Goal: Task Accomplishment & Management: Manage account settings

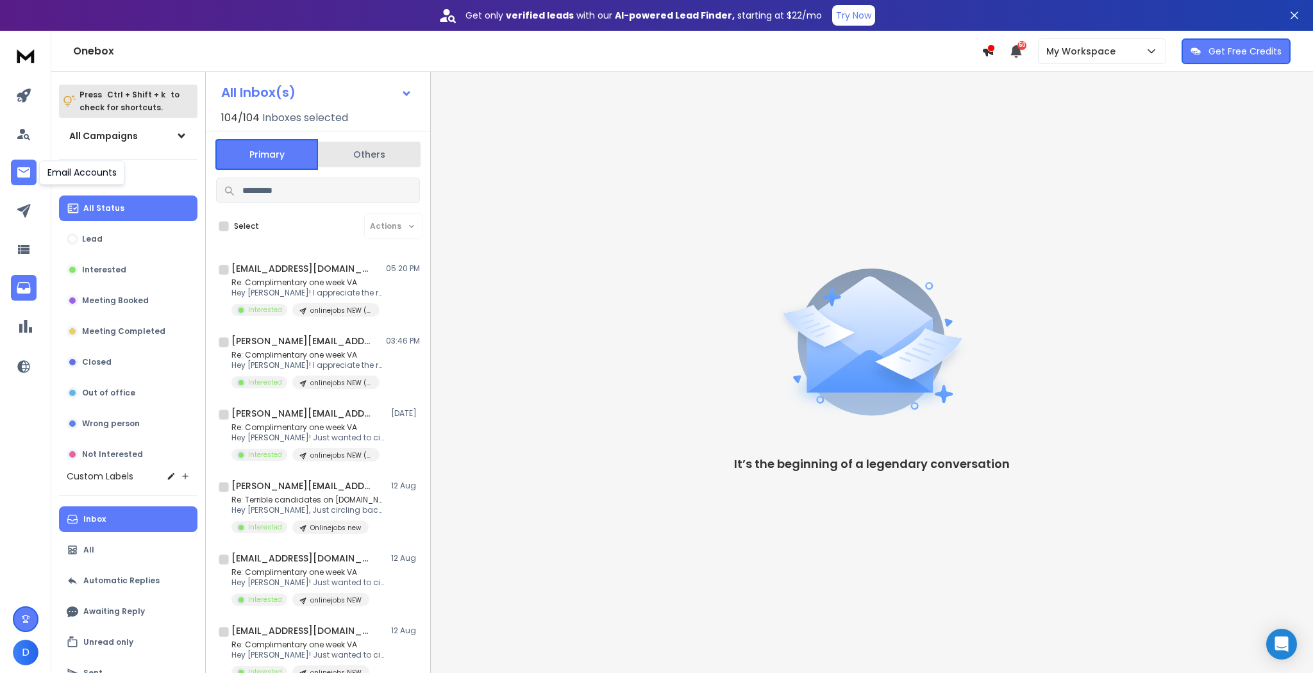
click at [21, 168] on icon at bounding box center [23, 172] width 13 height 10
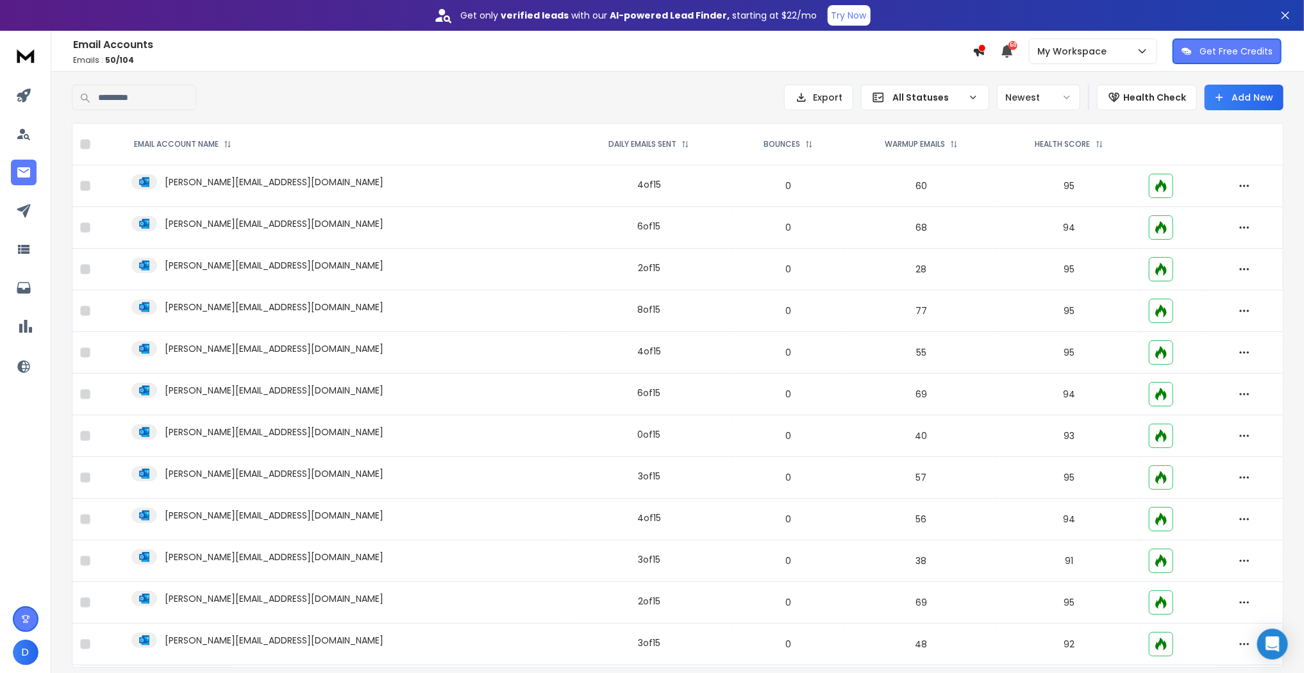
paste input "**********"
type input "**********"
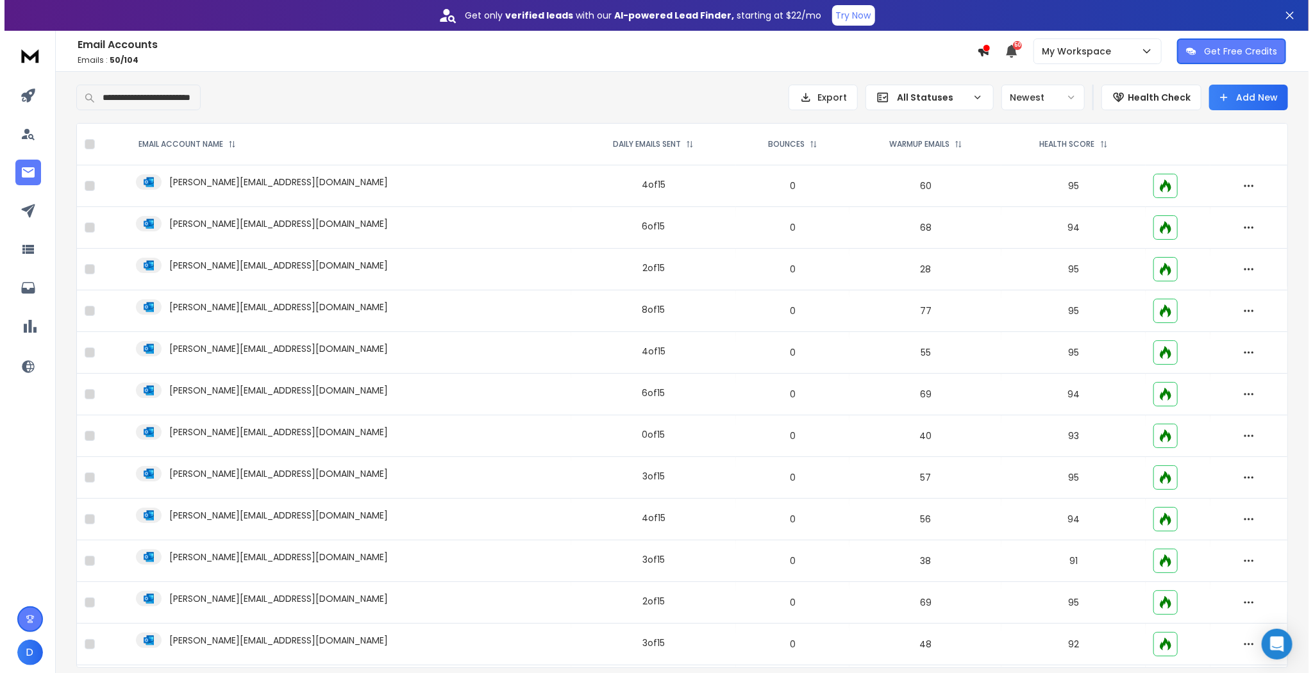
scroll to position [0, 29]
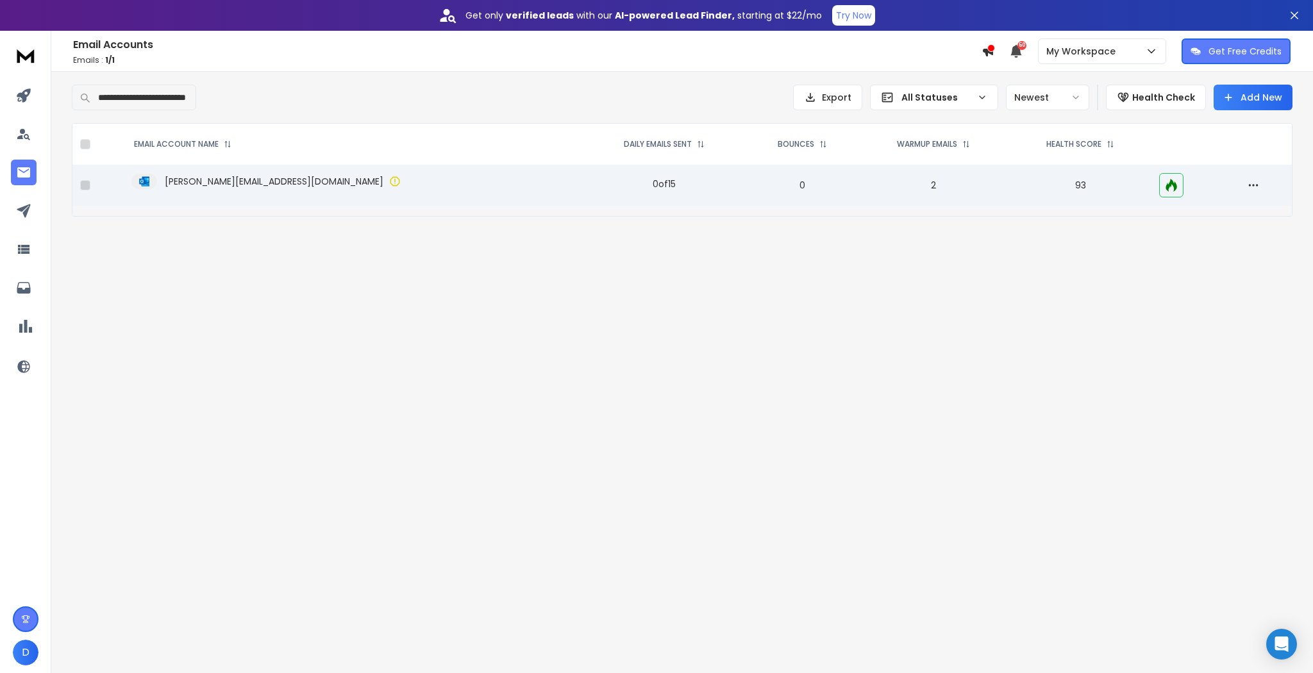
click at [221, 180] on p "[PERSON_NAME][EMAIL_ADDRESS][DOMAIN_NAME]" at bounding box center [274, 181] width 219 height 13
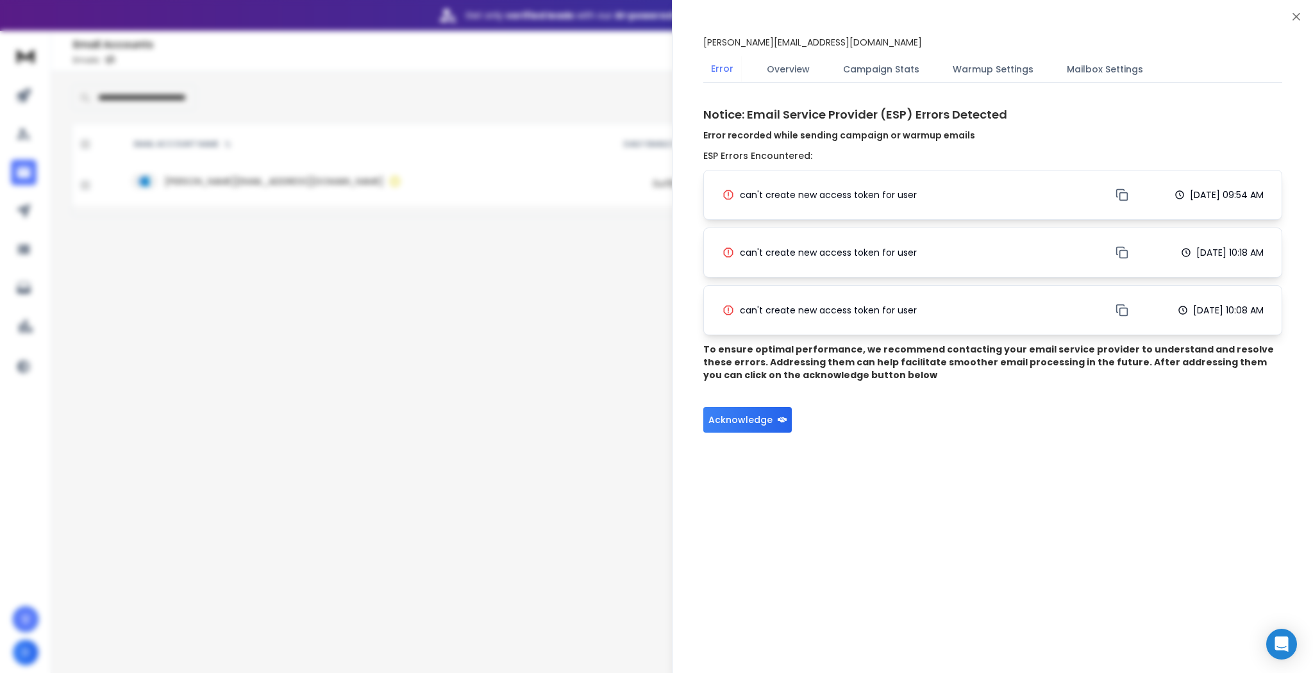
click at [795, 65] on button "Overview" at bounding box center [788, 69] width 58 height 28
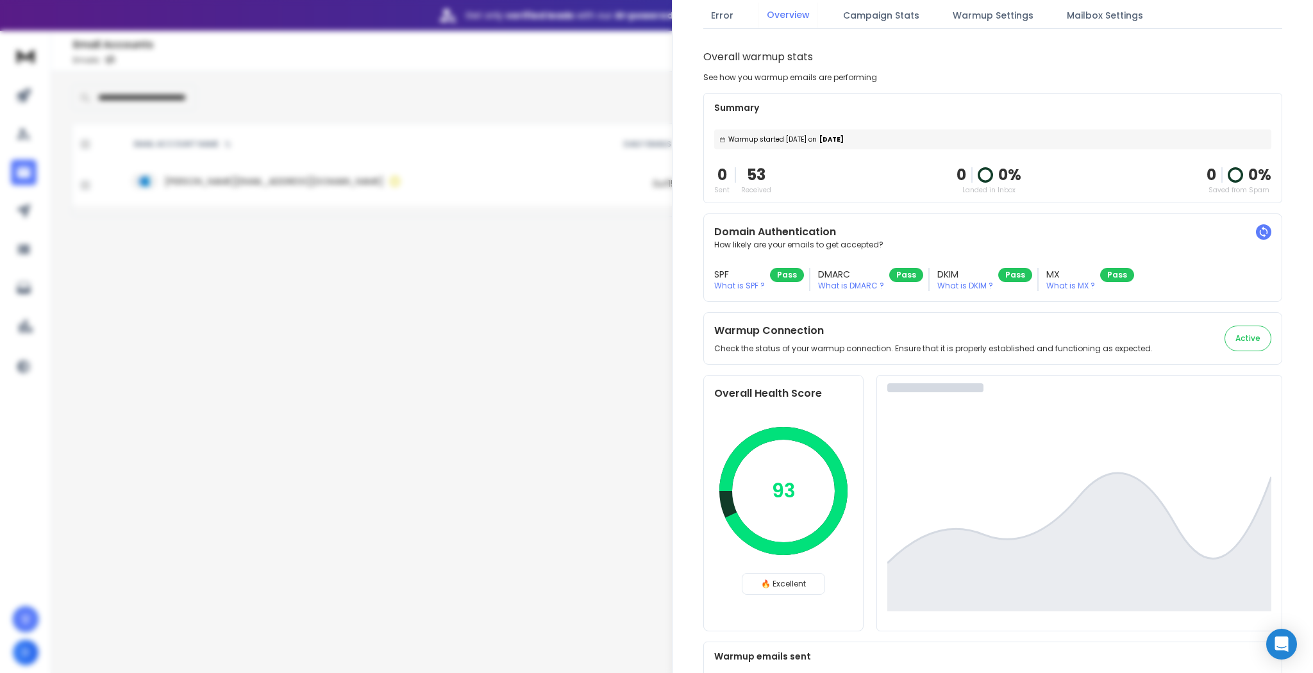
scroll to position [0, 0]
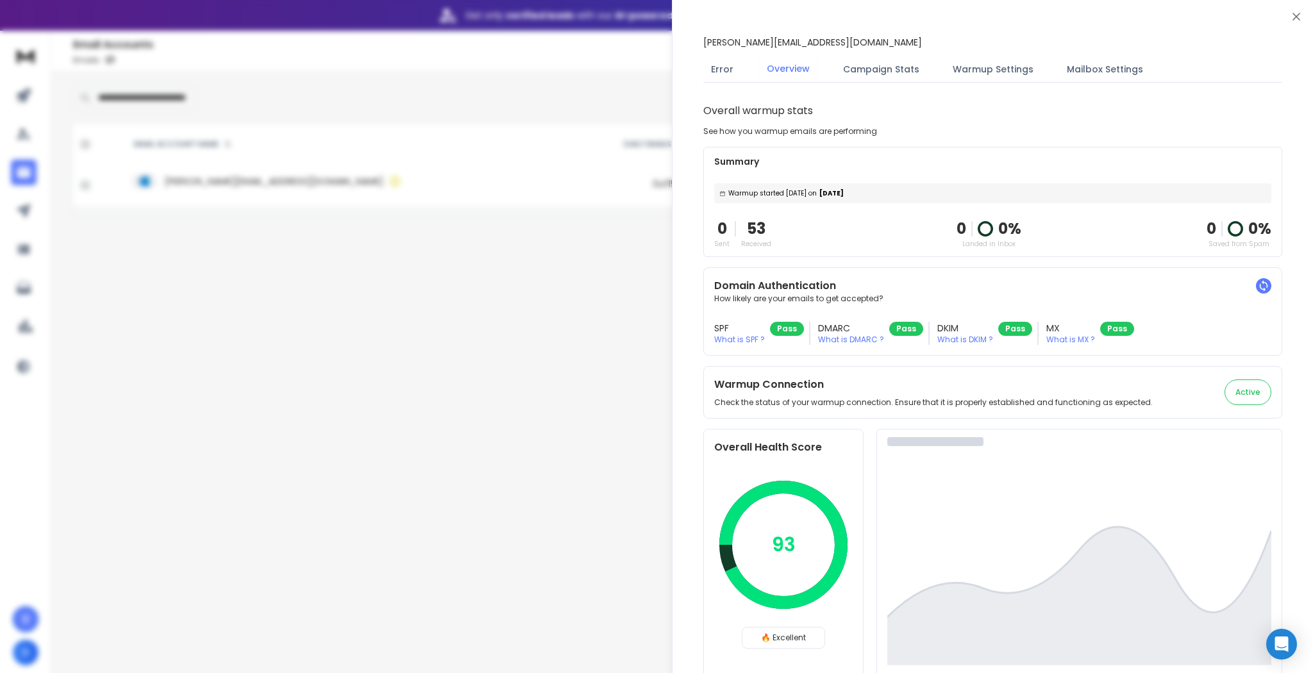
drag, startPoint x: 398, startPoint y: 377, endPoint x: 408, endPoint y: 353, distance: 26.4
click at [398, 377] on div at bounding box center [656, 336] width 1313 height 673
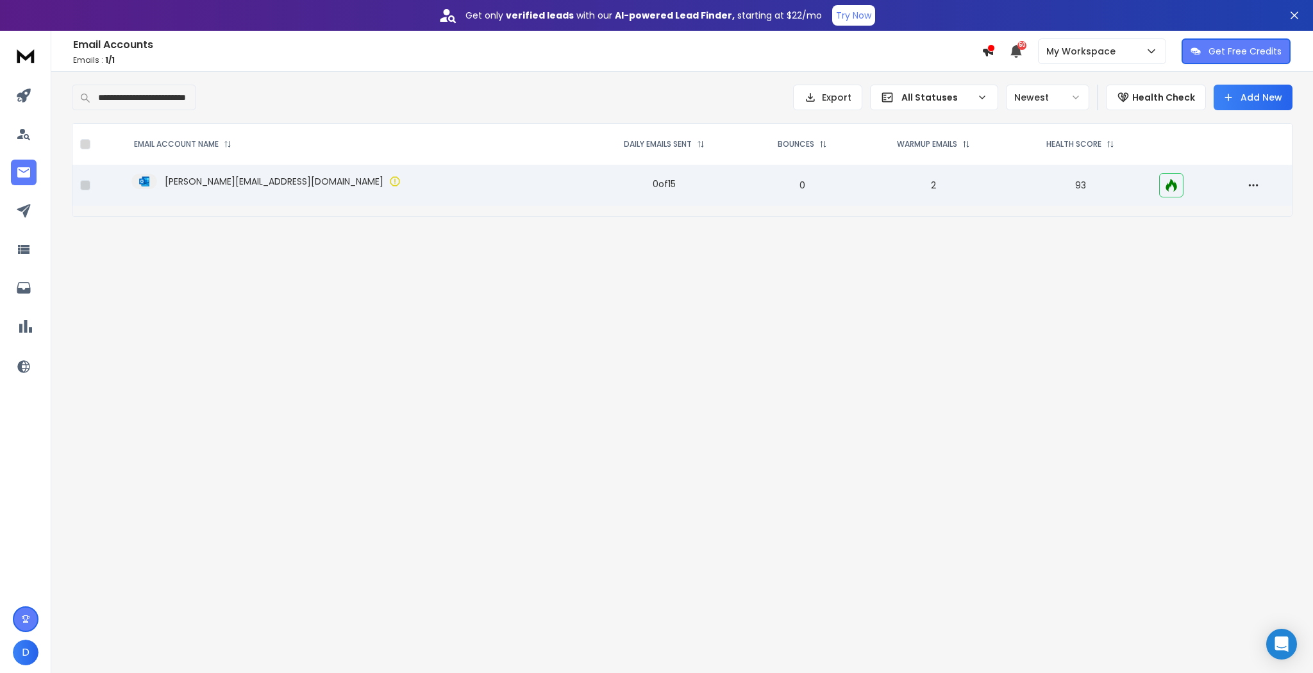
click at [1249, 184] on icon at bounding box center [1254, 186] width 12 height 12
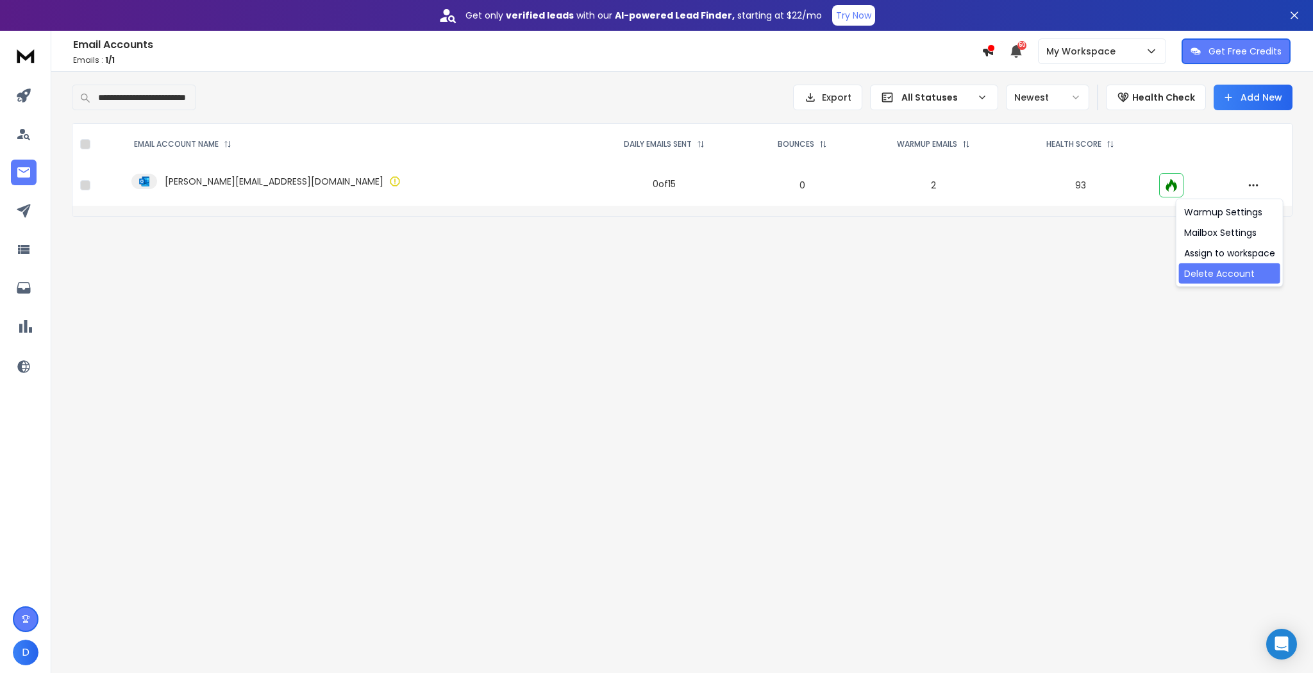
click at [1216, 277] on div "Delete Account" at bounding box center [1229, 274] width 101 height 21
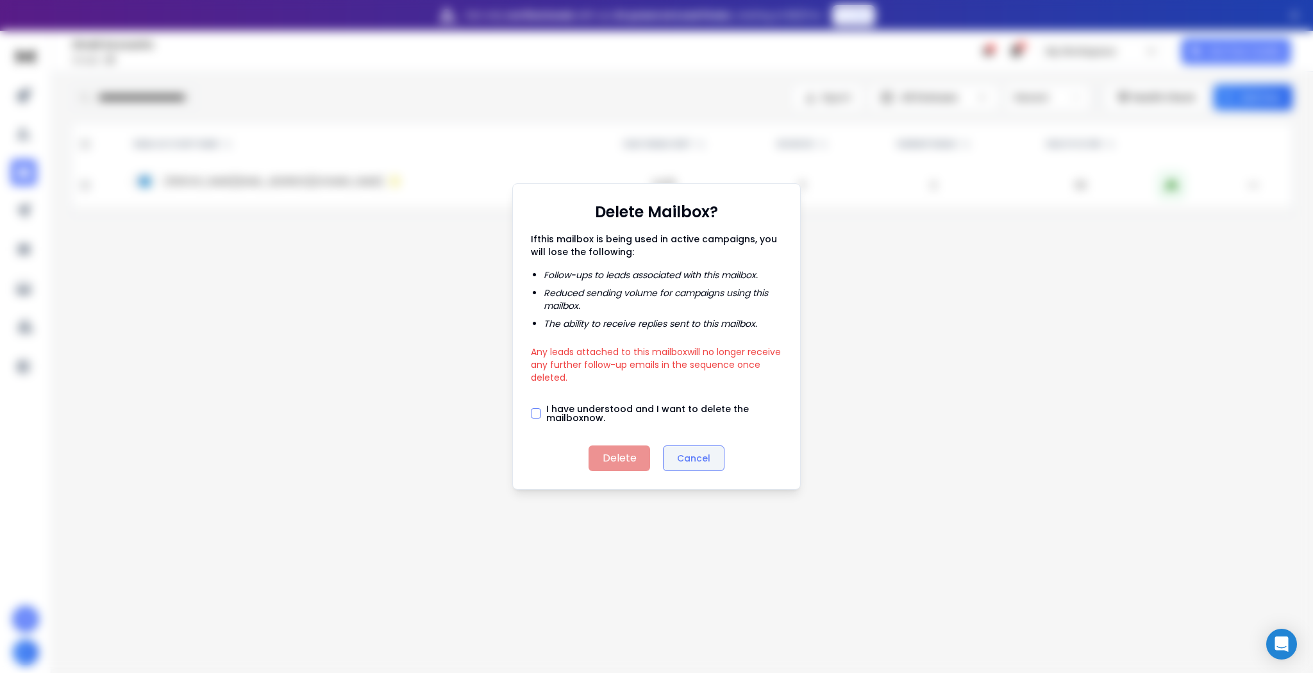
click at [539, 412] on button "I have understood and I want to delete the mailbox now." at bounding box center [536, 413] width 10 height 10
click at [639, 455] on button "Delete" at bounding box center [620, 459] width 62 height 26
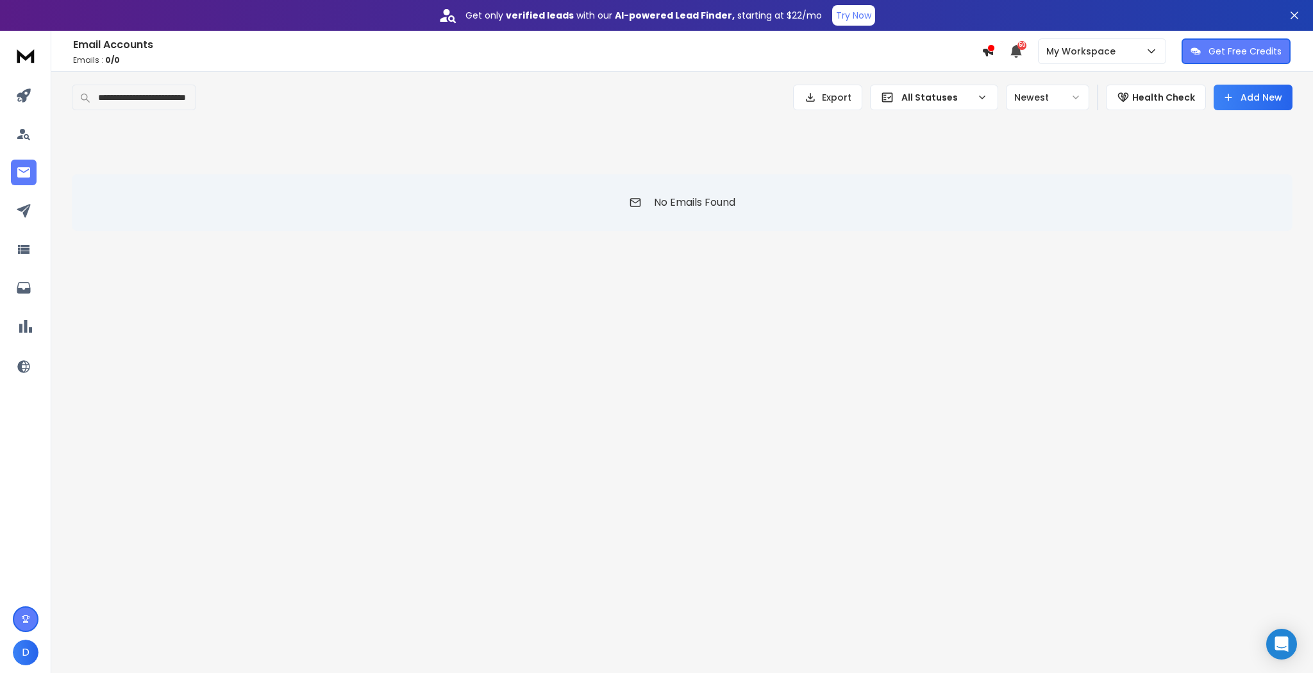
click at [1262, 97] on button "Add New" at bounding box center [1253, 98] width 79 height 26
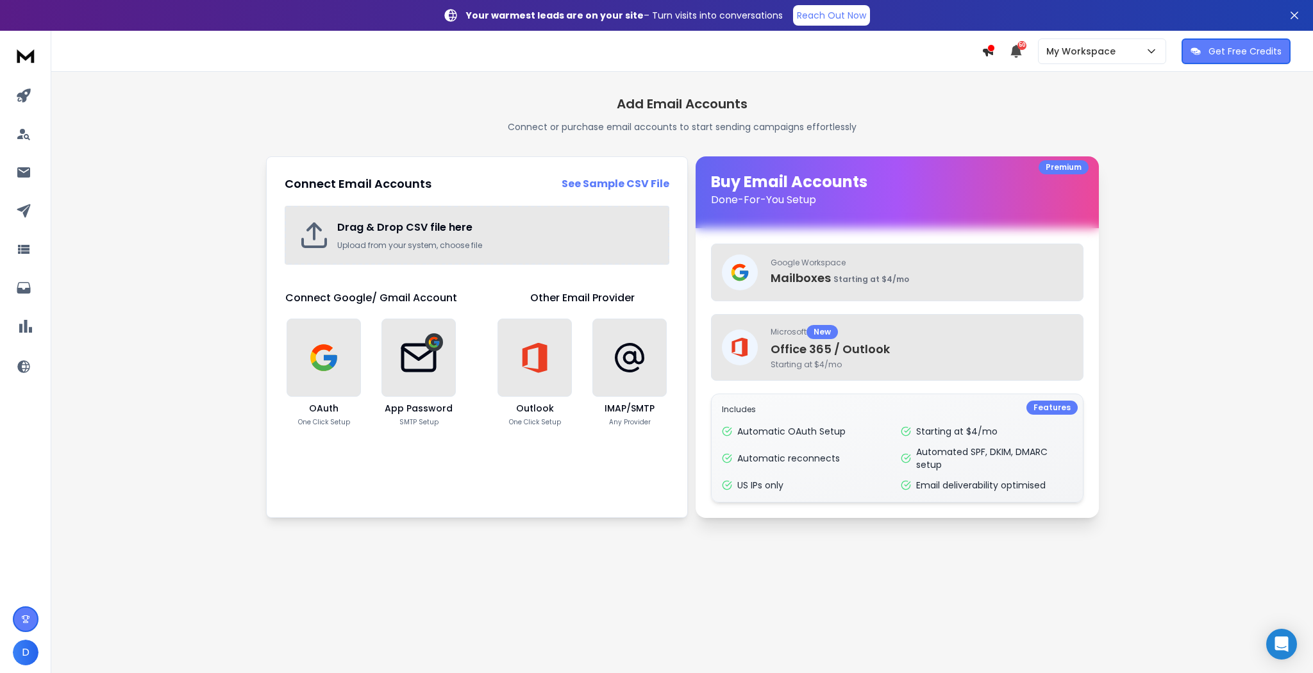
click at [554, 362] on div at bounding box center [535, 358] width 74 height 78
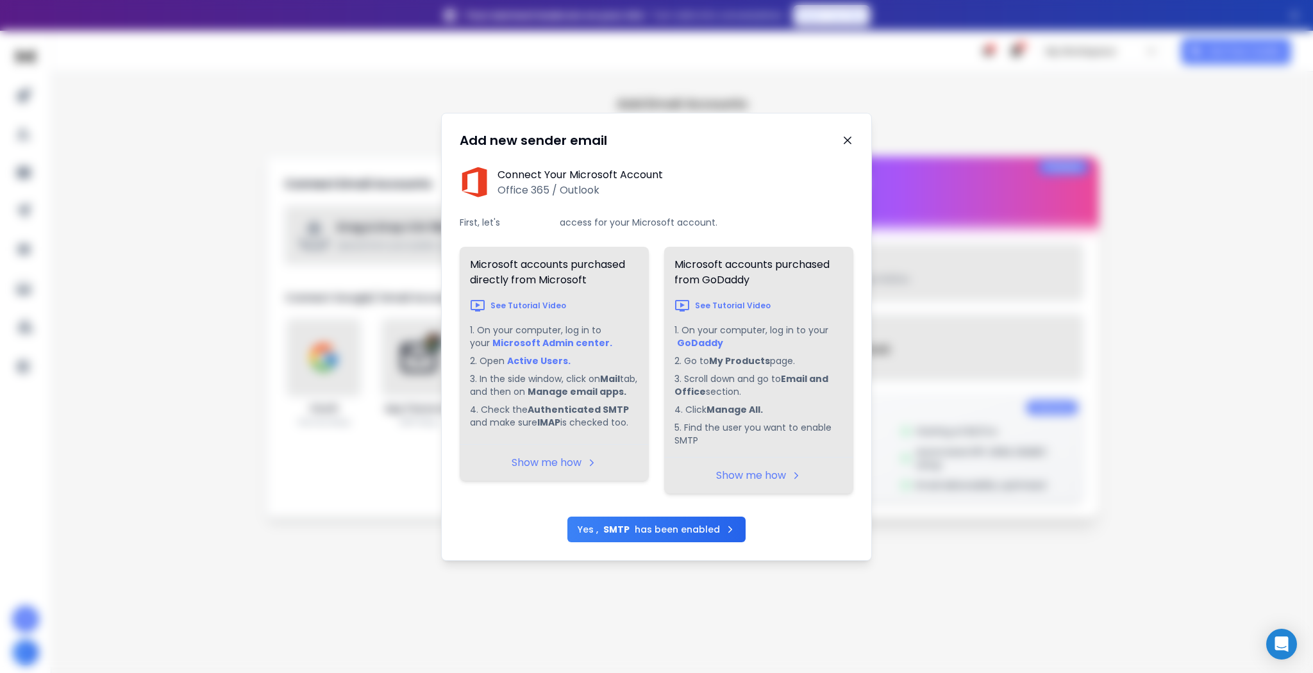
click at [644, 517] on button "Yes , SMTP has been enabled" at bounding box center [656, 530] width 178 height 26
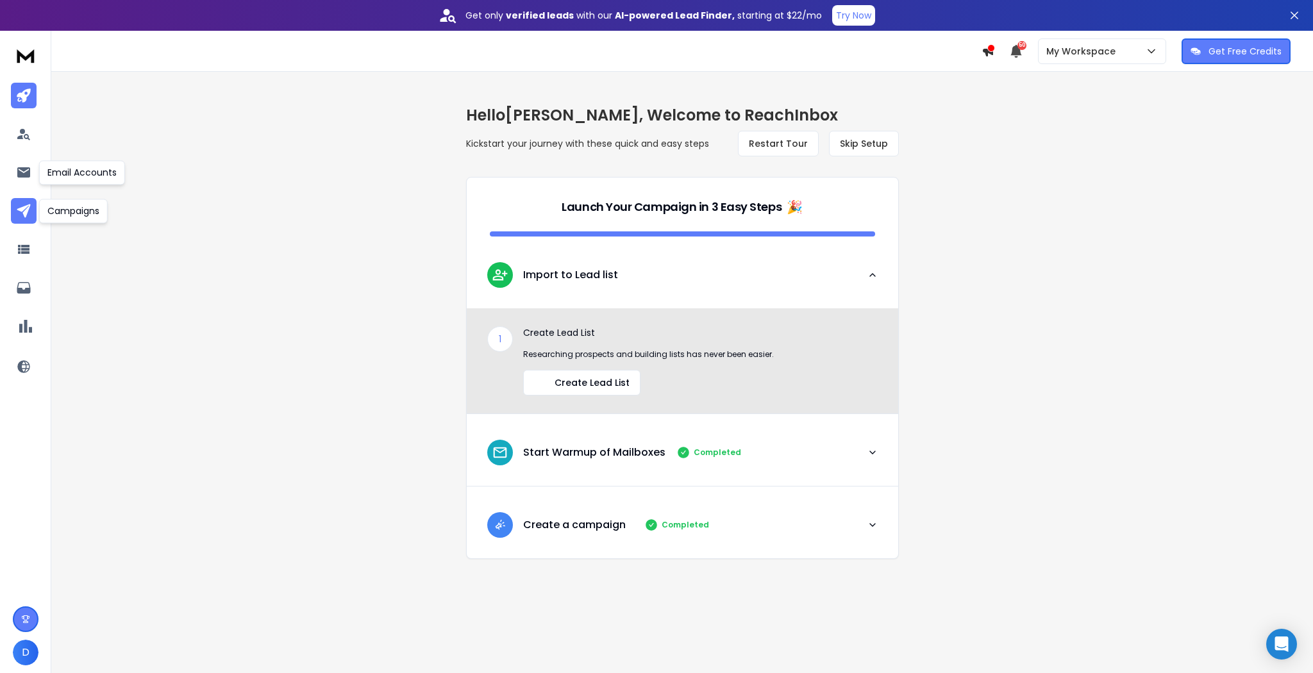
click at [26, 211] on icon at bounding box center [23, 210] width 13 height 13
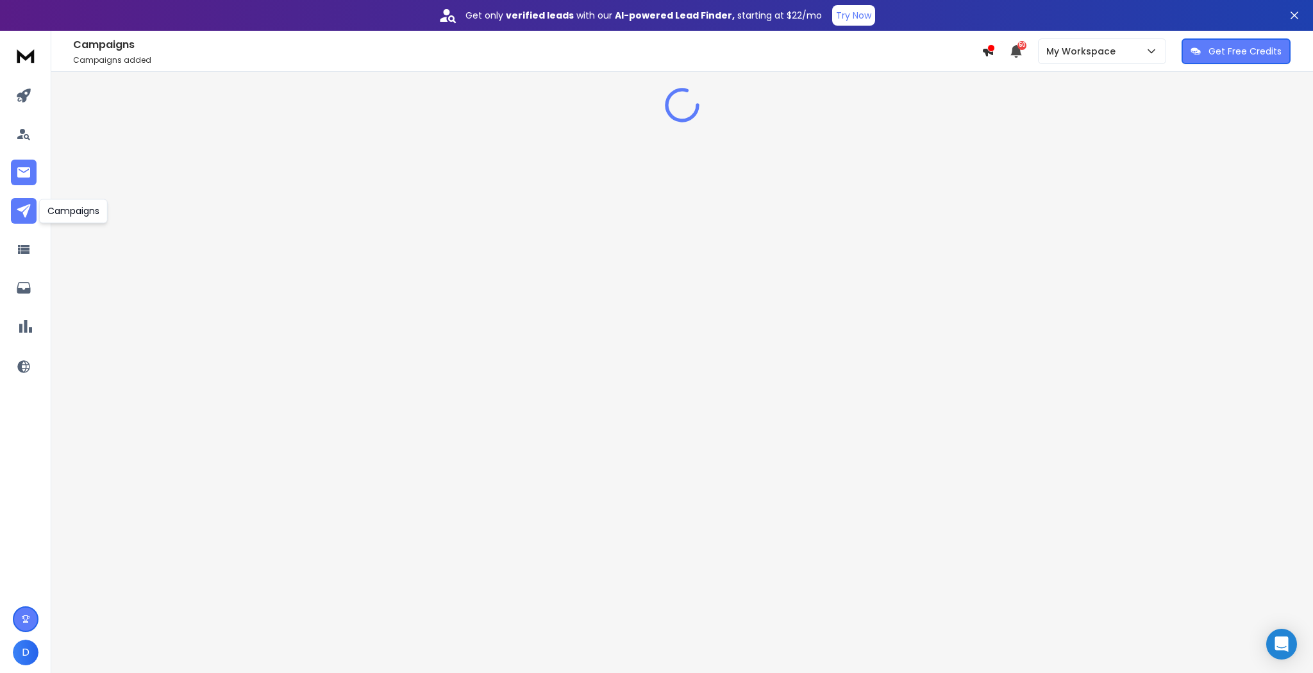
click at [21, 169] on icon at bounding box center [23, 172] width 13 height 10
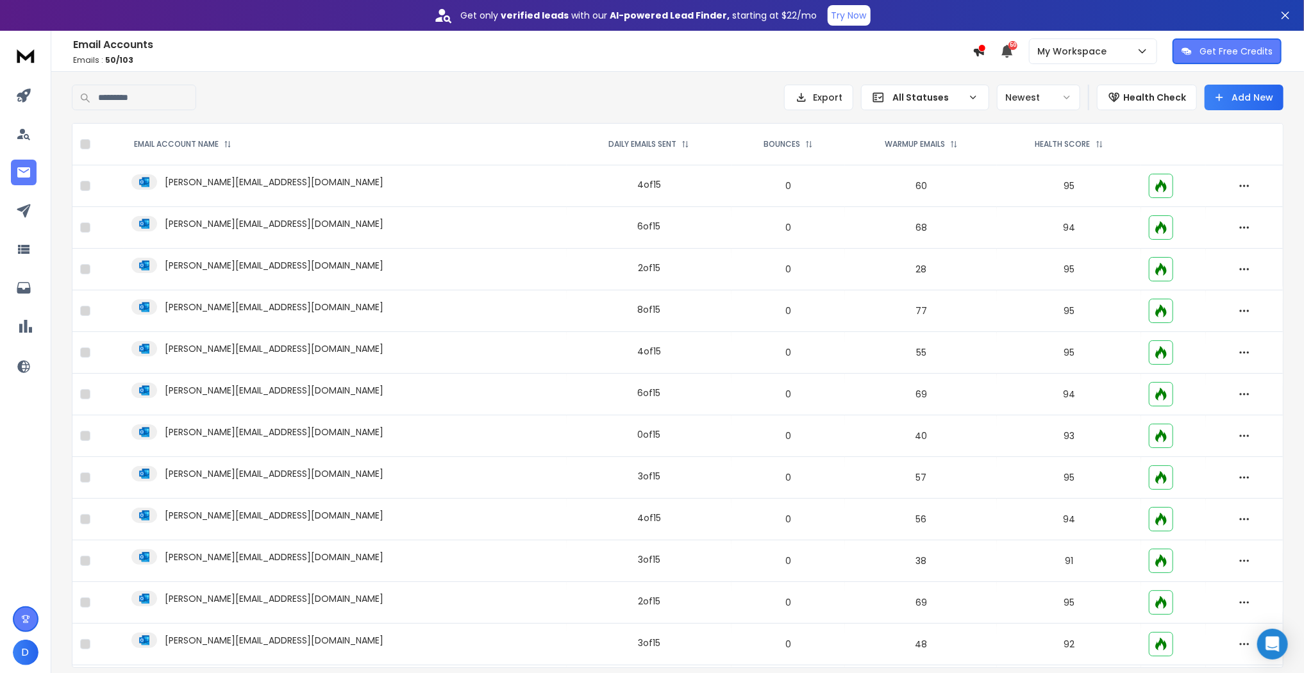
click at [1280, 95] on button "Add New" at bounding box center [1244, 98] width 79 height 26
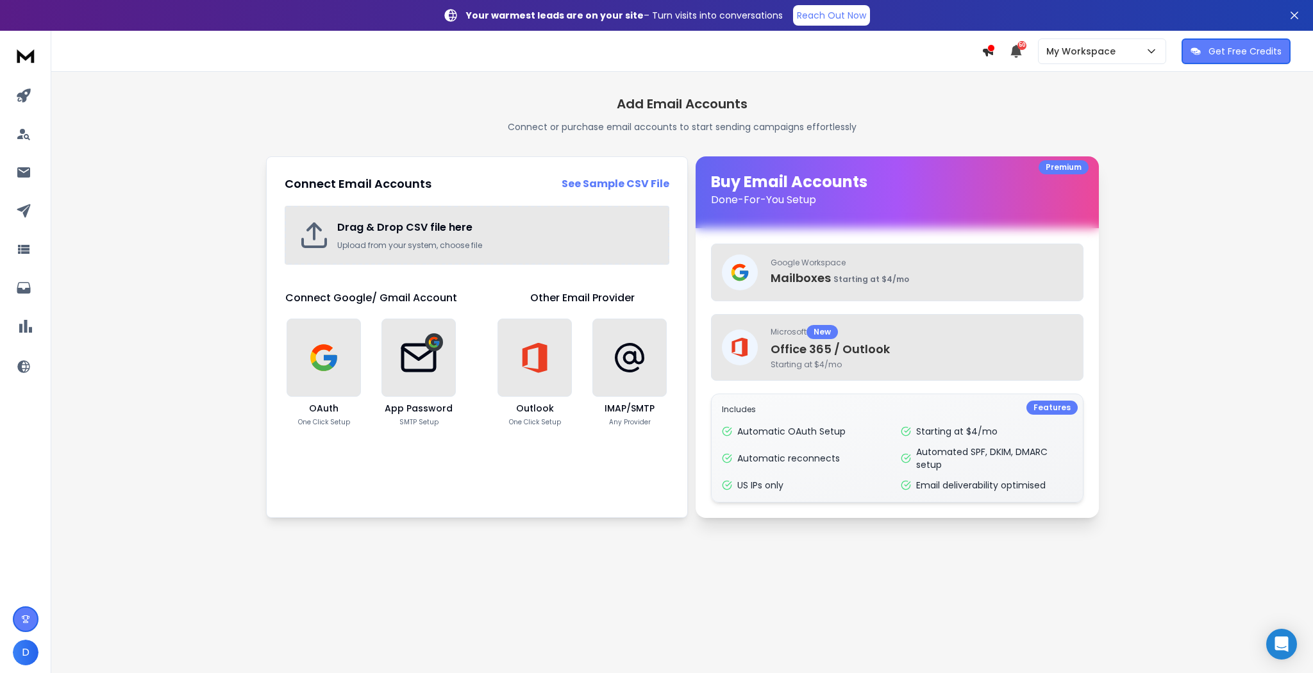
click at [531, 370] on icon at bounding box center [535, 358] width 30 height 30
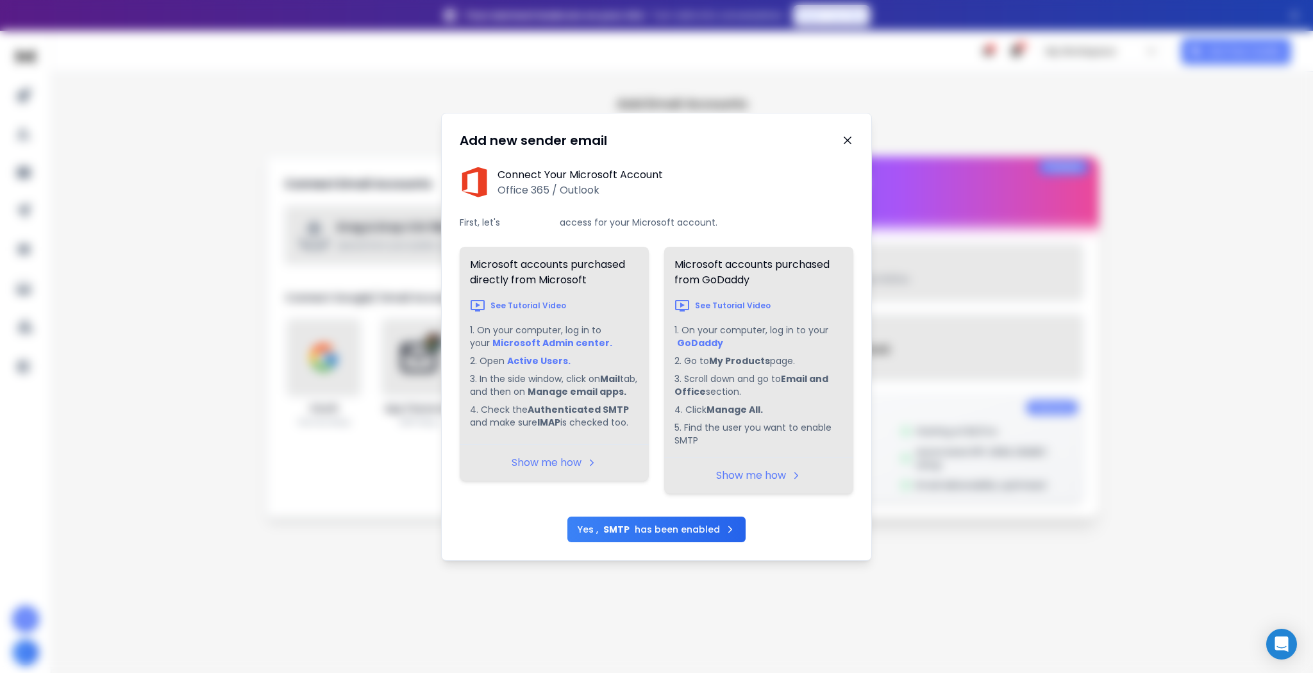
click at [641, 518] on button "Yes , SMTP has been enabled" at bounding box center [656, 530] width 178 height 26
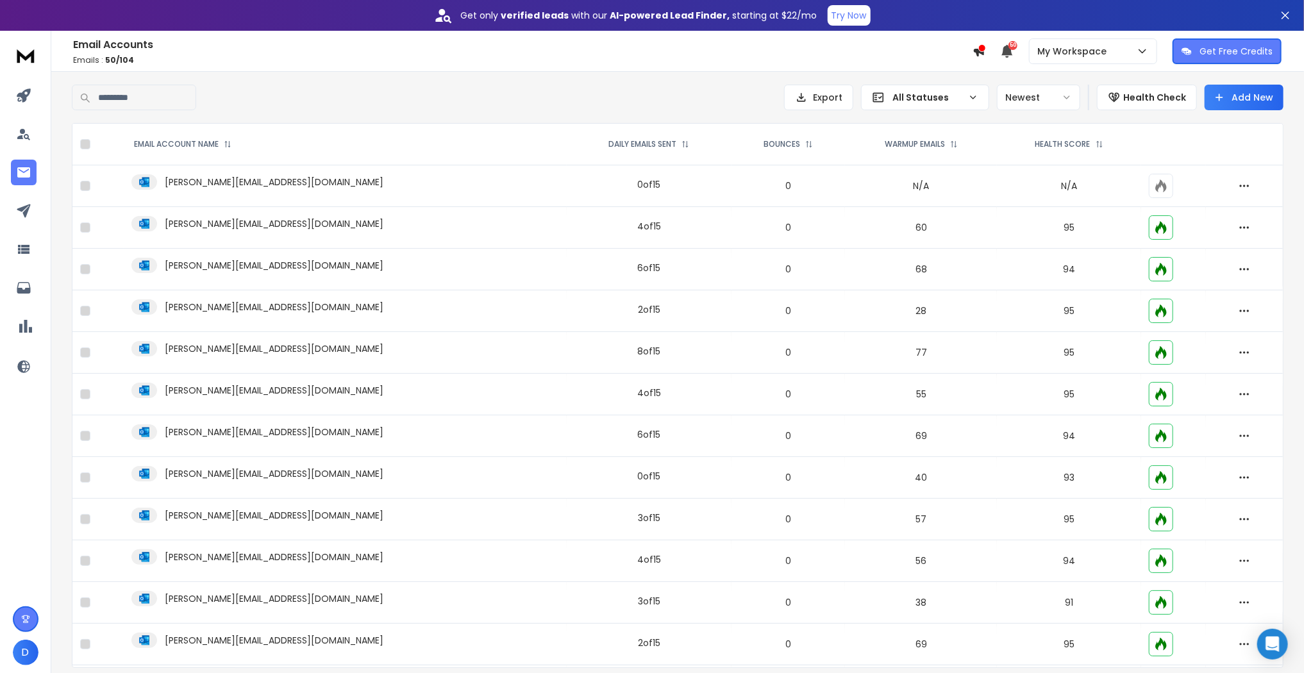
paste input "**********"
type input "**********"
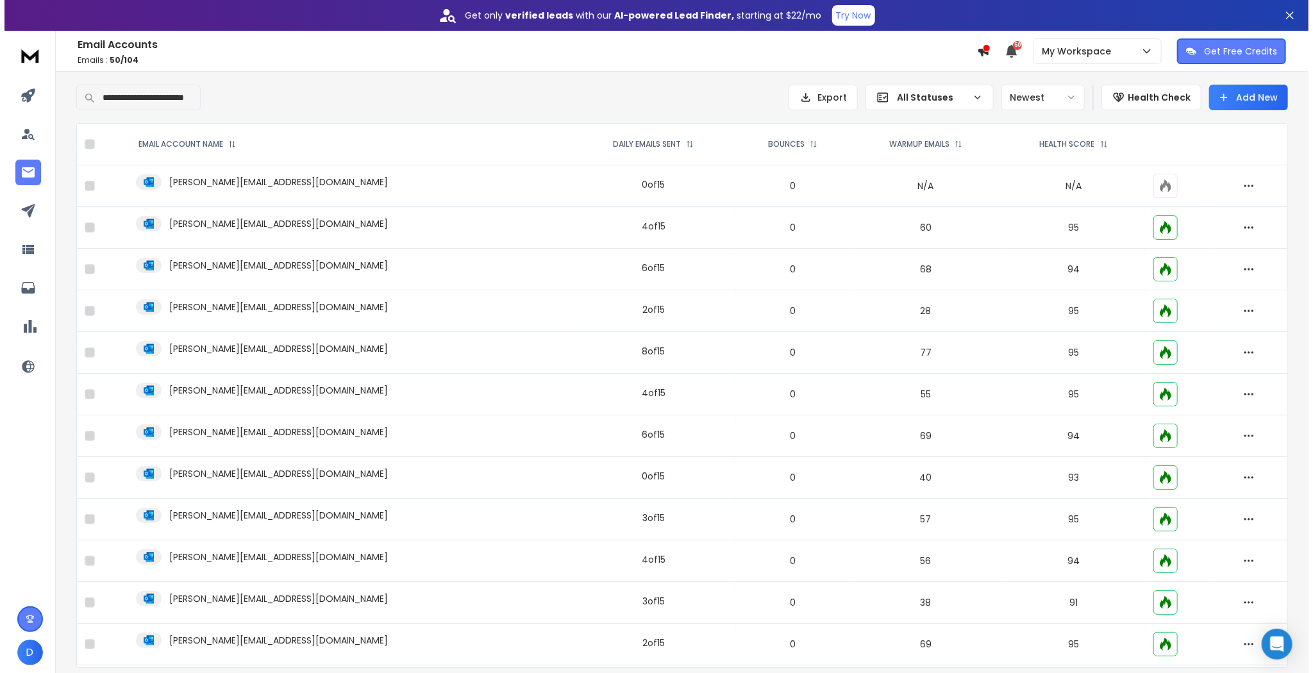
scroll to position [0, 26]
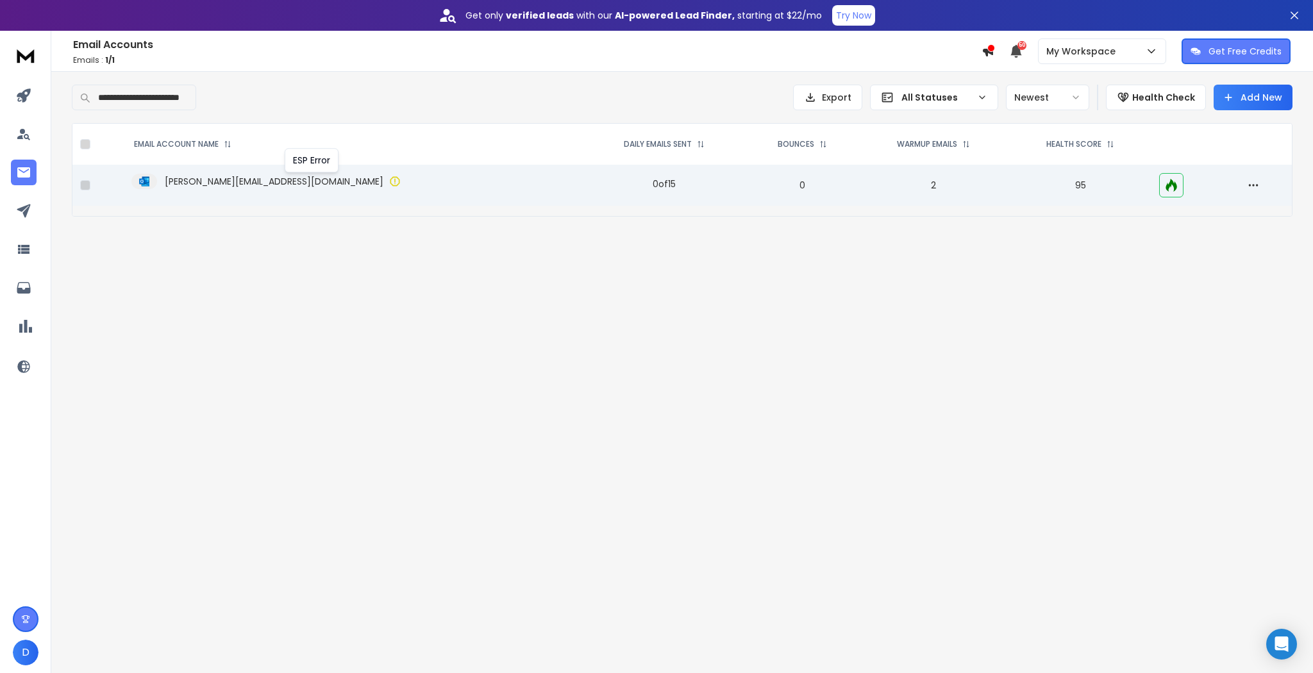
click at [390, 182] on icon at bounding box center [395, 182] width 10 height 10
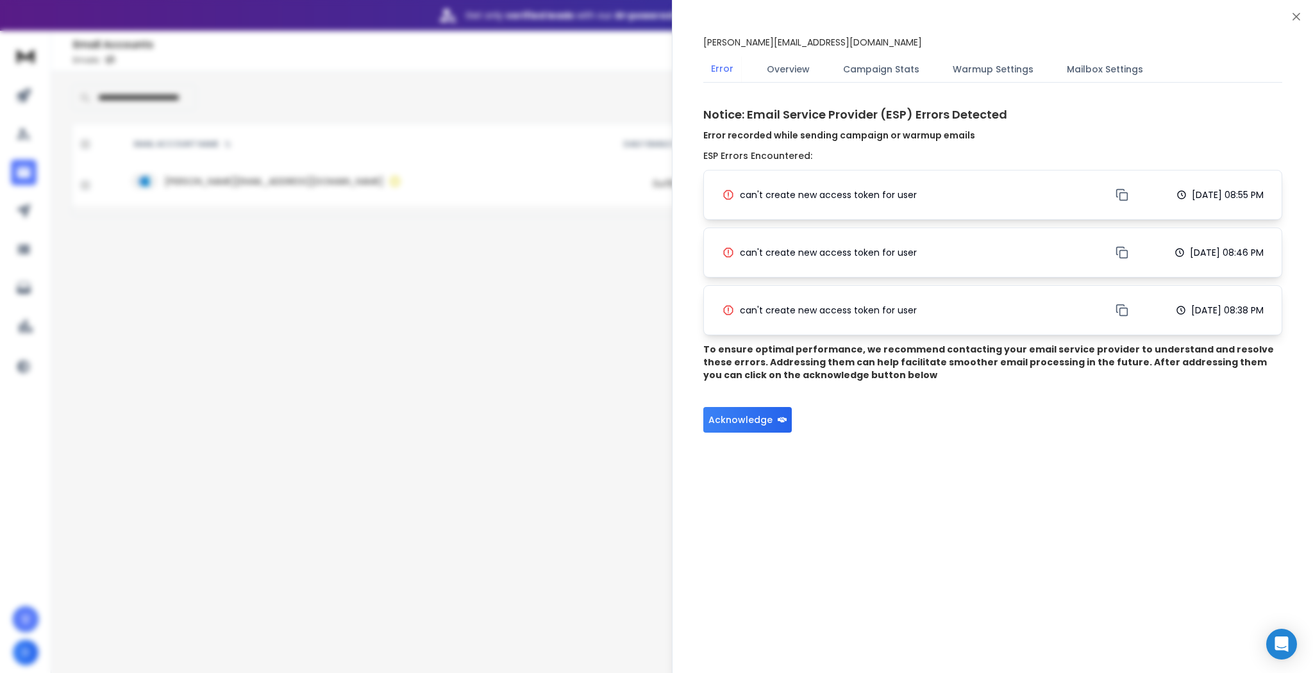
click at [790, 70] on button "Overview" at bounding box center [788, 69] width 58 height 28
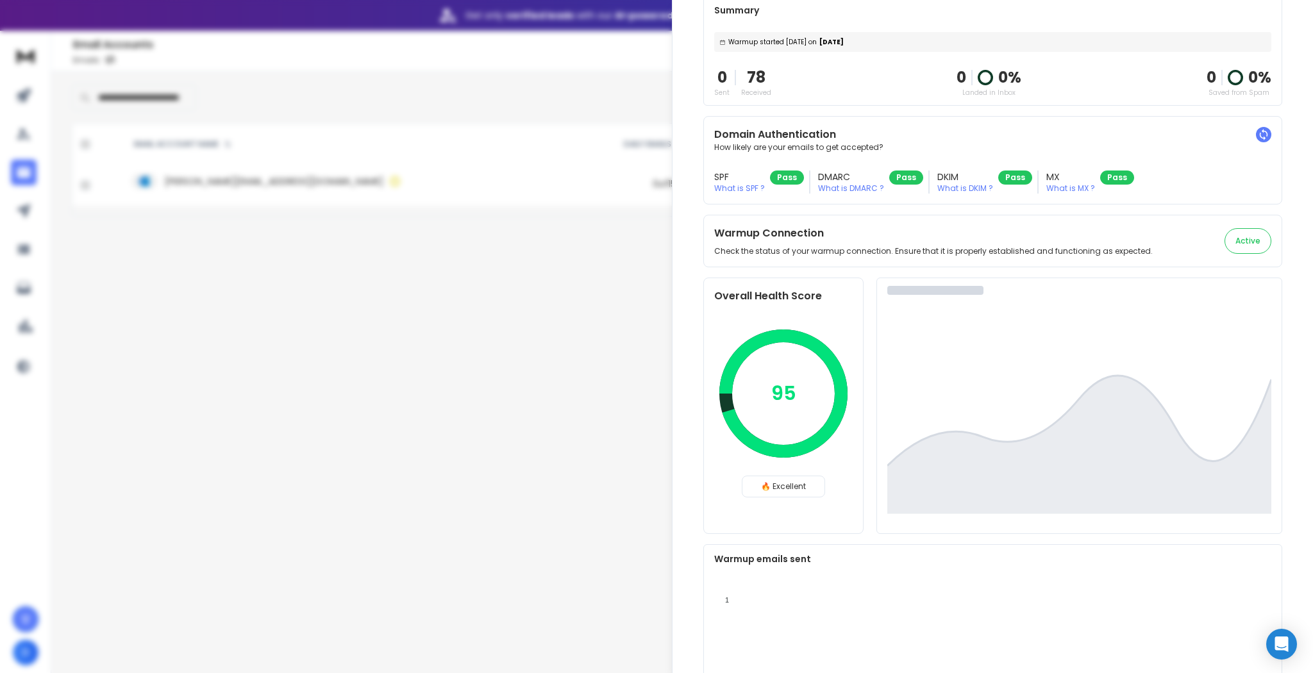
scroll to position [0, 0]
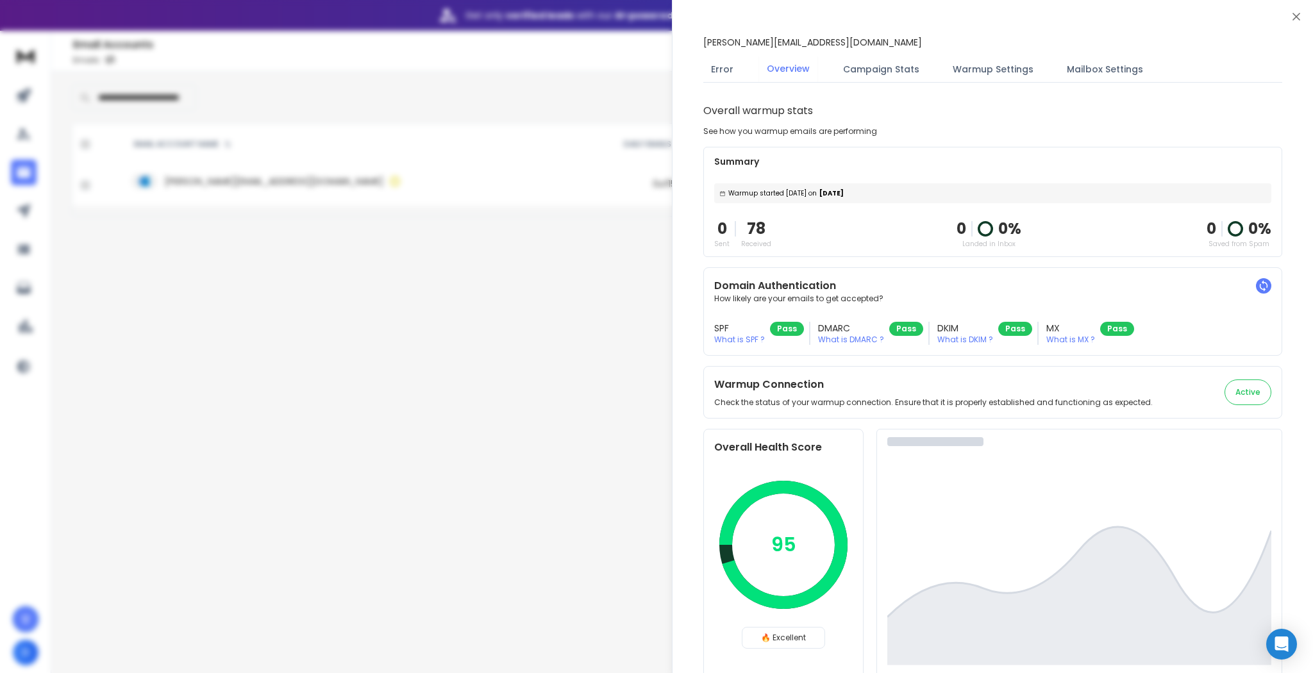
click at [727, 62] on button "Error" at bounding box center [722, 69] width 38 height 28
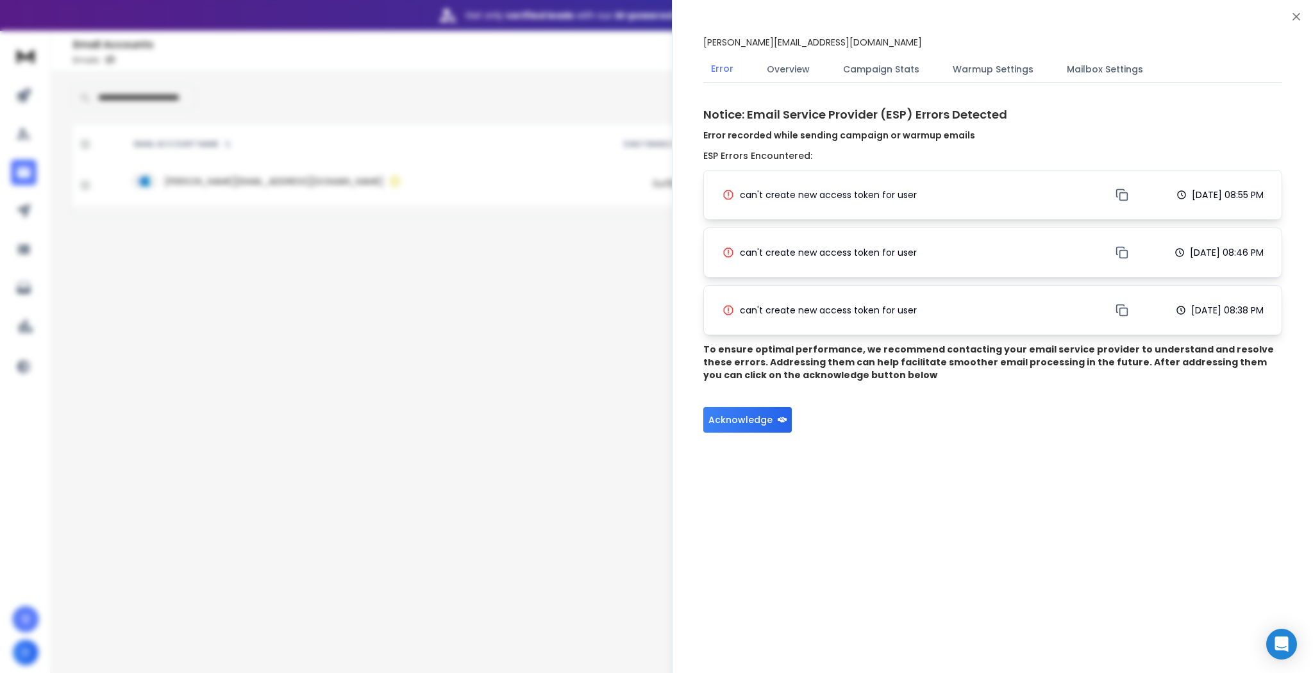
click at [546, 367] on div at bounding box center [656, 336] width 1313 height 673
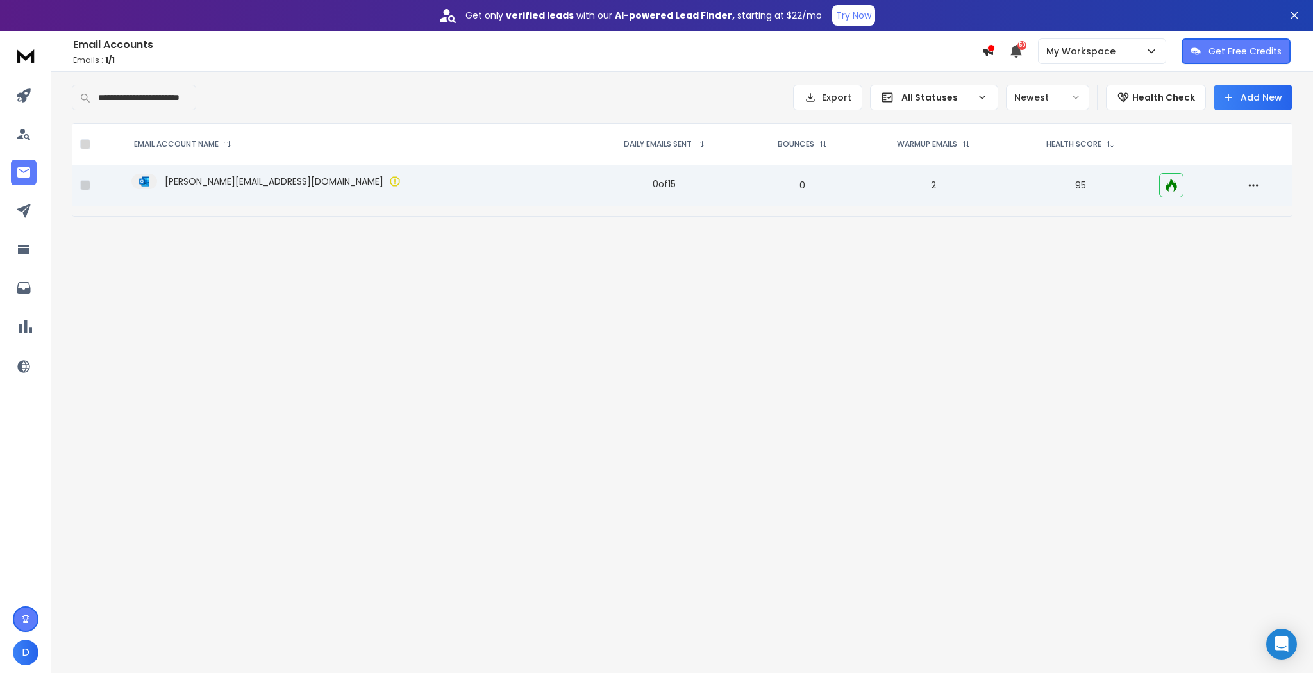
click at [1252, 190] on icon at bounding box center [1254, 186] width 12 height 12
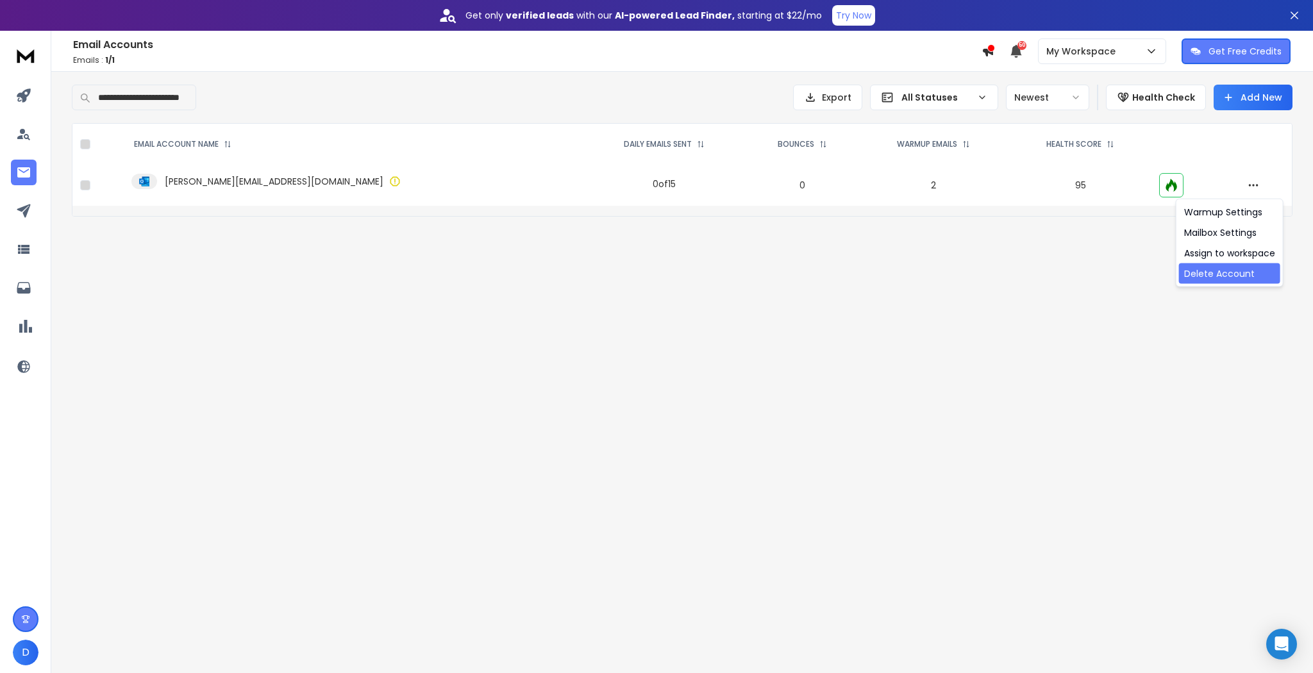
click at [1210, 276] on div "Delete Account" at bounding box center [1229, 274] width 101 height 21
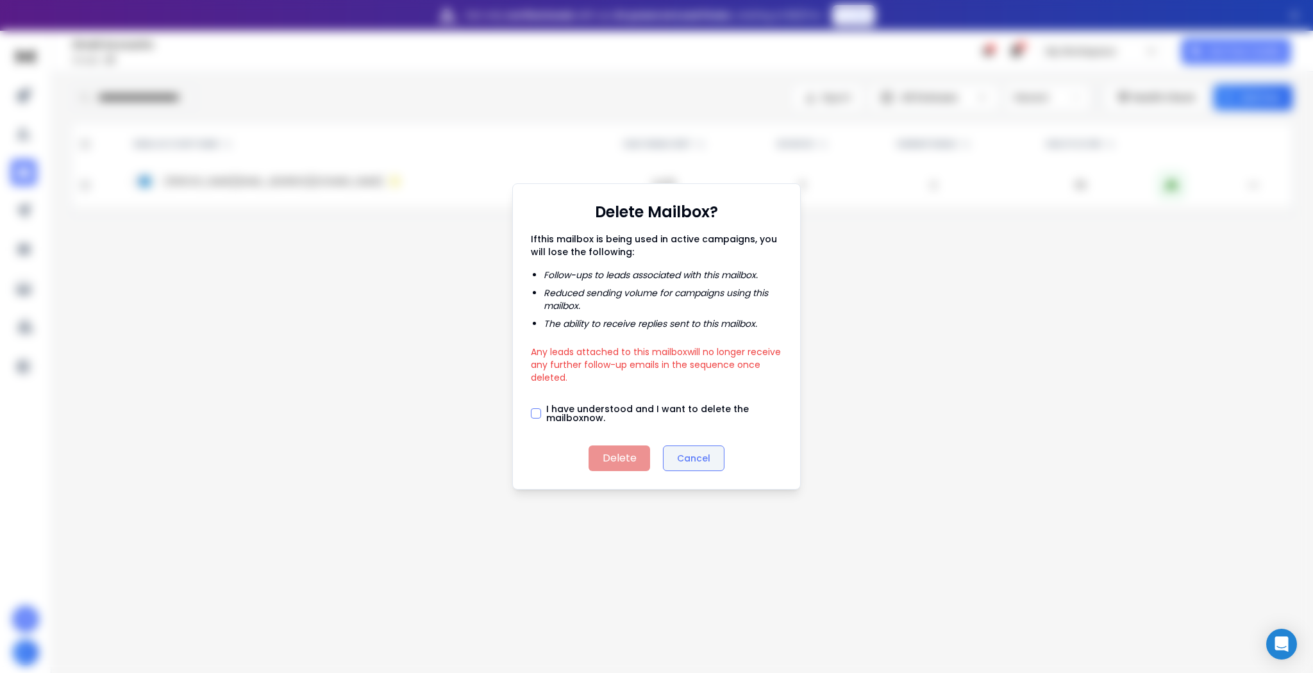
click at [537, 410] on button "I have understood and I want to delete the mailbox now." at bounding box center [536, 413] width 10 height 10
click at [637, 456] on button "Delete" at bounding box center [620, 459] width 62 height 26
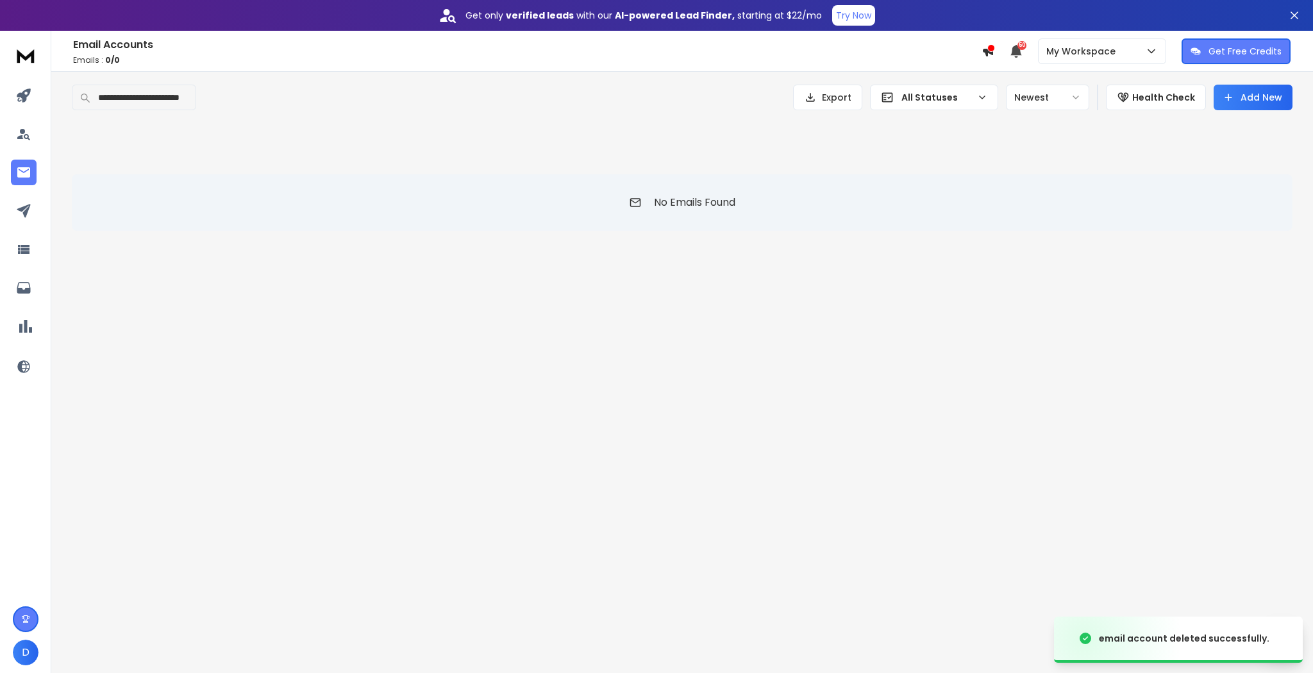
click at [1254, 91] on button "Add New" at bounding box center [1253, 98] width 79 height 26
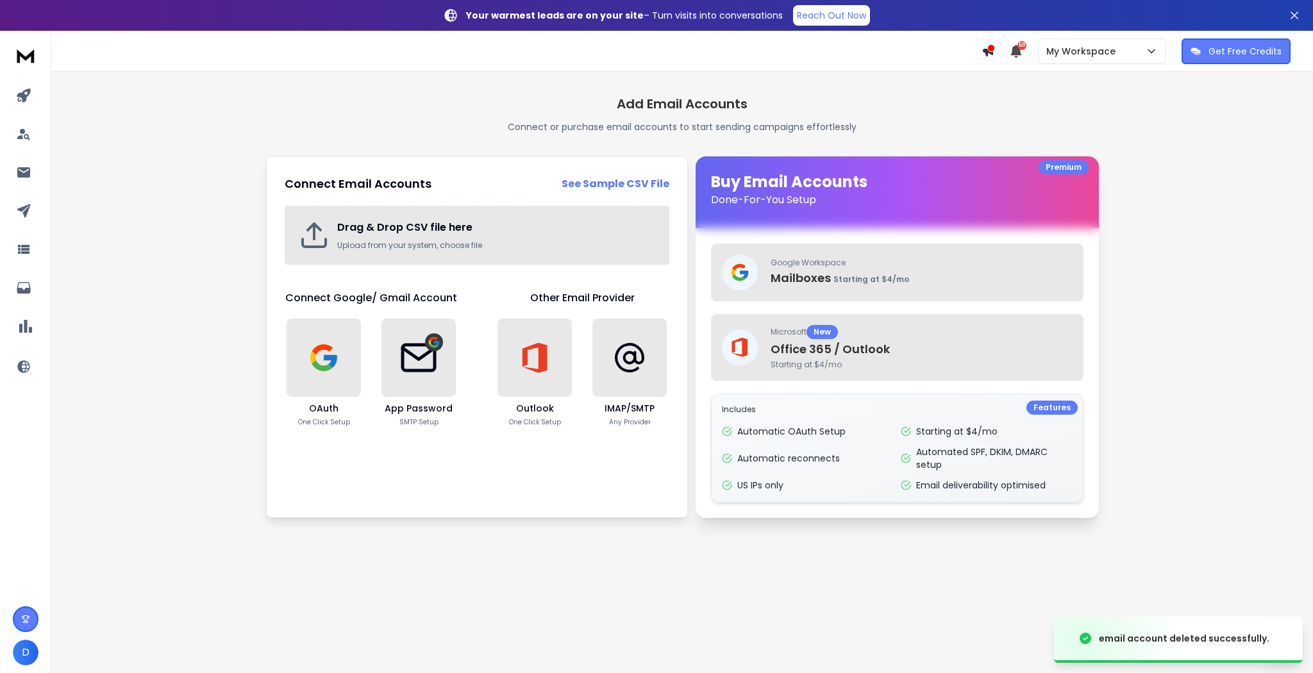
click at [510, 354] on div at bounding box center [535, 358] width 74 height 78
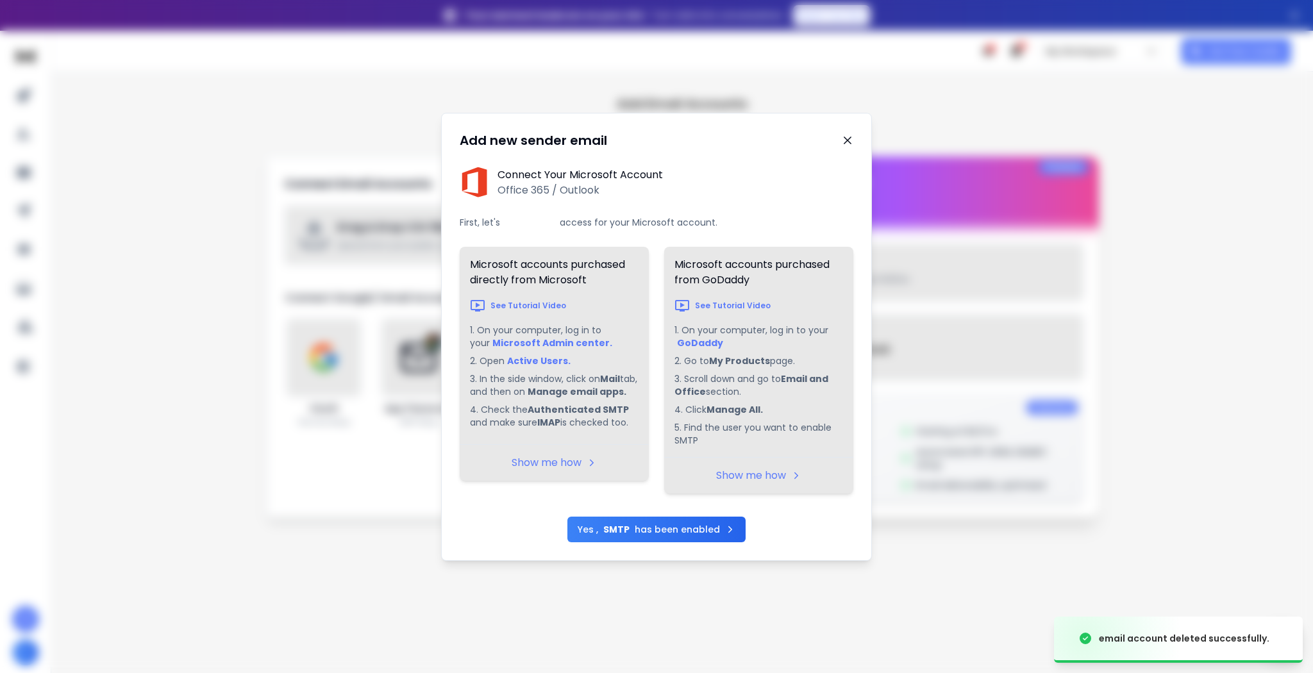
click at [644, 525] on button "Yes , SMTP has been enabled" at bounding box center [656, 530] width 178 height 26
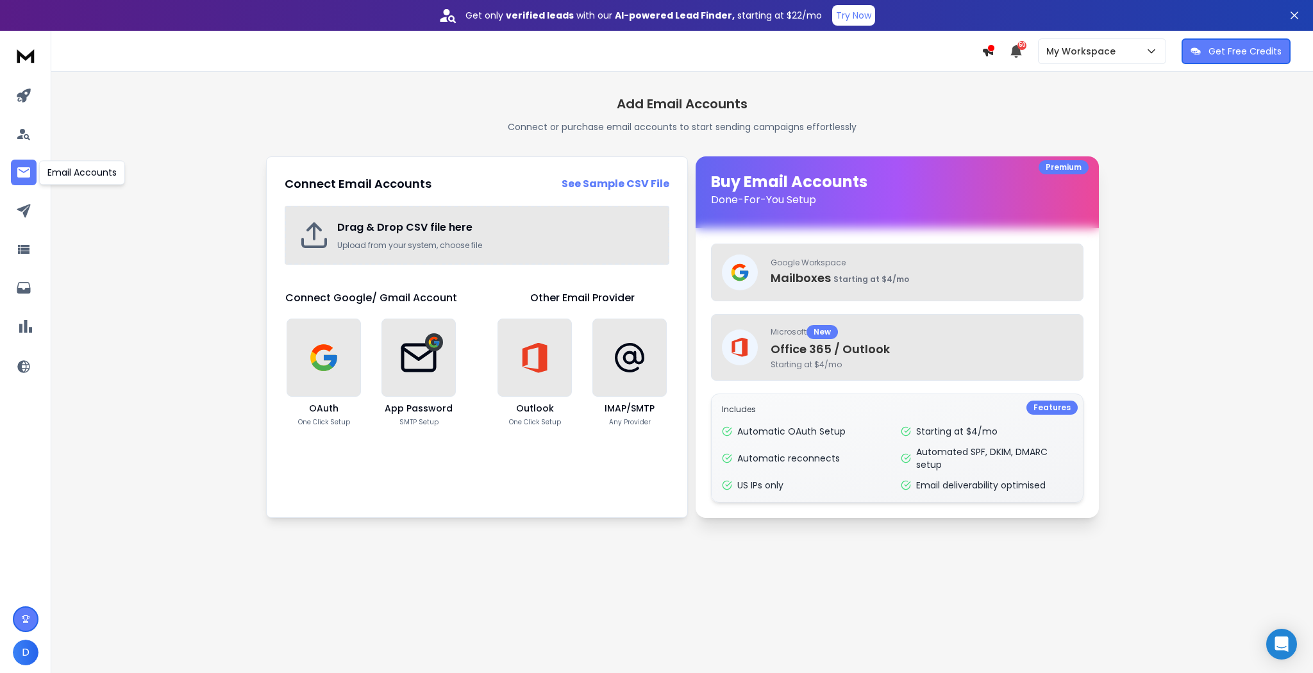
click at [19, 173] on icon at bounding box center [23, 172] width 13 height 10
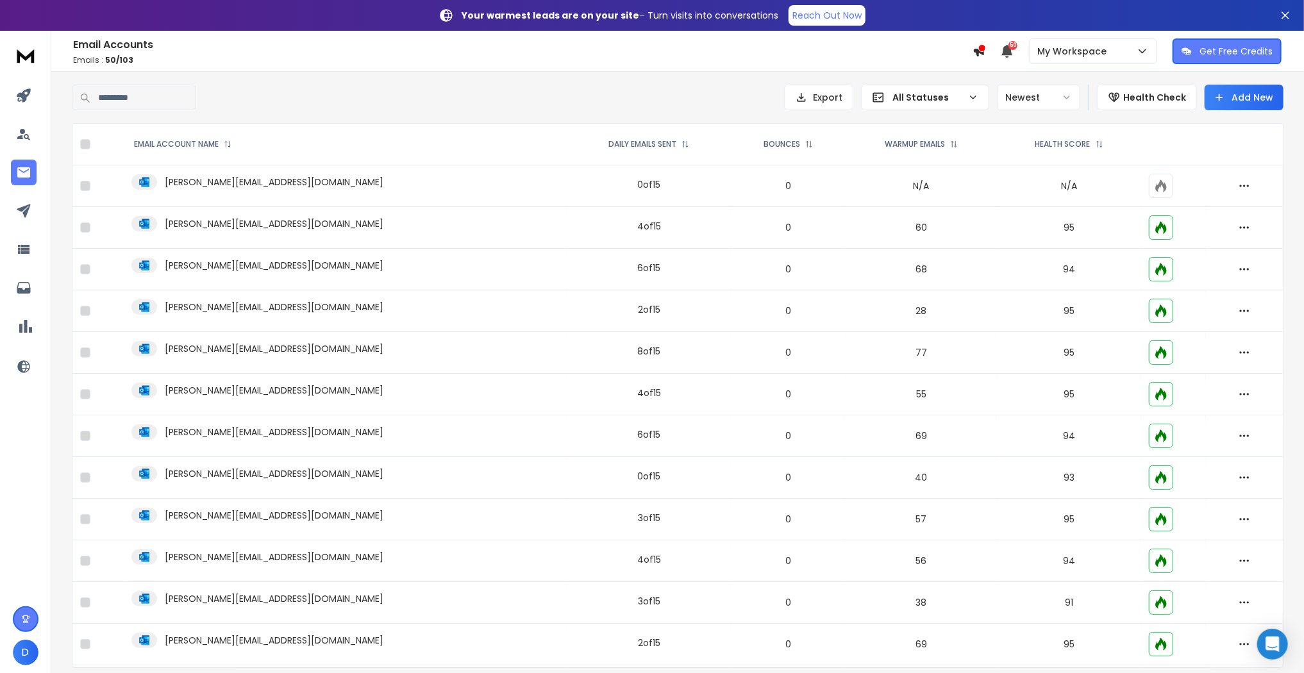
click at [1236, 92] on button "Add New" at bounding box center [1244, 98] width 79 height 26
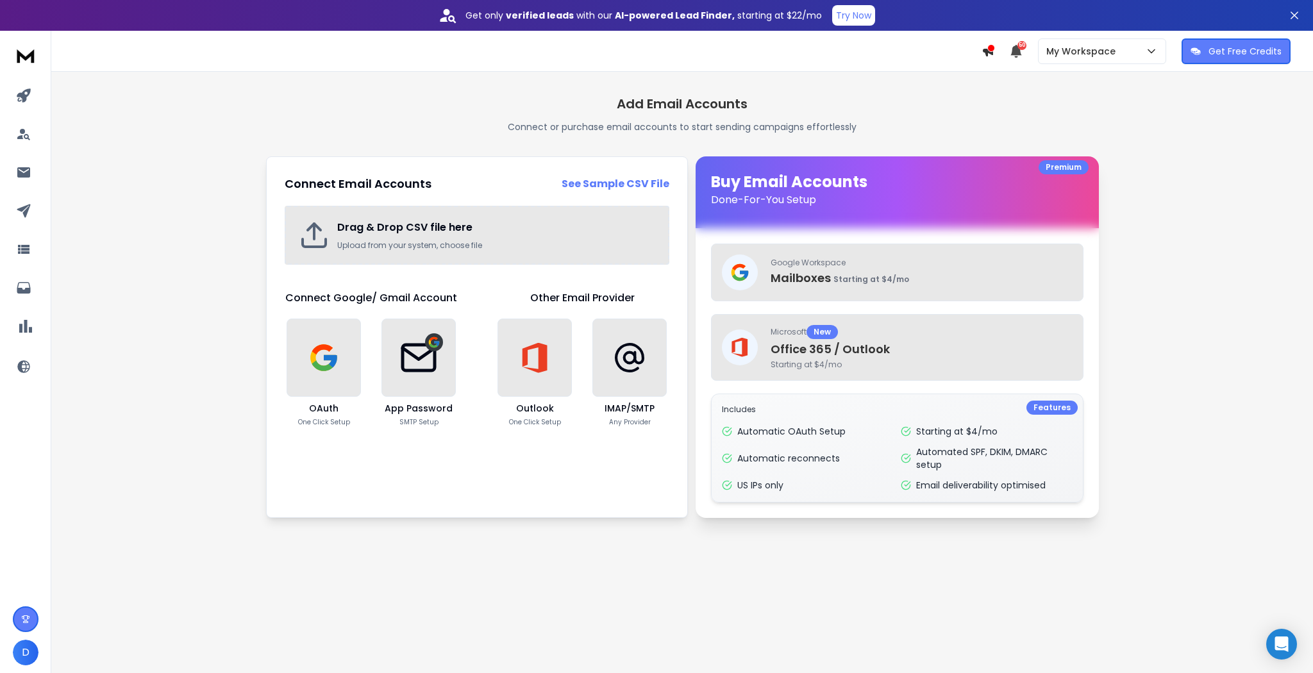
click at [546, 371] on icon at bounding box center [535, 358] width 30 height 30
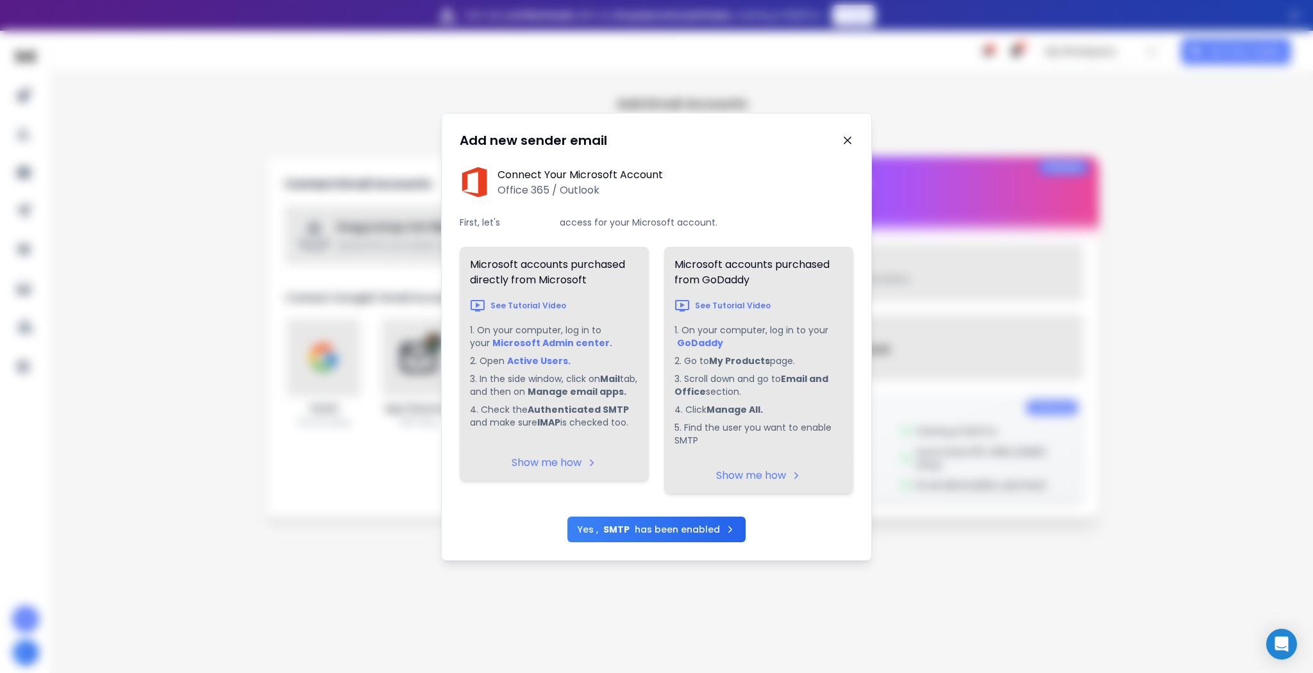
click at [668, 526] on button "Yes , SMTP has been enabled" at bounding box center [656, 530] width 178 height 26
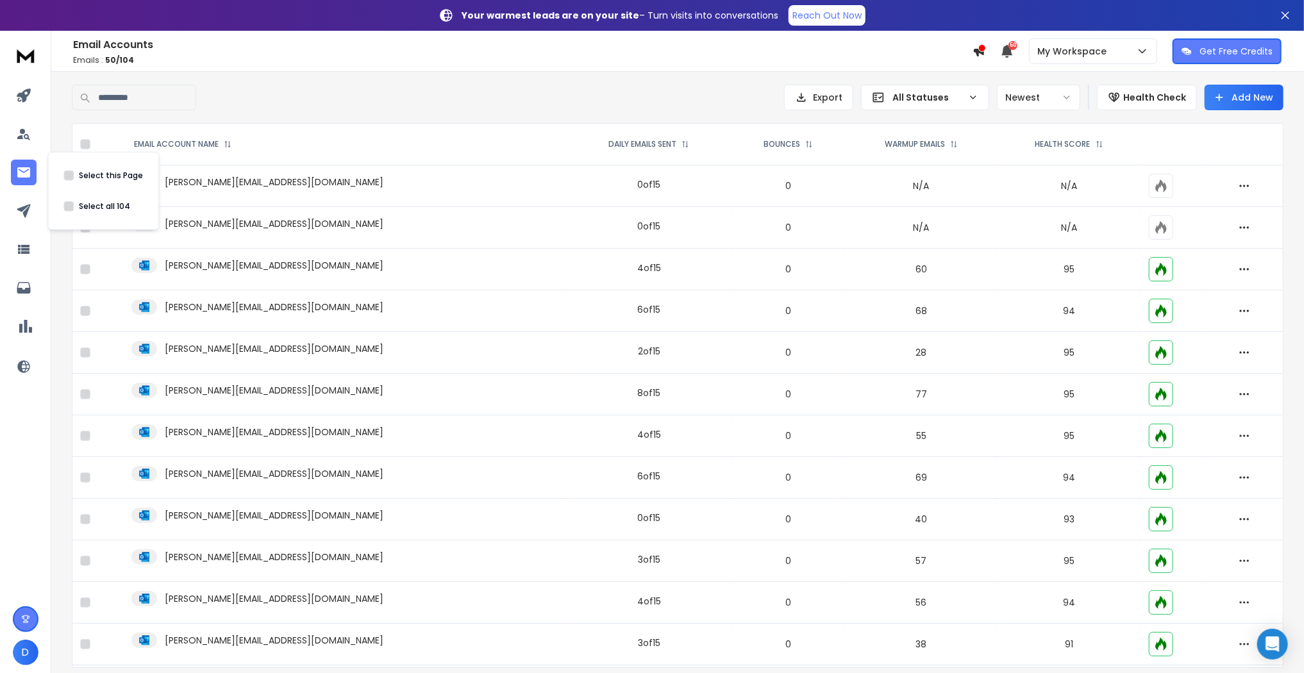
click at [128, 86] on input at bounding box center [134, 98] width 124 height 26
paste input "**********"
type input "**********"
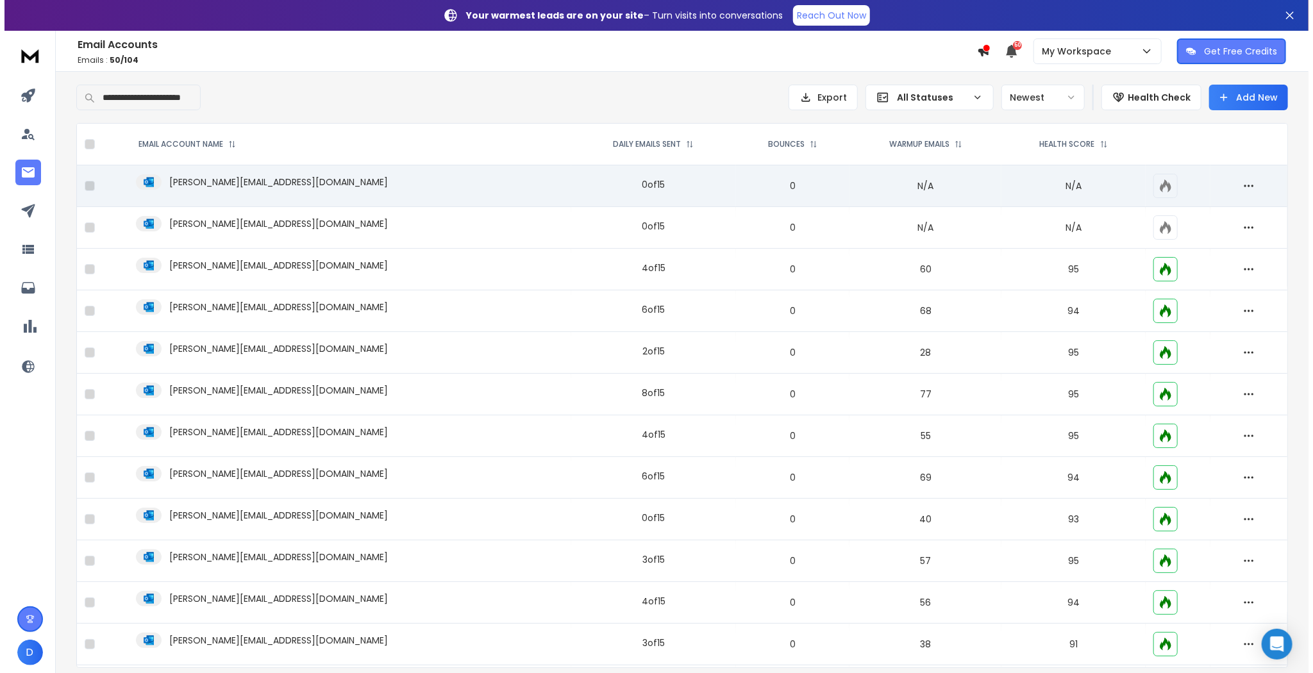
scroll to position [0, 18]
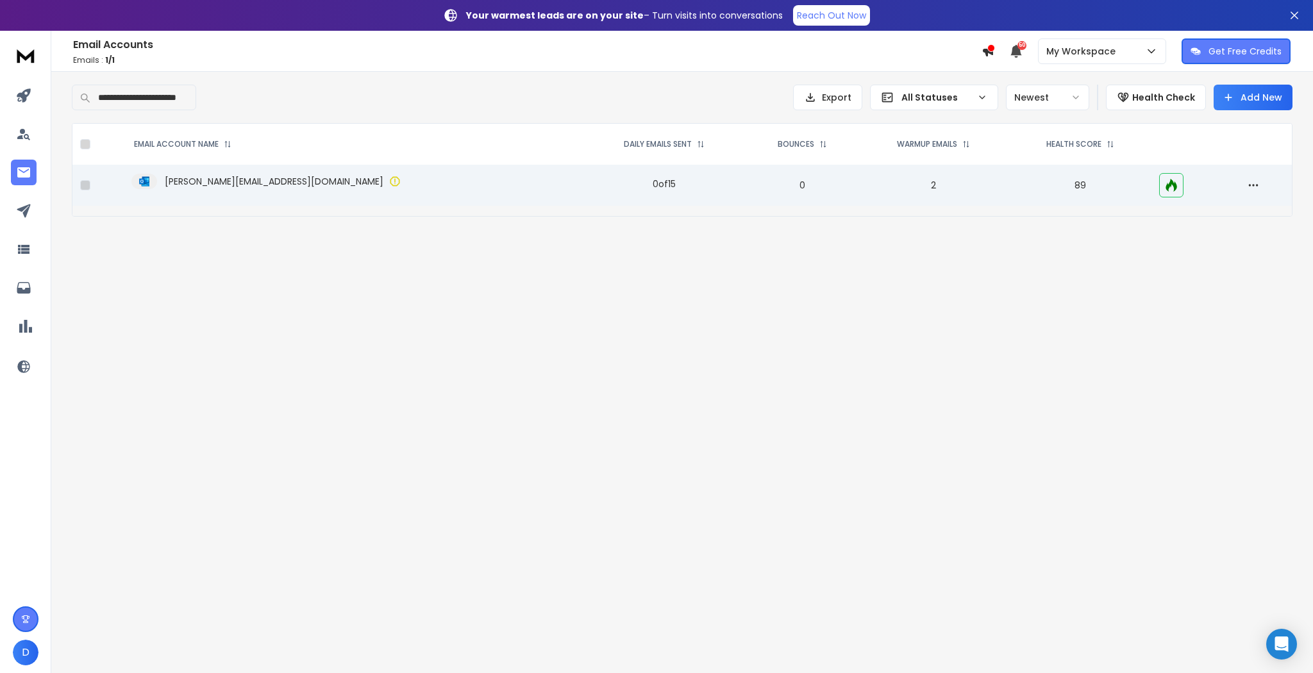
click at [208, 178] on p "[PERSON_NAME][EMAIL_ADDRESS][DOMAIN_NAME]" at bounding box center [274, 181] width 219 height 13
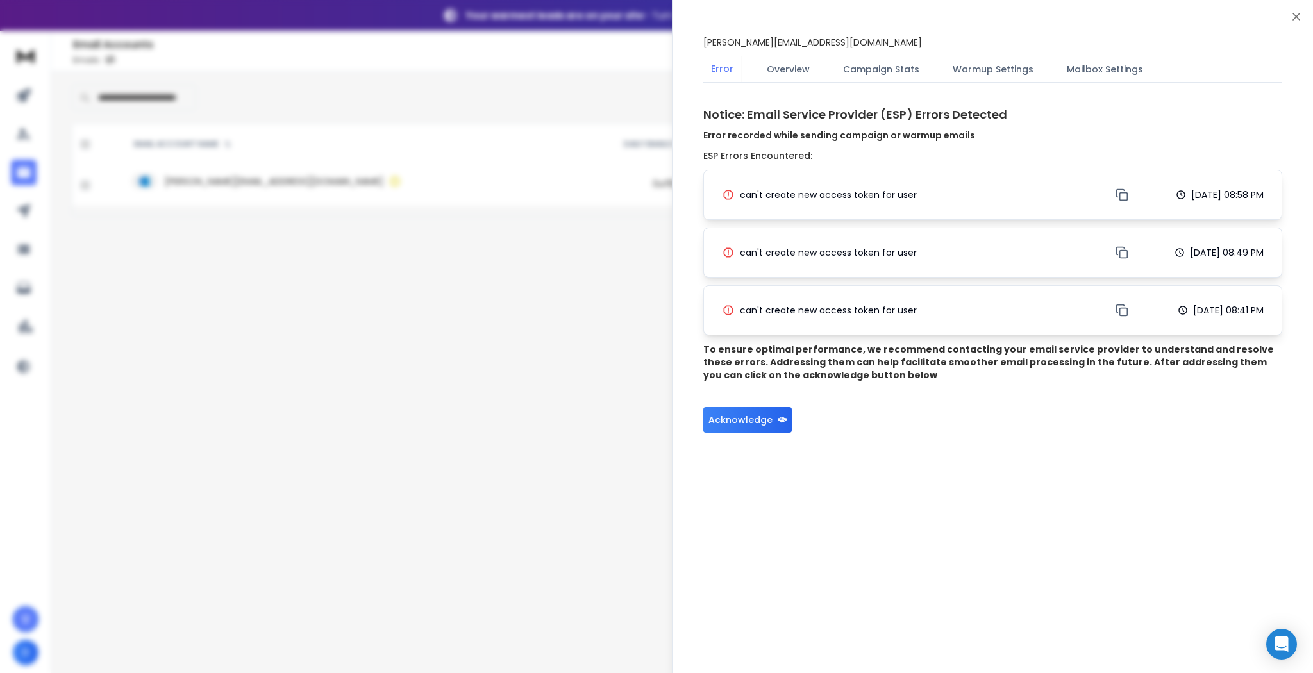
click at [810, 59] on button "Overview" at bounding box center [788, 69] width 58 height 28
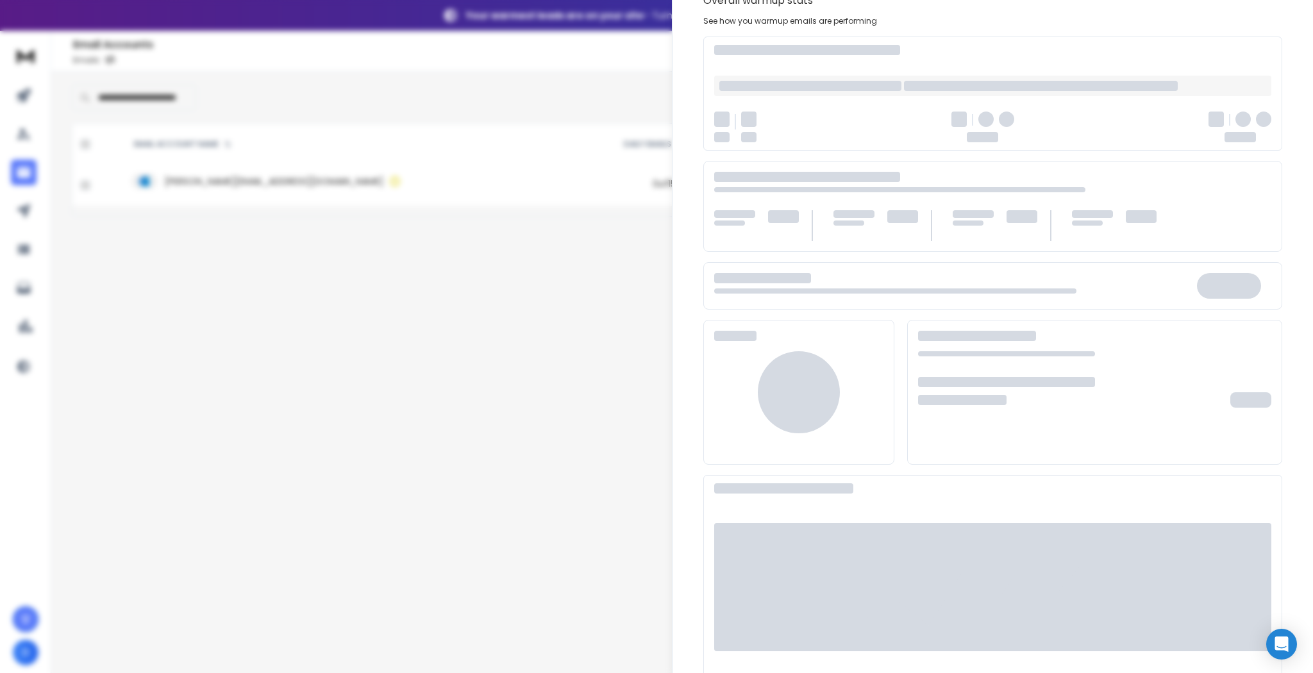
scroll to position [171, 0]
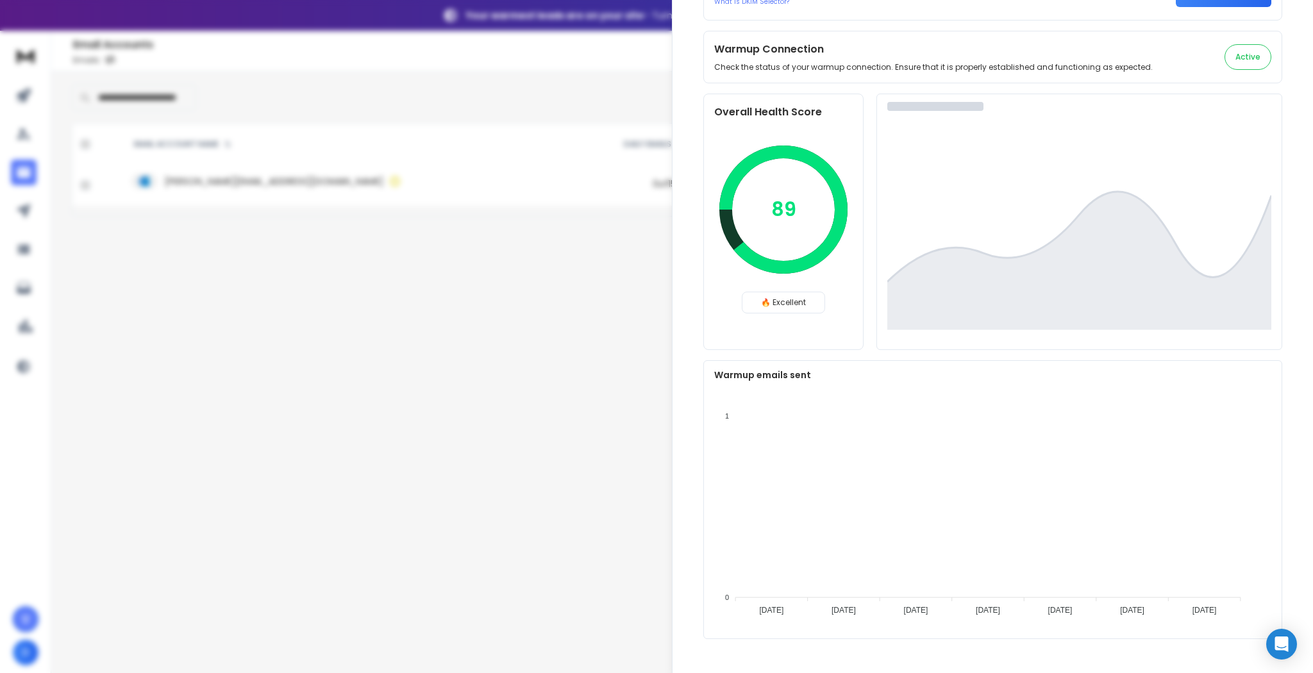
click at [465, 364] on div at bounding box center [656, 336] width 1313 height 673
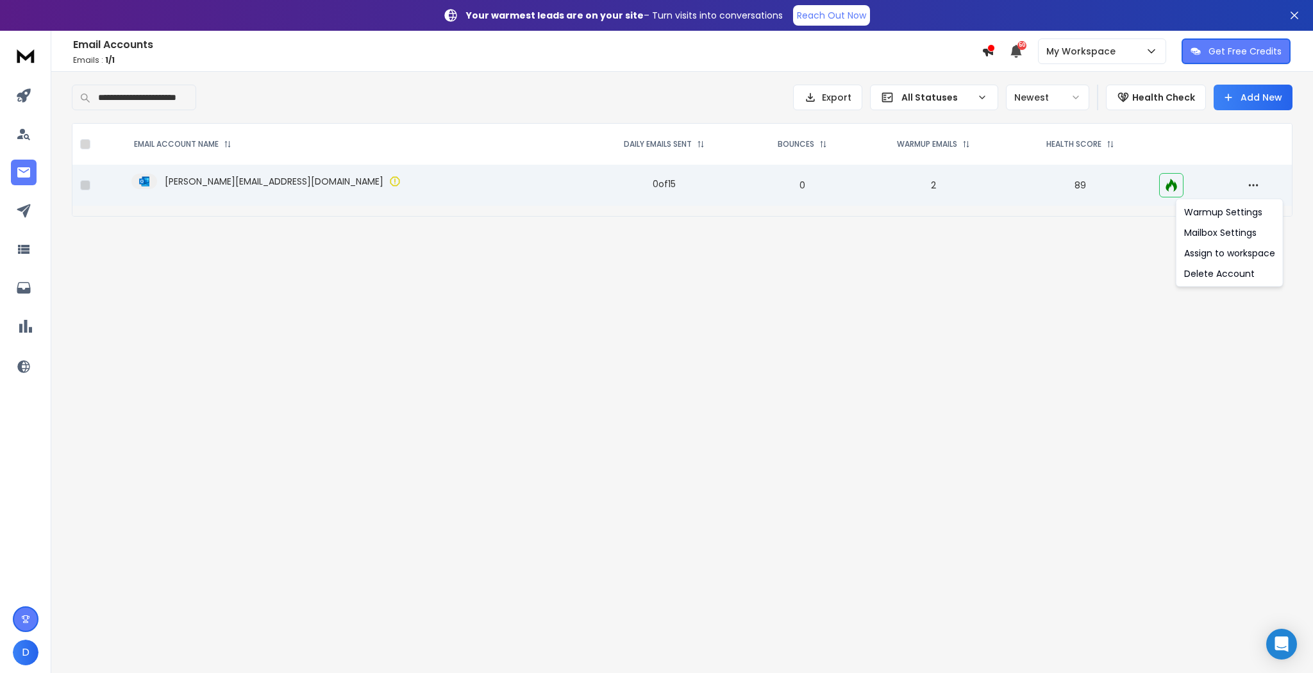
click at [1246, 176] on button at bounding box center [1253, 185] width 61 height 22
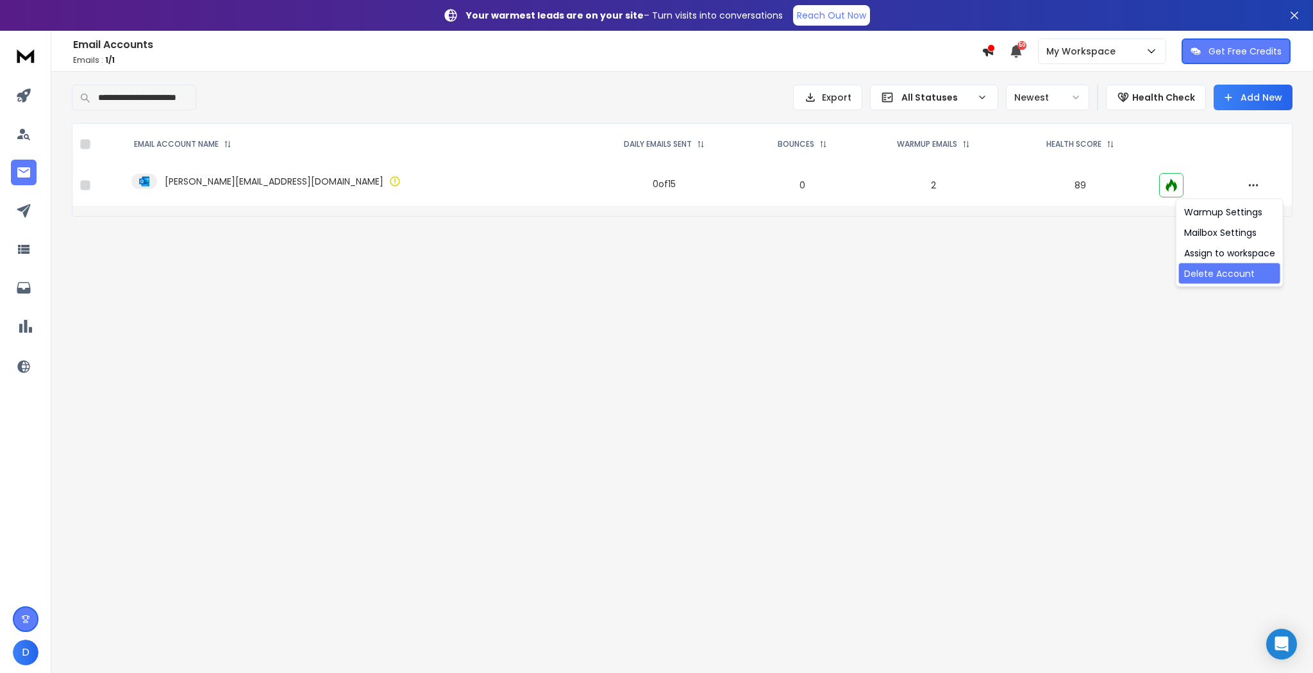
click at [1217, 274] on div "Delete Account" at bounding box center [1229, 274] width 101 height 21
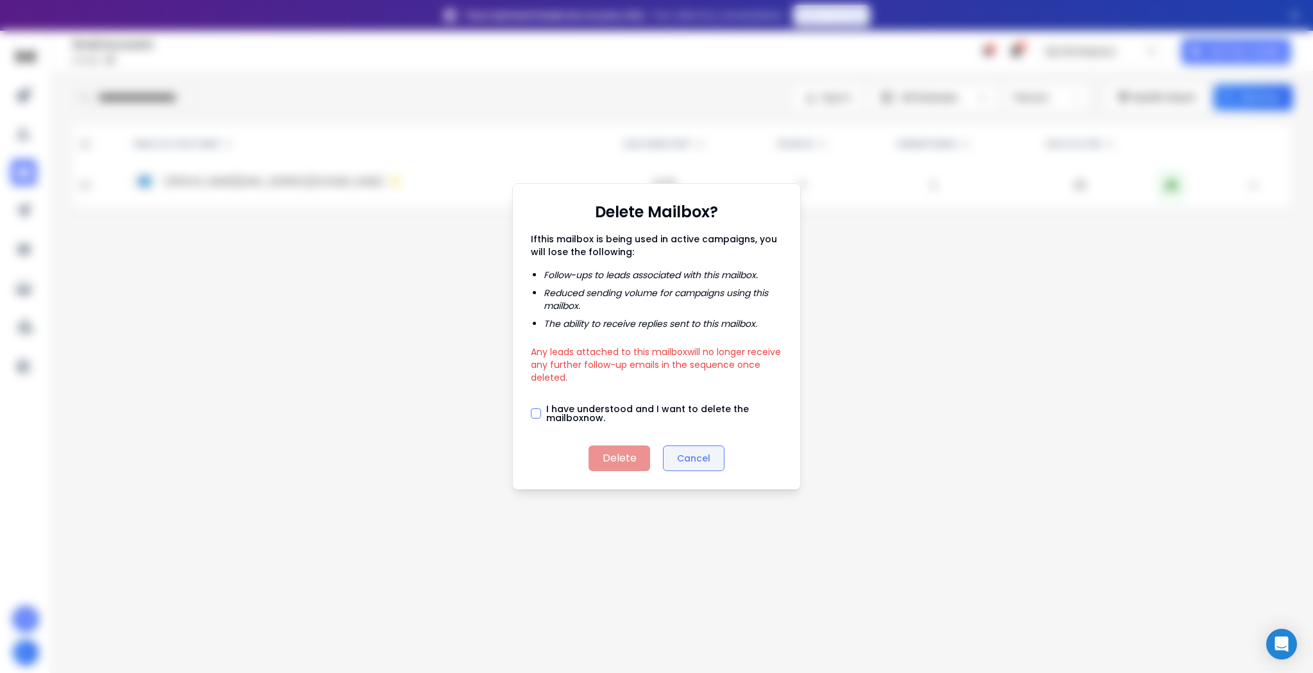
click at [544, 413] on div "I have understood and I want to delete the mailbox now." at bounding box center [656, 408] width 251 height 28
click at [535, 413] on button "I have understood and I want to delete the mailbox now." at bounding box center [536, 413] width 10 height 10
click at [605, 460] on button "Delete" at bounding box center [620, 459] width 62 height 26
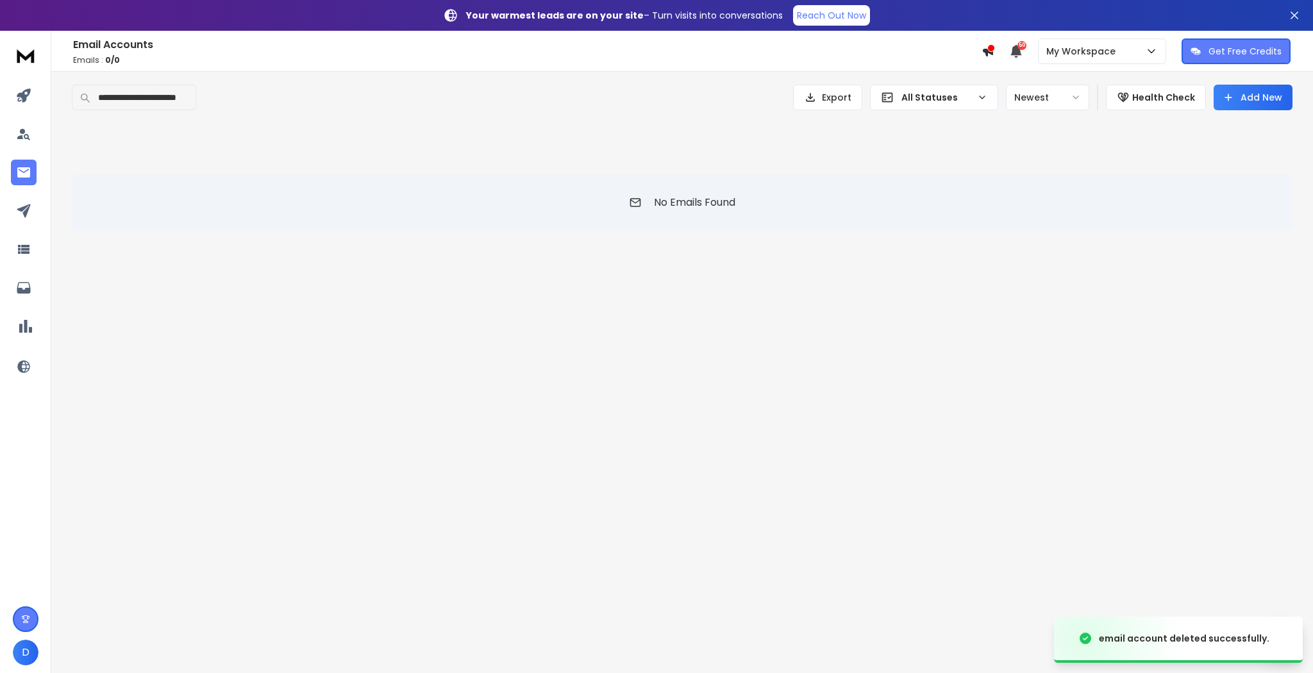
click at [1248, 99] on button "Add New" at bounding box center [1253, 98] width 79 height 26
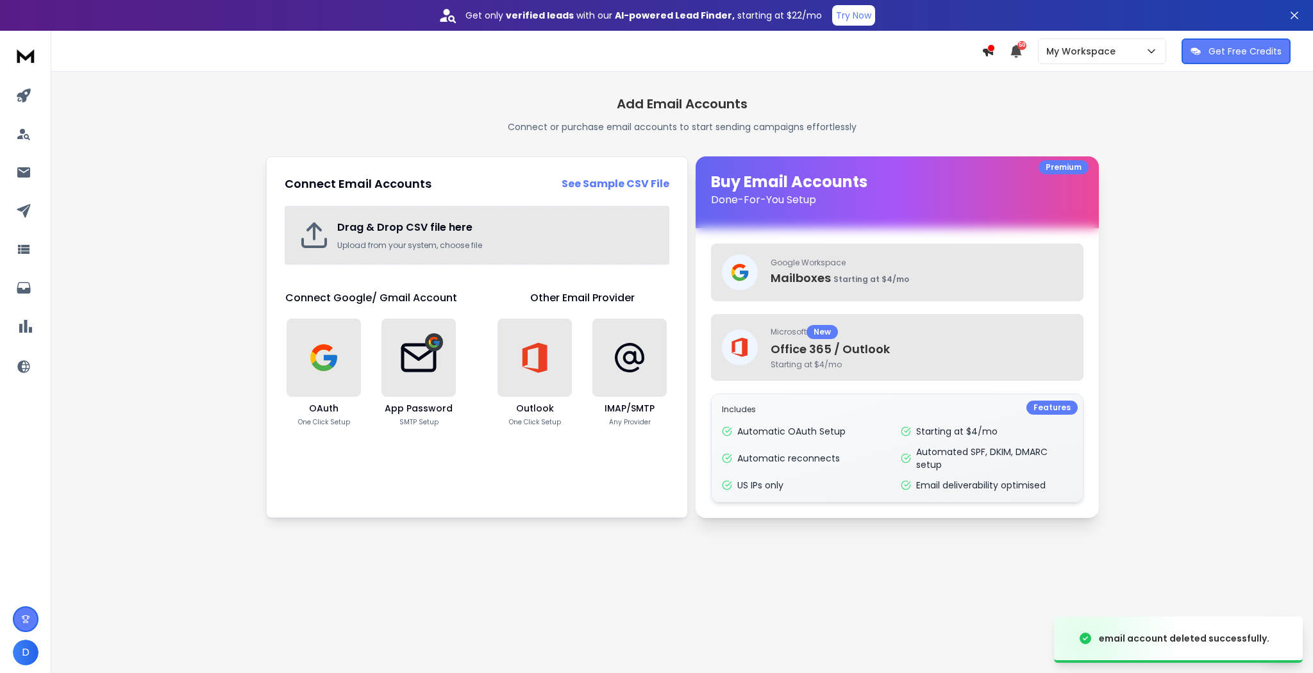
click at [555, 353] on div at bounding box center [535, 358] width 74 height 78
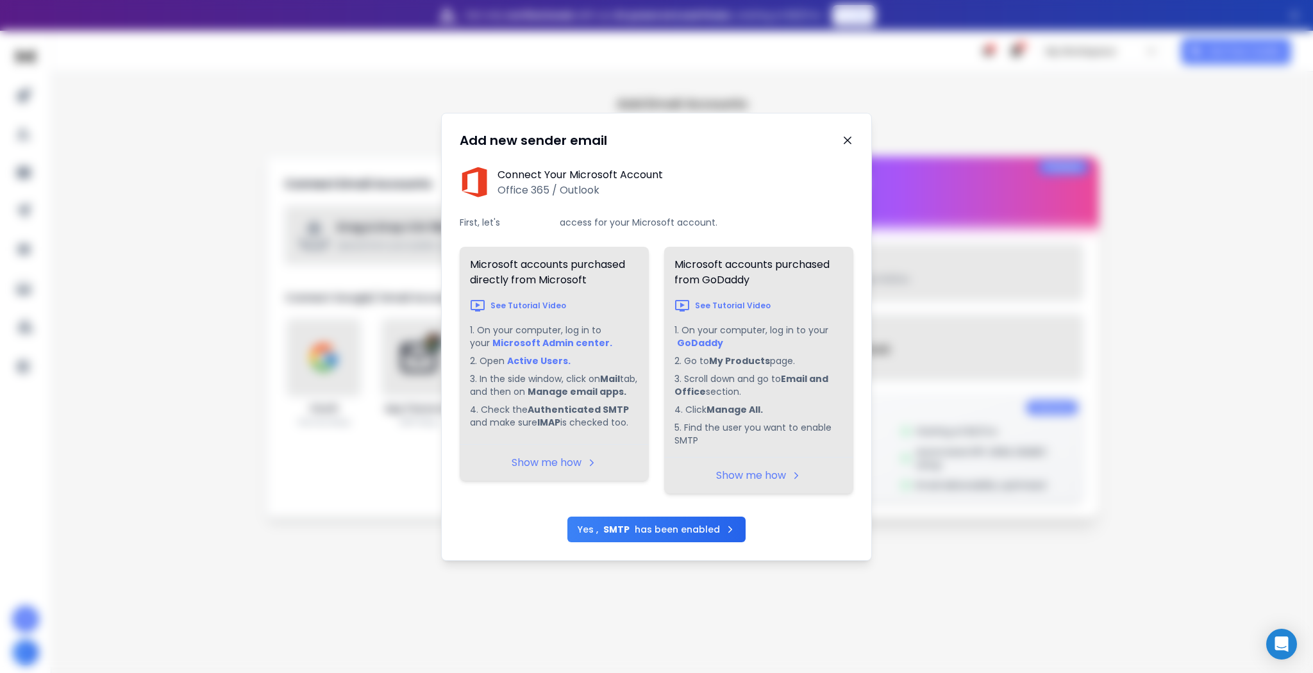
drag, startPoint x: 643, startPoint y: 541, endPoint x: 646, endPoint y: 535, distance: 6.6
click at [643, 541] on button "Yes , SMTP has been enabled" at bounding box center [656, 530] width 178 height 26
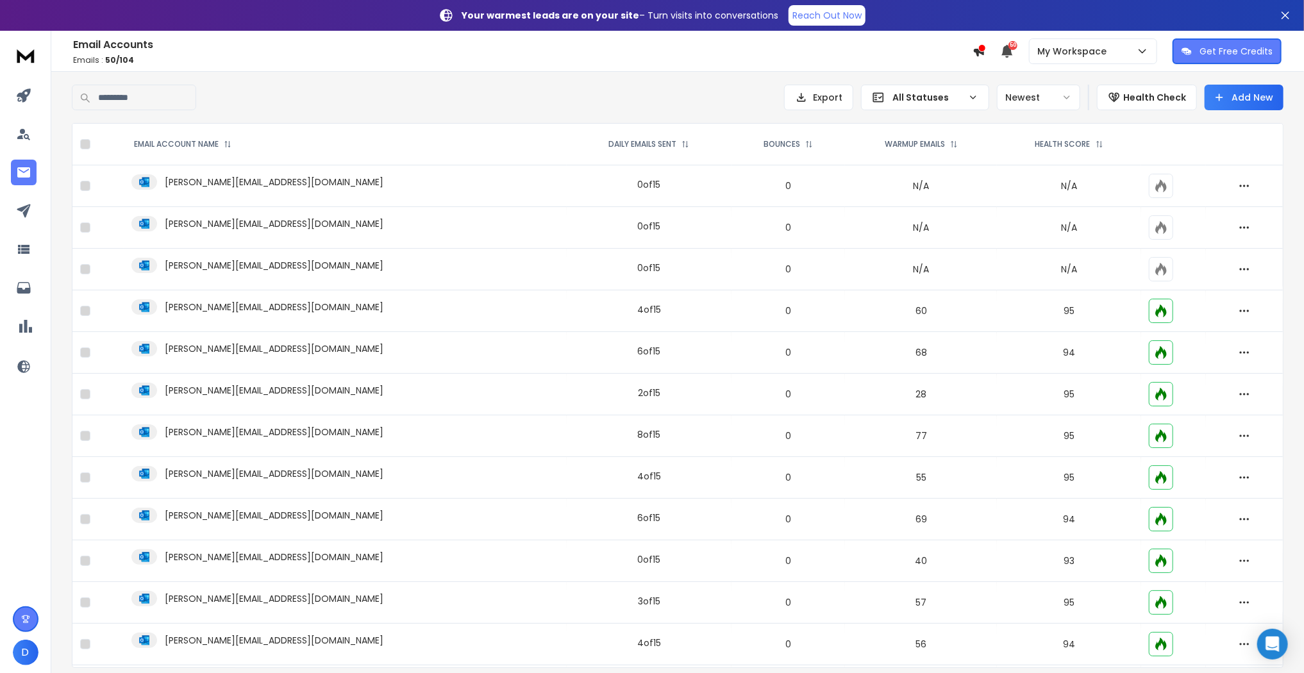
paste input "**********"
type input "**********"
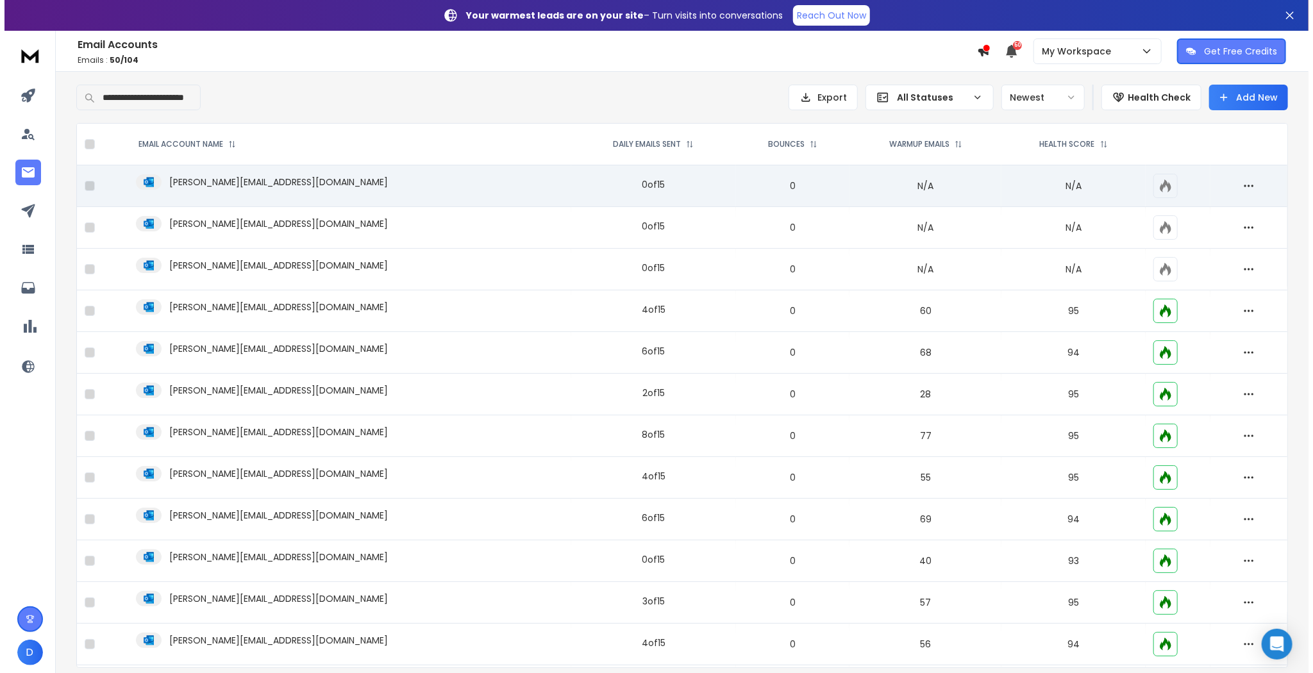
scroll to position [0, 23]
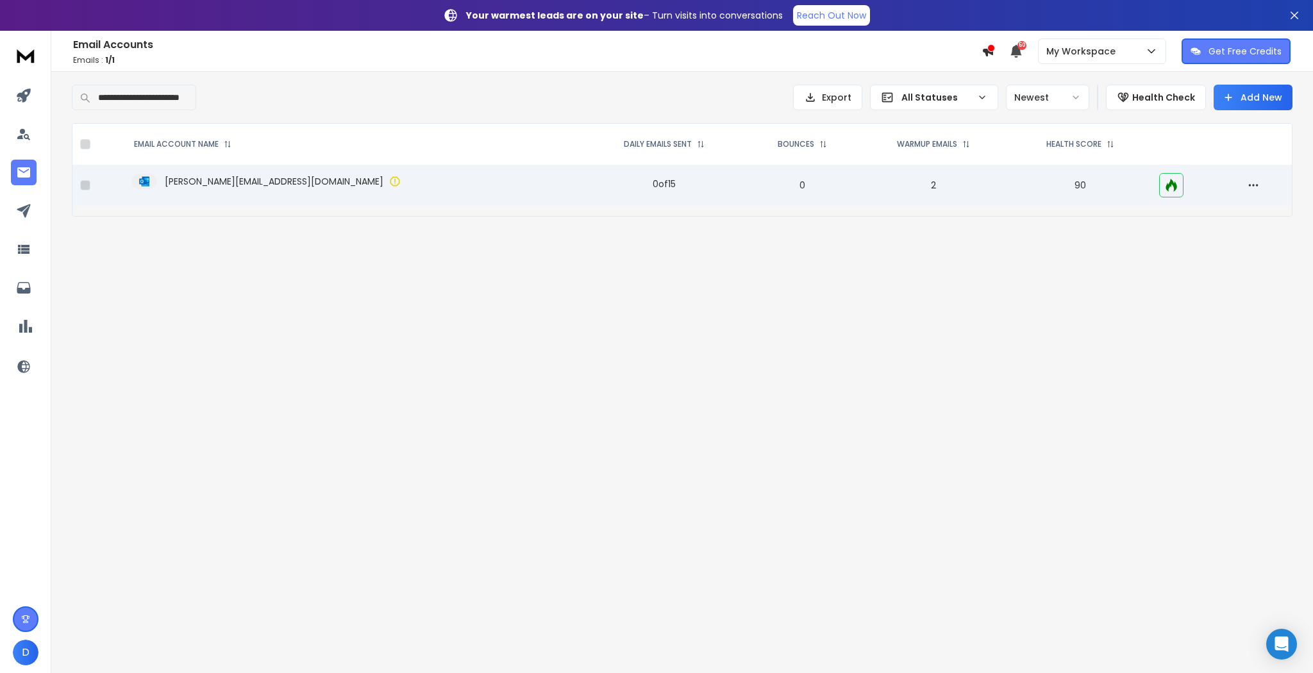
click at [240, 182] on p "[PERSON_NAME][EMAIL_ADDRESS][DOMAIN_NAME]" at bounding box center [274, 181] width 219 height 13
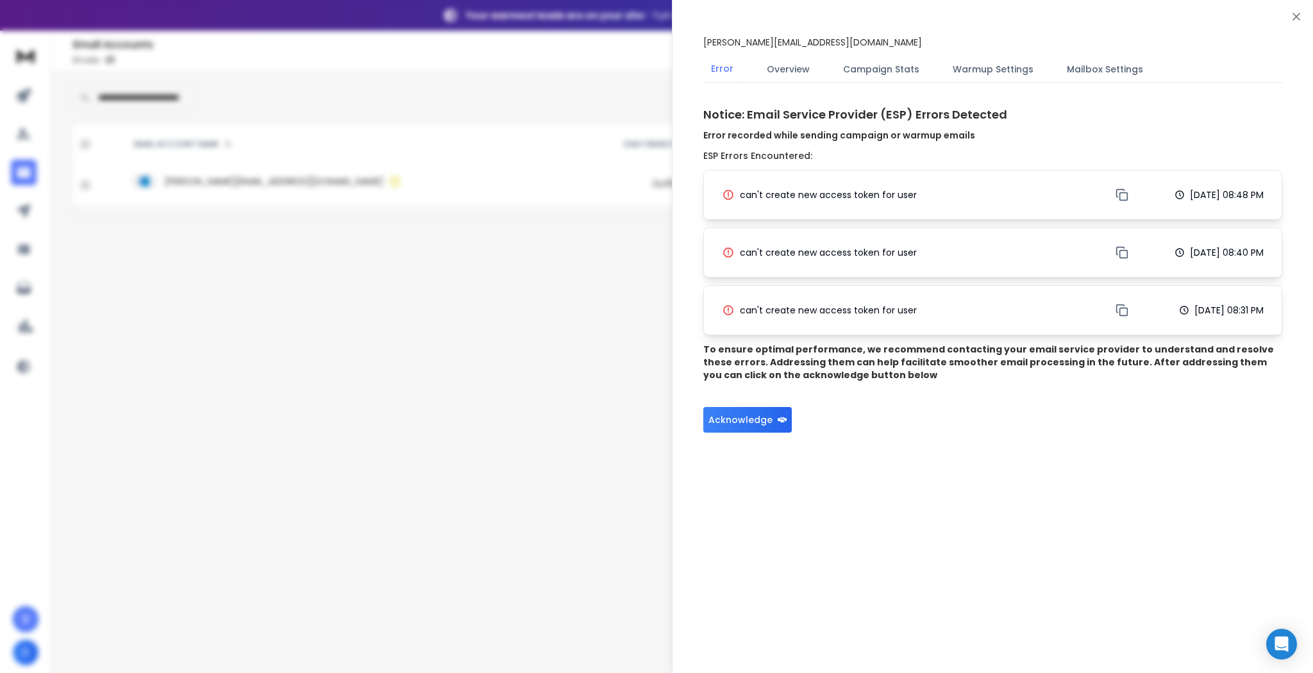
click at [780, 60] on button "Overview" at bounding box center [788, 69] width 58 height 28
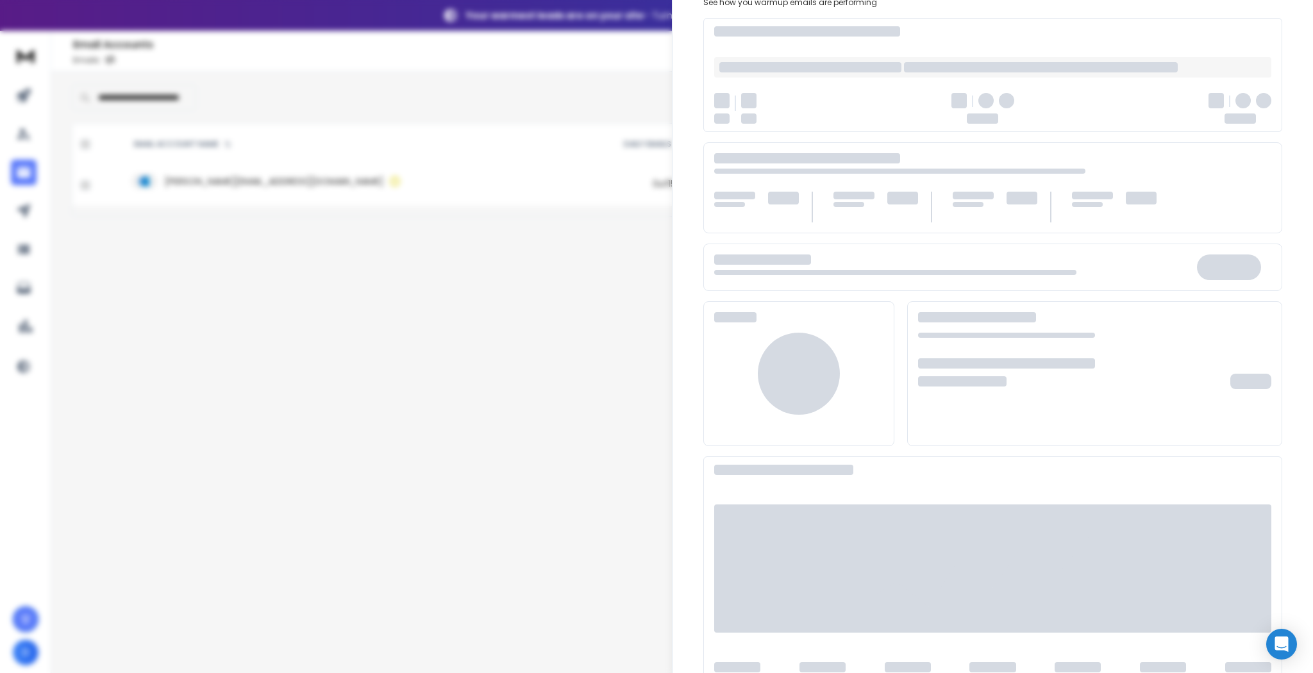
scroll to position [171, 0]
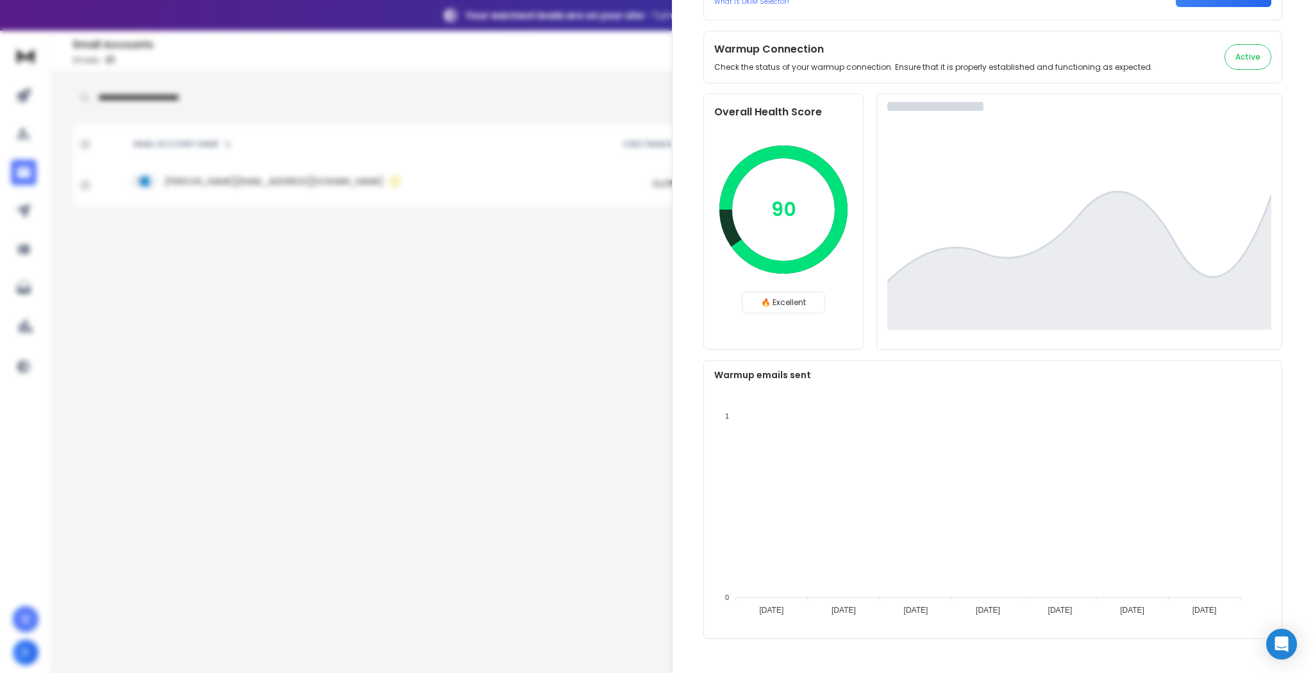
click at [505, 383] on div at bounding box center [656, 336] width 1313 height 673
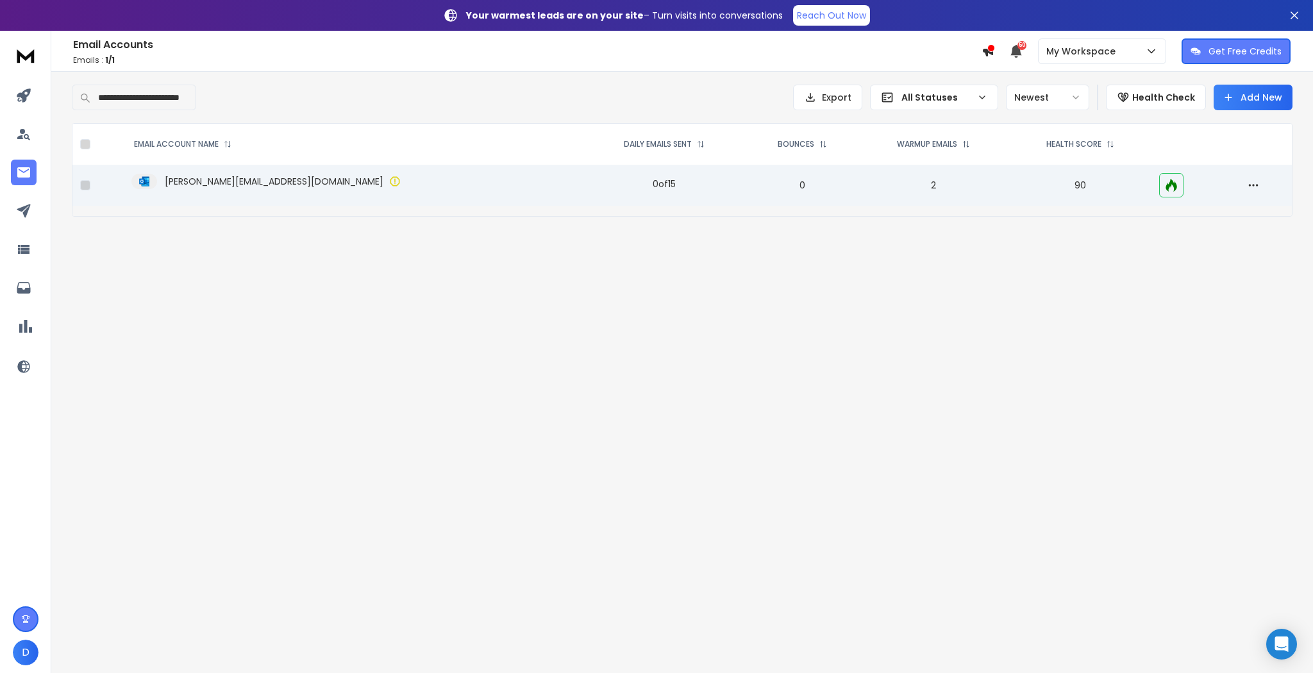
click at [1248, 181] on icon at bounding box center [1254, 186] width 12 height 12
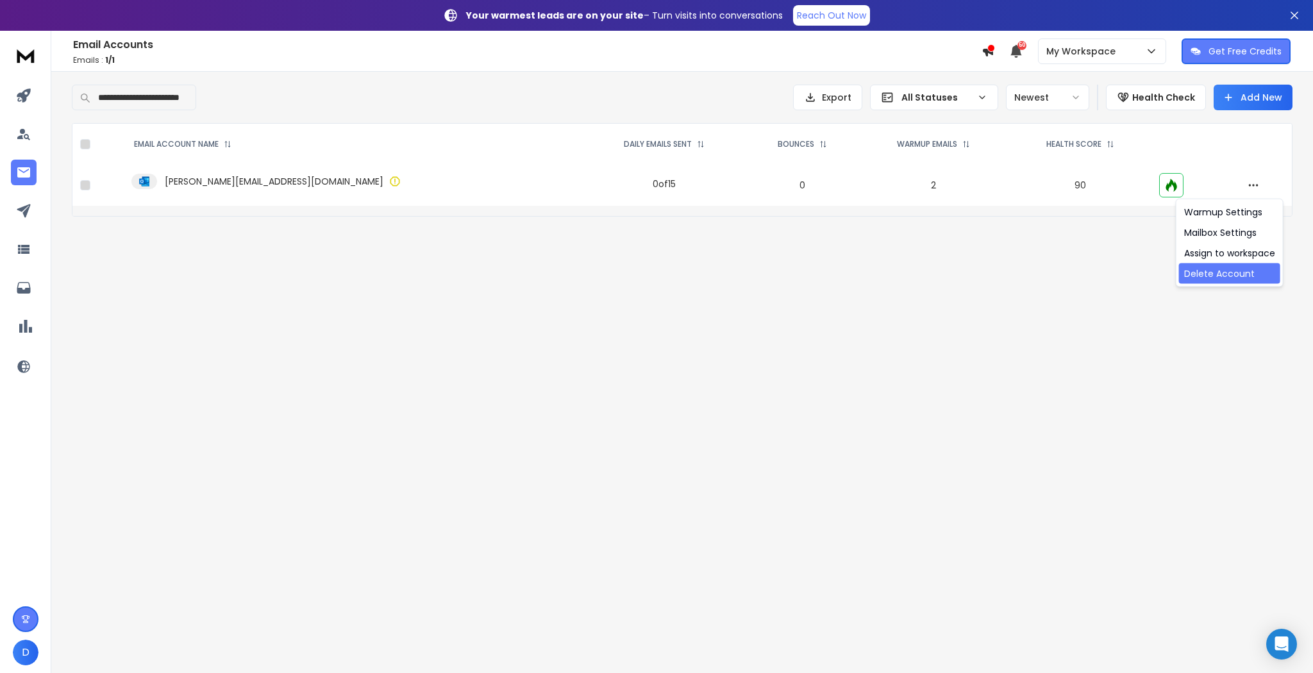
click at [1212, 278] on div "Delete Account" at bounding box center [1229, 274] width 101 height 21
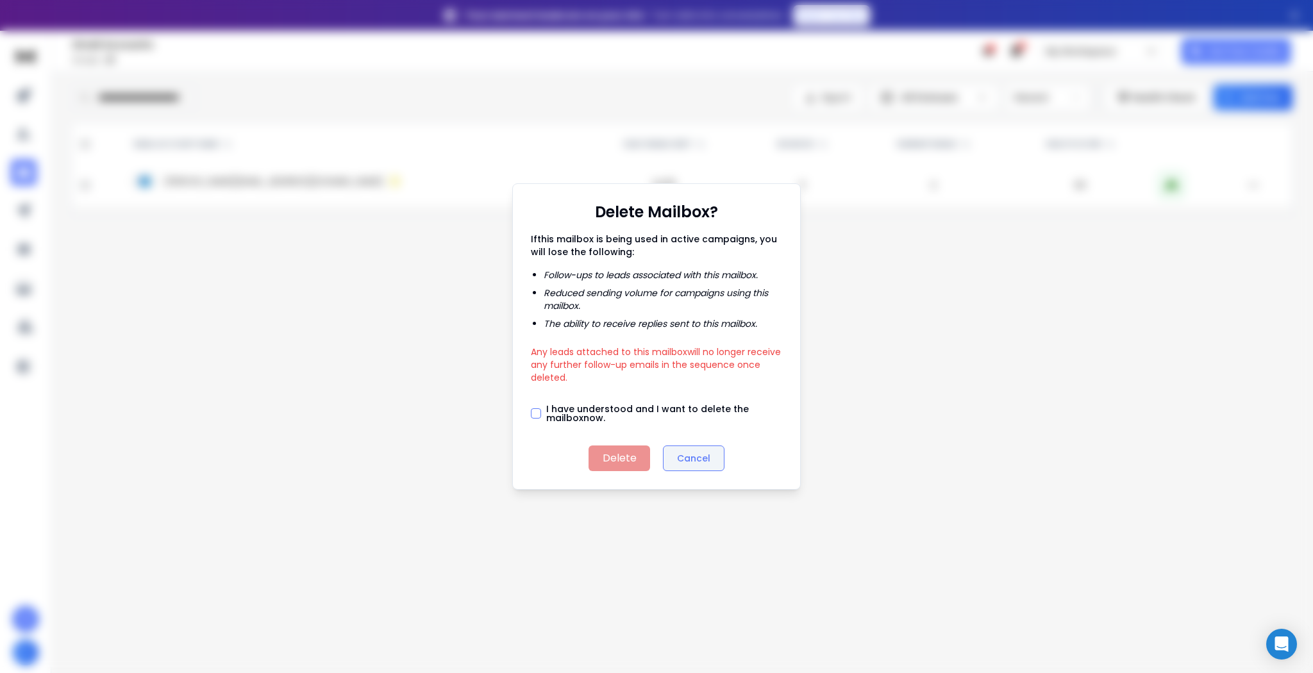
click at [538, 410] on button "I have understood and I want to delete the mailbox now." at bounding box center [536, 413] width 10 height 10
click at [638, 460] on button "Delete" at bounding box center [620, 459] width 62 height 26
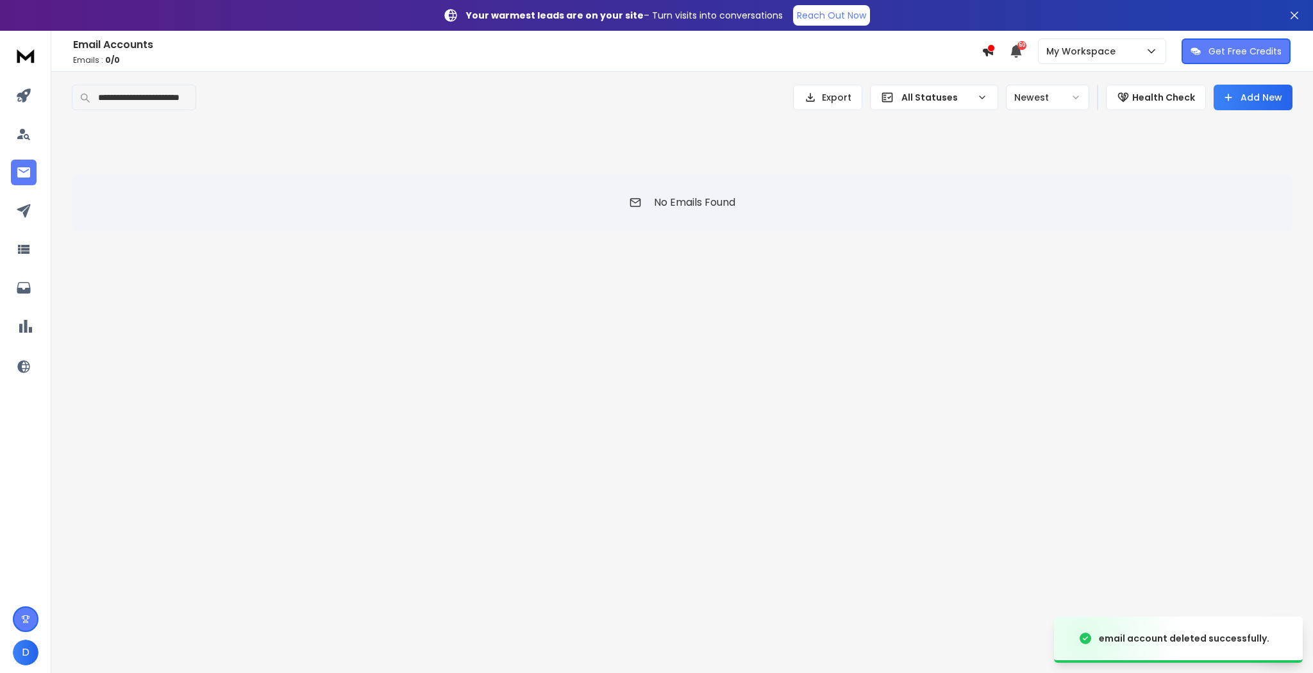
click at [1246, 103] on button "Add New" at bounding box center [1253, 98] width 79 height 26
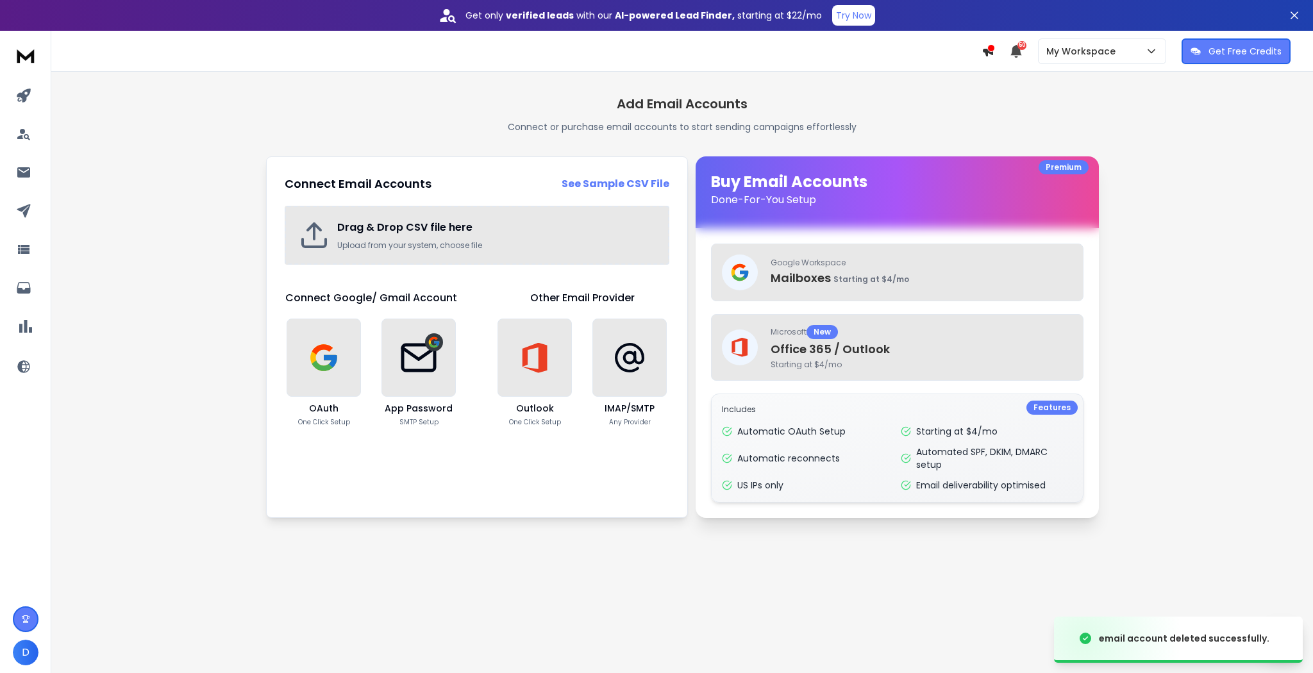
click at [505, 355] on div at bounding box center [535, 358] width 74 height 78
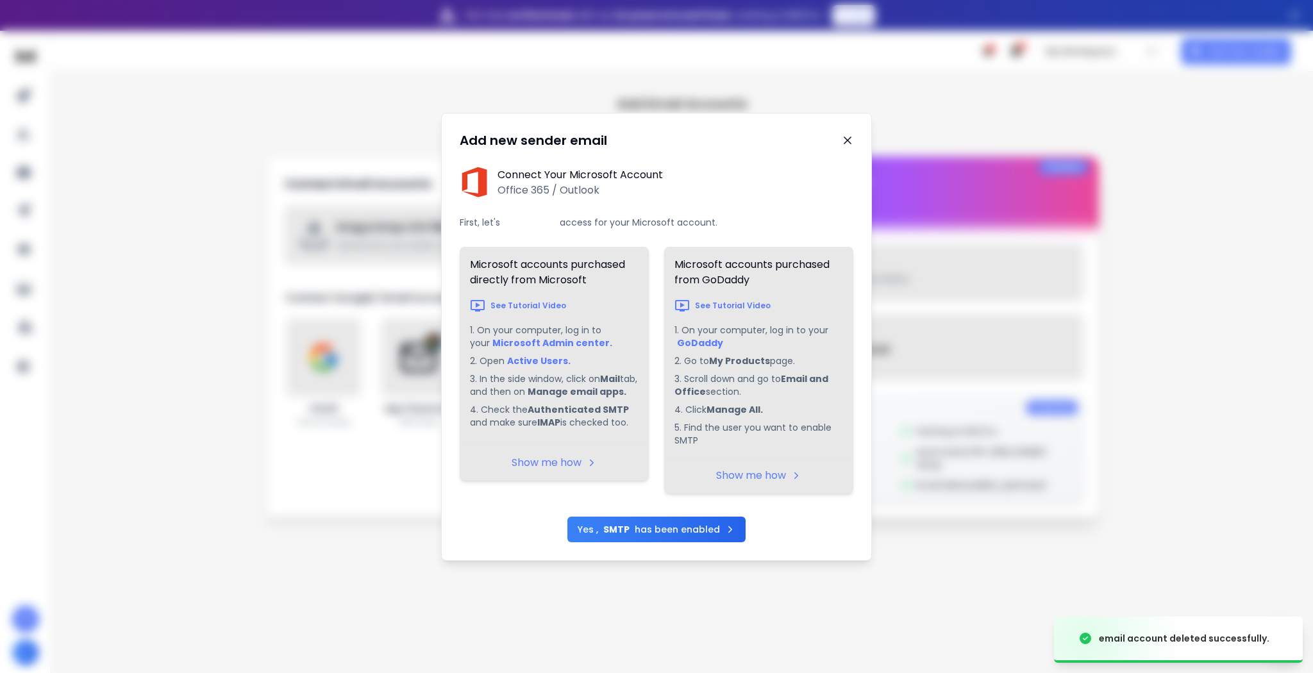
click at [635, 530] on button "Yes , SMTP has been enabled" at bounding box center [656, 530] width 178 height 26
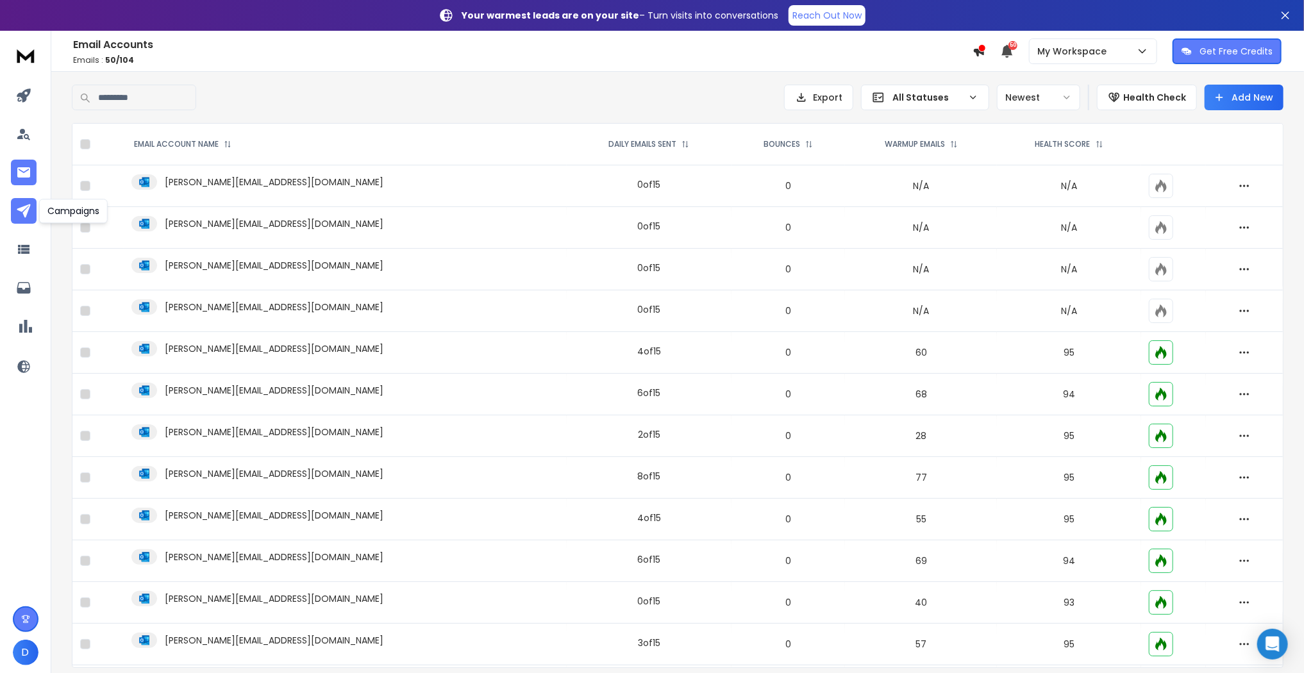
click at [27, 209] on icon at bounding box center [23, 210] width 13 height 13
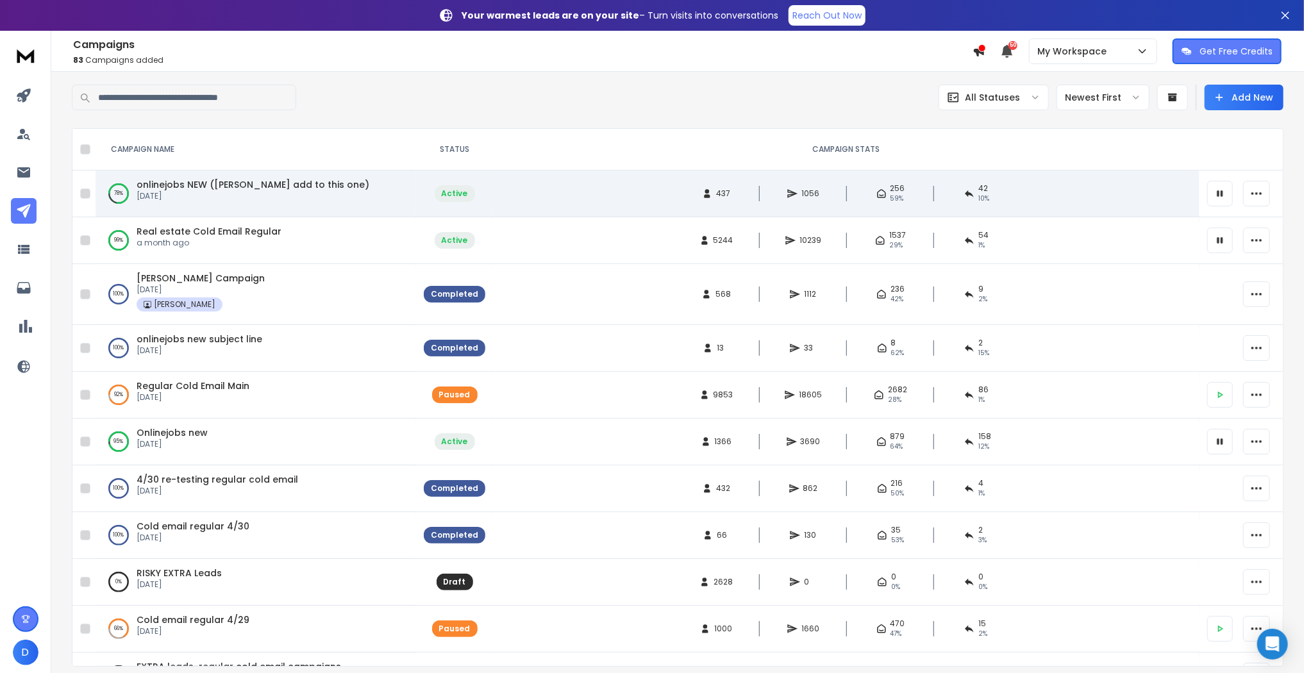
click at [206, 185] on span "onlinejobs NEW (Jeryl add to this one)" at bounding box center [253, 184] width 233 height 13
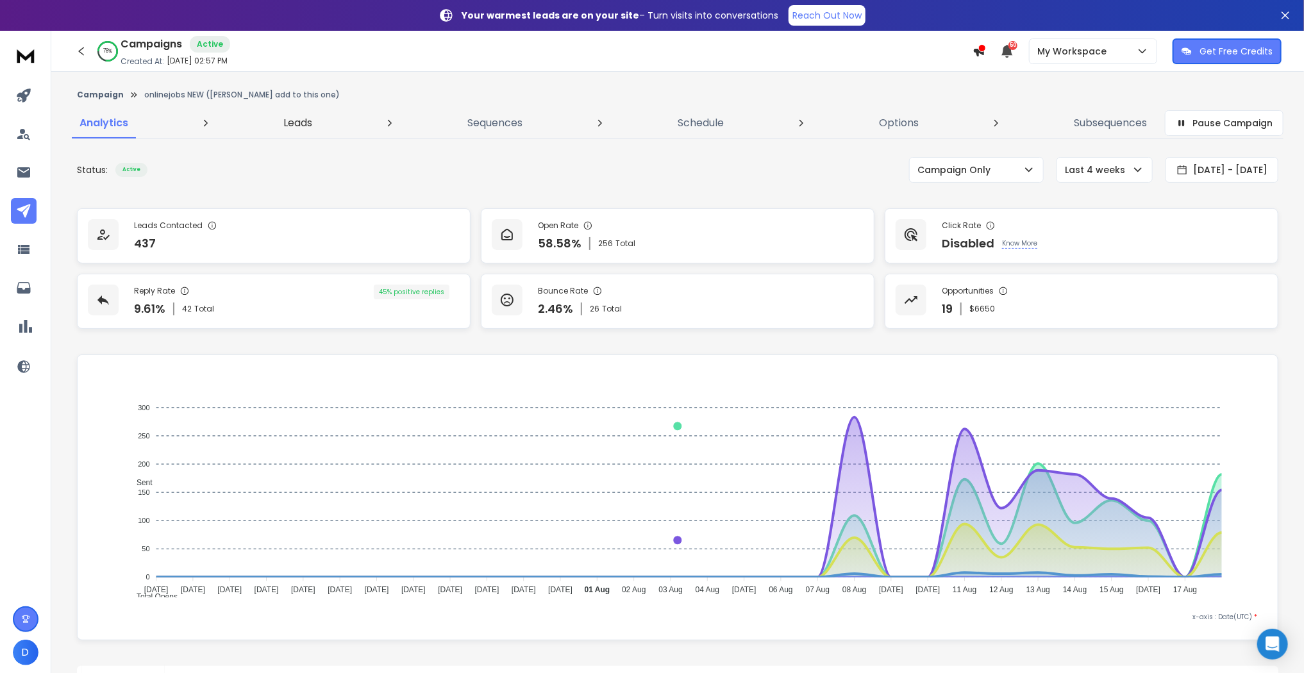
click at [312, 110] on link "Leads" at bounding box center [298, 123] width 44 height 31
click at [310, 121] on p "Leads" at bounding box center [297, 122] width 29 height 15
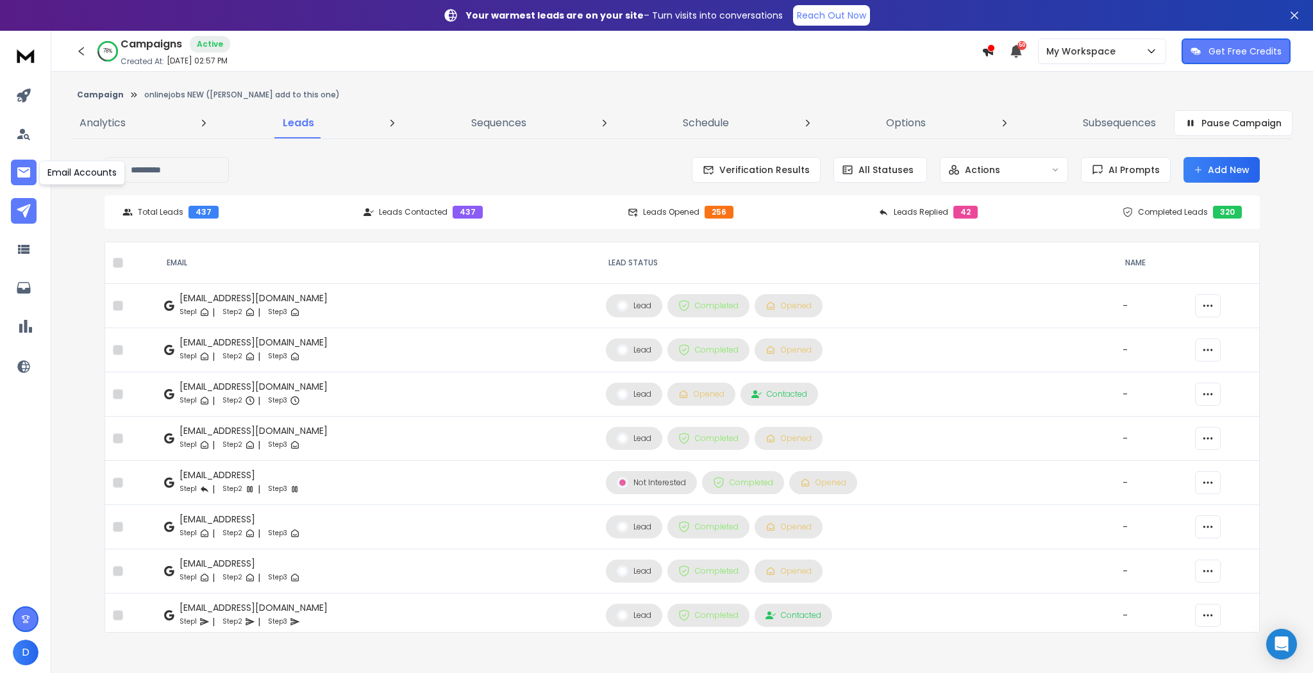
click at [15, 160] on link at bounding box center [24, 173] width 26 height 26
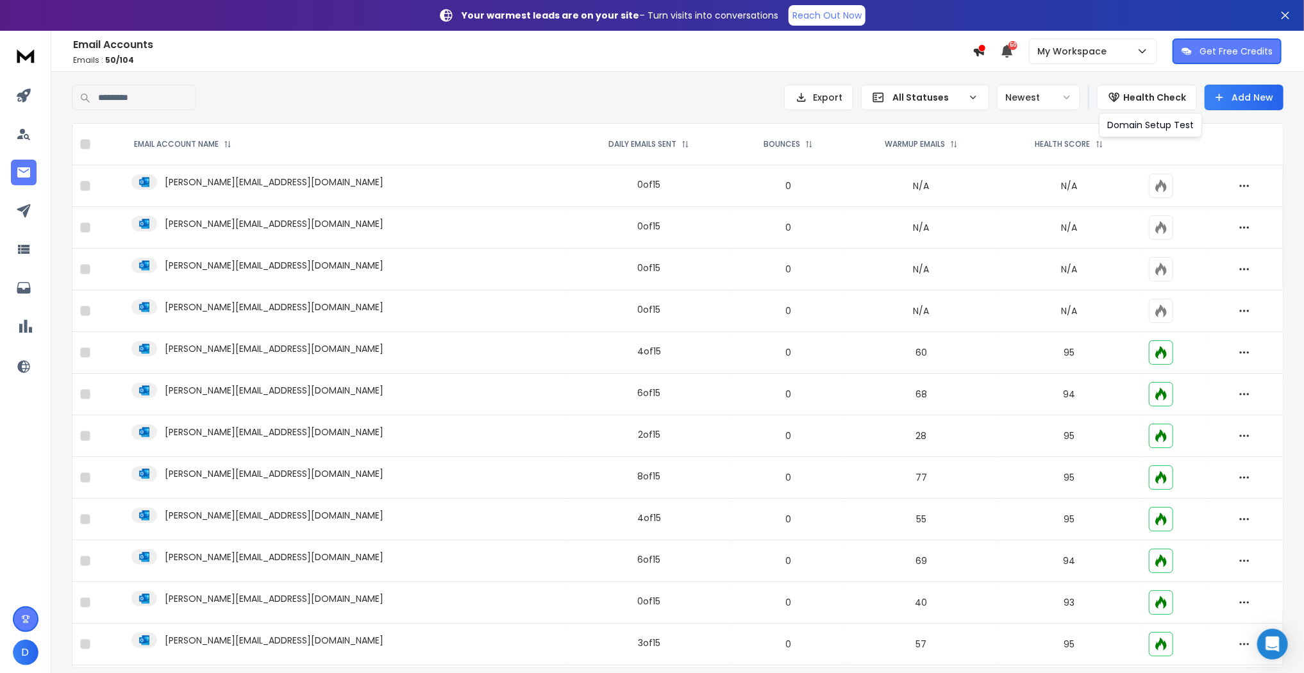
click at [1269, 96] on button "Add New" at bounding box center [1244, 98] width 79 height 26
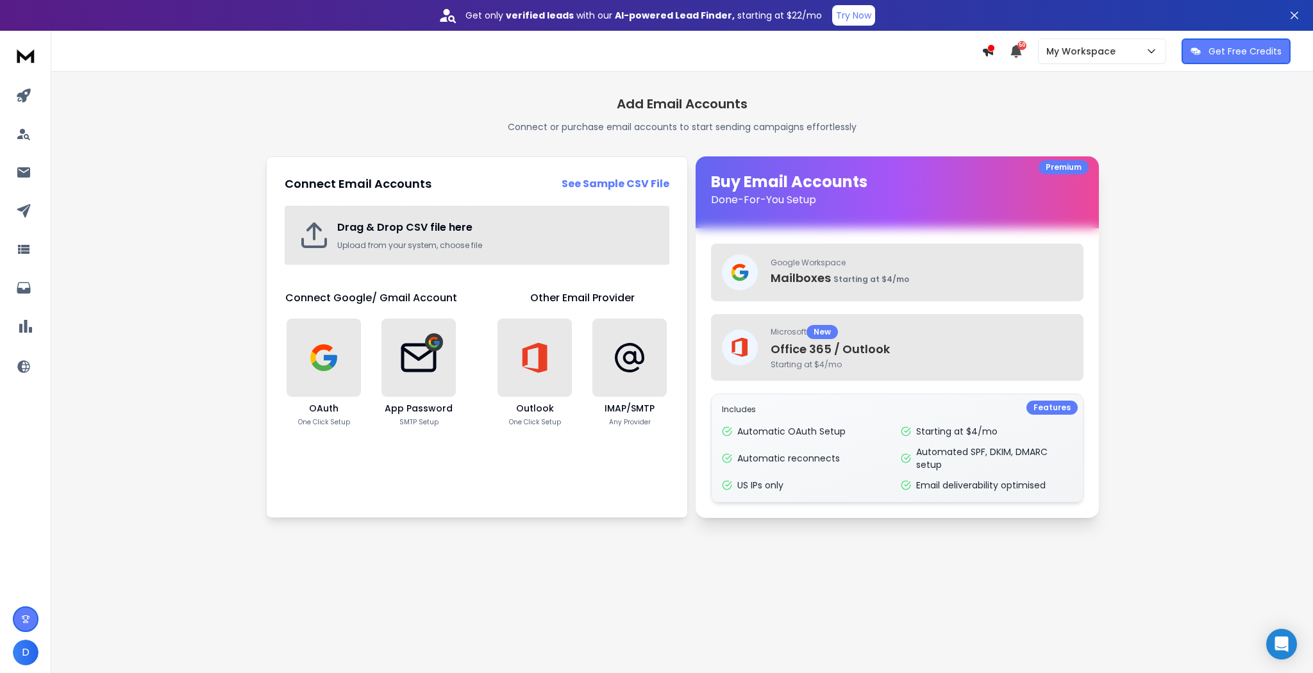
click at [527, 356] on icon at bounding box center [534, 357] width 25 height 30
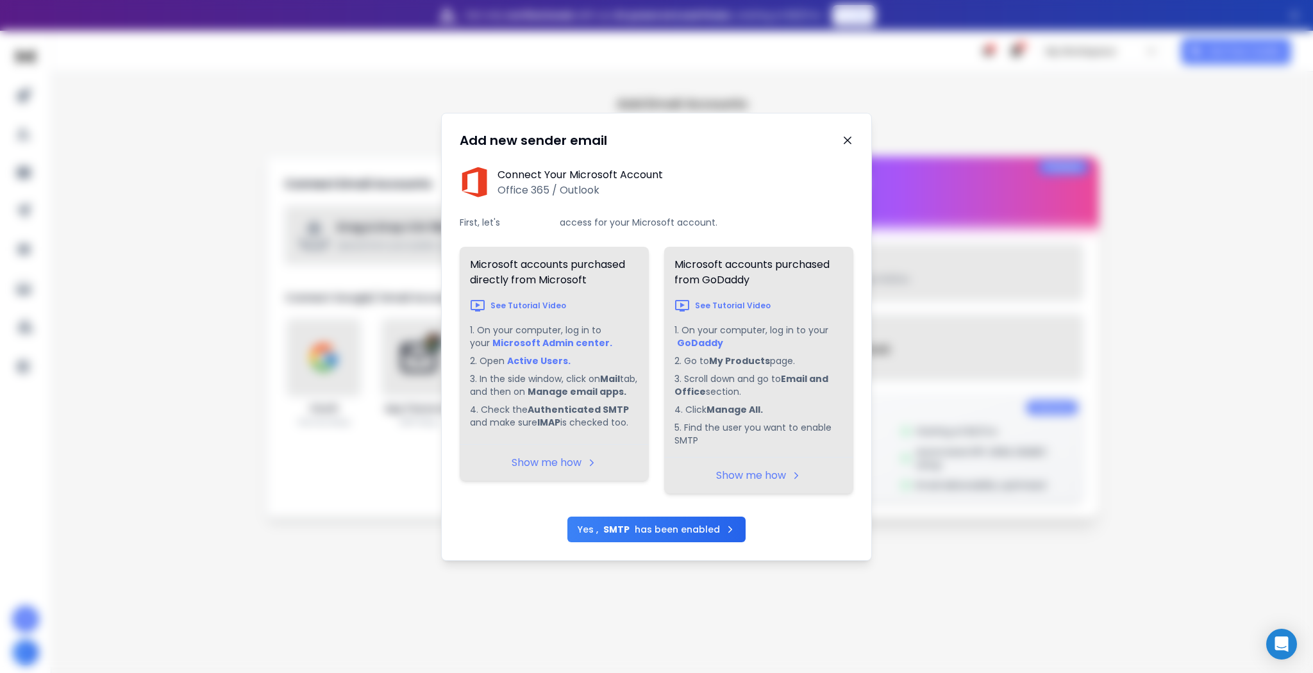
click at [639, 518] on button "Yes , SMTP has been enabled" at bounding box center [656, 530] width 178 height 26
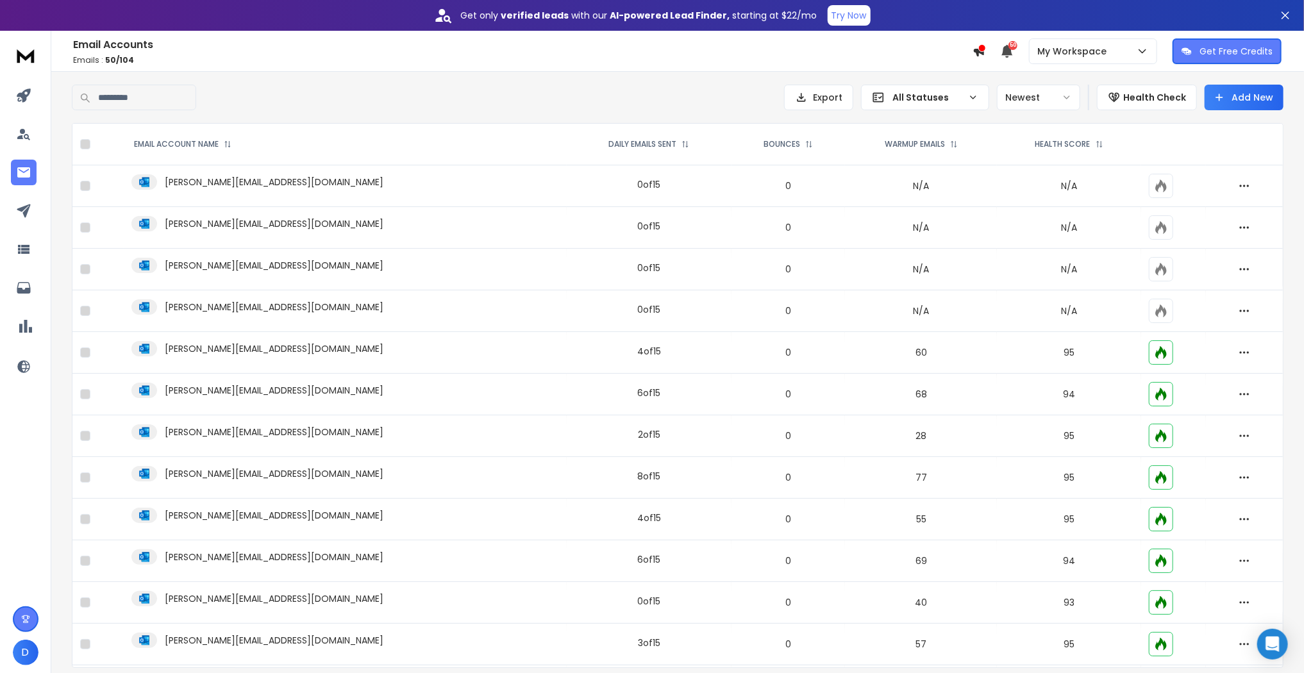
paste input "**********"
type input "**********"
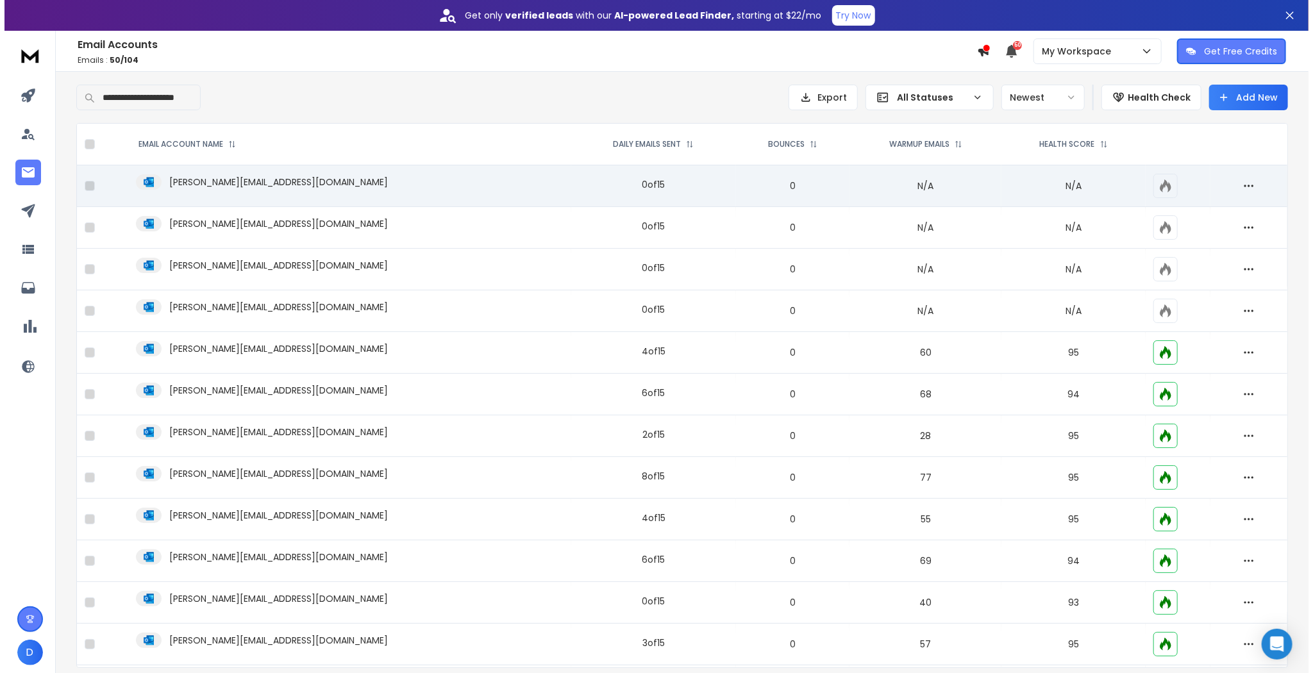
scroll to position [0, 12]
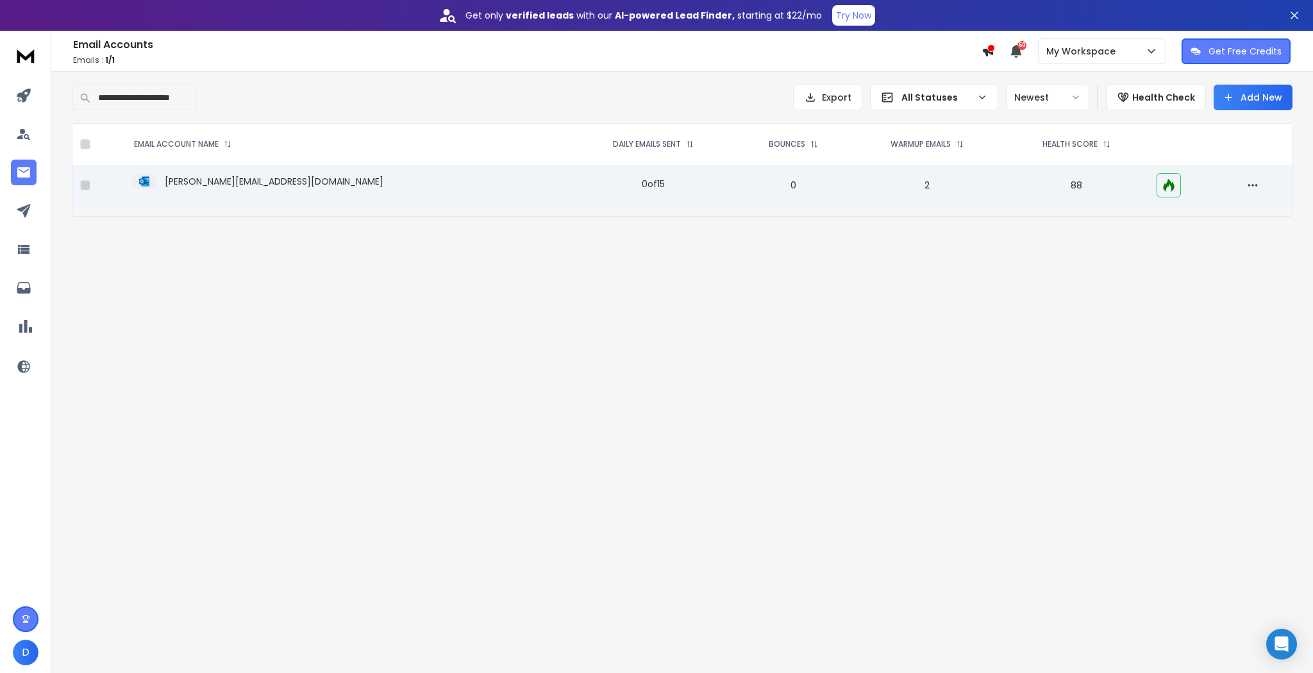
click at [247, 183] on p "[PERSON_NAME][EMAIL_ADDRESS][DOMAIN_NAME]" at bounding box center [274, 181] width 219 height 13
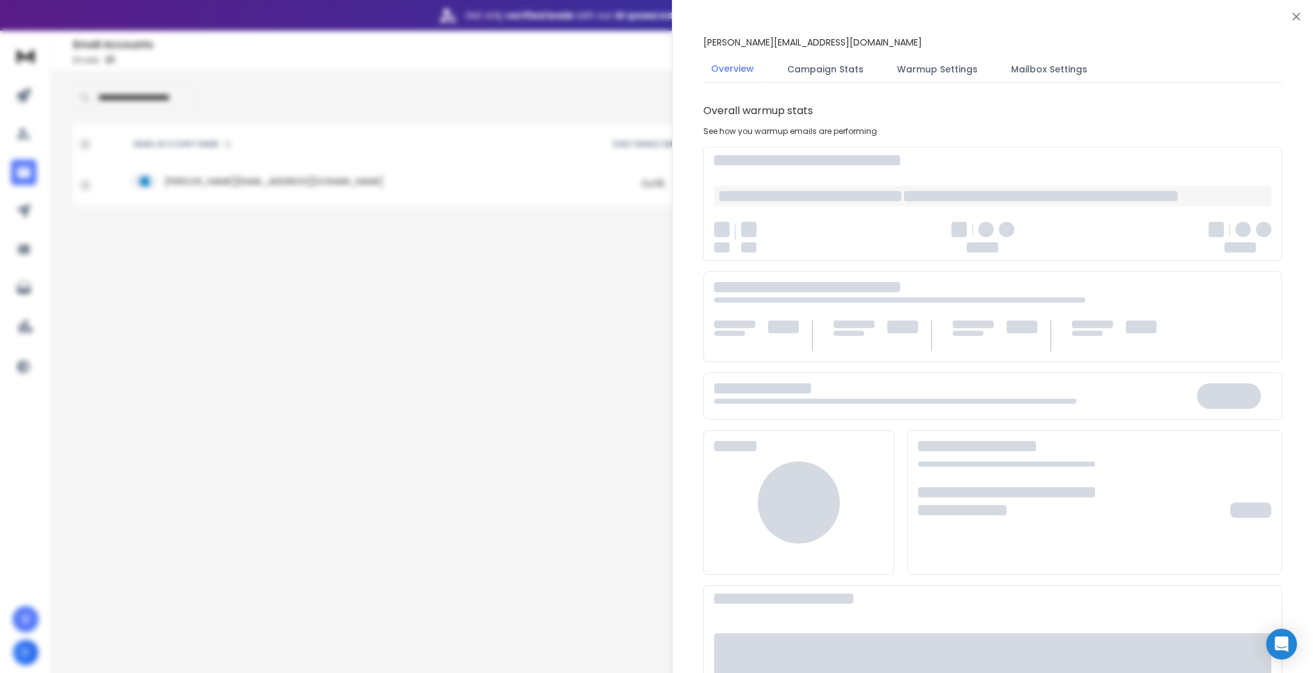
click at [490, 378] on div at bounding box center [656, 336] width 1313 height 673
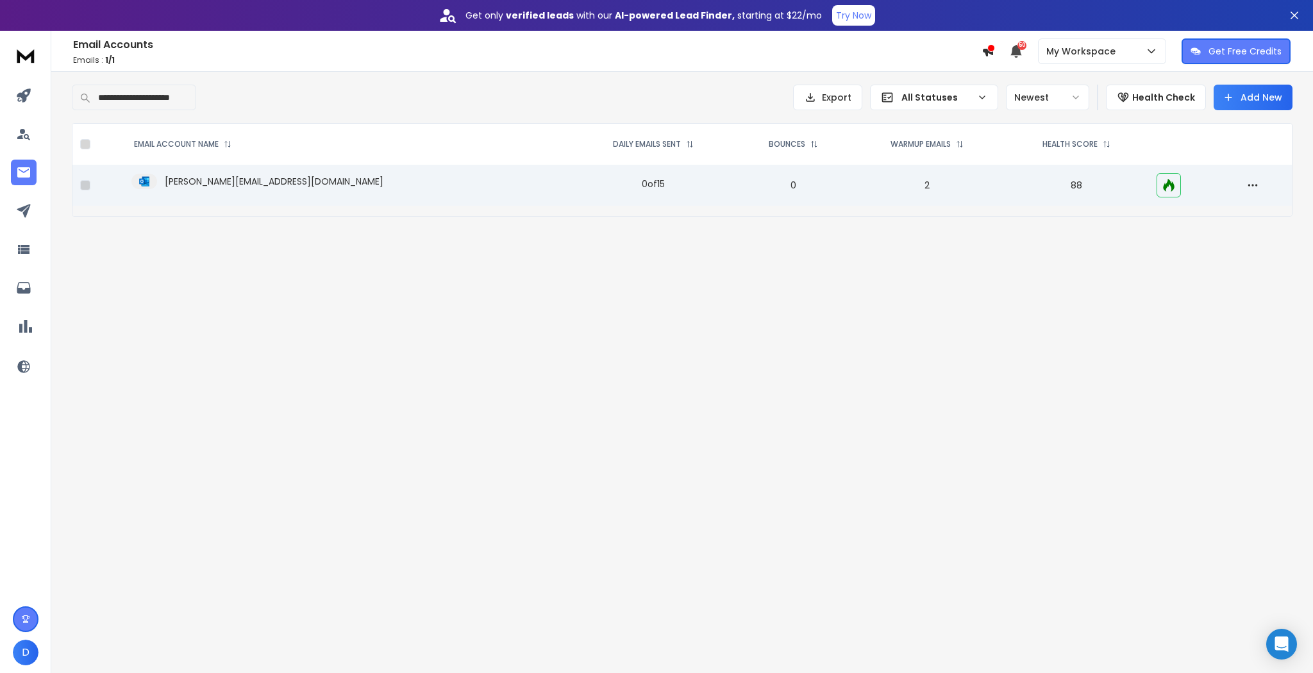
click at [253, 186] on p "[PERSON_NAME][EMAIL_ADDRESS][DOMAIN_NAME]" at bounding box center [274, 181] width 219 height 13
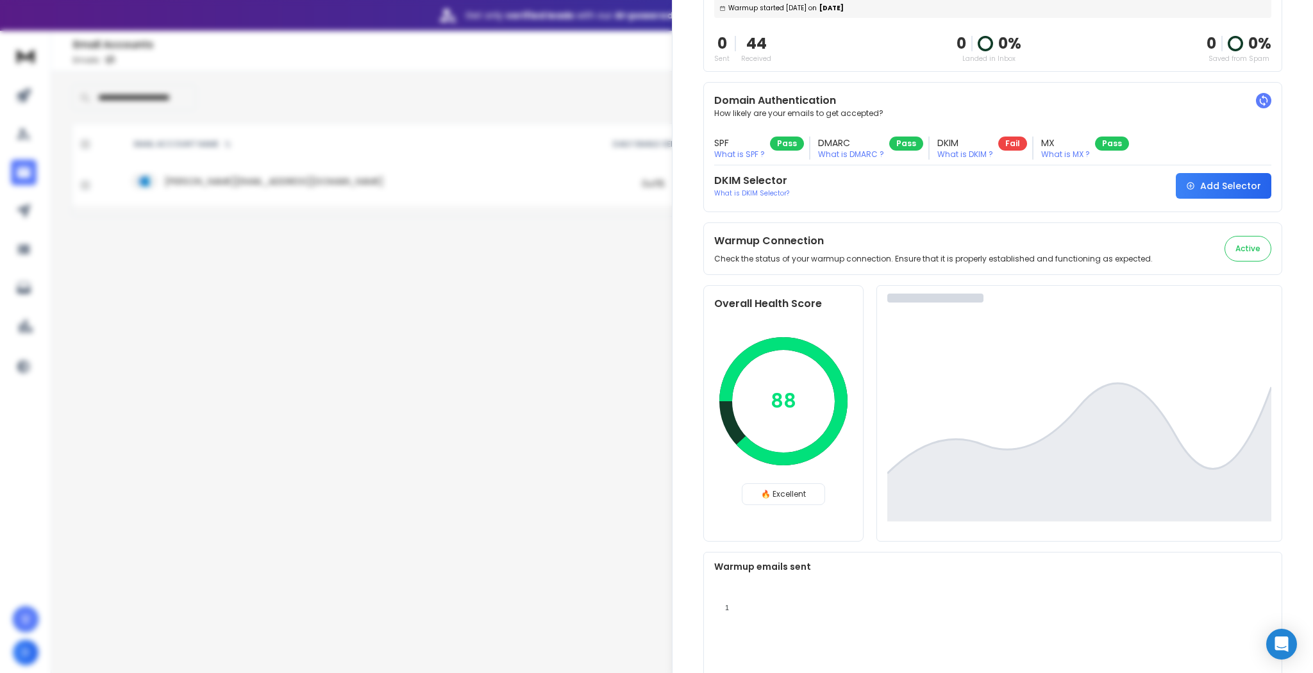
scroll to position [377, 0]
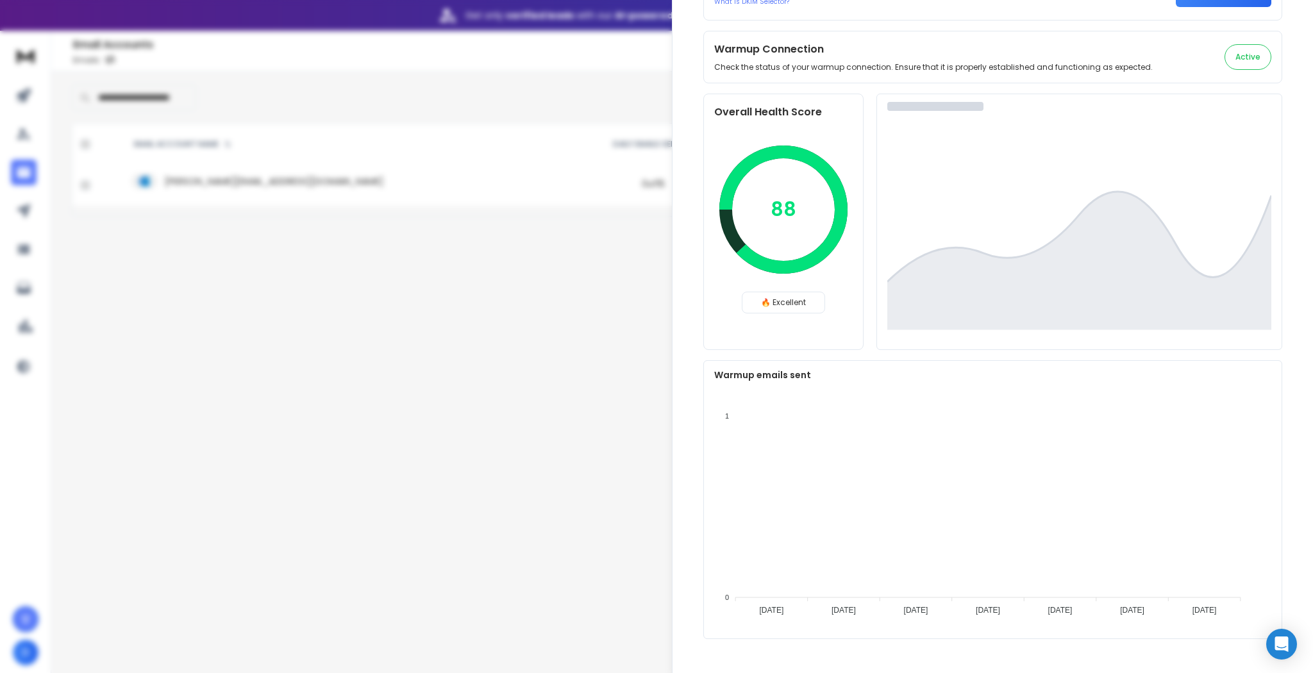
click at [426, 289] on div at bounding box center [656, 336] width 1313 height 673
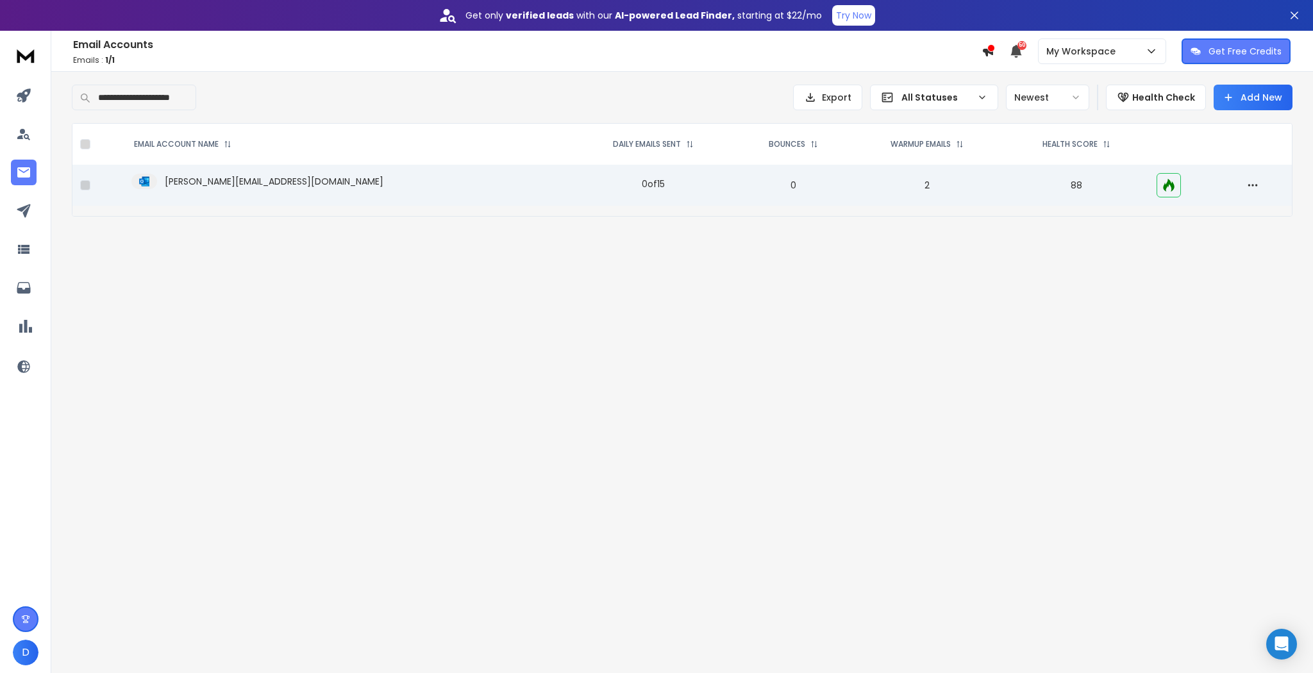
click at [1250, 188] on icon at bounding box center [1253, 186] width 12 height 12
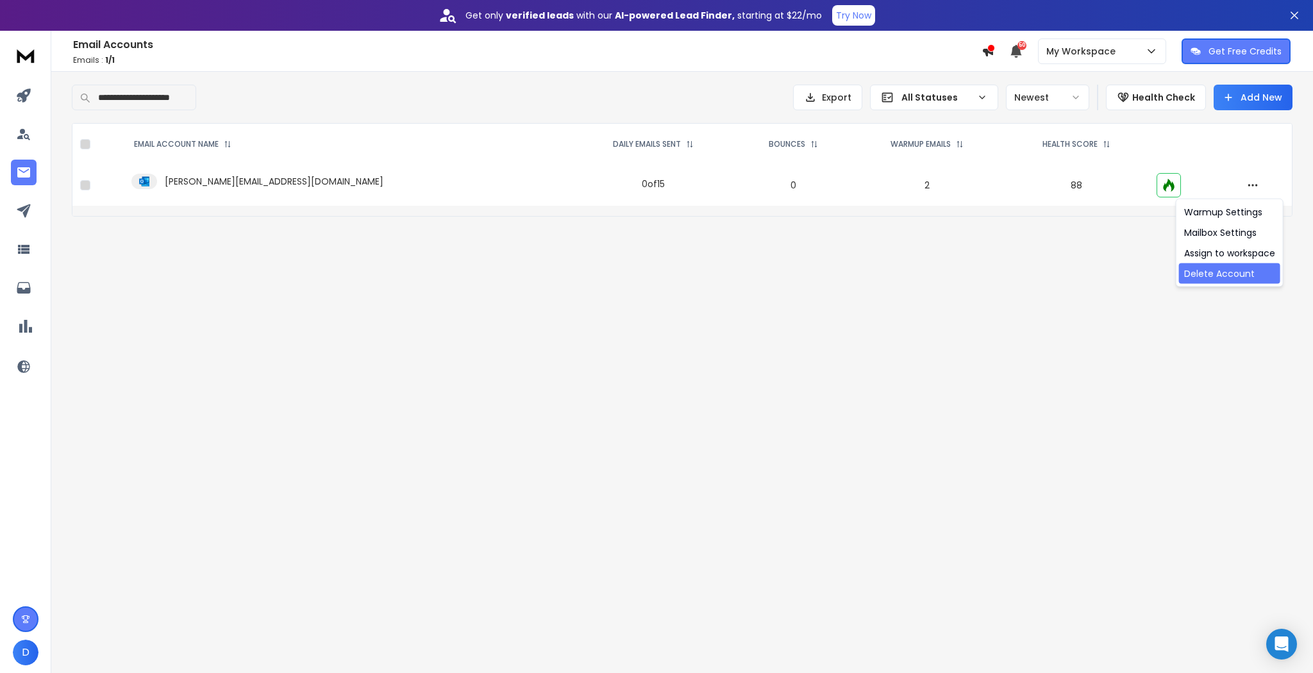
click at [1240, 271] on div "Delete Account" at bounding box center [1229, 274] width 101 height 21
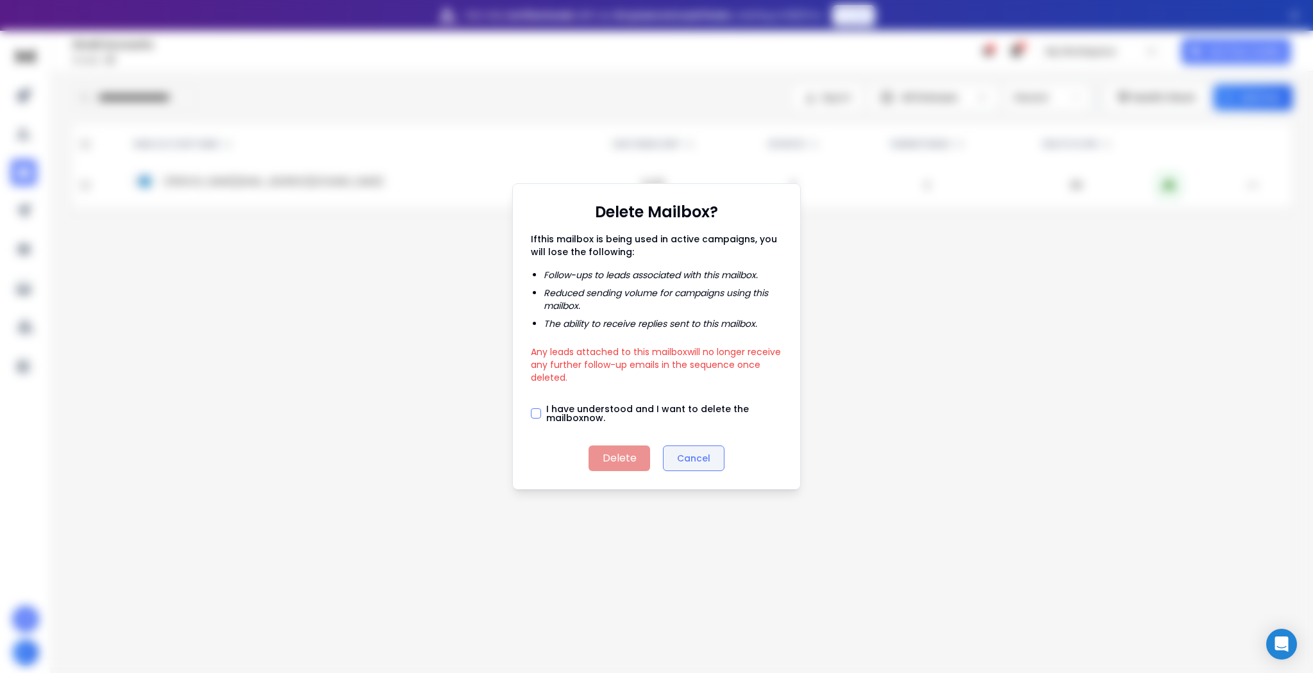
drag, startPoint x: 539, startPoint y: 424, endPoint x: 538, endPoint y: 417, distance: 7.7
click at [539, 423] on div "Delete Mailbox? If this mailbox is being used in active campaigns, you will los…" at bounding box center [656, 336] width 251 height 269
click at [537, 417] on button "I have understood and I want to delete the mailbox now." at bounding box center [536, 413] width 10 height 10
click at [614, 464] on button "Delete" at bounding box center [620, 459] width 62 height 26
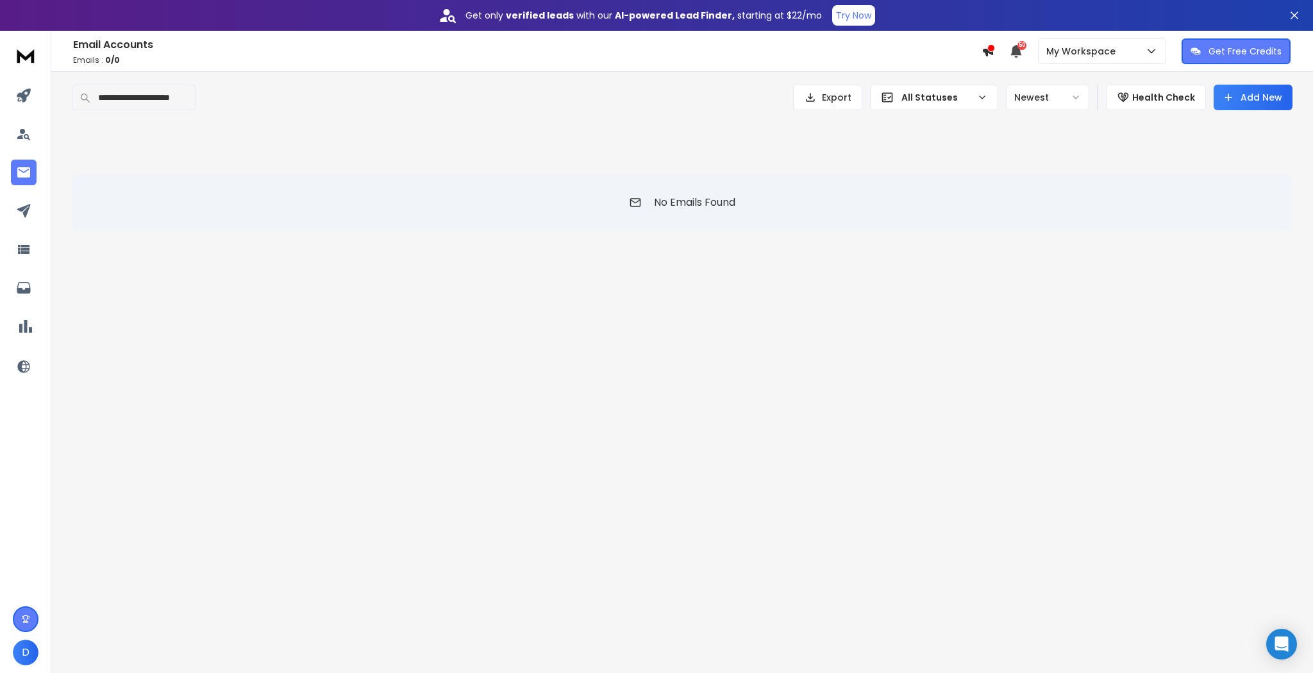
click at [1260, 83] on div "**********" at bounding box center [682, 158] width 1262 height 172
click at [1261, 97] on button "Add New" at bounding box center [1253, 98] width 79 height 26
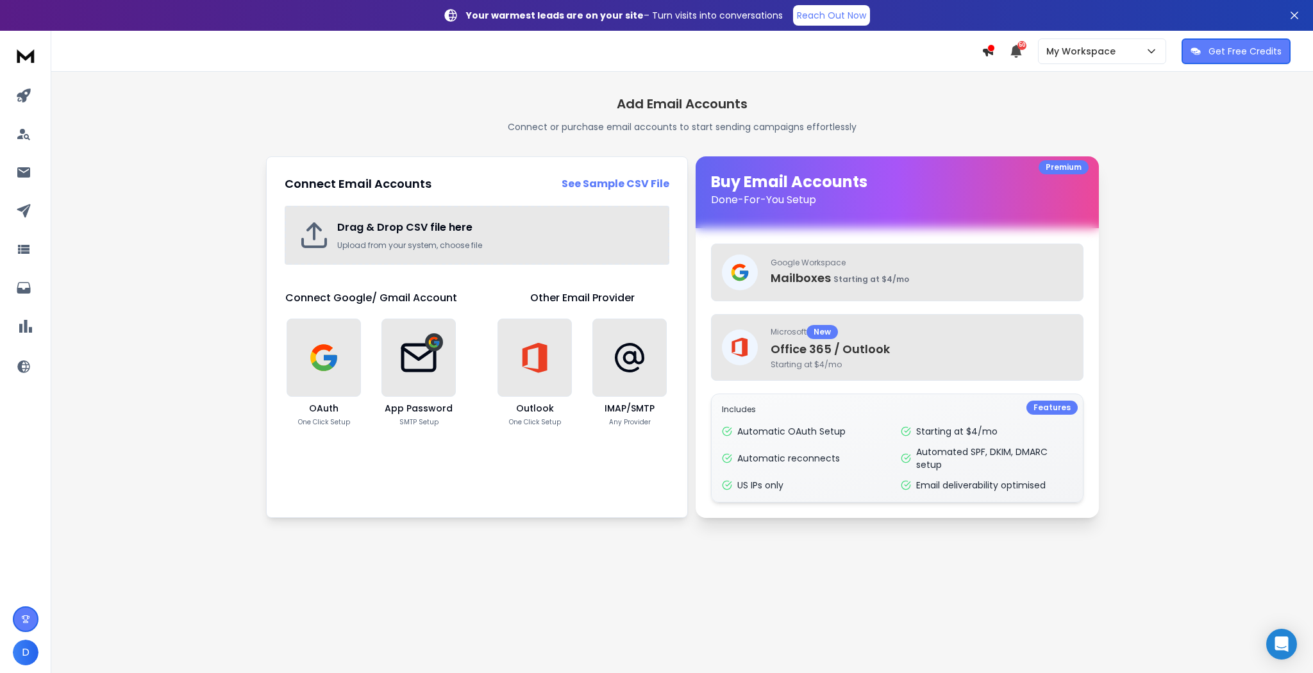
click at [584, 364] on div "Outlook One Click Setup IMAP/SMTP Any Provider" at bounding box center [582, 373] width 174 height 108
click at [535, 367] on icon at bounding box center [534, 357] width 25 height 30
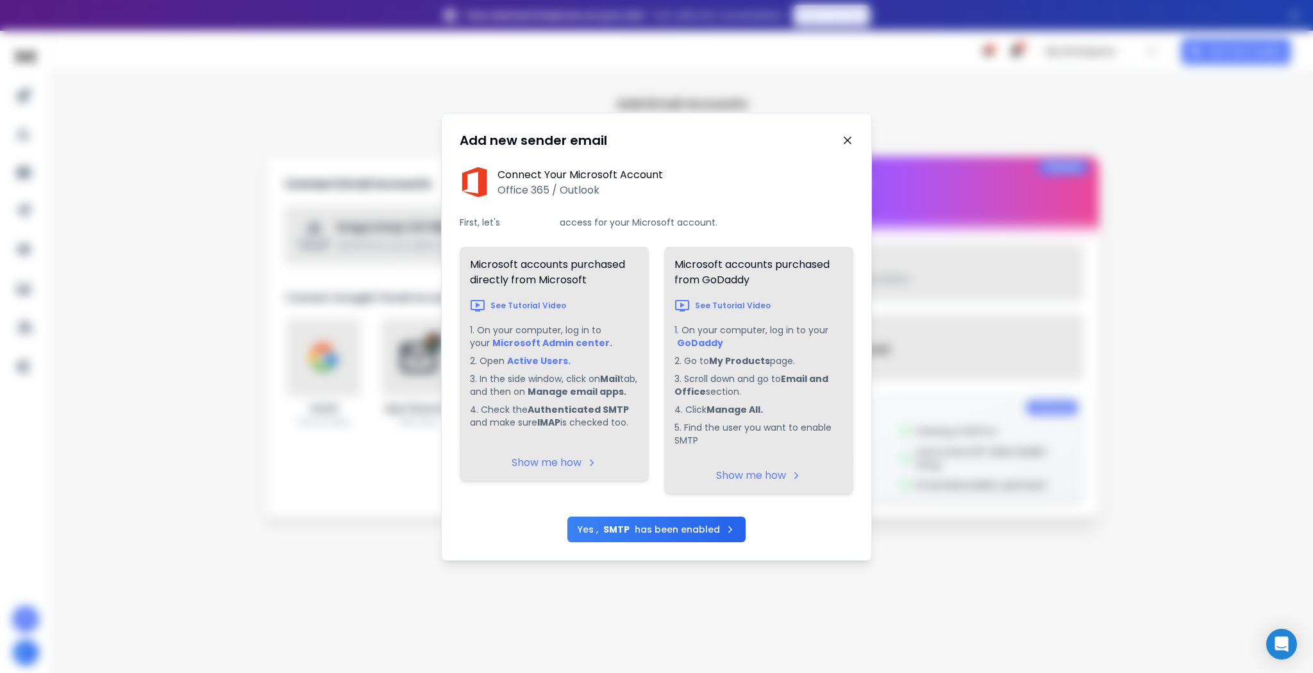
click at [639, 523] on button "Yes , SMTP has been enabled" at bounding box center [656, 530] width 178 height 26
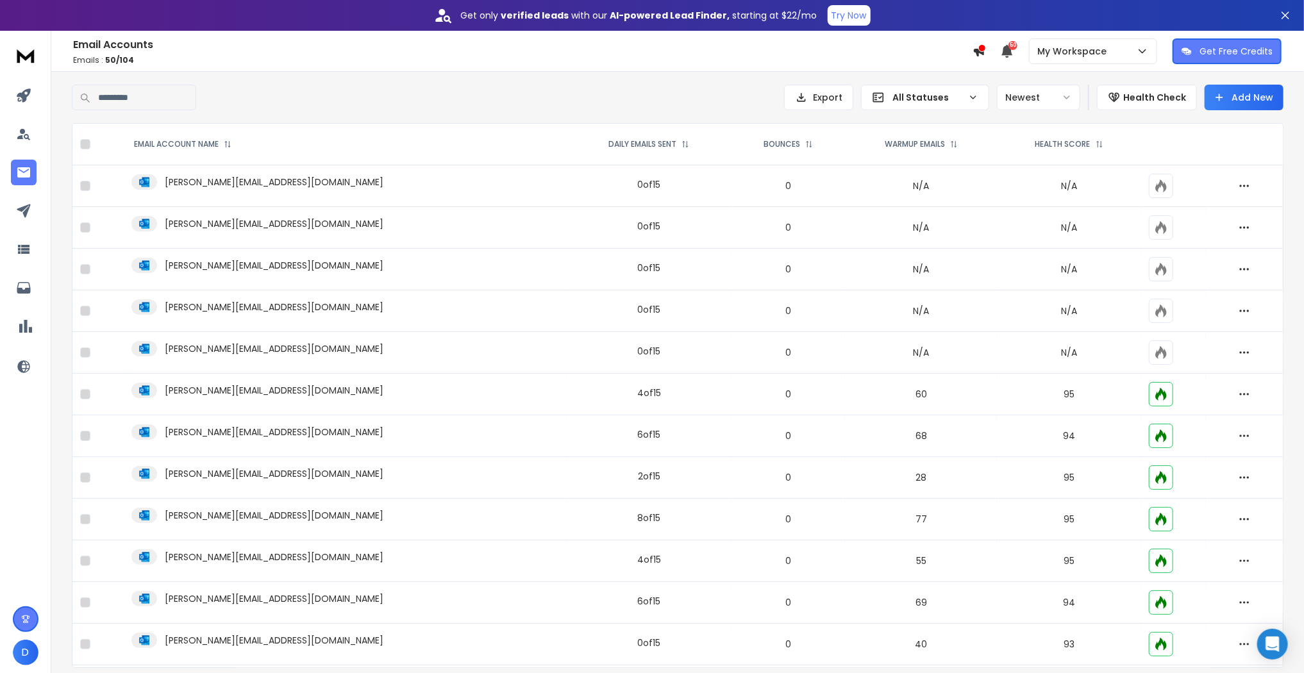
click at [1243, 96] on button "Add New" at bounding box center [1244, 98] width 79 height 26
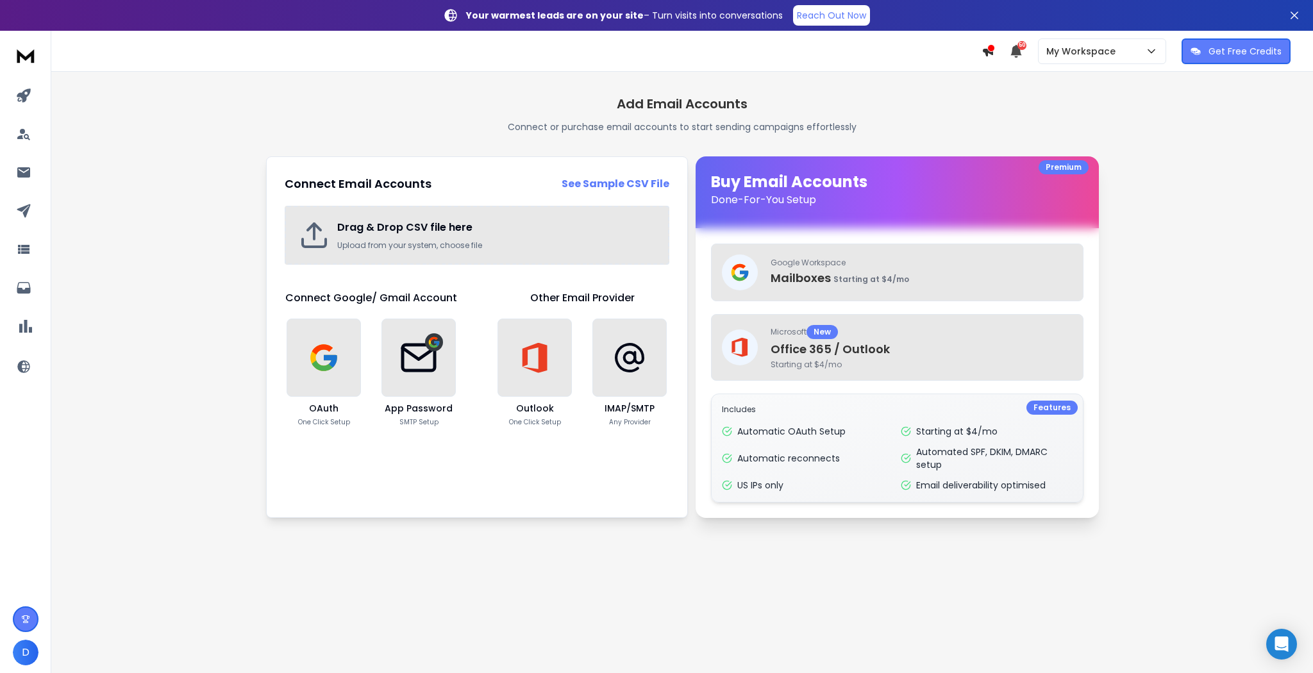
click at [542, 362] on icon at bounding box center [534, 357] width 25 height 30
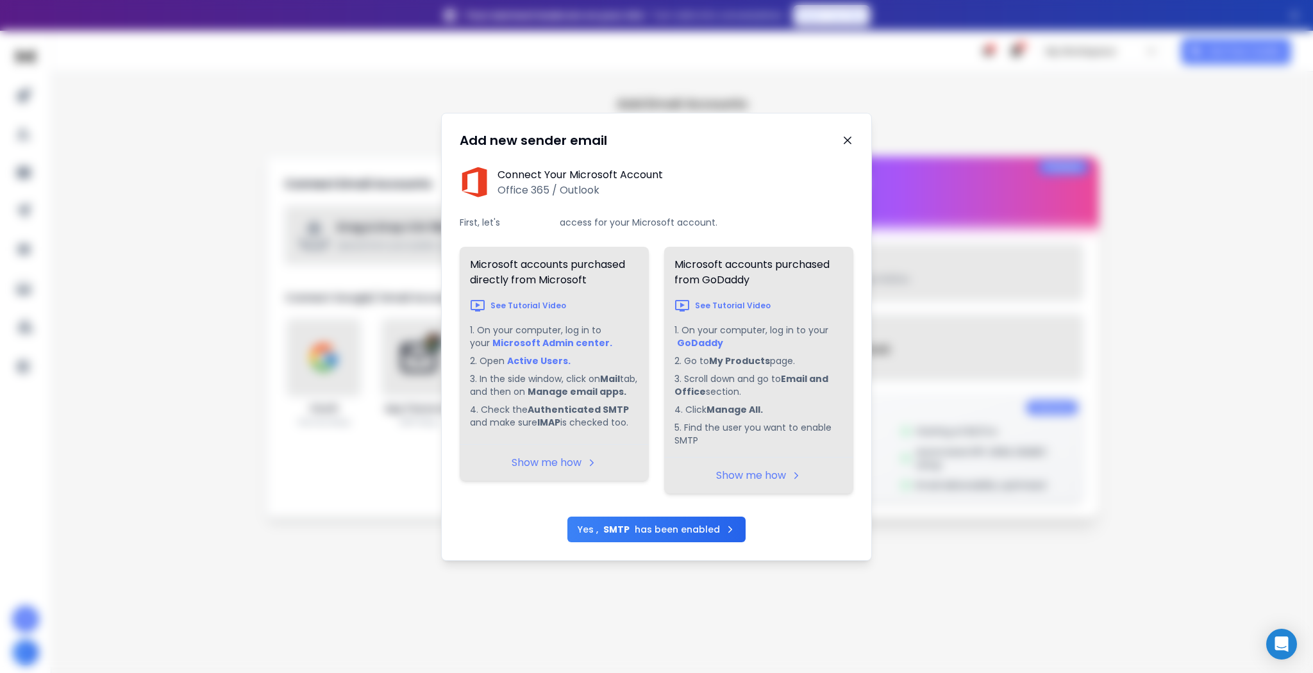
click at [674, 536] on button "Yes , SMTP has been enabled" at bounding box center [656, 530] width 178 height 26
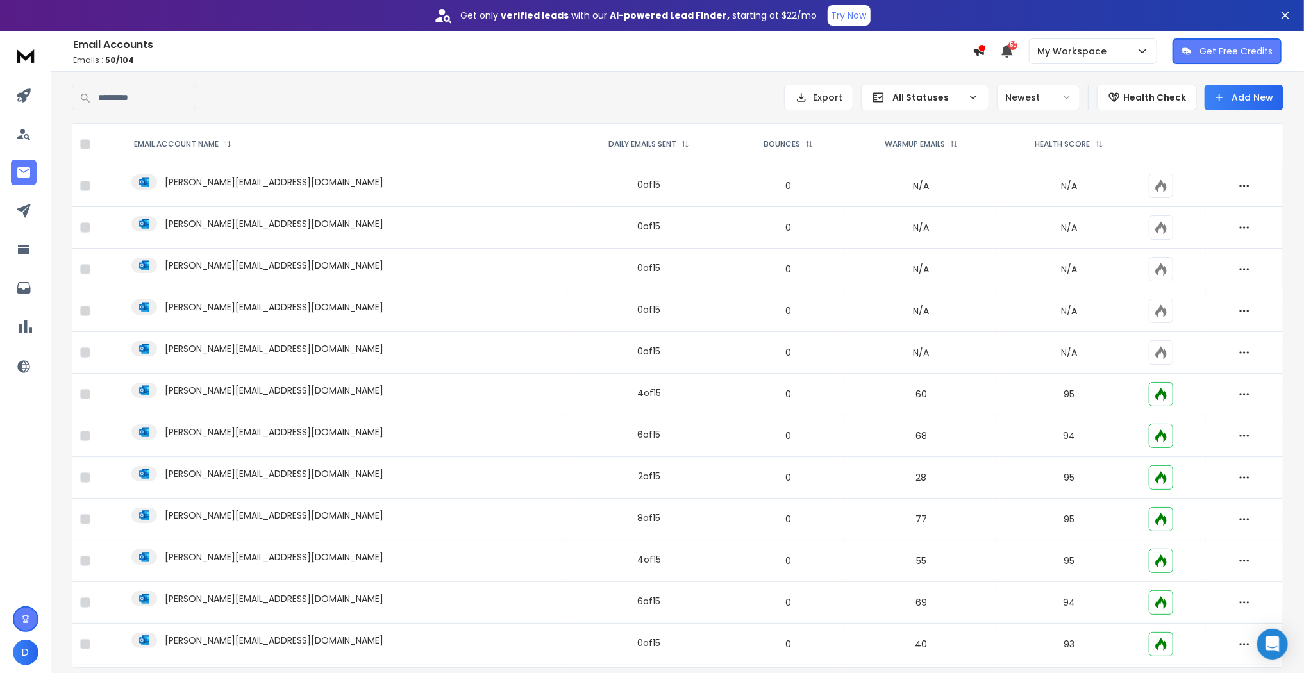
click at [119, 97] on input at bounding box center [134, 98] width 124 height 26
paste input "**********"
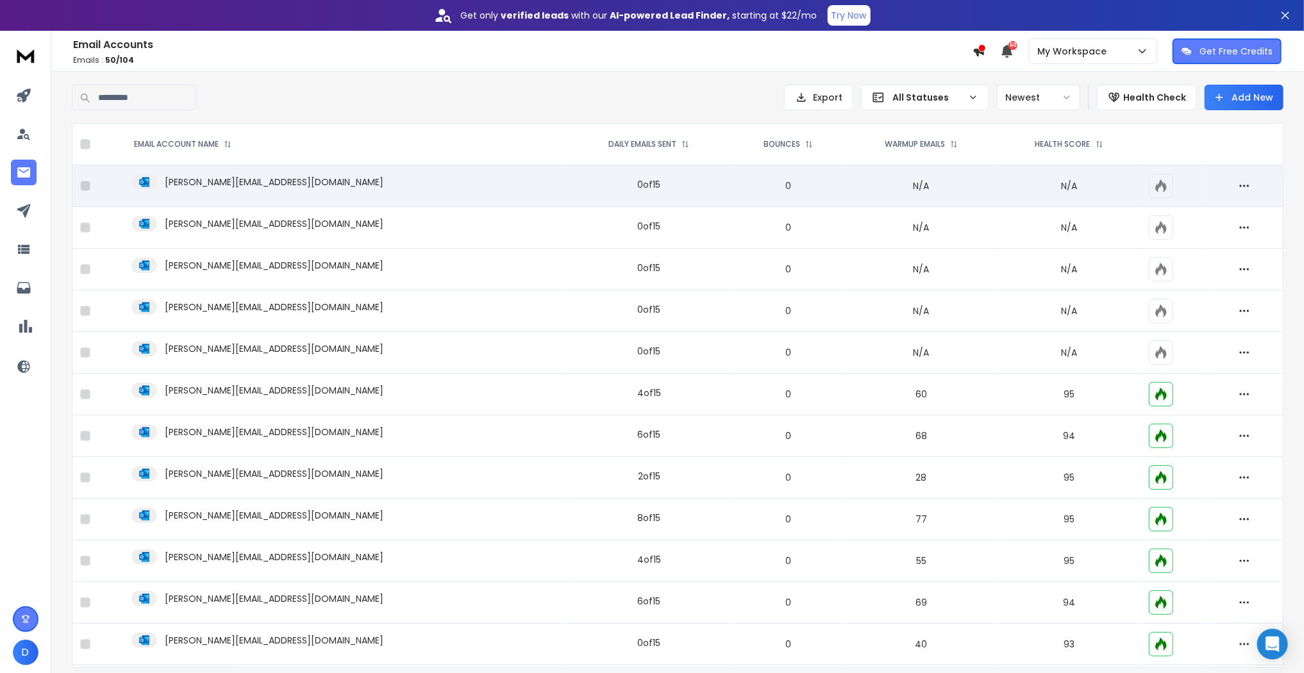
type input "**********"
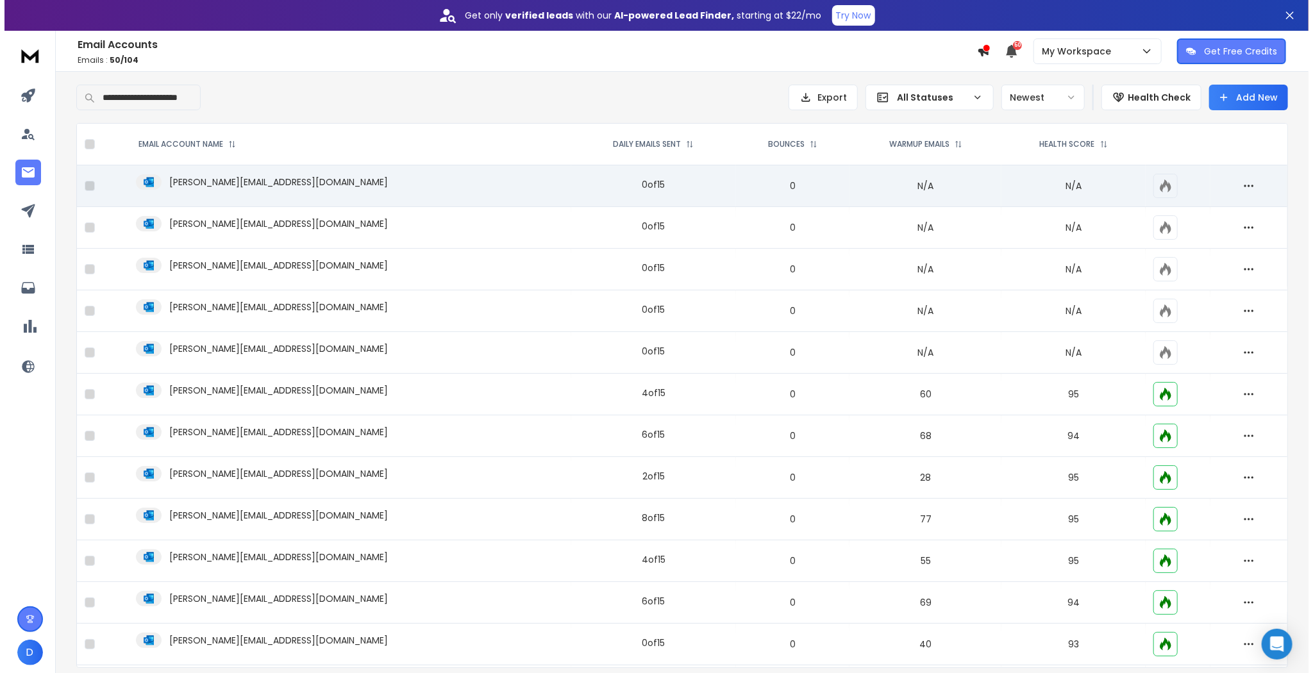
scroll to position [0, 15]
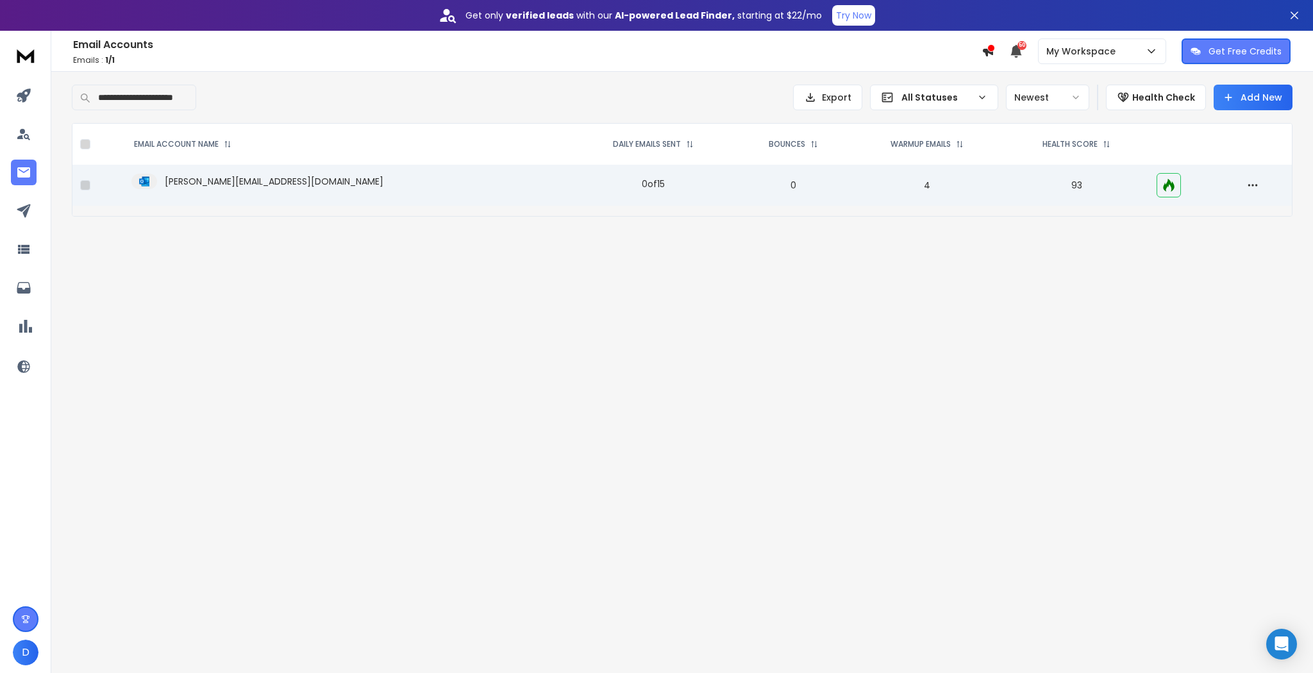
click at [1248, 180] on icon at bounding box center [1253, 186] width 12 height 12
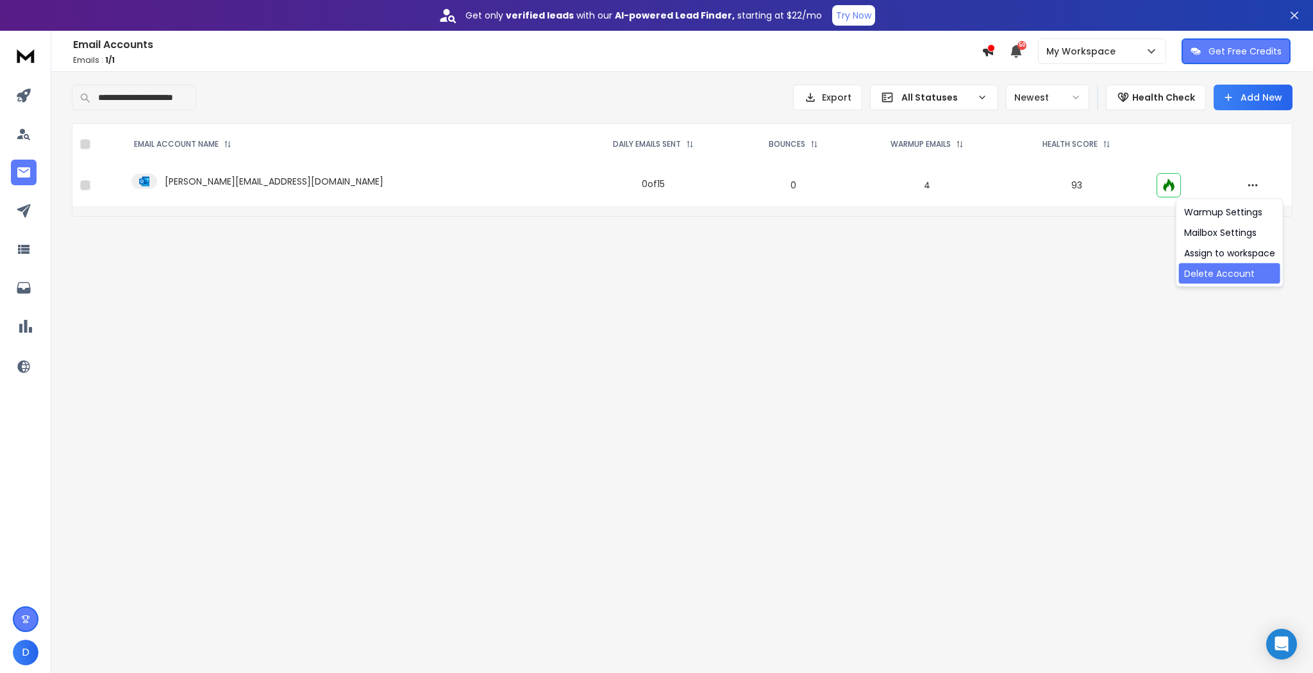
click at [1257, 269] on div "Delete Account" at bounding box center [1229, 274] width 101 height 21
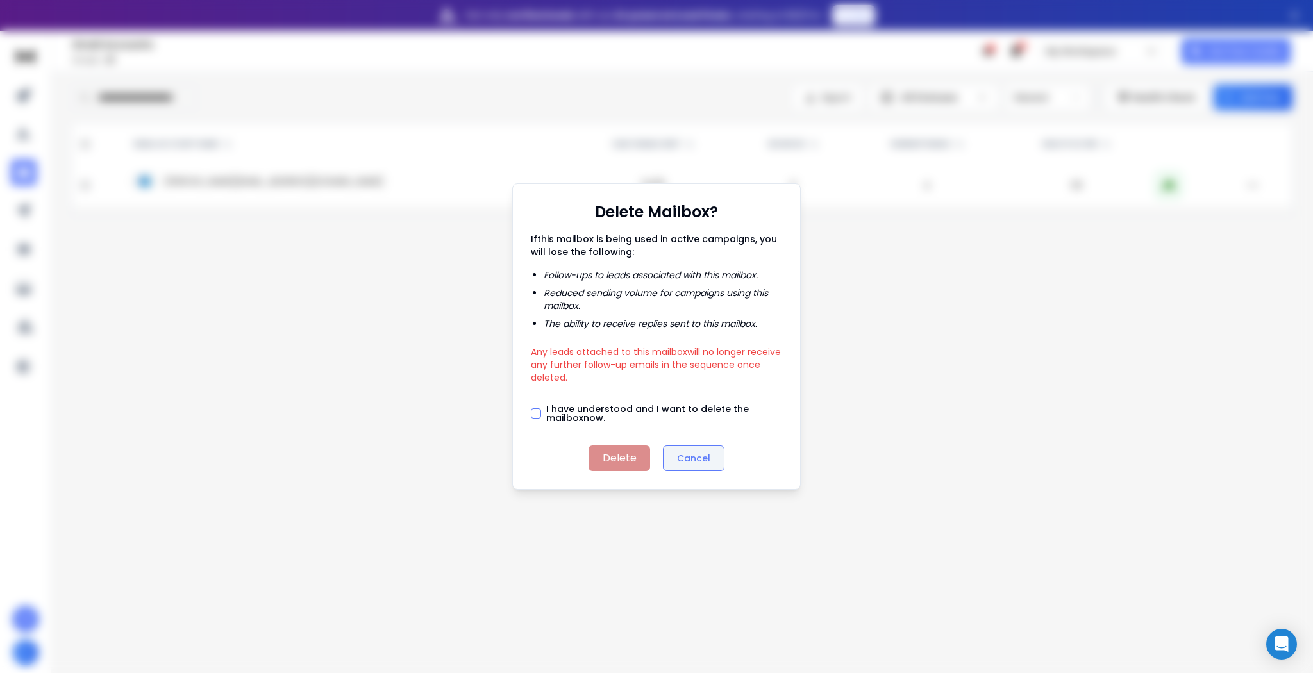
click at [605, 456] on button "Delete" at bounding box center [620, 459] width 62 height 26
click at [540, 412] on button "I have understood and I want to delete the mailbox now." at bounding box center [536, 413] width 10 height 10
click at [627, 474] on div "Delete Mailbox? If this mailbox is being used in active campaigns, you will los…" at bounding box center [656, 336] width 289 height 306
click at [626, 465] on button "Delete" at bounding box center [620, 459] width 62 height 26
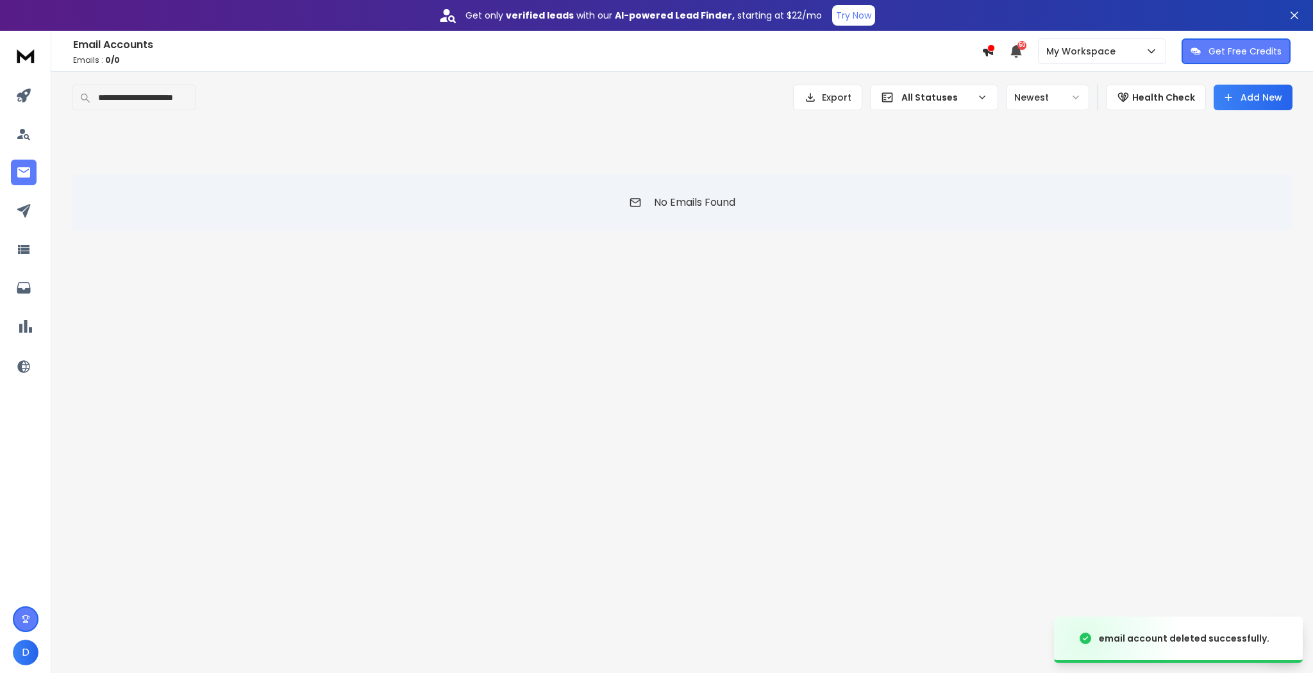
click at [1269, 94] on button "Add New" at bounding box center [1253, 98] width 79 height 26
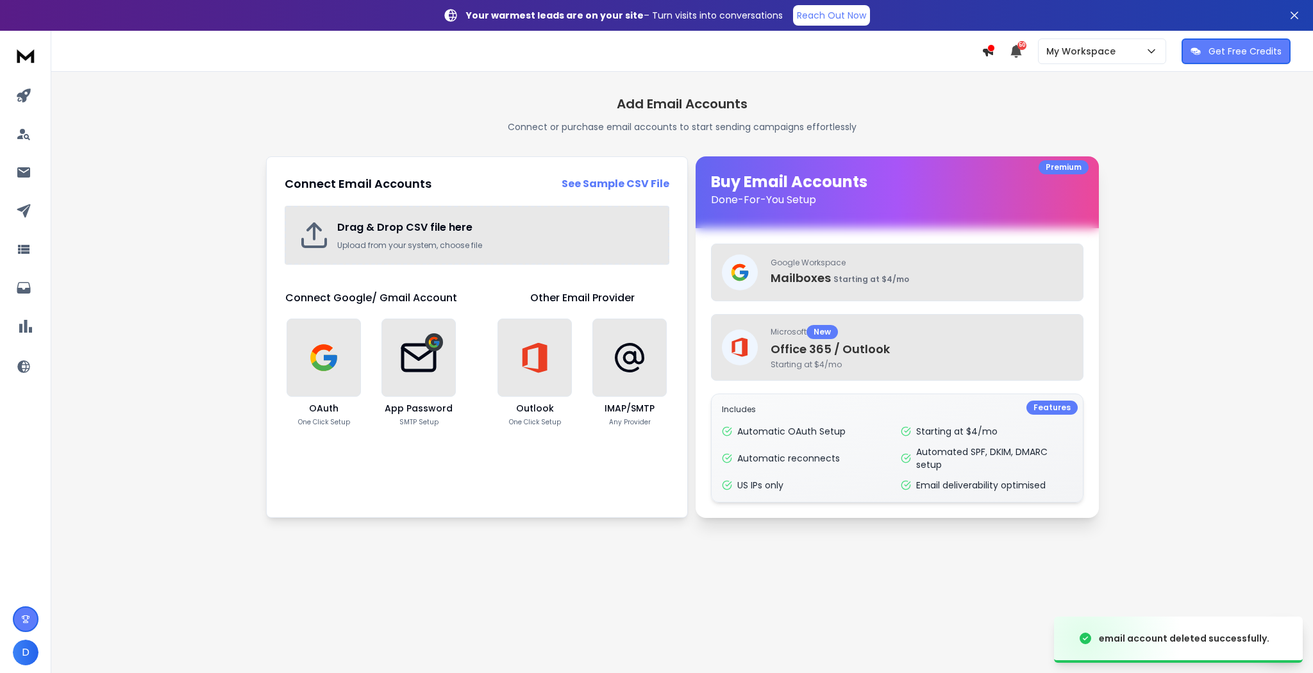
click at [523, 354] on icon at bounding box center [534, 357] width 25 height 30
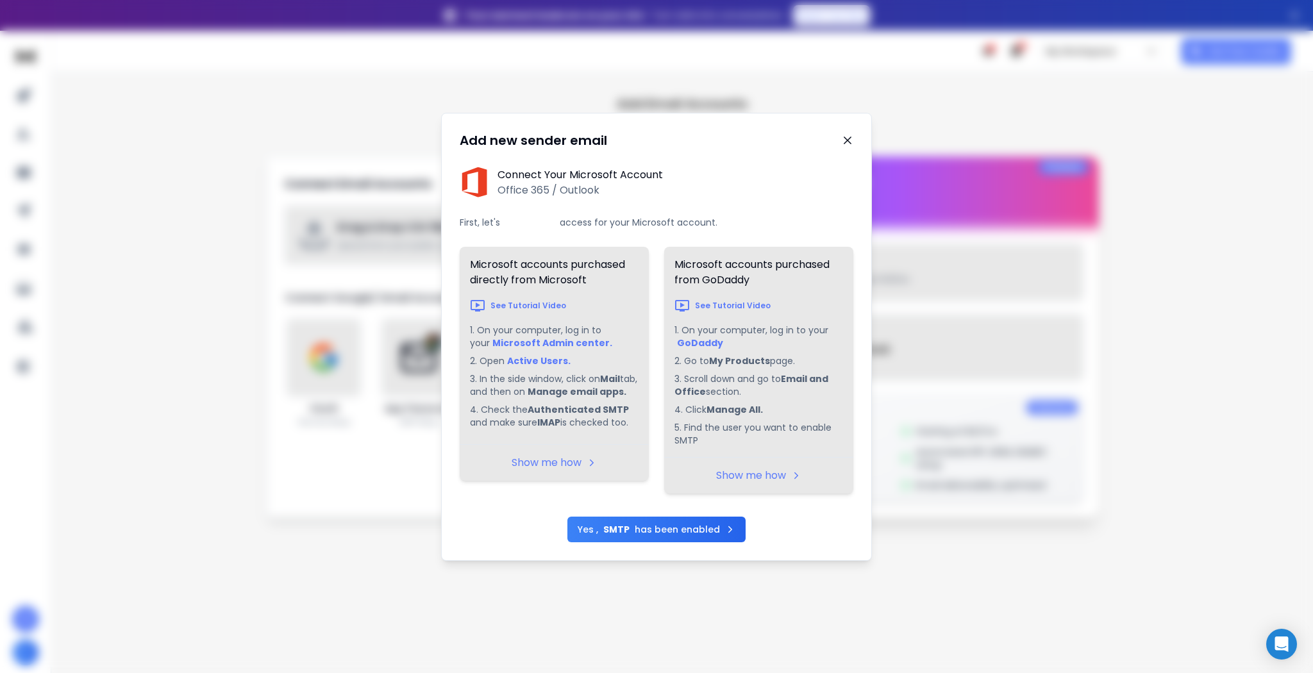
click at [635, 528] on button "Yes , SMTP has been enabled" at bounding box center [656, 530] width 178 height 26
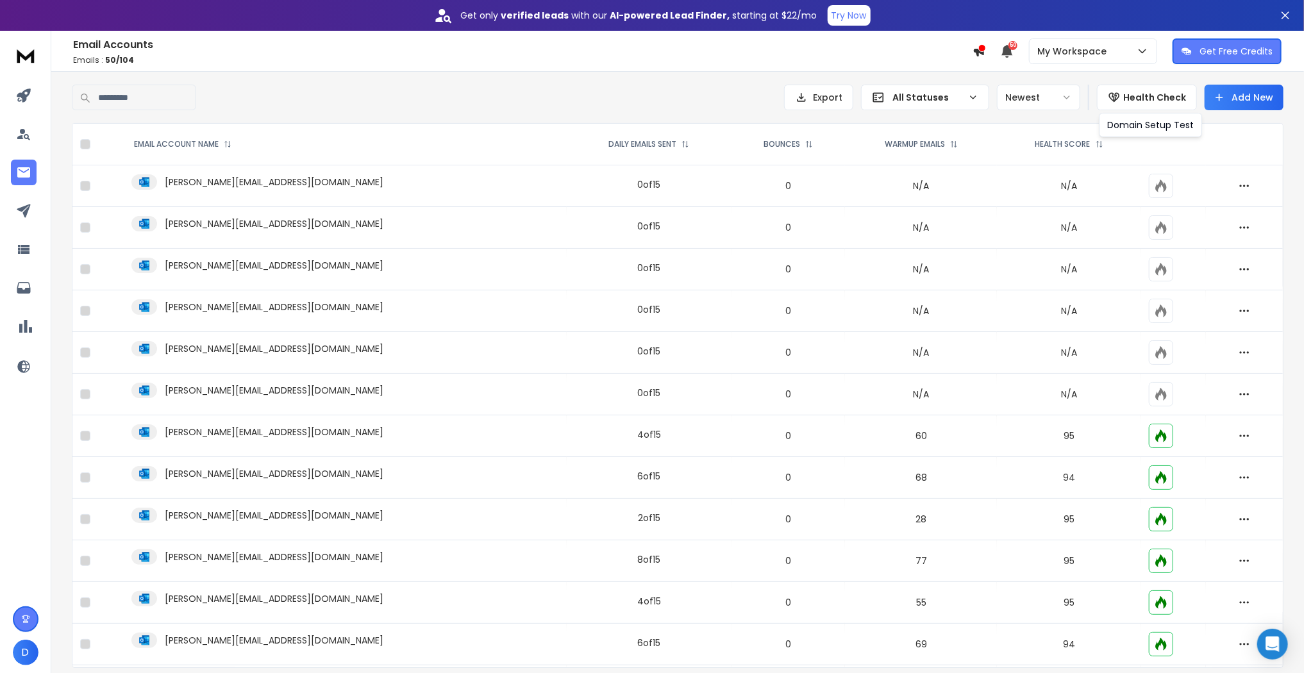
click at [1268, 95] on button "Add New" at bounding box center [1244, 98] width 79 height 26
paste input "**********"
type input "**********"
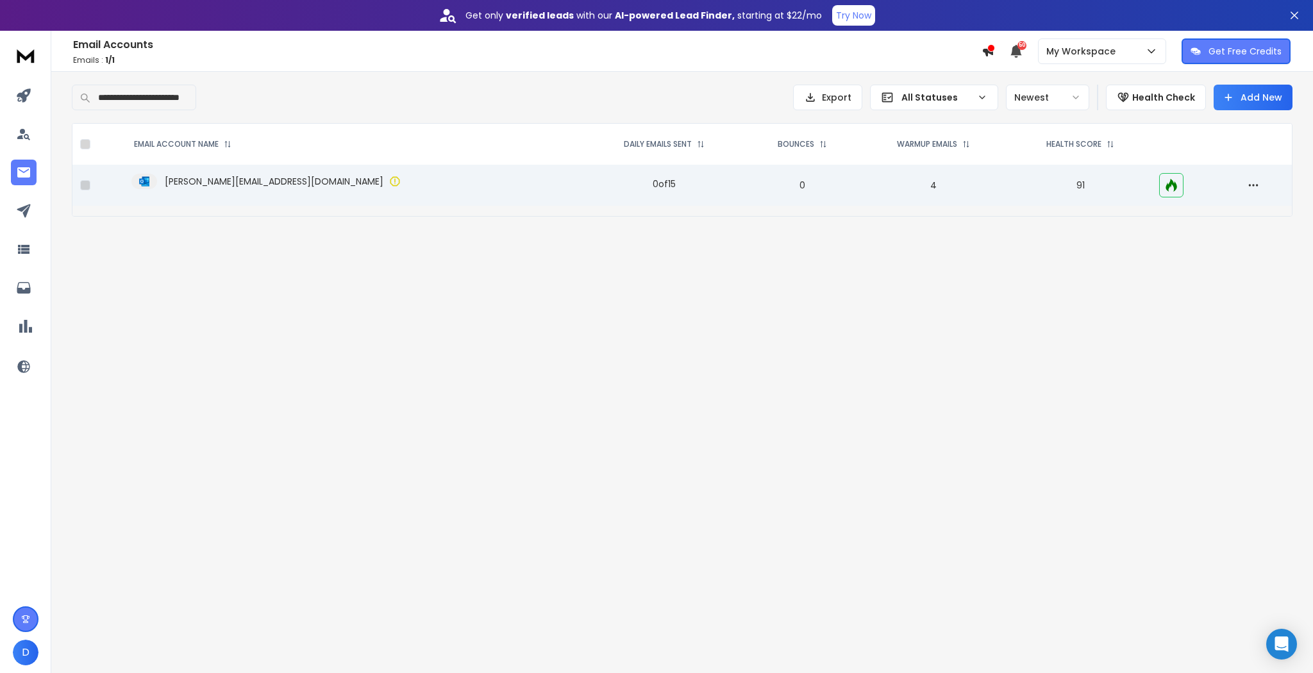
click at [1248, 186] on icon at bounding box center [1254, 186] width 12 height 12
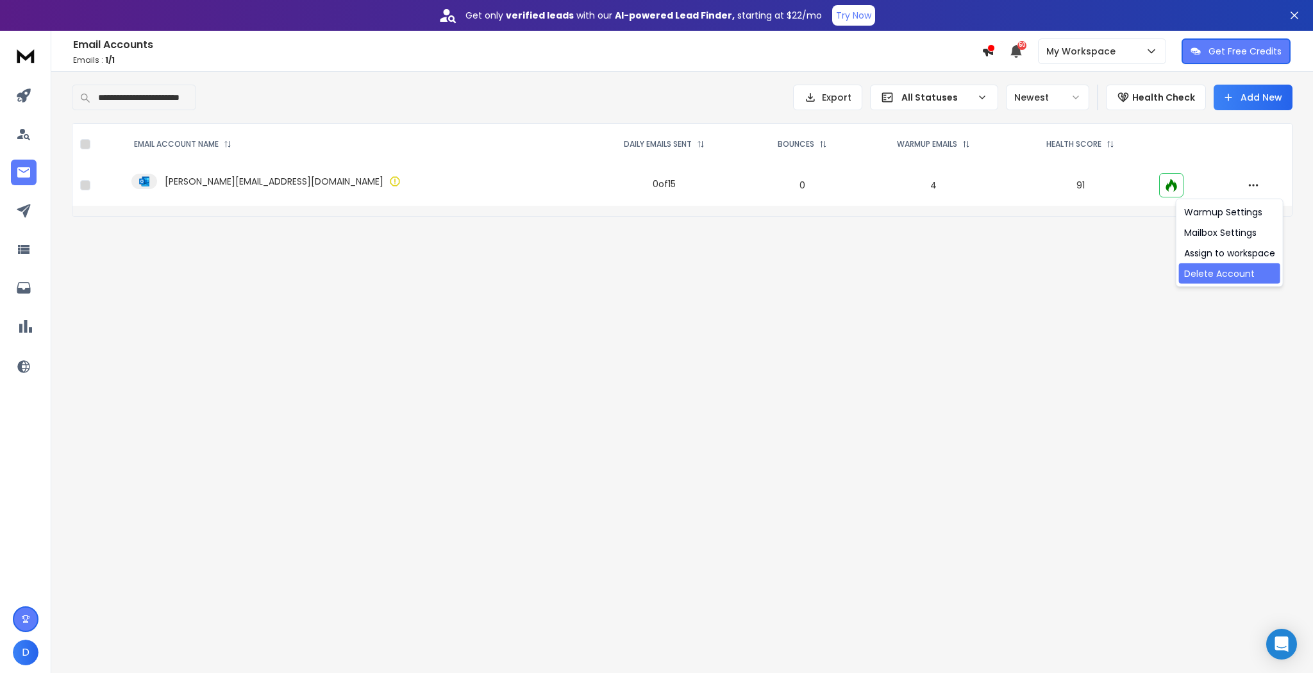
click at [1225, 266] on div "Delete Account" at bounding box center [1229, 274] width 101 height 21
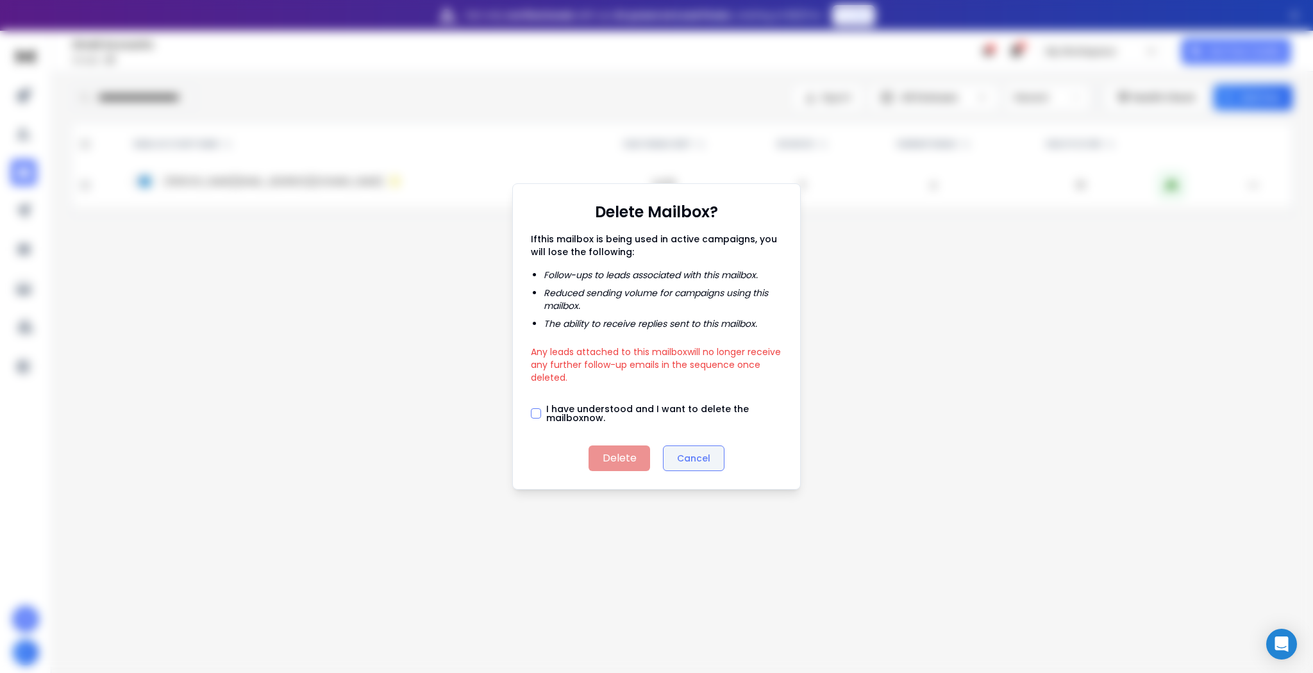
click at [530, 415] on div "Delete Mailbox? If this mailbox is being used in active campaigns, you will los…" at bounding box center [656, 336] width 289 height 306
click at [536, 413] on button "I have understood and I want to delete the mailbox now." at bounding box center [536, 413] width 10 height 10
click at [621, 444] on div "Delete Mailbox? If this mailbox is being used in active campaigns, you will los…" at bounding box center [656, 336] width 251 height 269
click at [649, 471] on div "Delete Mailbox? If this mailbox is being used in active campaigns, you will los…" at bounding box center [656, 336] width 289 height 306
click at [642, 464] on button "Delete" at bounding box center [620, 459] width 62 height 26
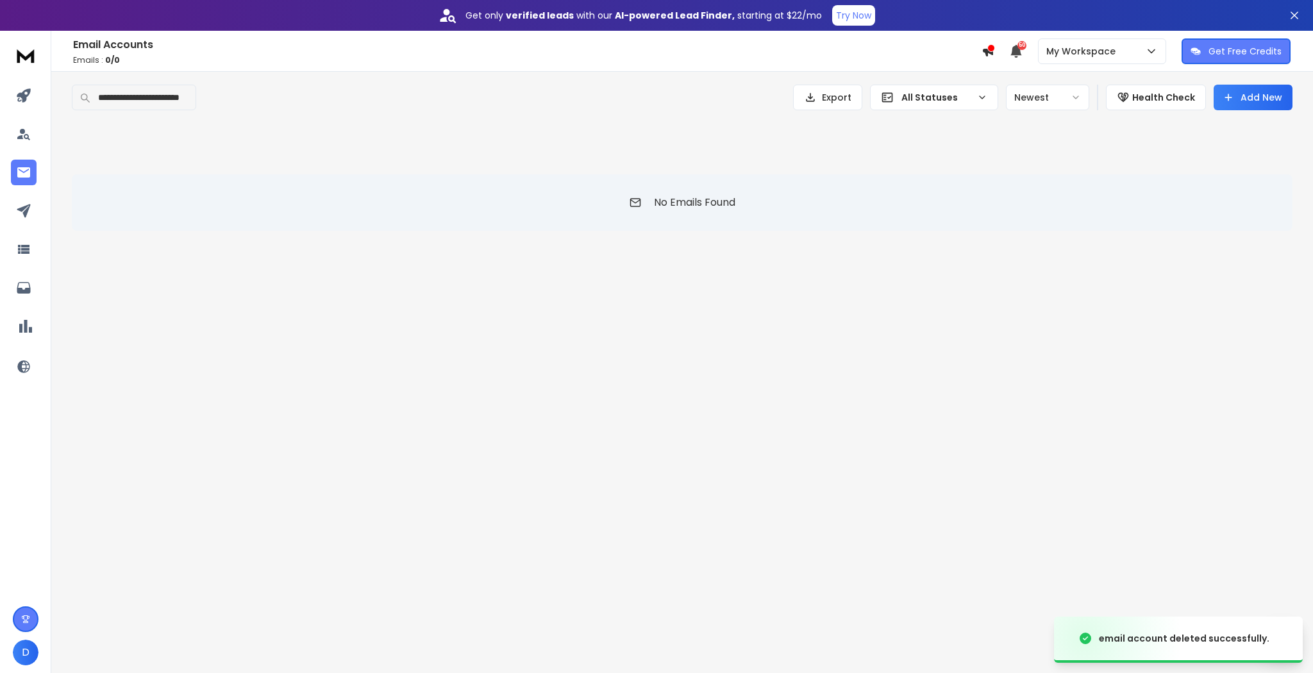
click at [1266, 98] on button "Add New" at bounding box center [1253, 98] width 79 height 26
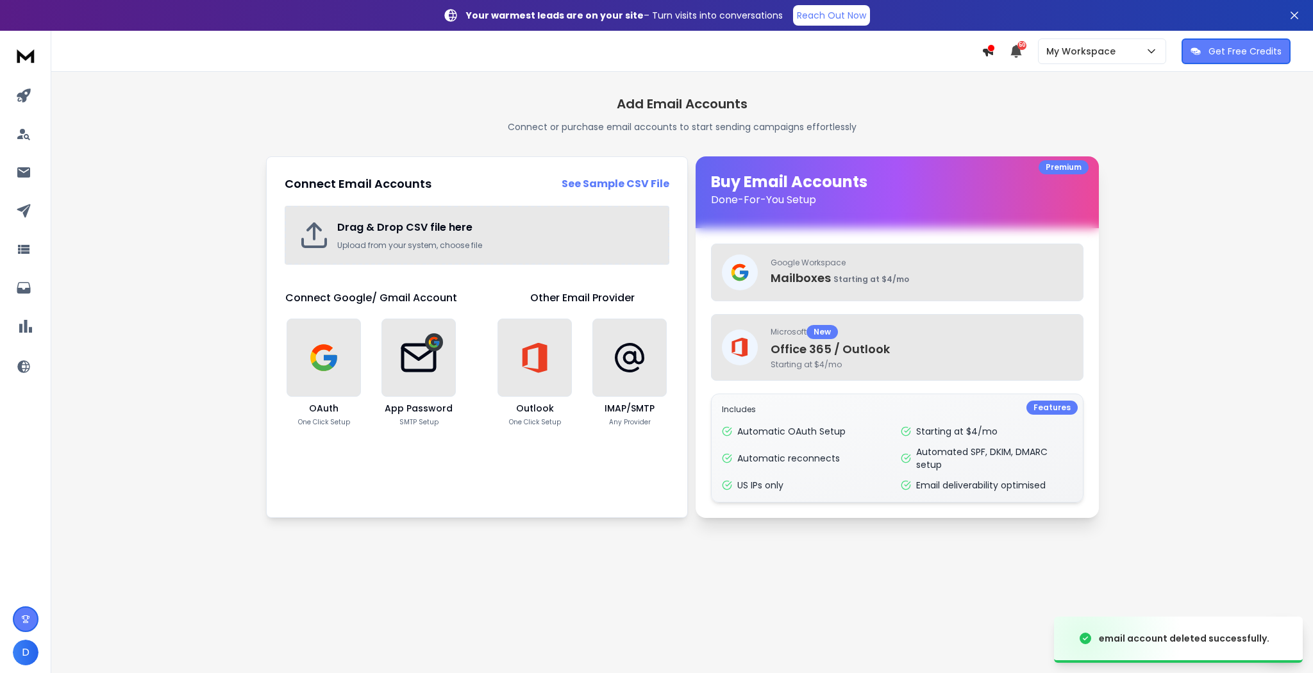
click at [521, 345] on icon at bounding box center [535, 358] width 30 height 30
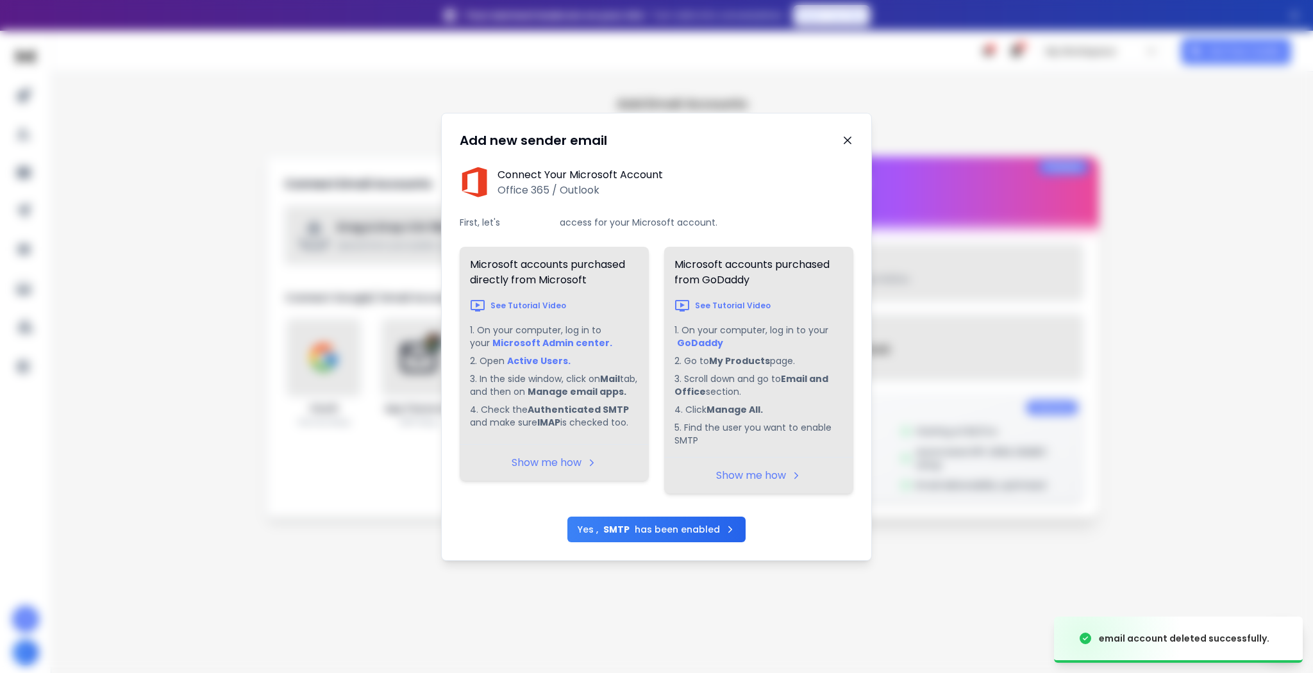
click at [670, 536] on button "Yes , SMTP has been enabled" at bounding box center [656, 530] width 178 height 26
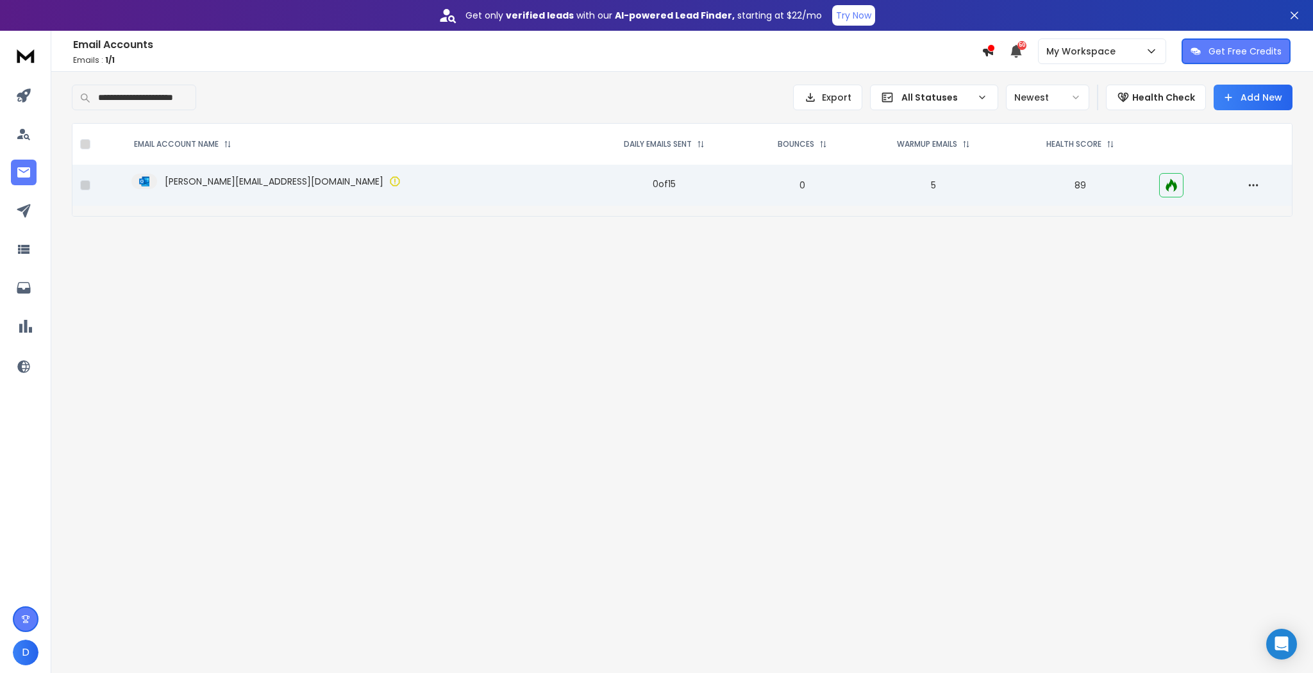
click at [1240, 182] on button at bounding box center [1253, 185] width 61 height 22
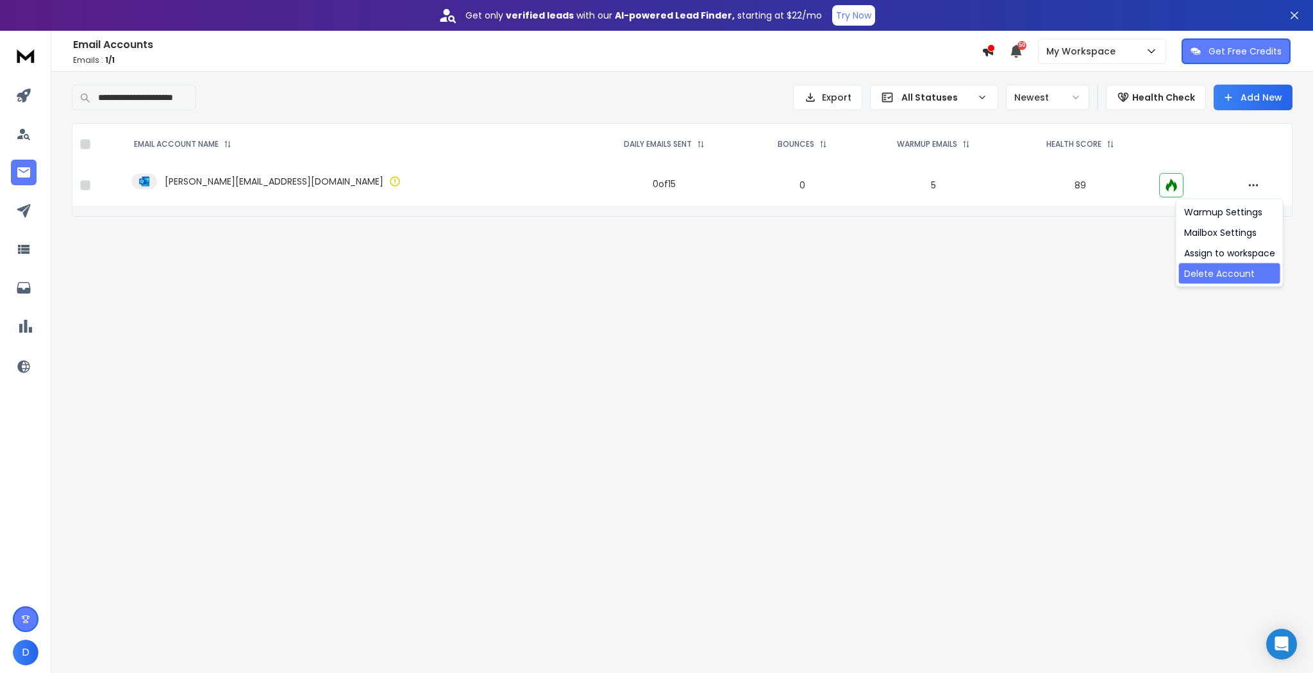
click at [1230, 278] on div "Delete Account" at bounding box center [1229, 274] width 101 height 21
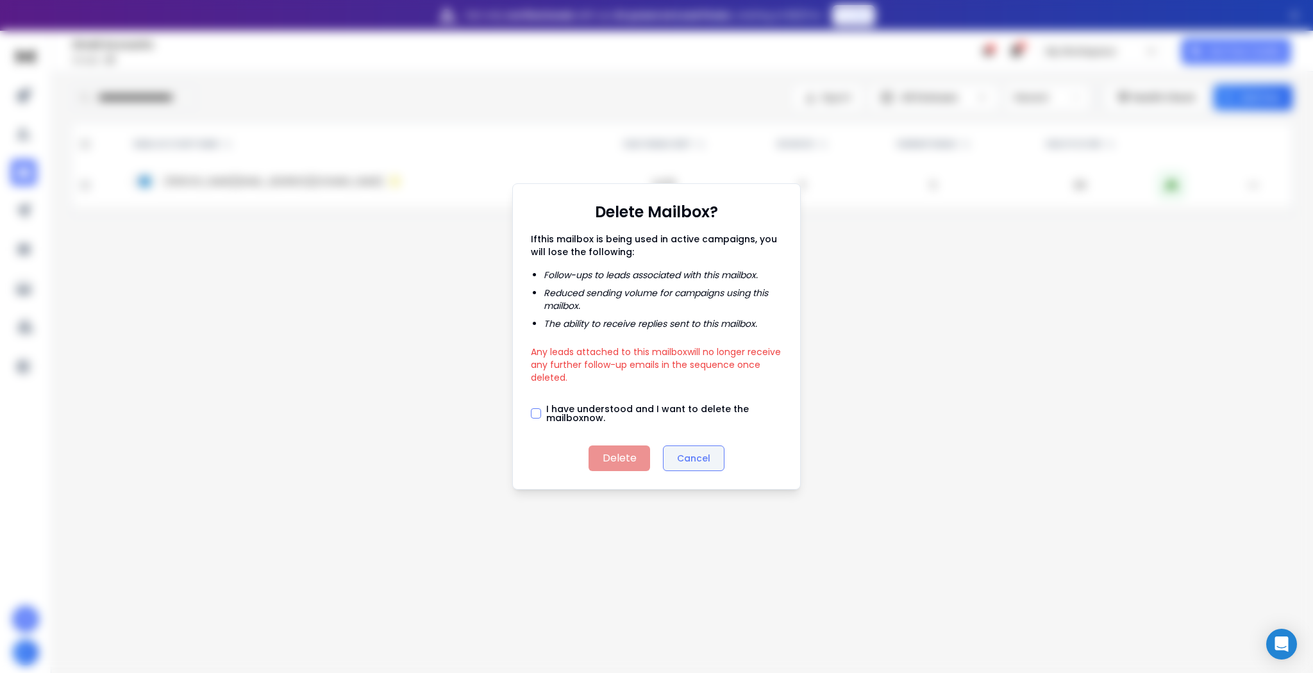
click at [533, 414] on button "I have understood and I want to delete the mailbox now." at bounding box center [536, 413] width 10 height 10
click at [630, 449] on button "Delete" at bounding box center [620, 459] width 62 height 26
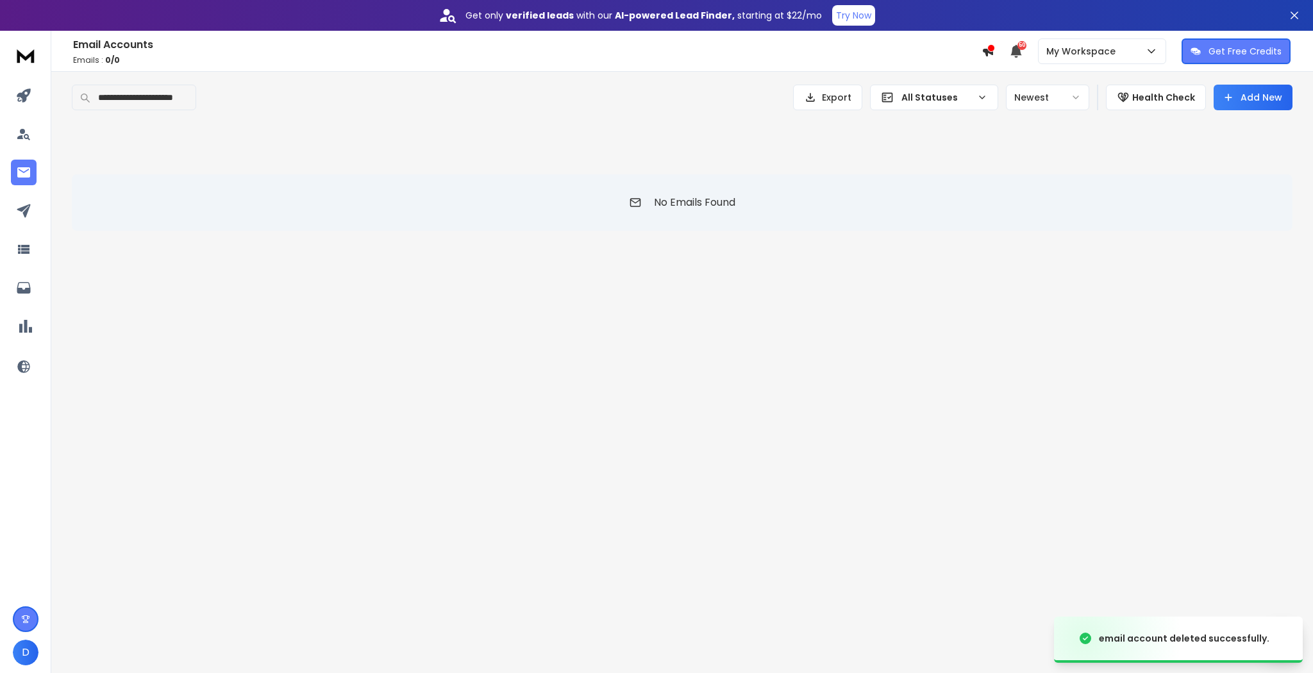
click at [1257, 98] on button "Add New" at bounding box center [1253, 98] width 79 height 26
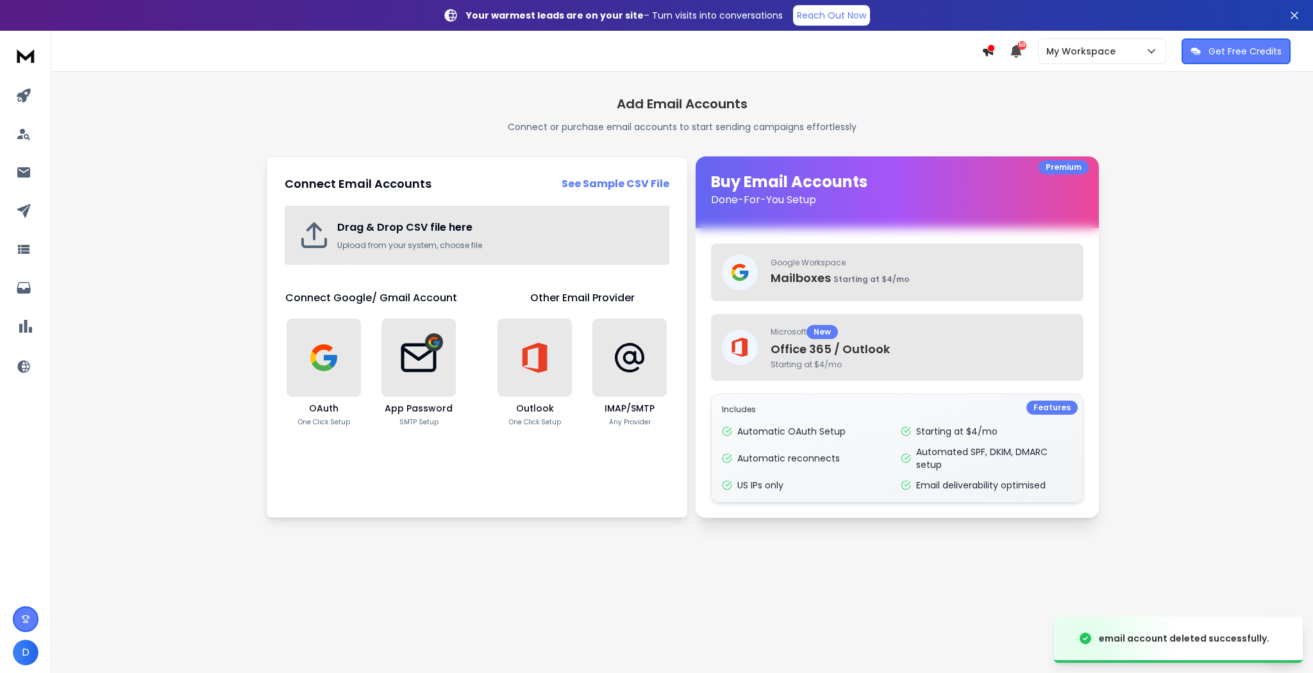
click at [536, 372] on icon at bounding box center [535, 358] width 30 height 30
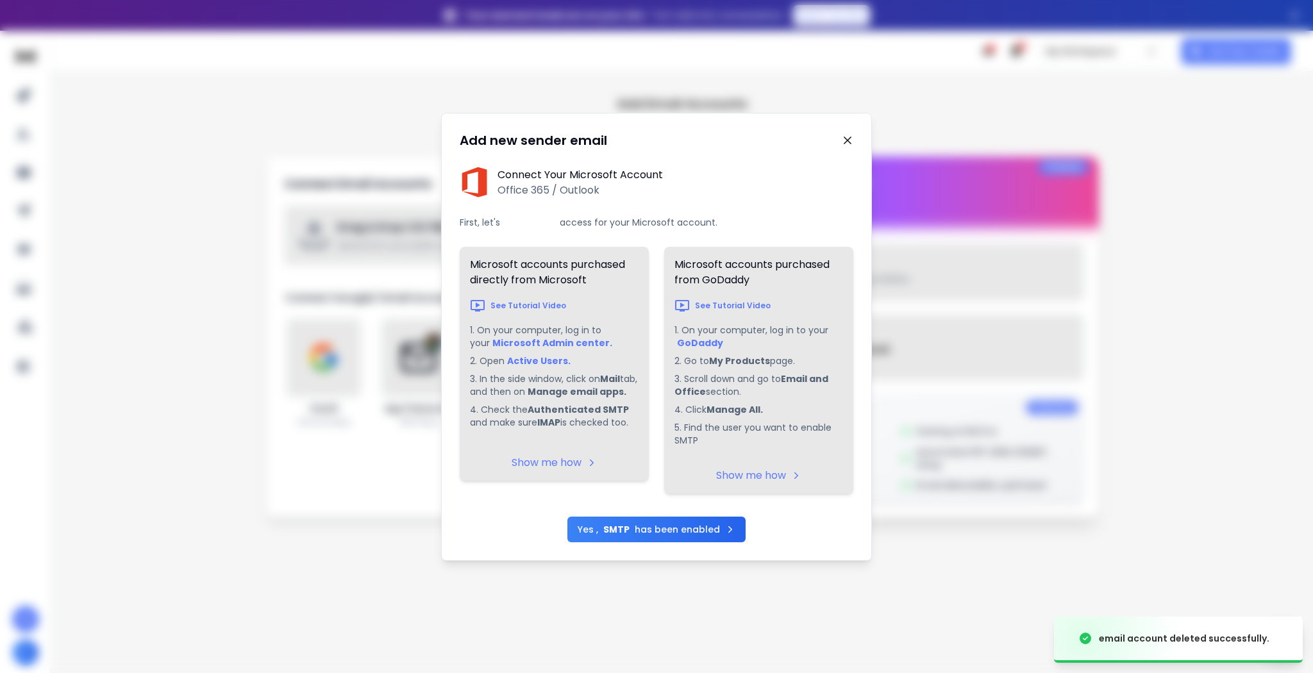
click at [614, 519] on button "Yes , SMTP has been enabled" at bounding box center [656, 530] width 178 height 26
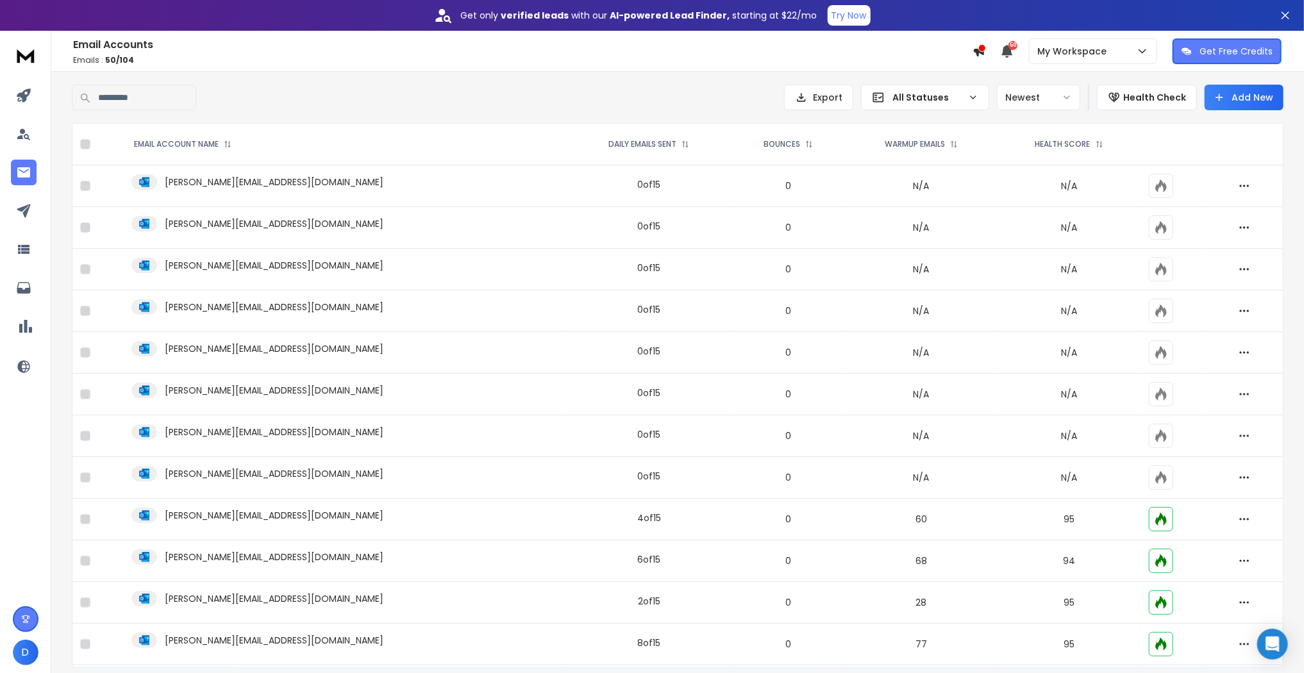
paste input "**********"
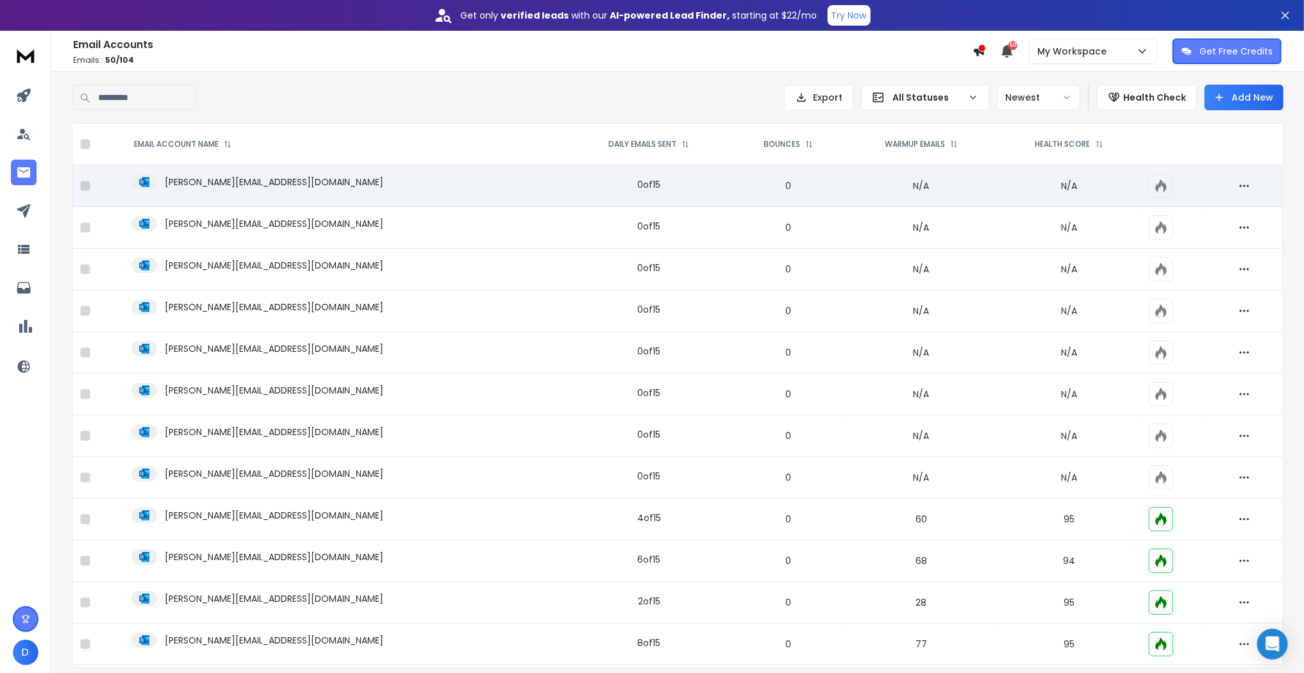
type input "**********"
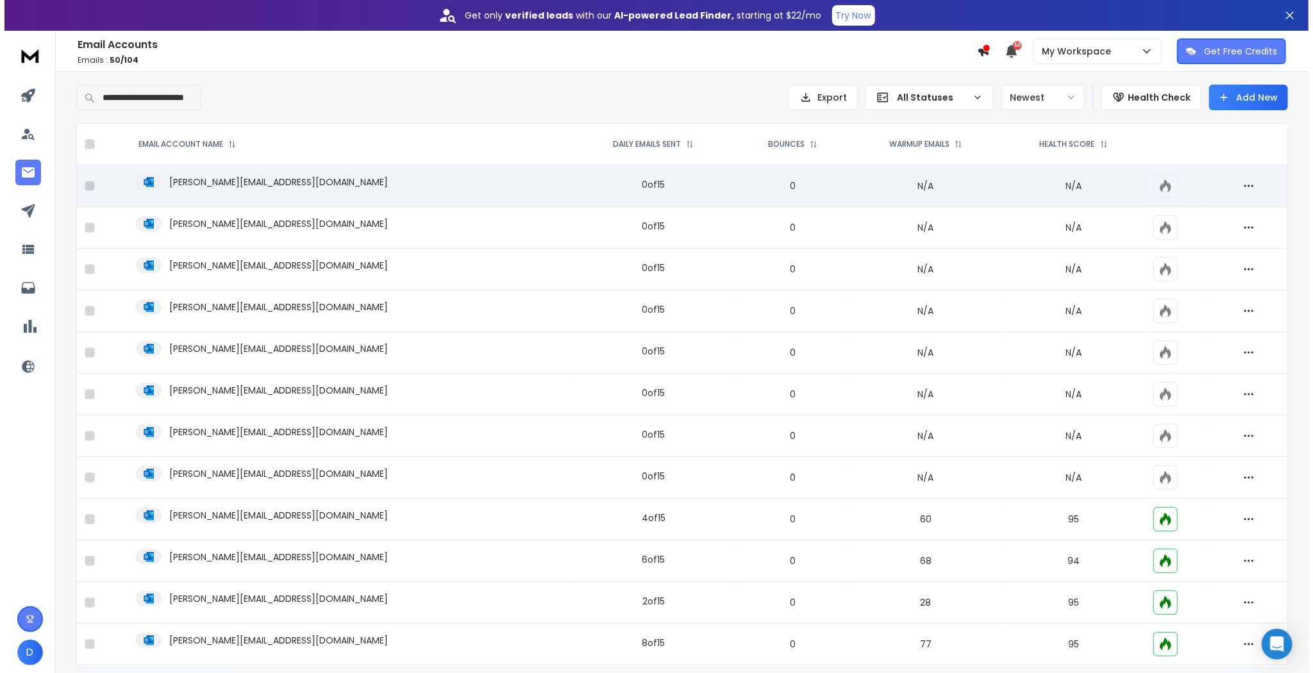
scroll to position [0, 21]
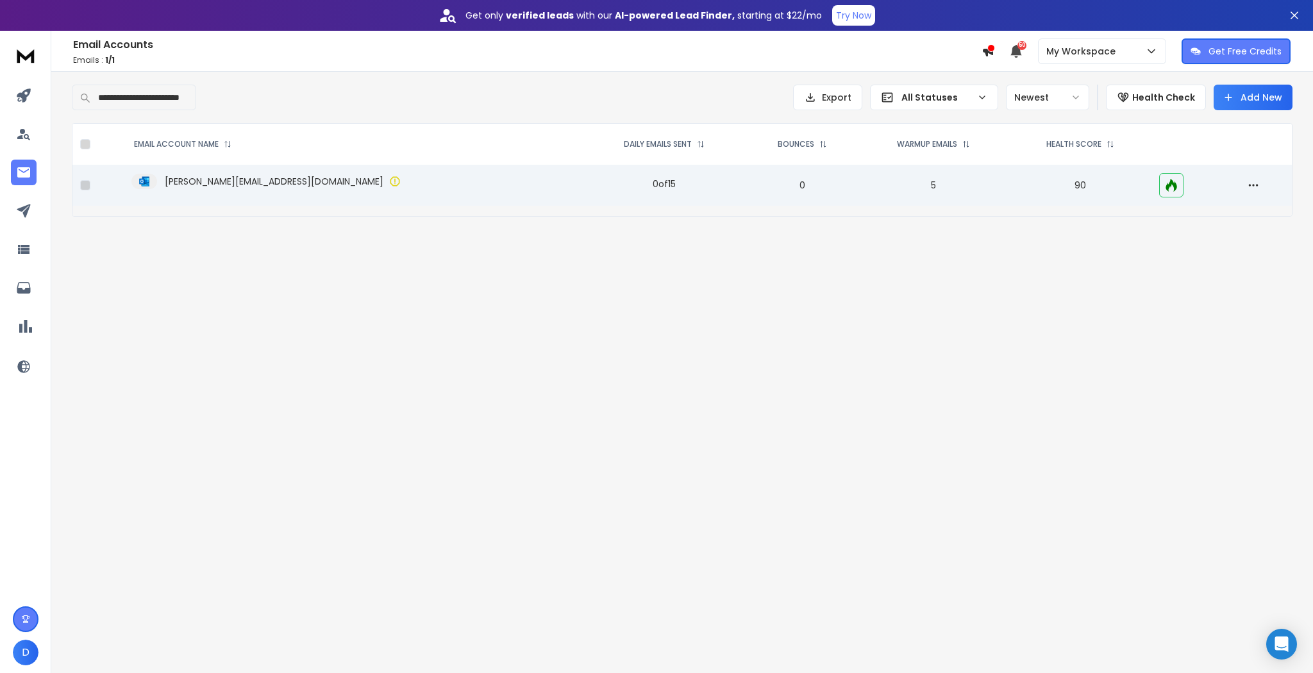
click at [1262, 190] on button at bounding box center [1253, 185] width 61 height 22
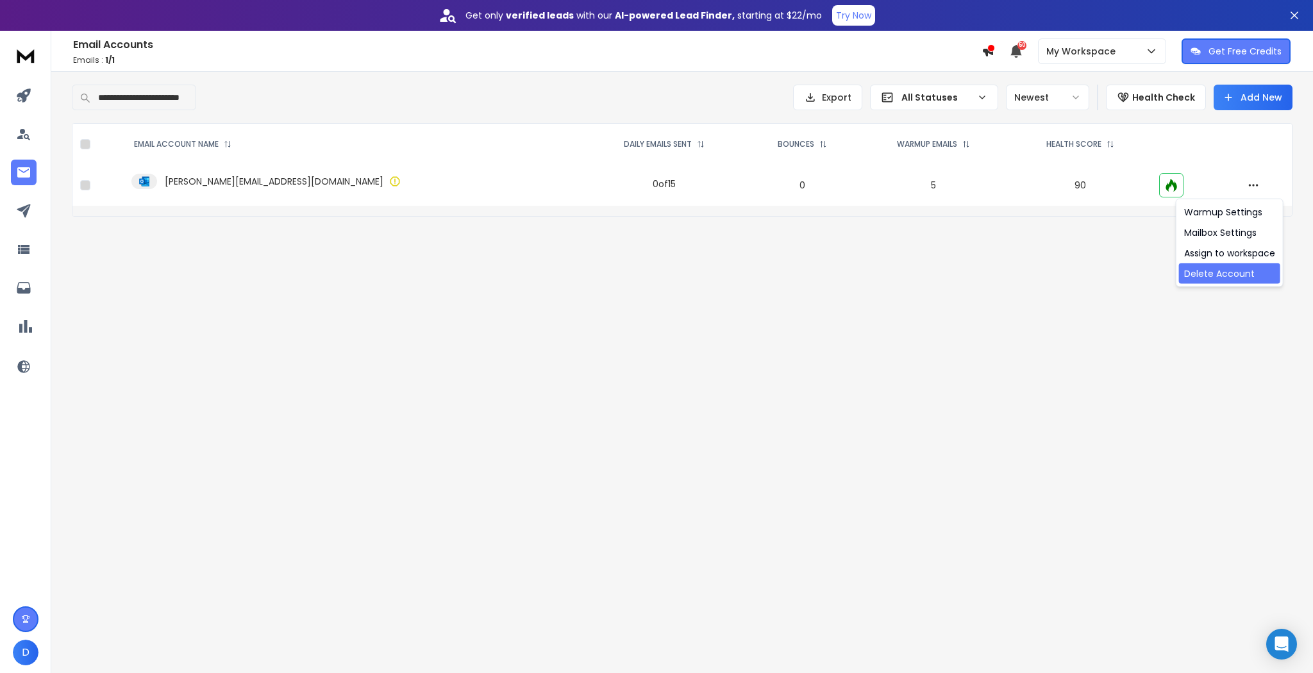
click at [1227, 272] on div "Delete Account" at bounding box center [1229, 274] width 101 height 21
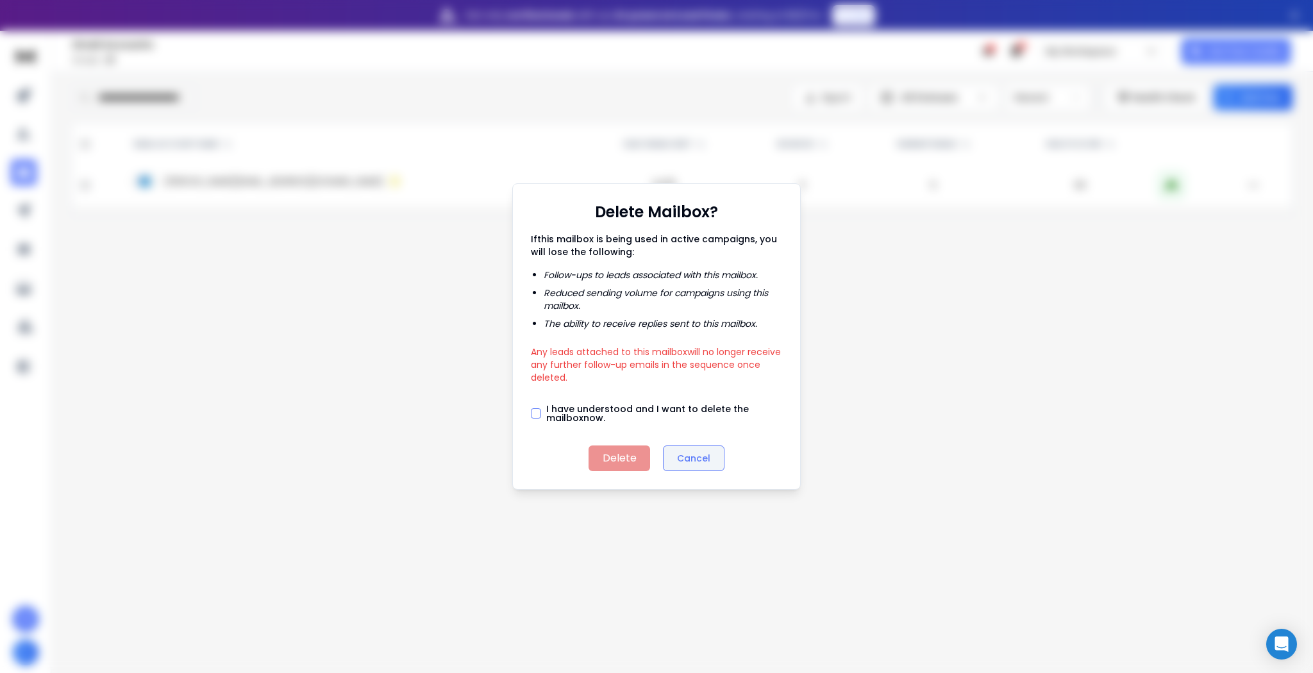
click at [533, 410] on div "Delete Mailbox? If this mailbox is being used in active campaigns, you will los…" at bounding box center [656, 336] width 289 height 306
click at [533, 410] on button "I have understood and I want to delete the mailbox now." at bounding box center [536, 413] width 10 height 10
click at [624, 453] on button "Delete" at bounding box center [620, 459] width 62 height 26
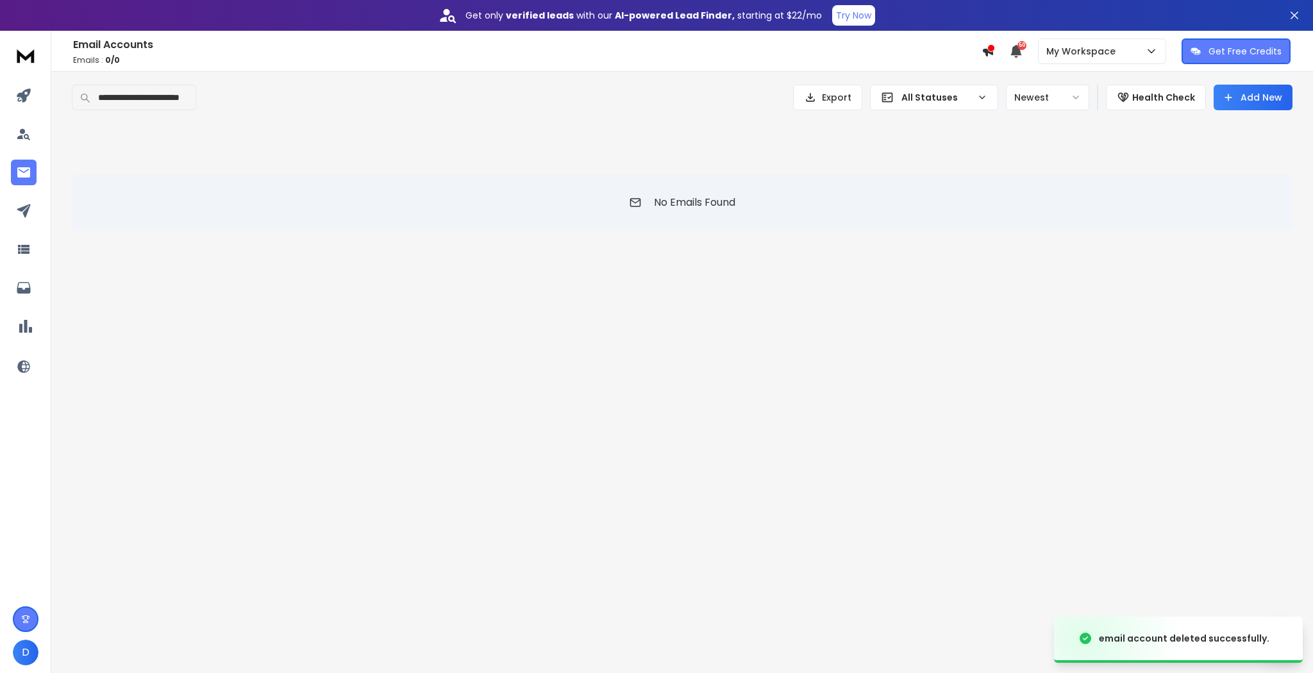
click at [1253, 92] on button "Add New" at bounding box center [1253, 98] width 79 height 26
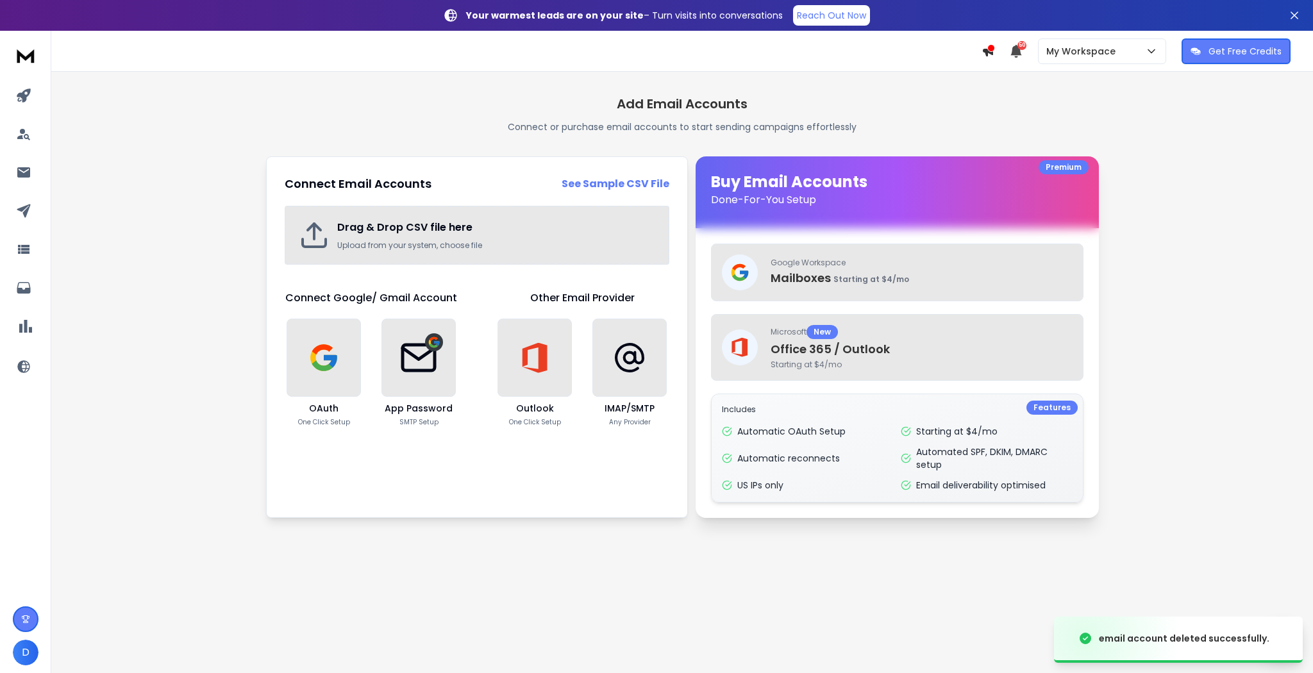
click at [539, 375] on div at bounding box center [535, 358] width 74 height 78
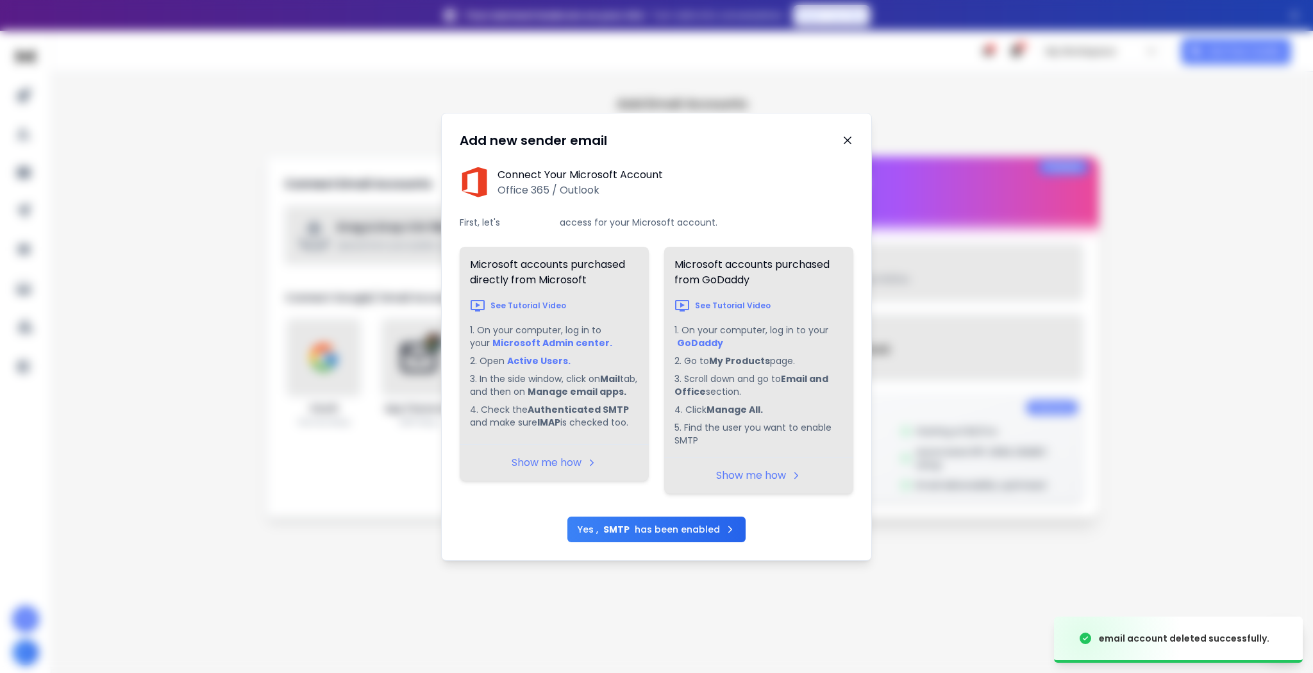
click at [608, 528] on b "SMTP" at bounding box center [616, 529] width 26 height 13
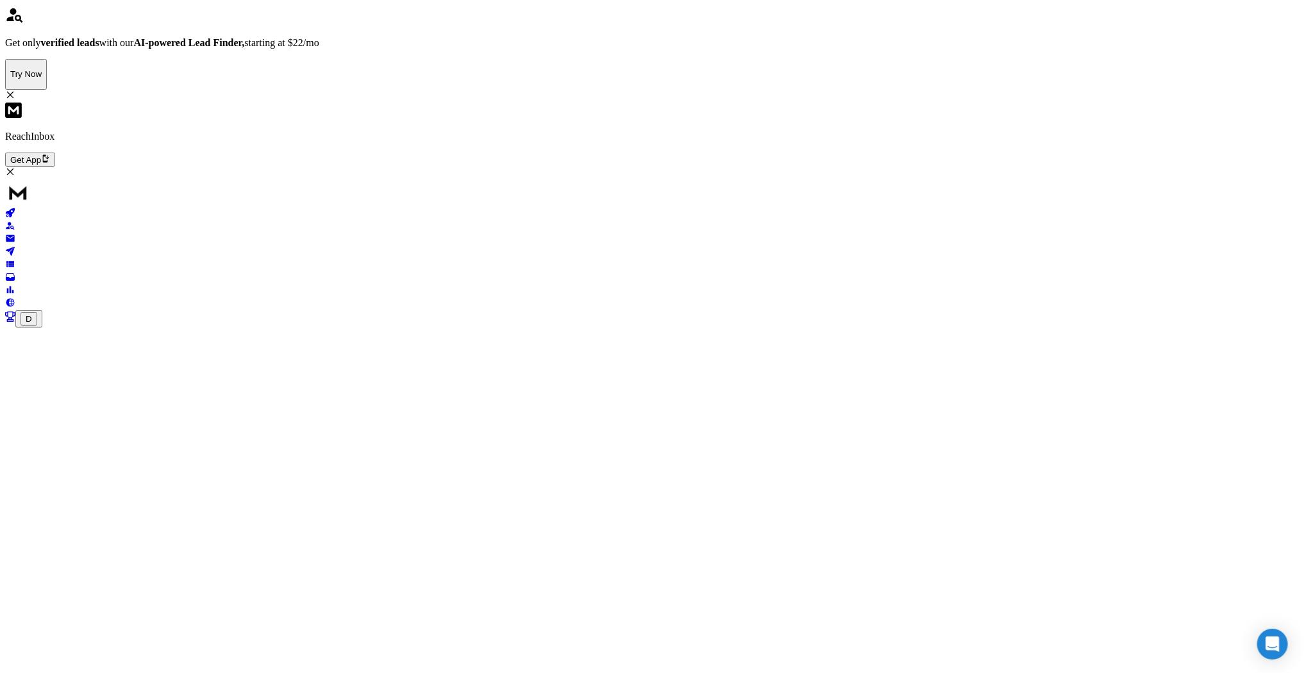
paste input "**********"
type input "**********"
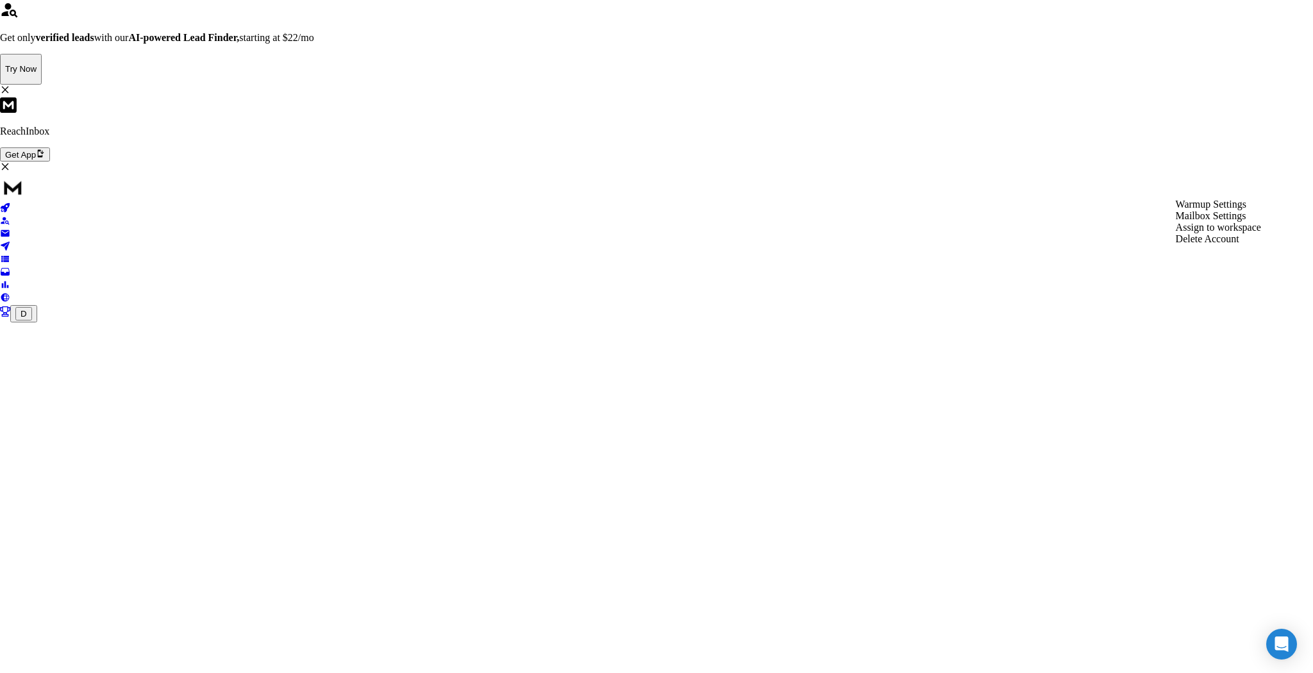
click at [1241, 245] on div "Delete Account" at bounding box center [1218, 239] width 85 height 12
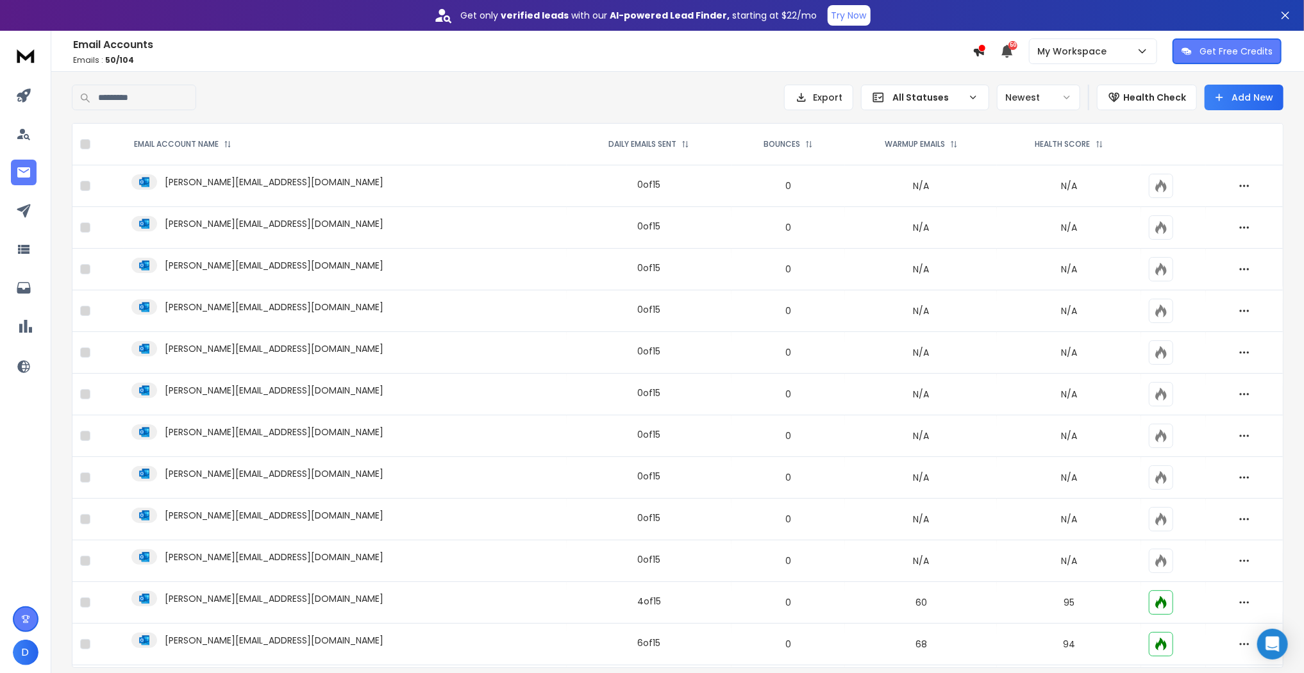
click at [1248, 91] on button "Add New" at bounding box center [1244, 98] width 79 height 26
paste input "**********"
type input "**********"
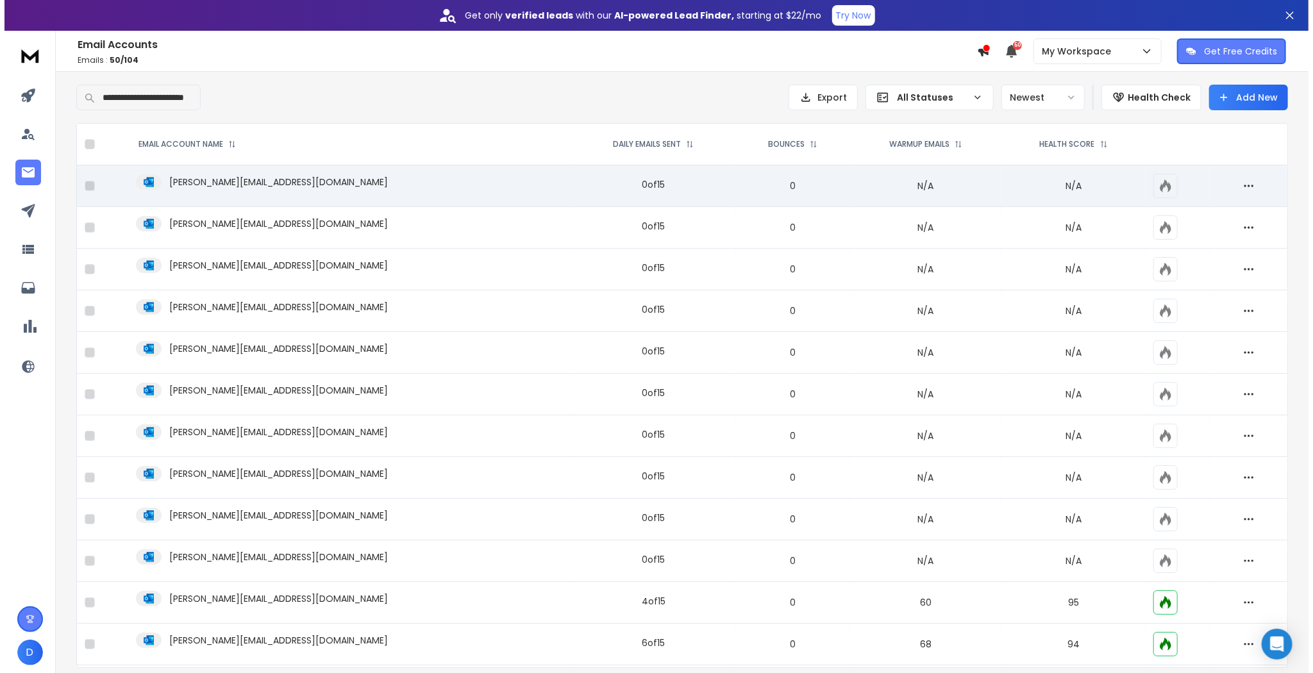
scroll to position [0, 24]
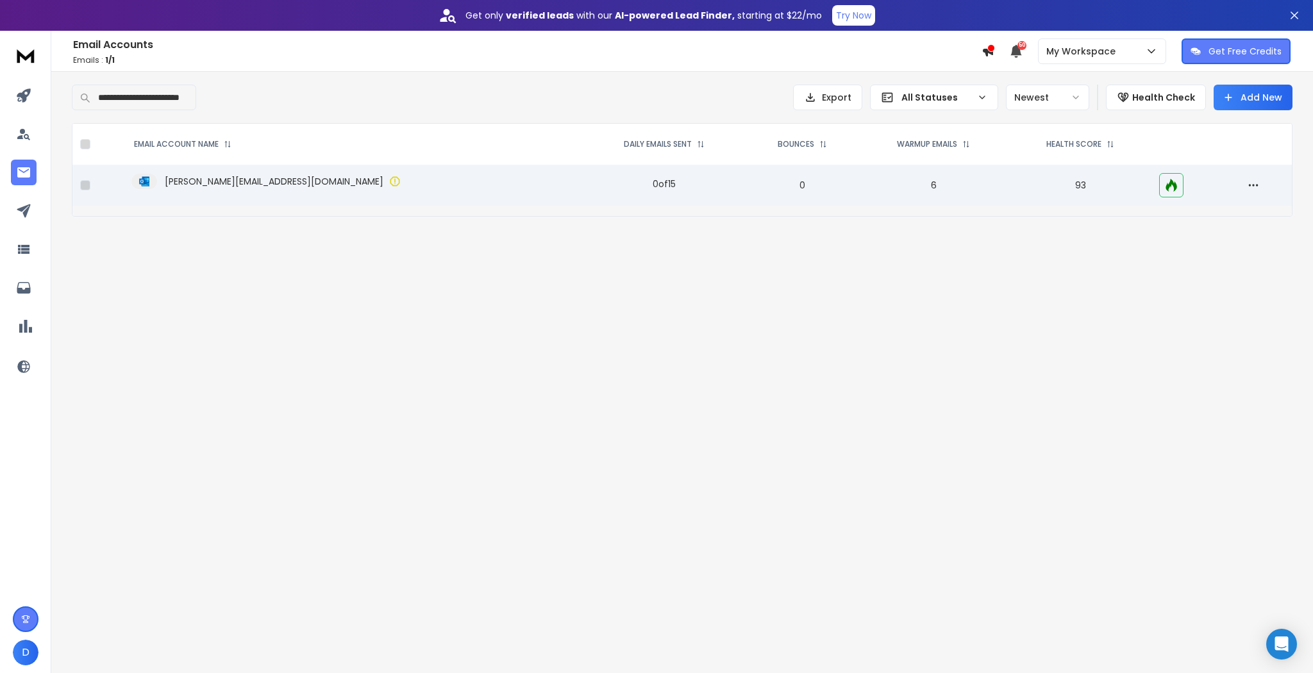
click at [1249, 183] on icon at bounding box center [1254, 186] width 12 height 12
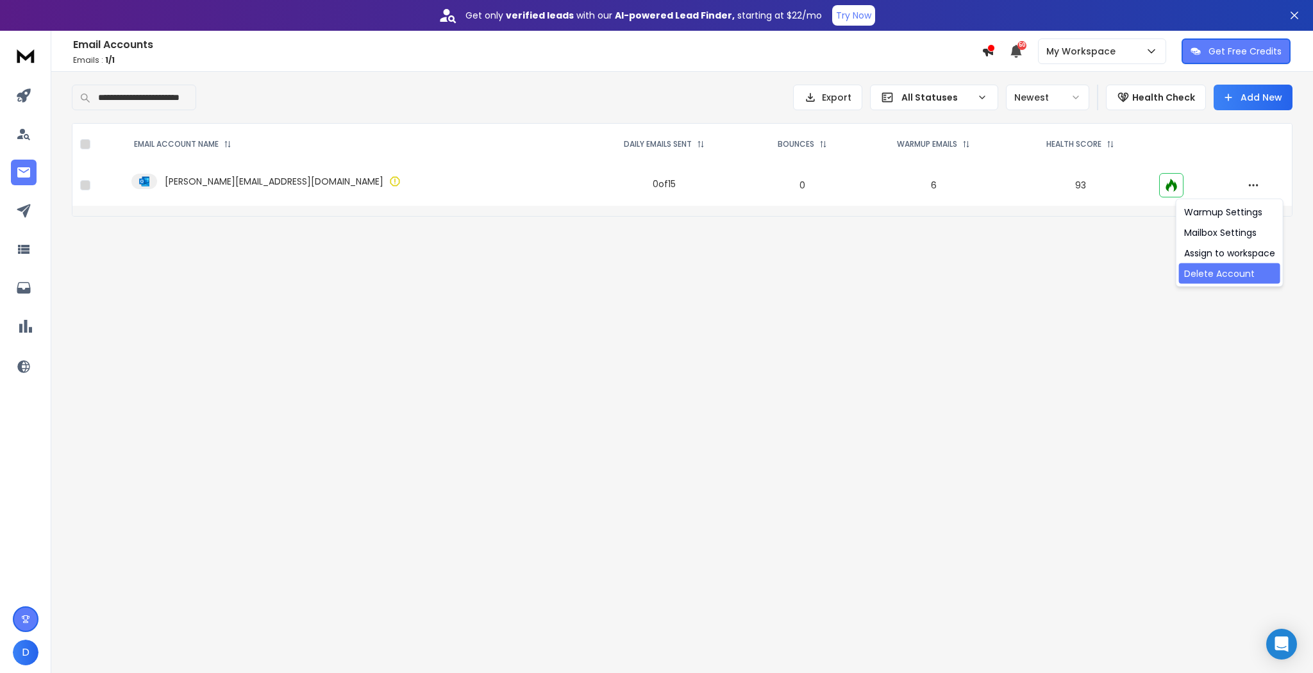
click at [1221, 272] on div "Delete Account" at bounding box center [1229, 274] width 101 height 21
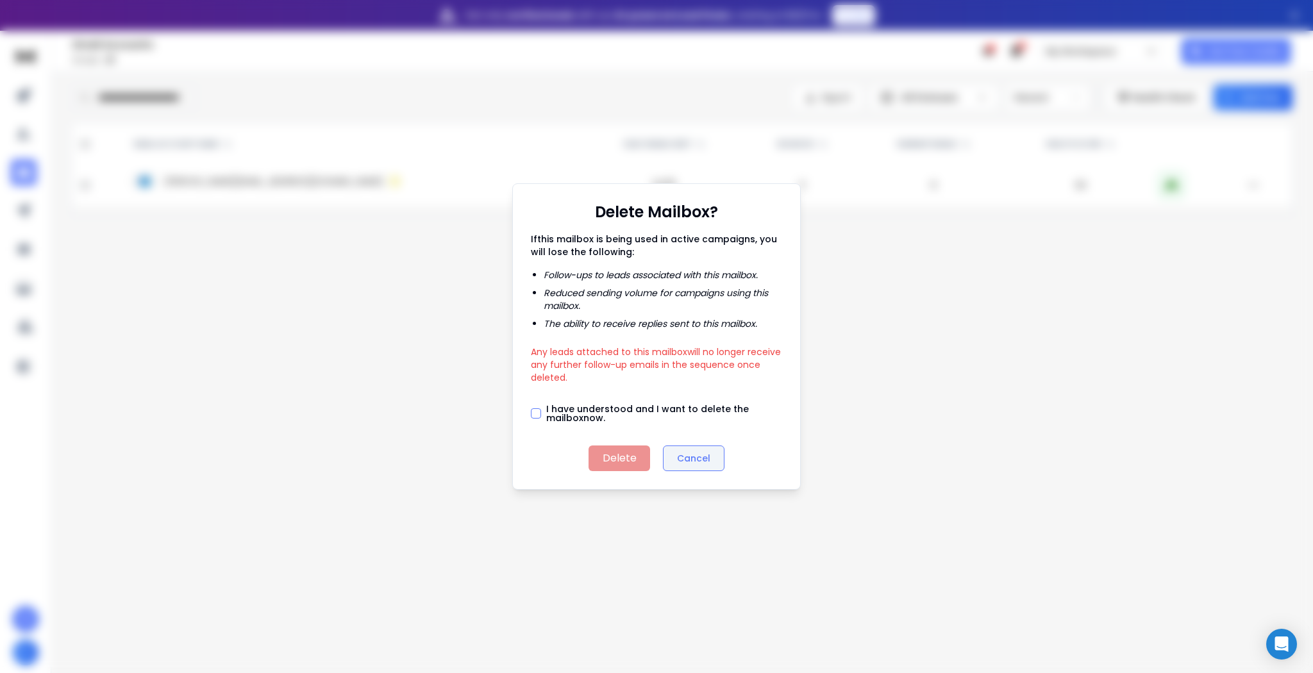
click at [534, 418] on button "I have understood and I want to delete the mailbox now." at bounding box center [536, 413] width 10 height 10
click at [616, 449] on button "Delete" at bounding box center [620, 459] width 62 height 26
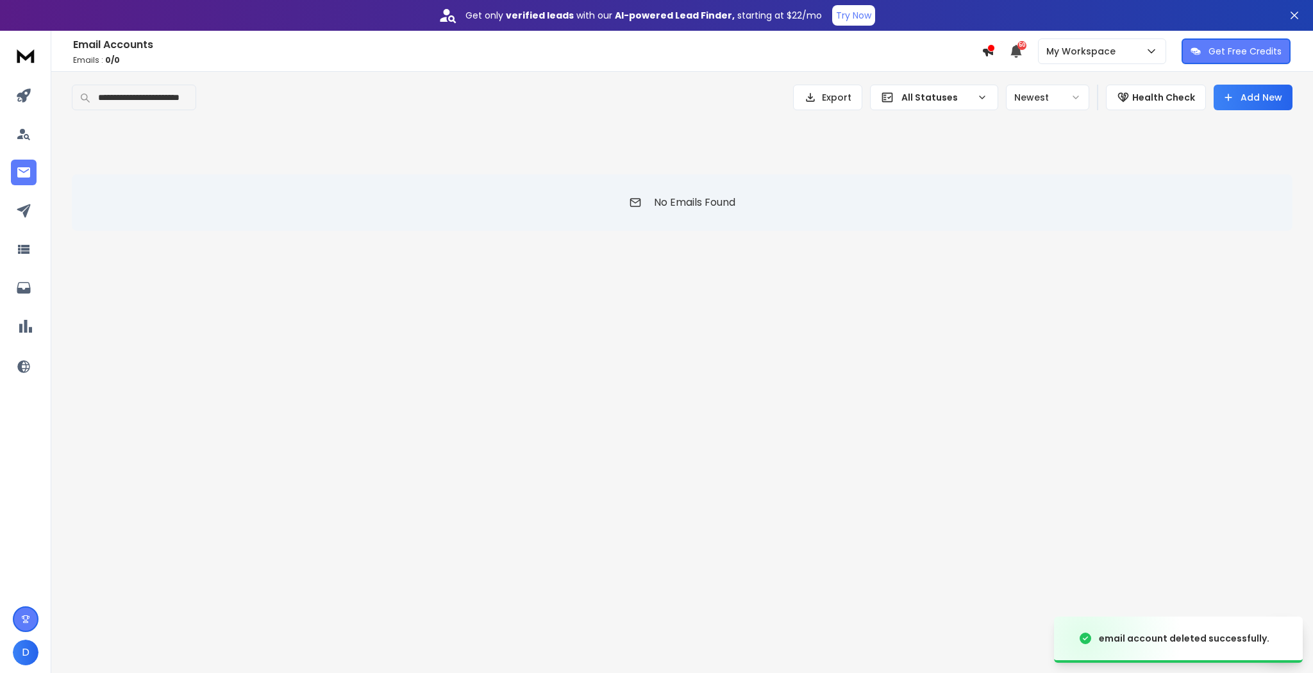
click at [1260, 97] on button "Add New" at bounding box center [1253, 98] width 79 height 26
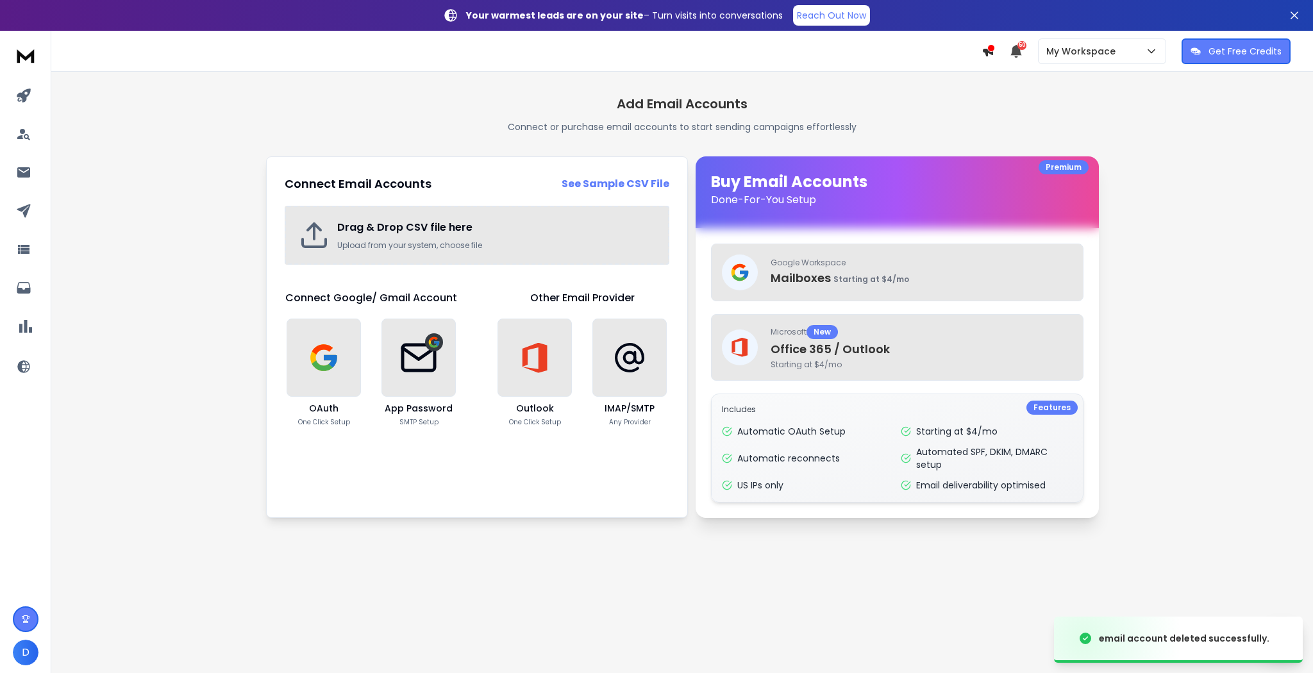
click at [540, 340] on div at bounding box center [535, 358] width 32 height 36
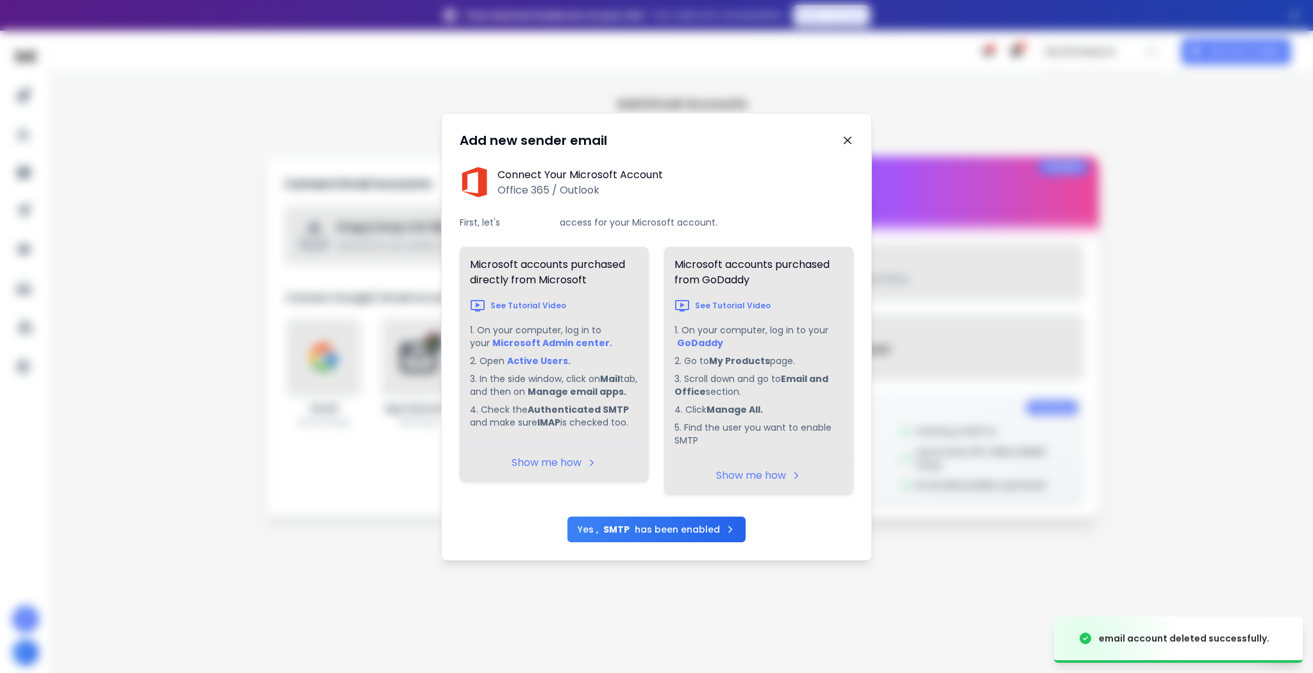
click at [617, 533] on b "SMTP" at bounding box center [616, 529] width 26 height 13
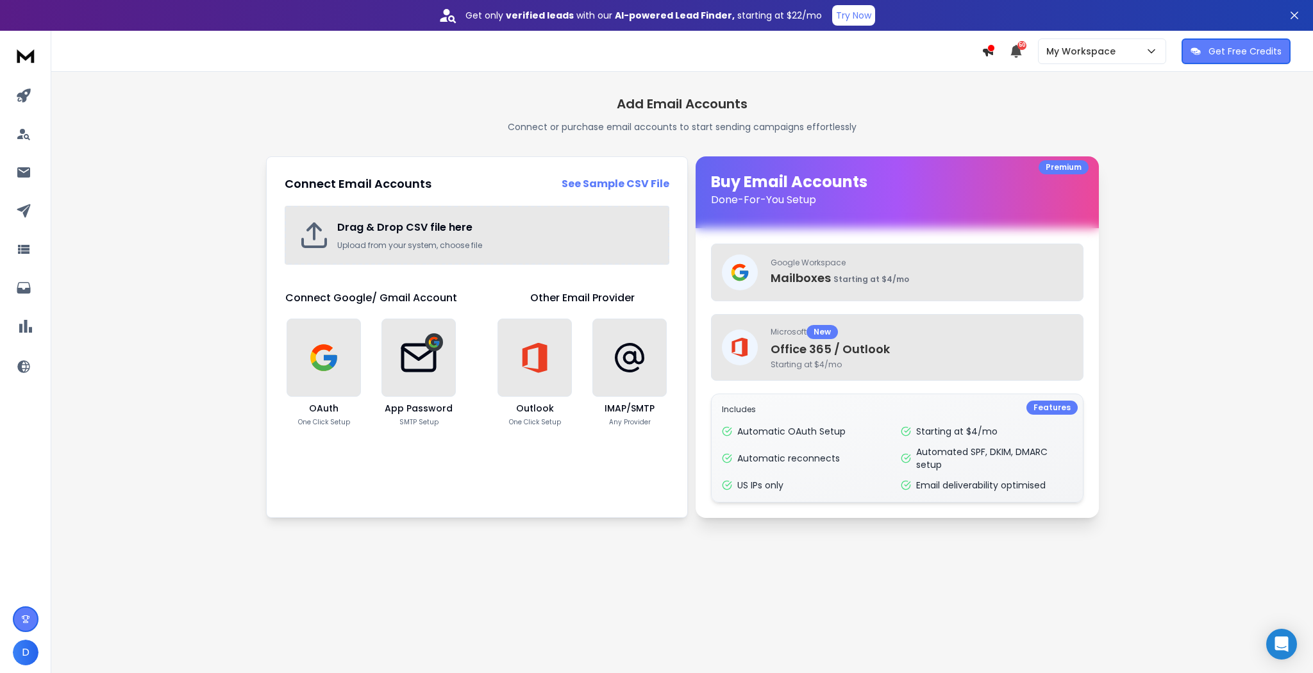
click at [575, 366] on div "Outlook One Click Setup IMAP/SMTP Any Provider" at bounding box center [582, 373] width 174 height 108
click at [570, 368] on div at bounding box center [535, 358] width 74 height 78
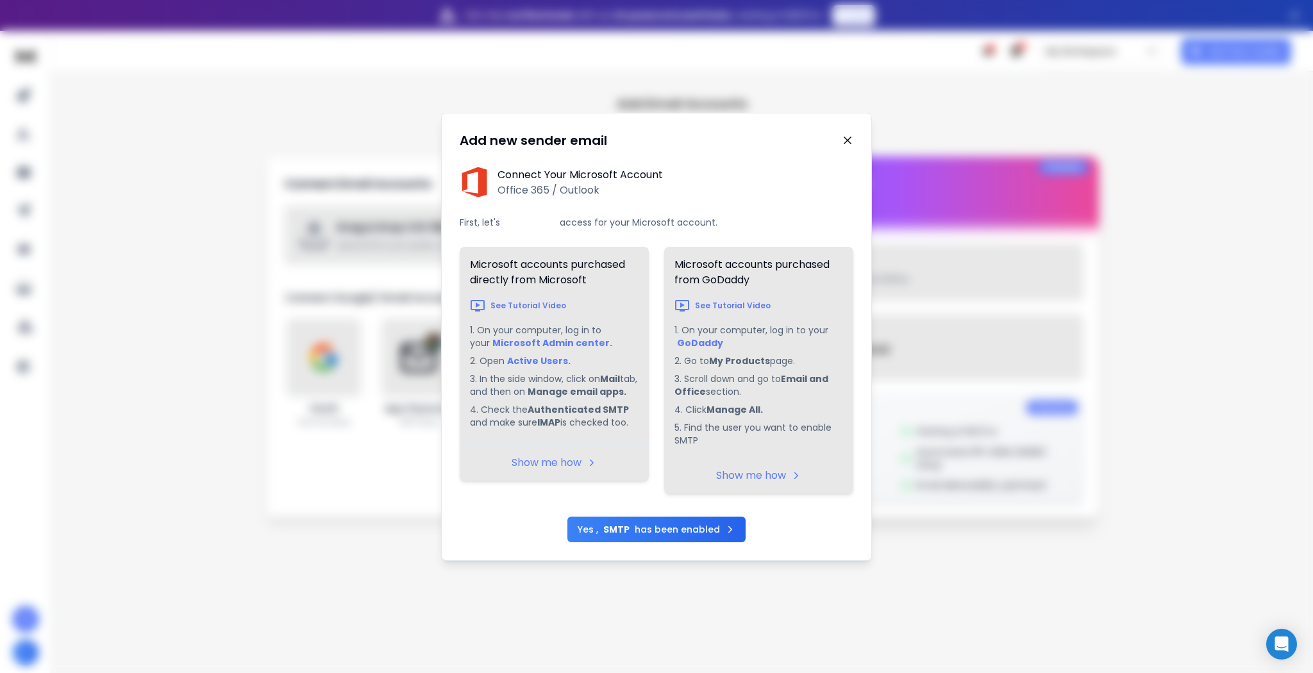
click at [695, 535] on button "Yes , SMTP has been enabled" at bounding box center [656, 530] width 178 height 26
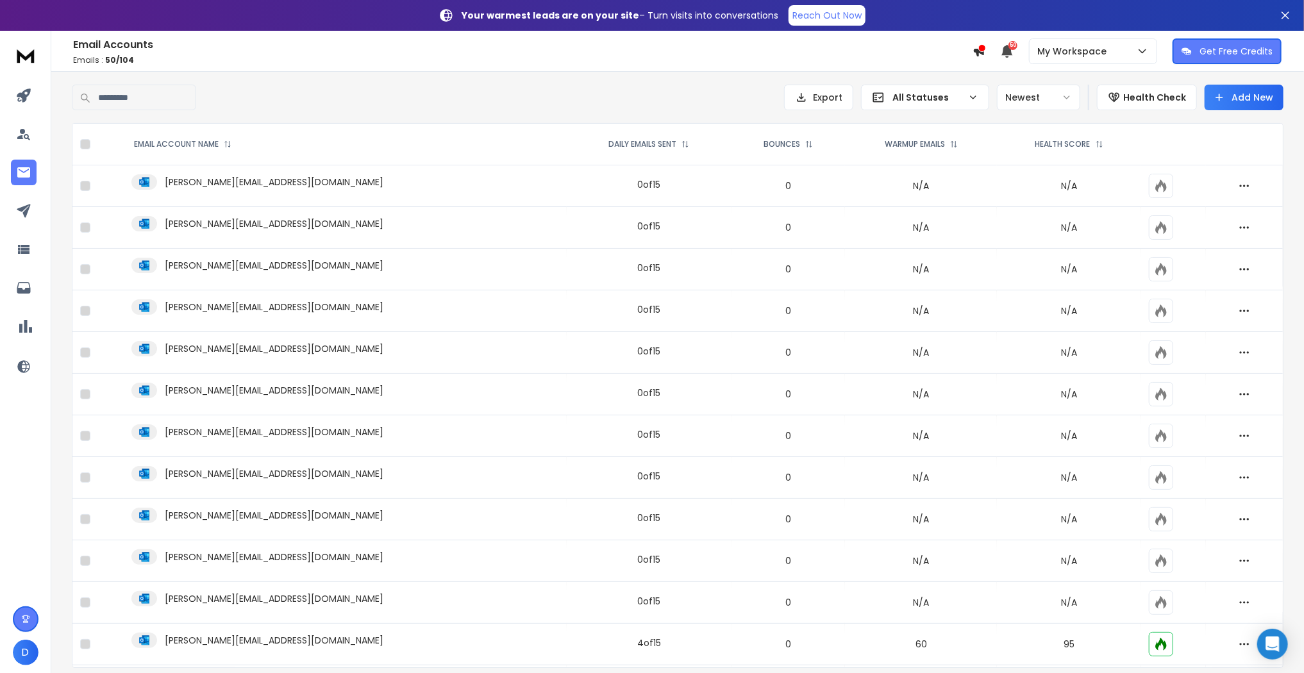
paste input "**********"
type input "**********"
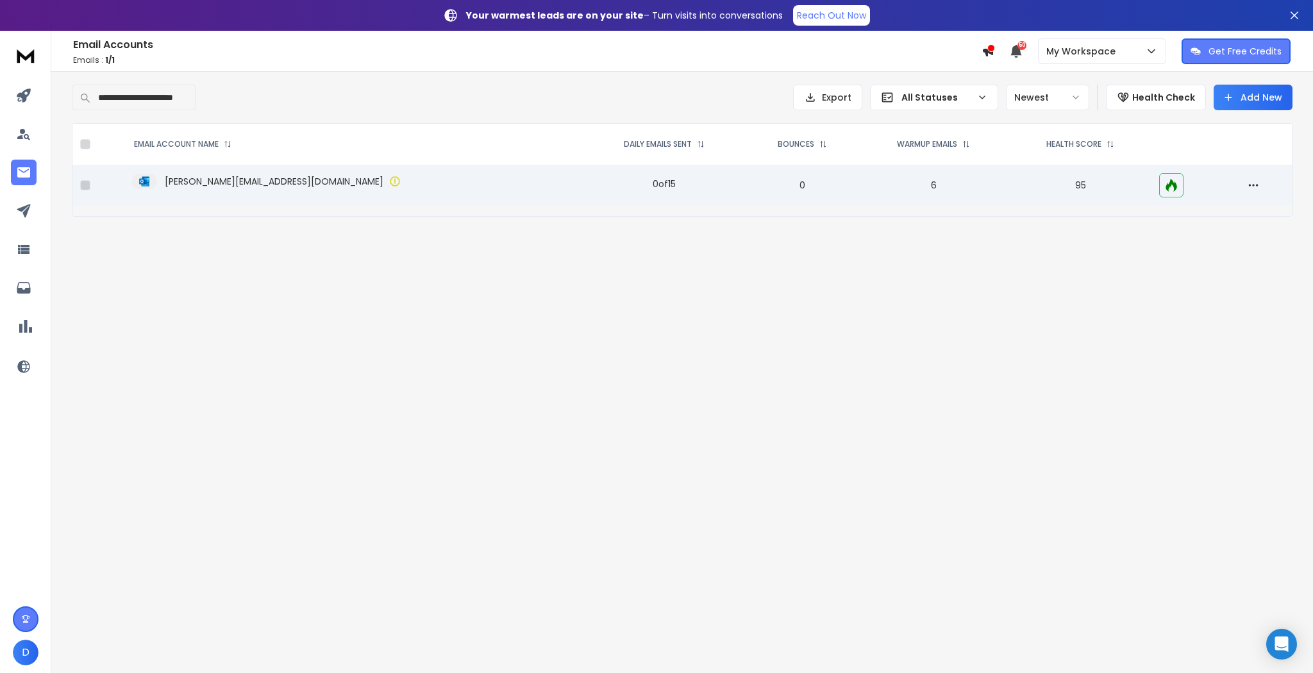
click at [1248, 185] on icon at bounding box center [1254, 186] width 12 height 12
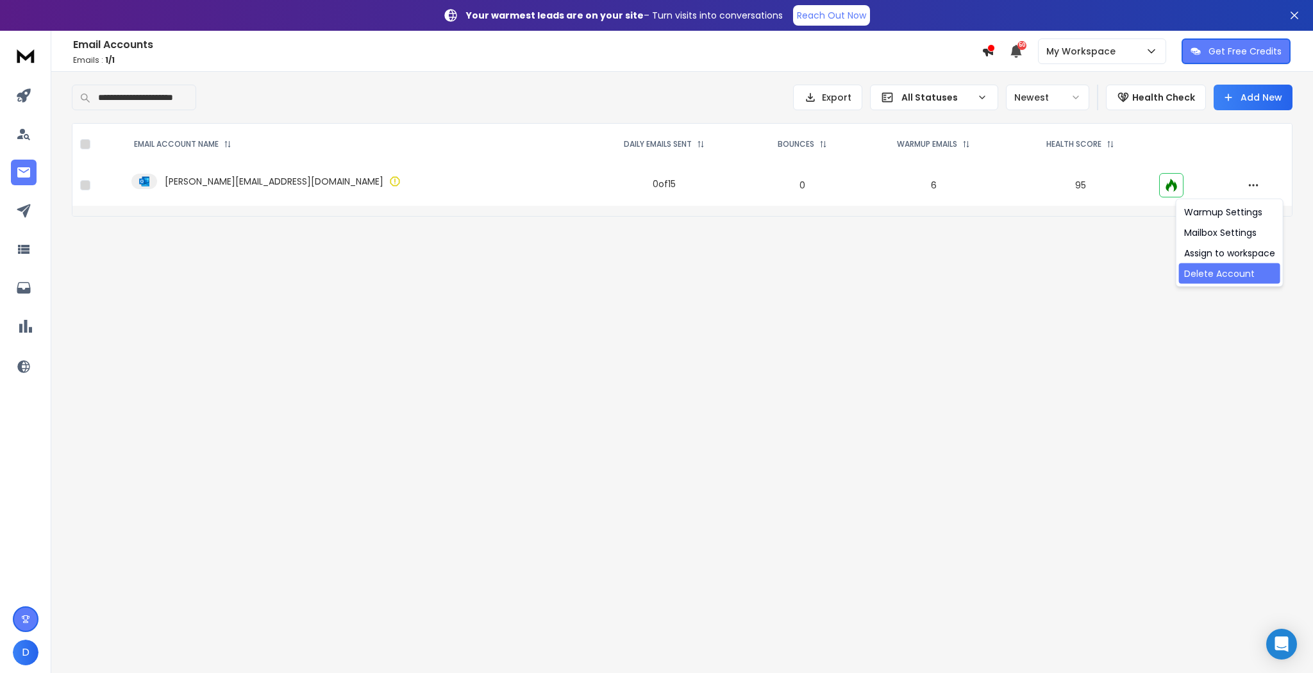
click at [1230, 280] on div "Delete Account" at bounding box center [1229, 274] width 101 height 21
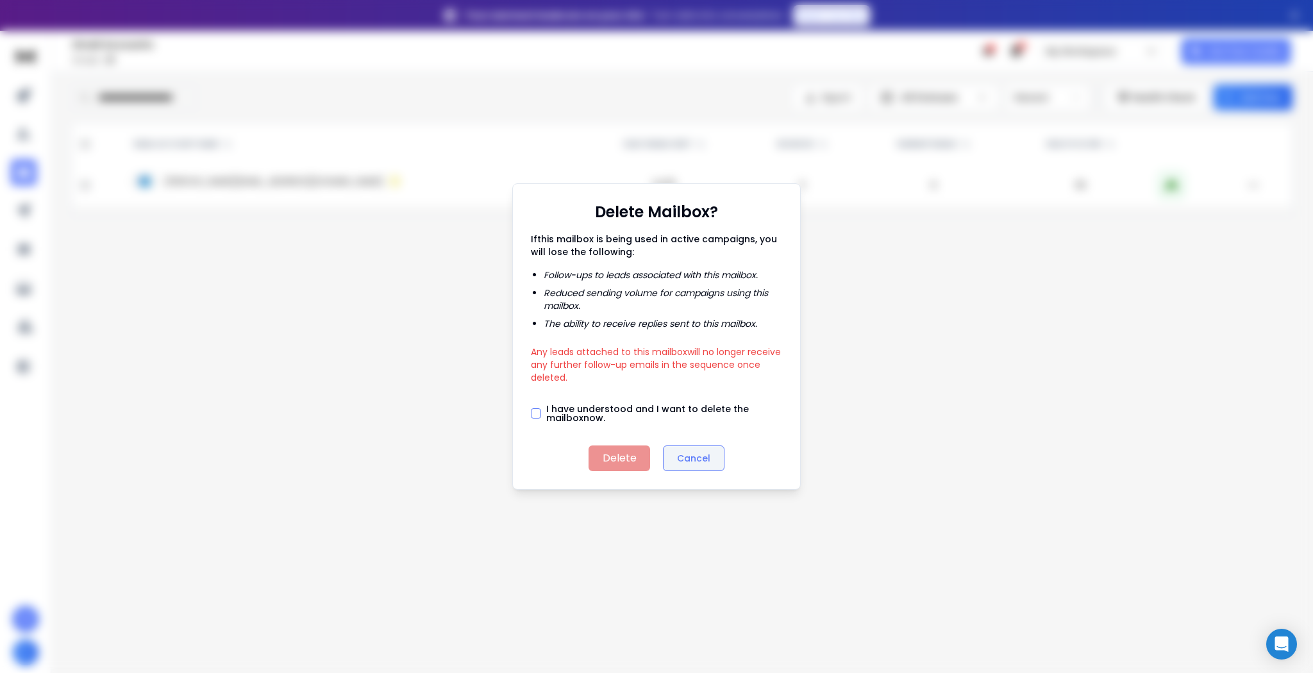
click at [533, 412] on button "I have understood and I want to delete the mailbox now." at bounding box center [536, 413] width 10 height 10
click at [631, 458] on button "Delete" at bounding box center [620, 459] width 62 height 26
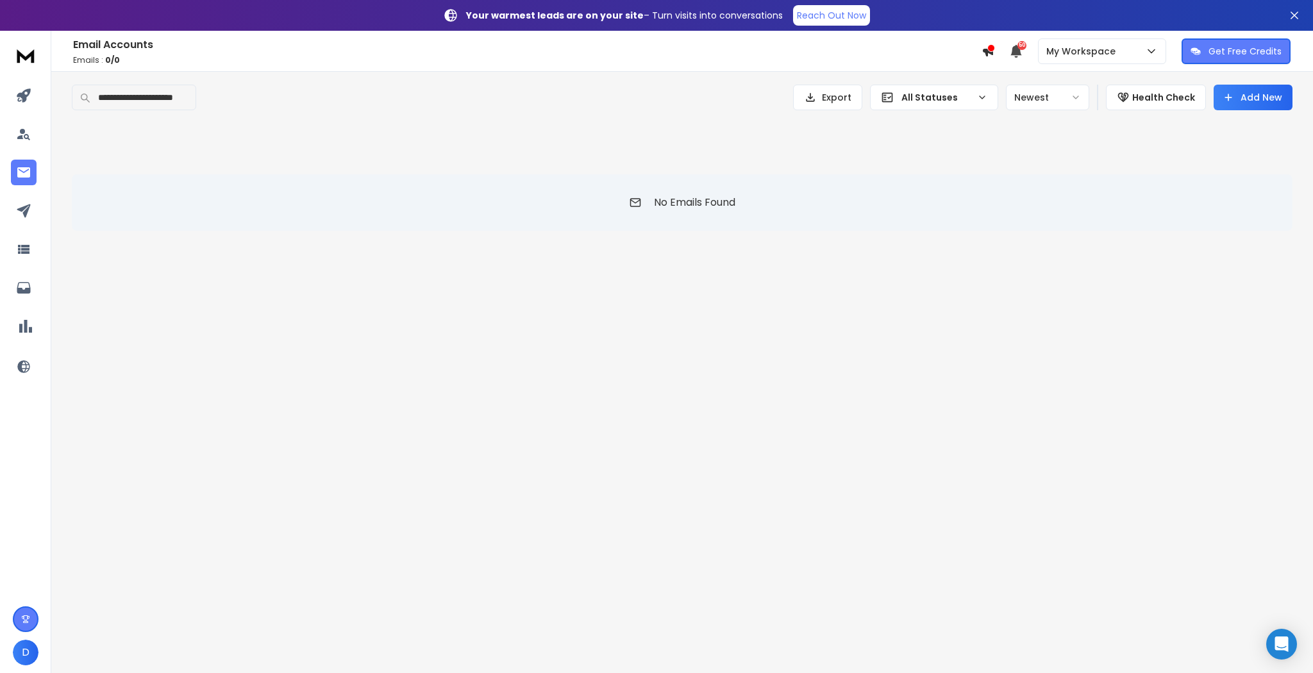
click at [1280, 97] on button "Add New" at bounding box center [1253, 98] width 79 height 26
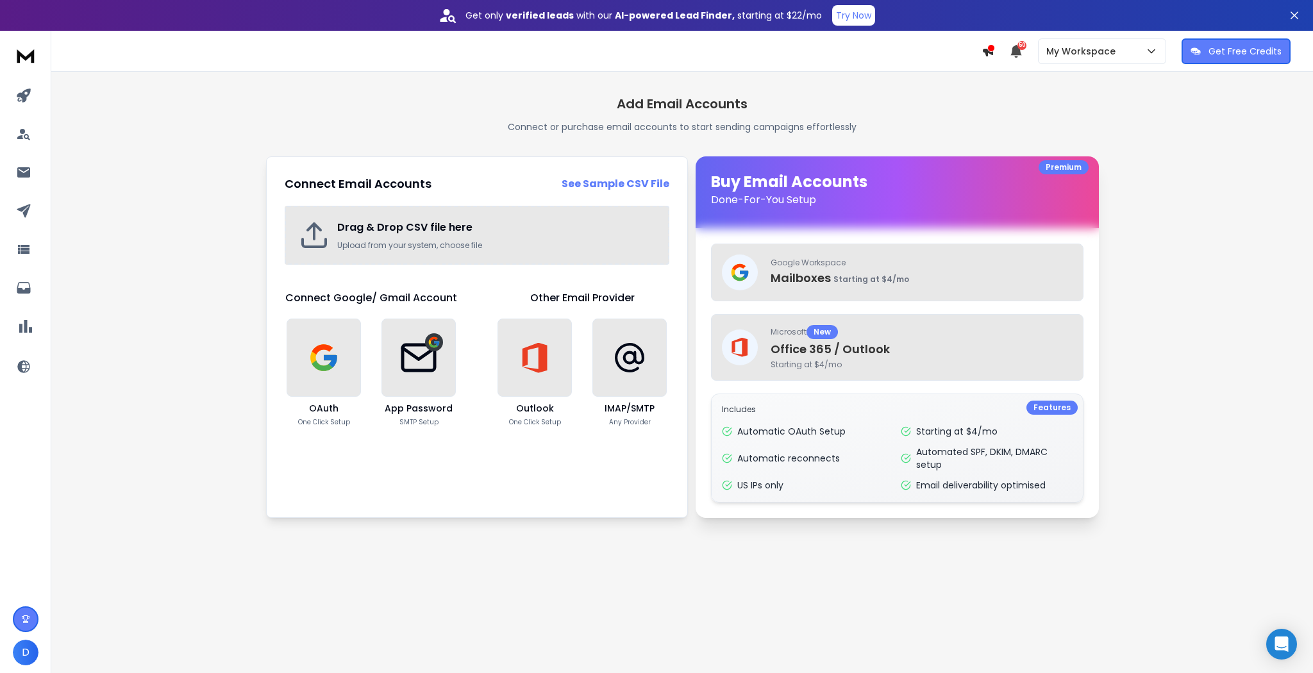
click at [520, 360] on div at bounding box center [535, 358] width 32 height 36
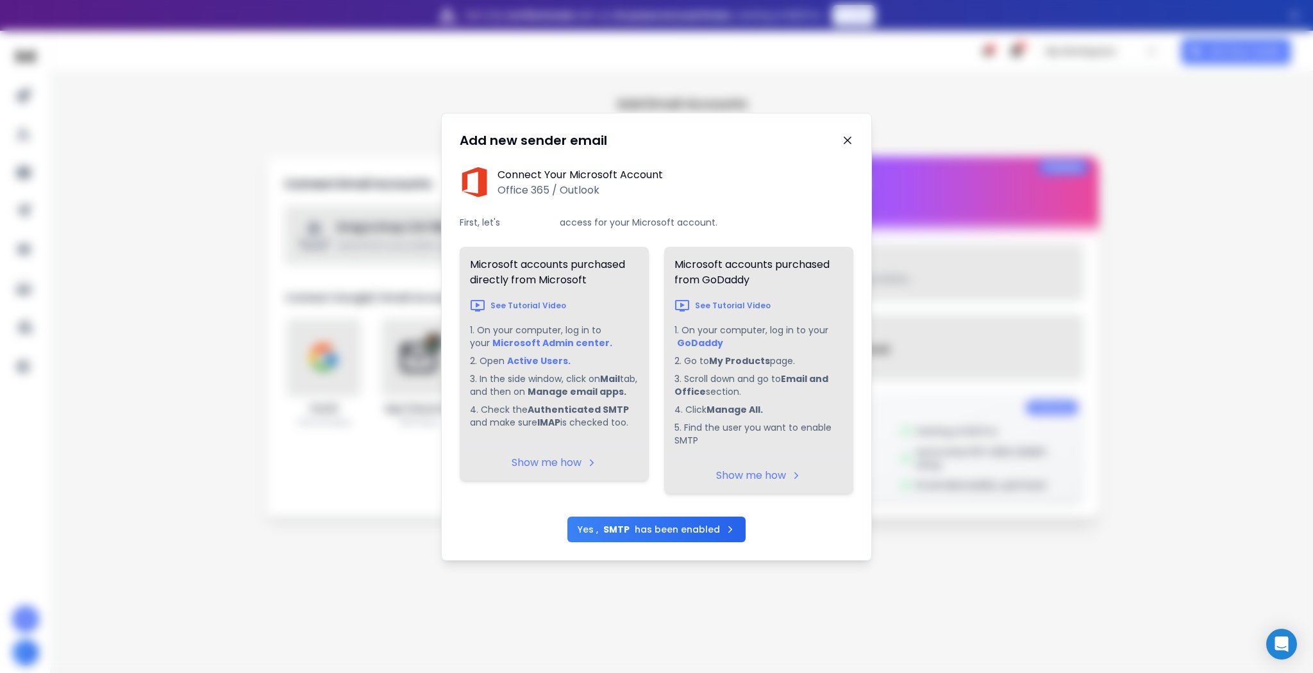
click at [687, 529] on button "Yes , SMTP has been enabled" at bounding box center [656, 530] width 178 height 26
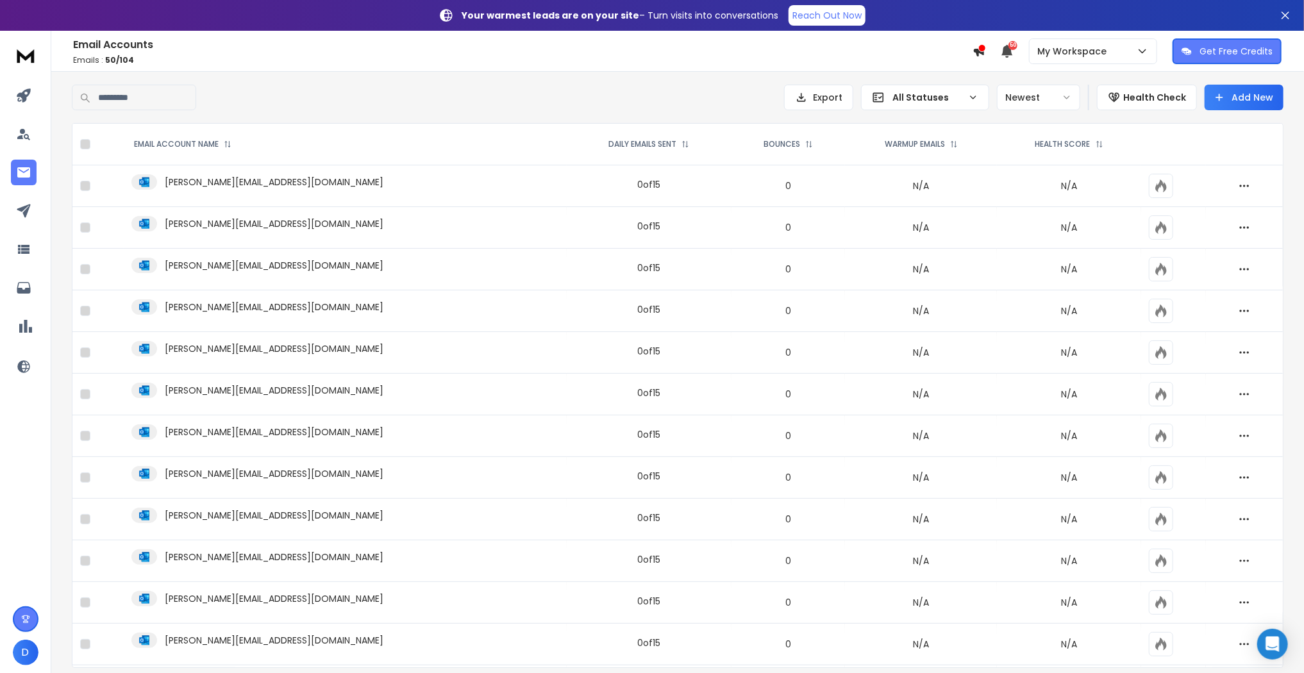
paste input "**********"
type input "**********"
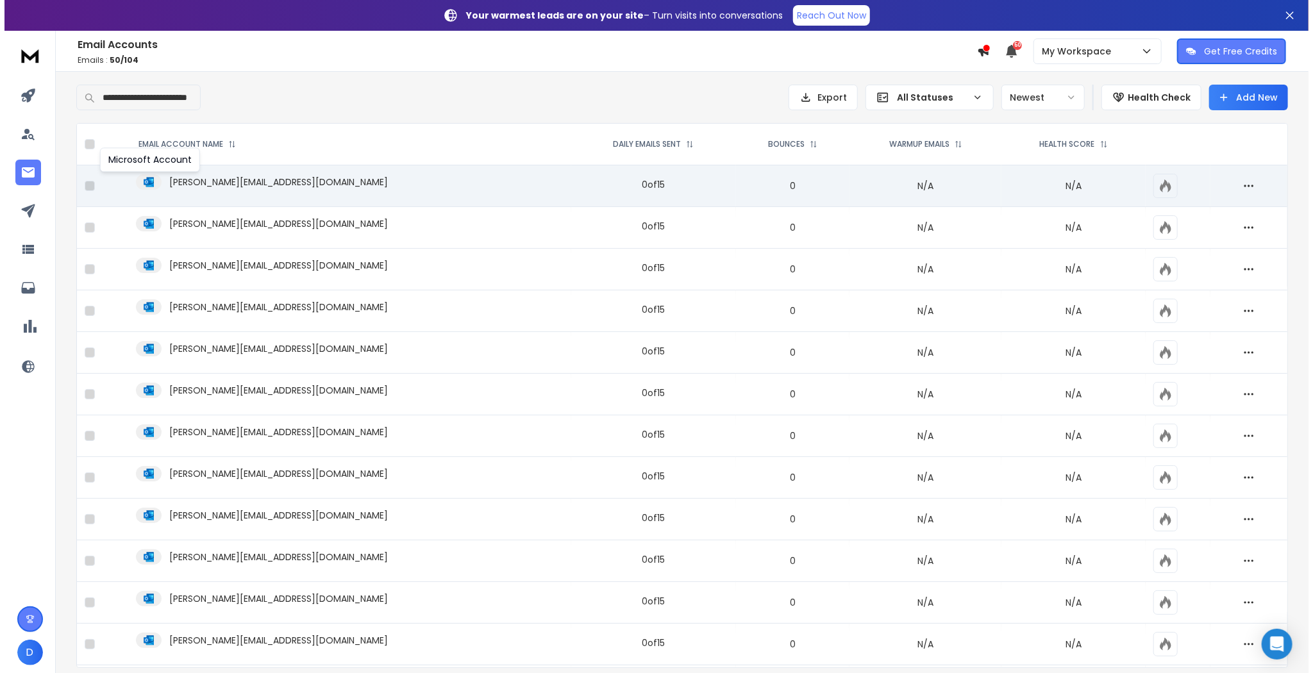
scroll to position [0, 30]
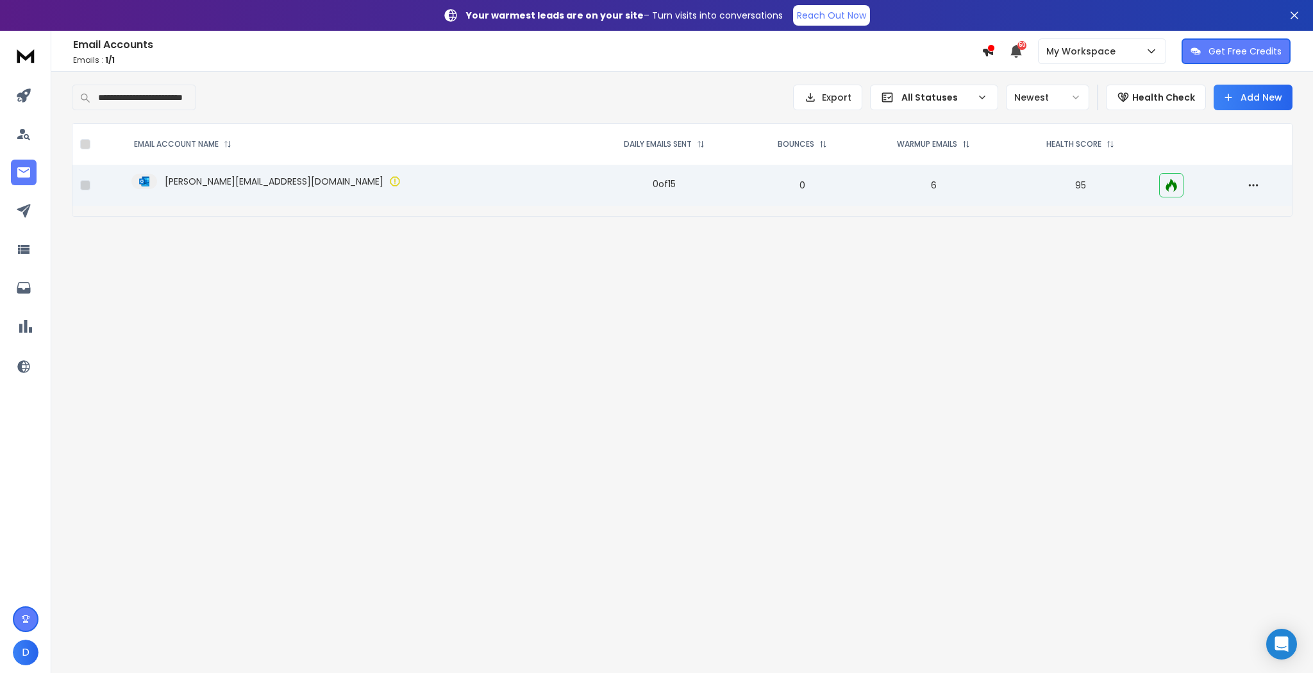
click at [1254, 185] on icon at bounding box center [1254, 186] width 12 height 12
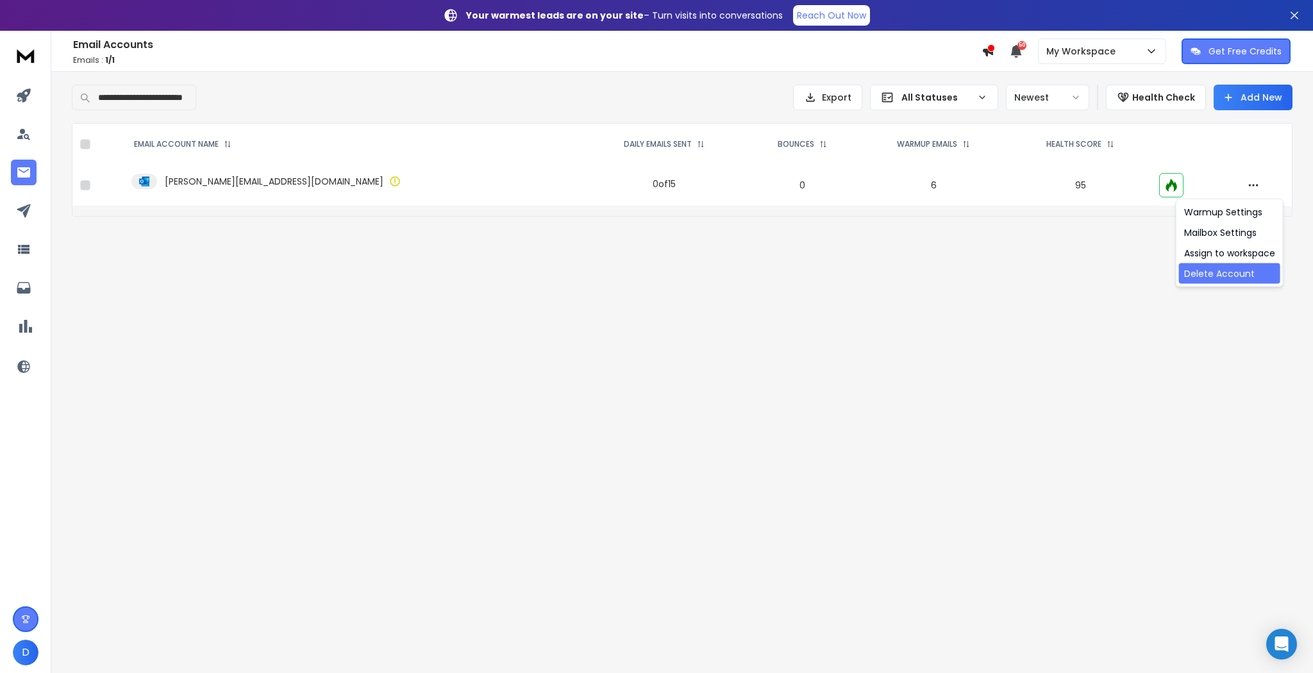
click at [1223, 271] on div "Delete Account" at bounding box center [1229, 274] width 101 height 21
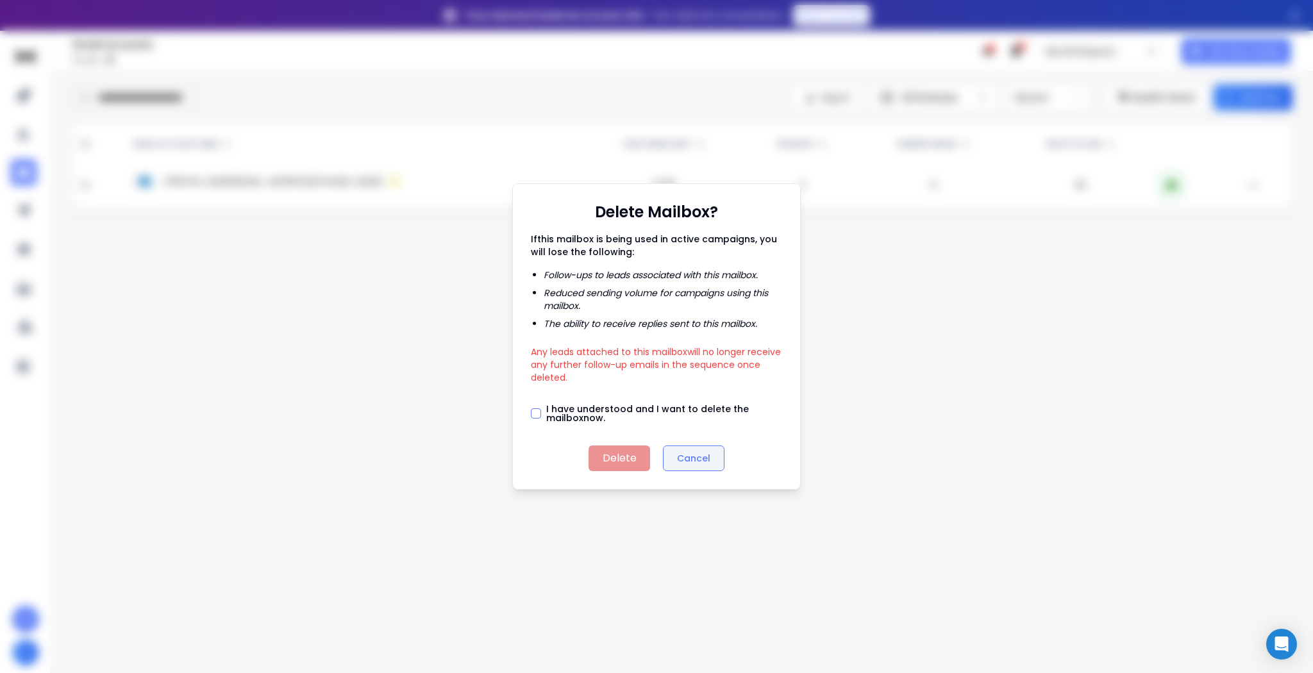
click at [548, 414] on label "I have understood and I want to delete the mailbox now." at bounding box center [664, 414] width 236 height 18
click at [541, 414] on button "I have understood and I want to delete the mailbox now." at bounding box center [536, 413] width 10 height 10
click at [615, 456] on button "Delete" at bounding box center [620, 459] width 62 height 26
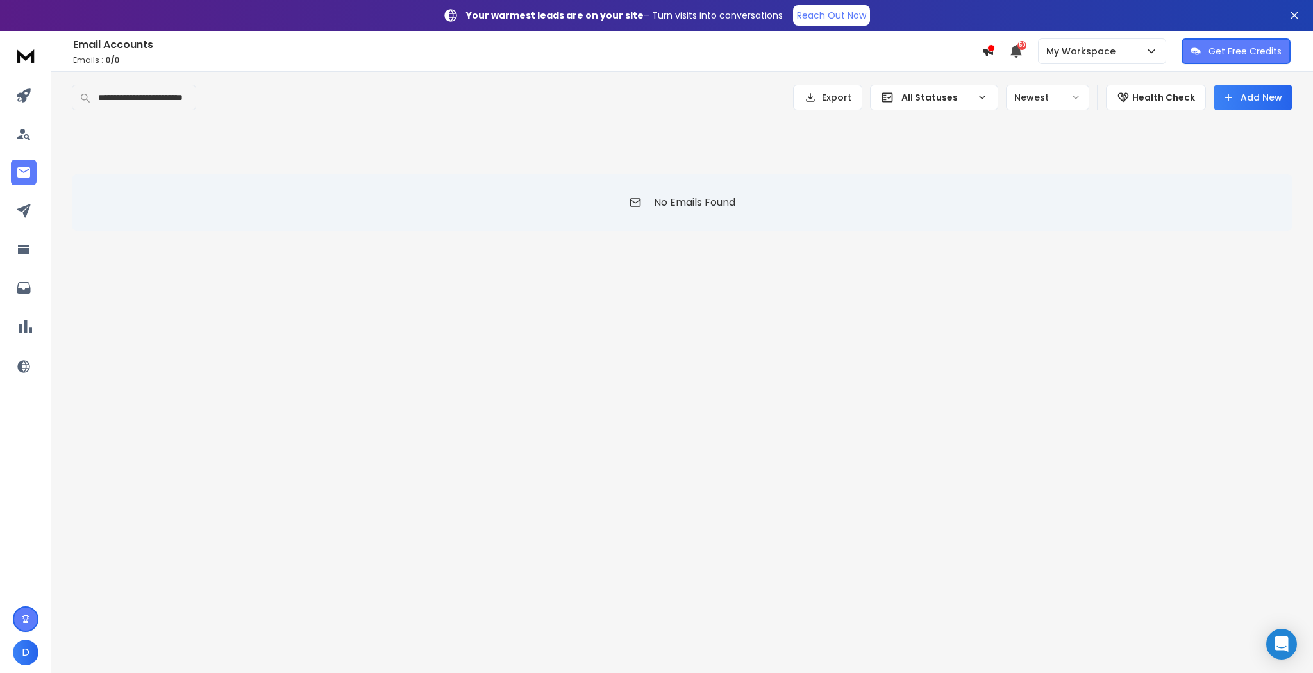
click at [1244, 96] on button "Add New" at bounding box center [1253, 98] width 79 height 26
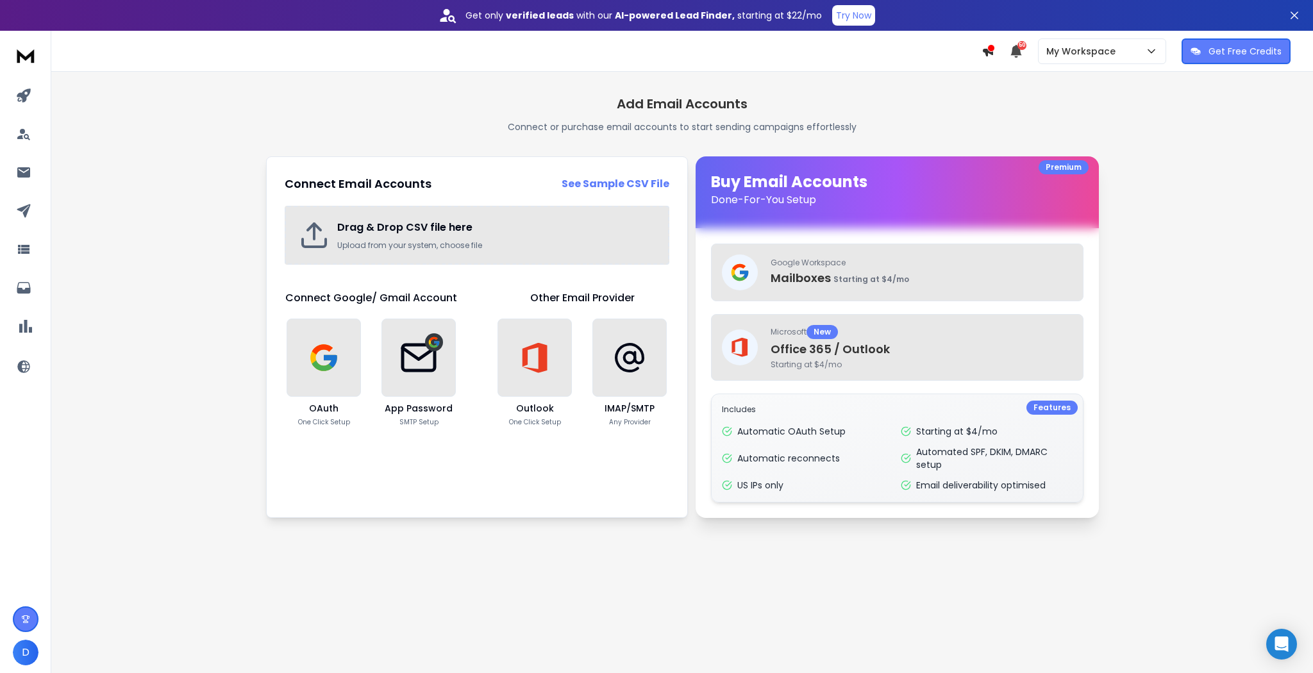
click at [521, 356] on icon at bounding box center [535, 358] width 30 height 30
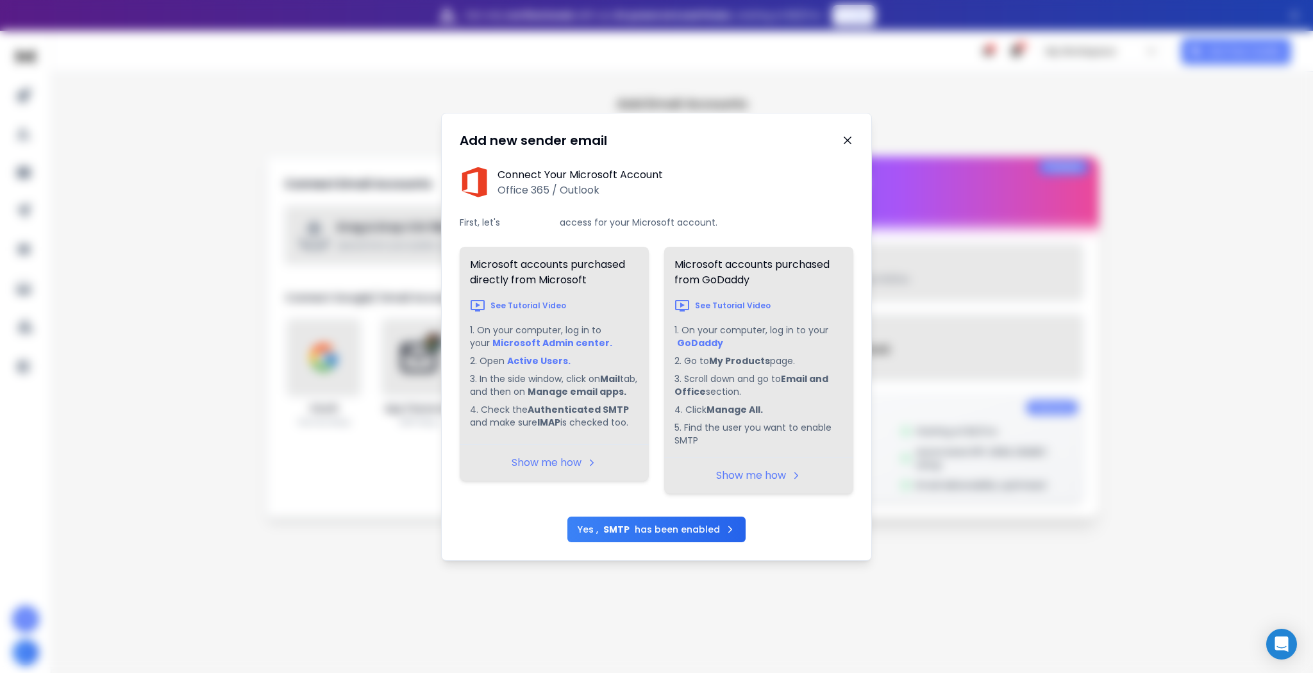
click at [640, 540] on button "Yes , SMTP has been enabled" at bounding box center [656, 530] width 178 height 26
click at [640, 536] on button "Yes , SMTP has been enabled" at bounding box center [656, 530] width 178 height 26
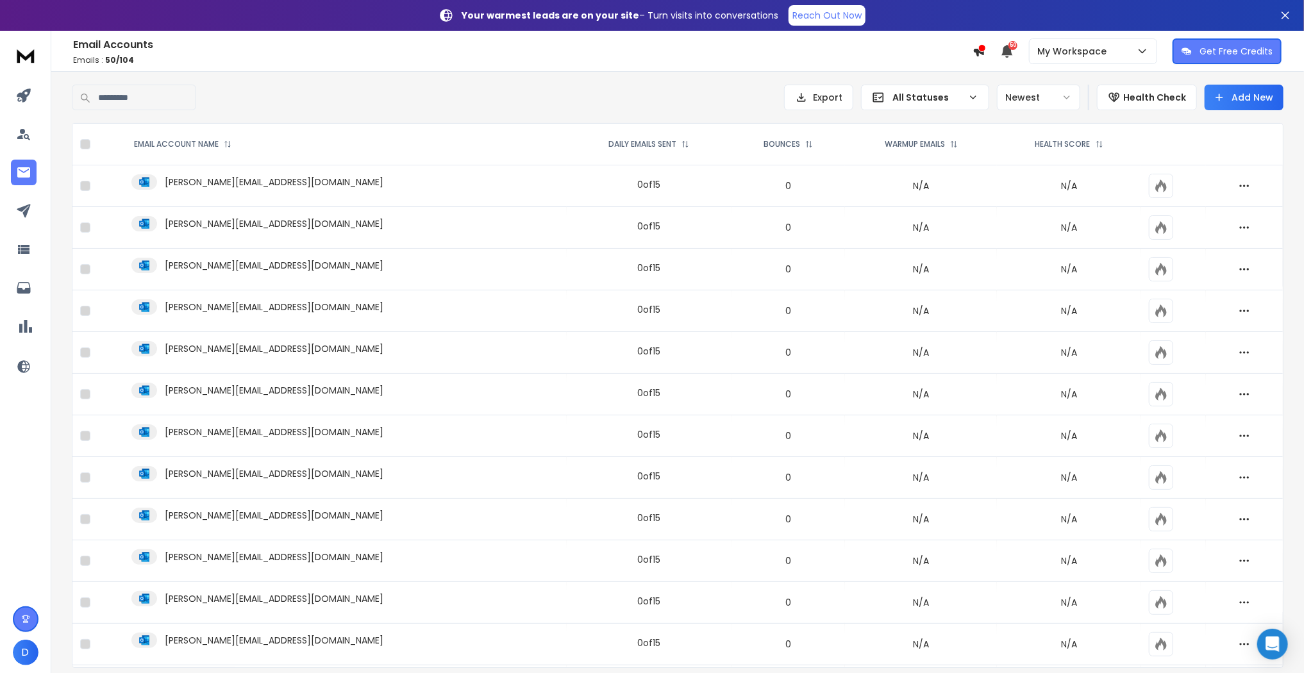
paste input "**********"
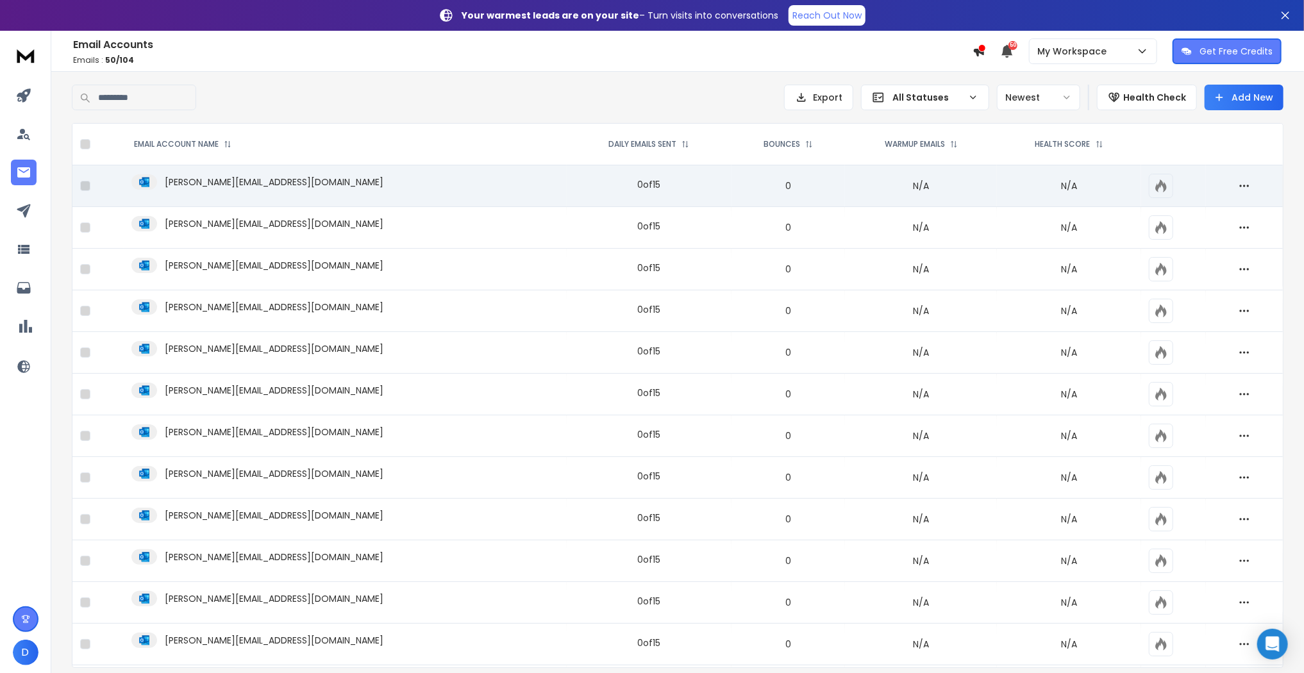
type input "**********"
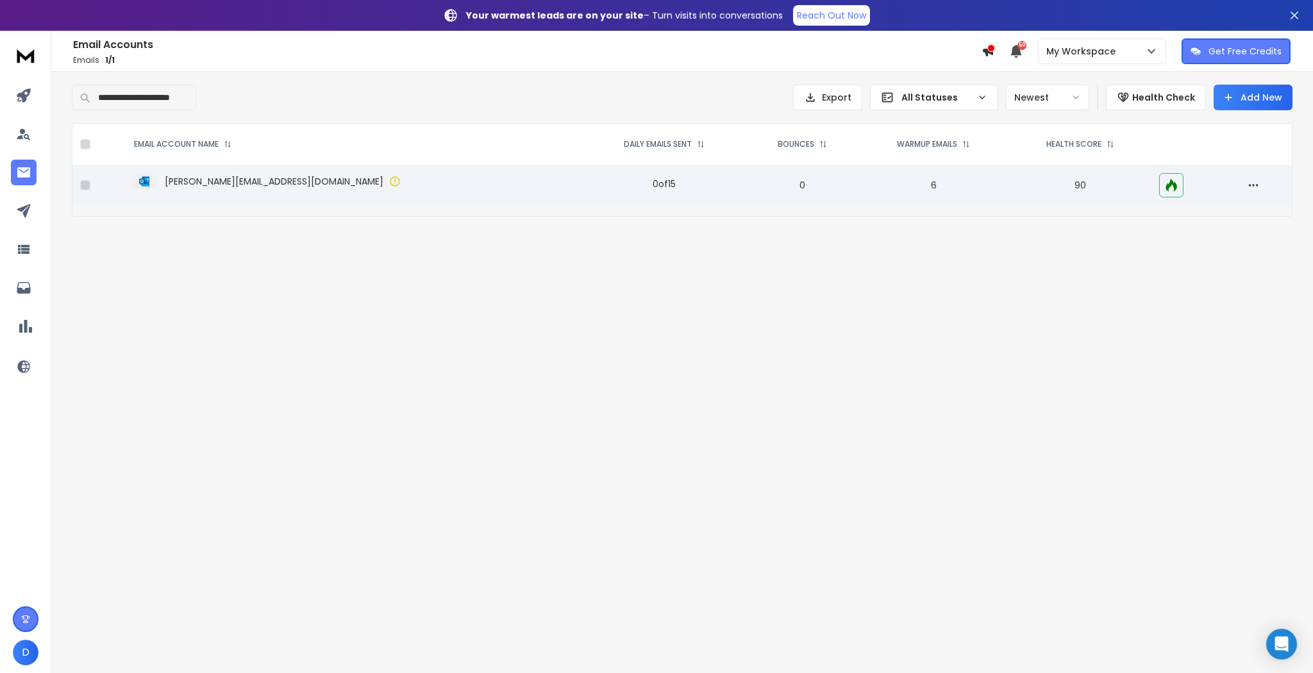
click at [1250, 180] on icon at bounding box center [1254, 186] width 12 height 12
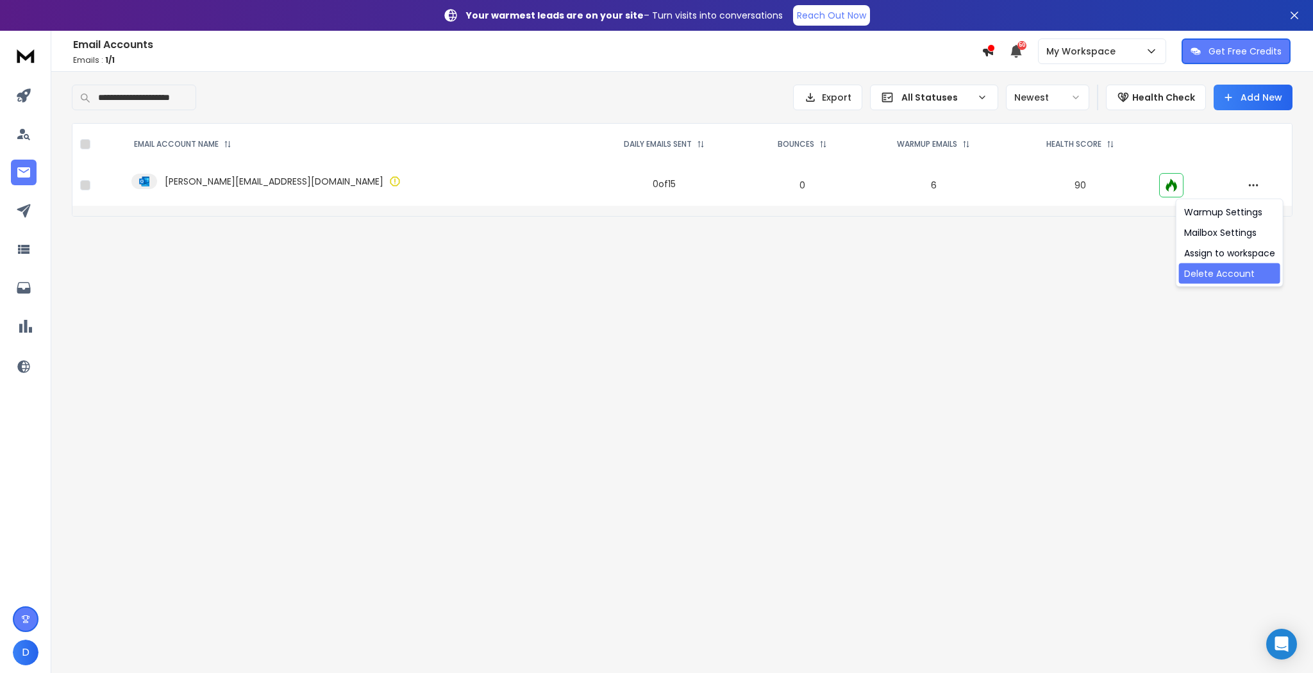
click at [1216, 271] on div "Delete Account" at bounding box center [1229, 274] width 101 height 21
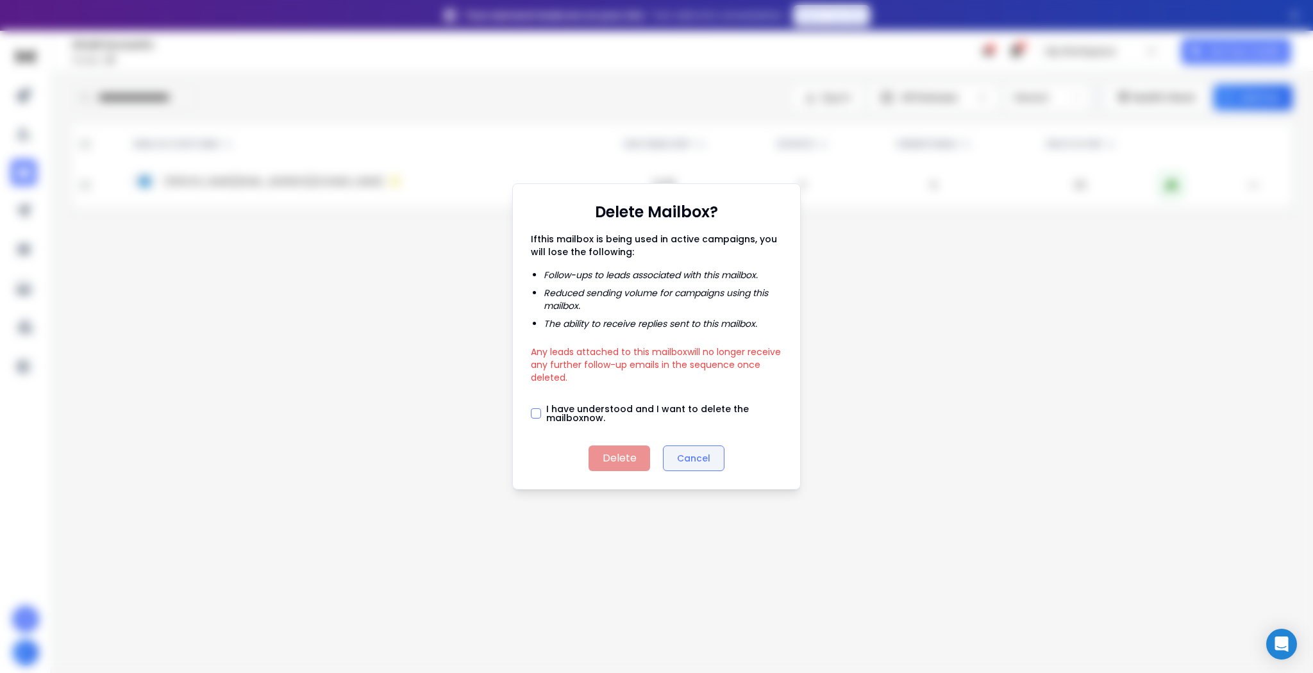
click at [536, 423] on div "Delete Mailbox? If this mailbox is being used in active campaigns, you will los…" at bounding box center [656, 336] width 251 height 269
click at [537, 414] on button "I have understood and I want to delete the mailbox now." at bounding box center [536, 413] width 10 height 10
click at [613, 450] on button "Delete" at bounding box center [620, 459] width 62 height 26
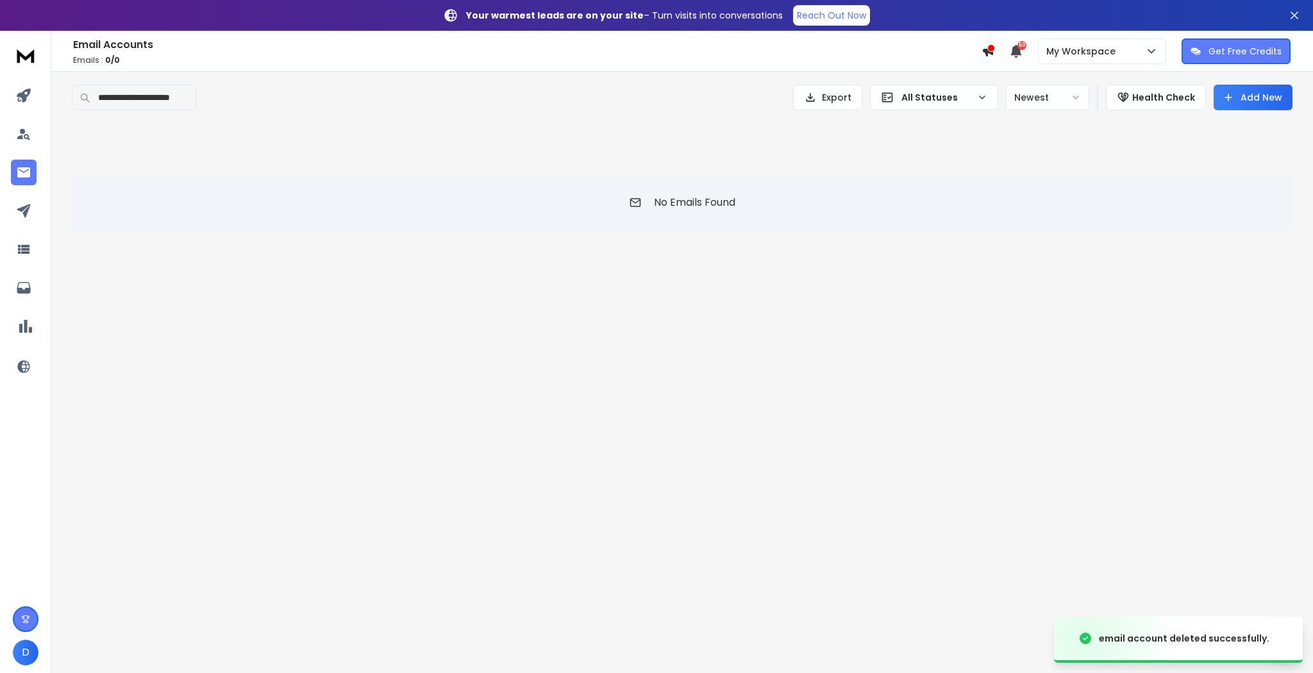
click at [1259, 99] on button "Add New" at bounding box center [1253, 98] width 79 height 26
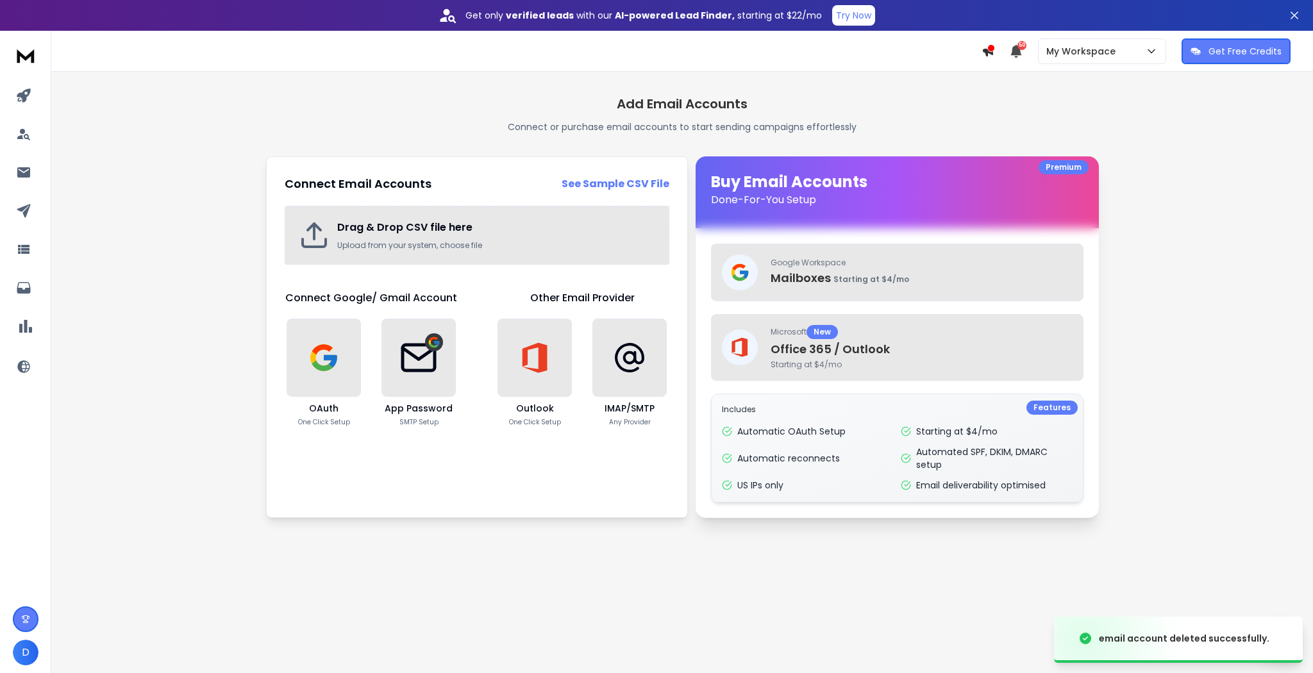
click at [540, 367] on icon at bounding box center [534, 357] width 25 height 30
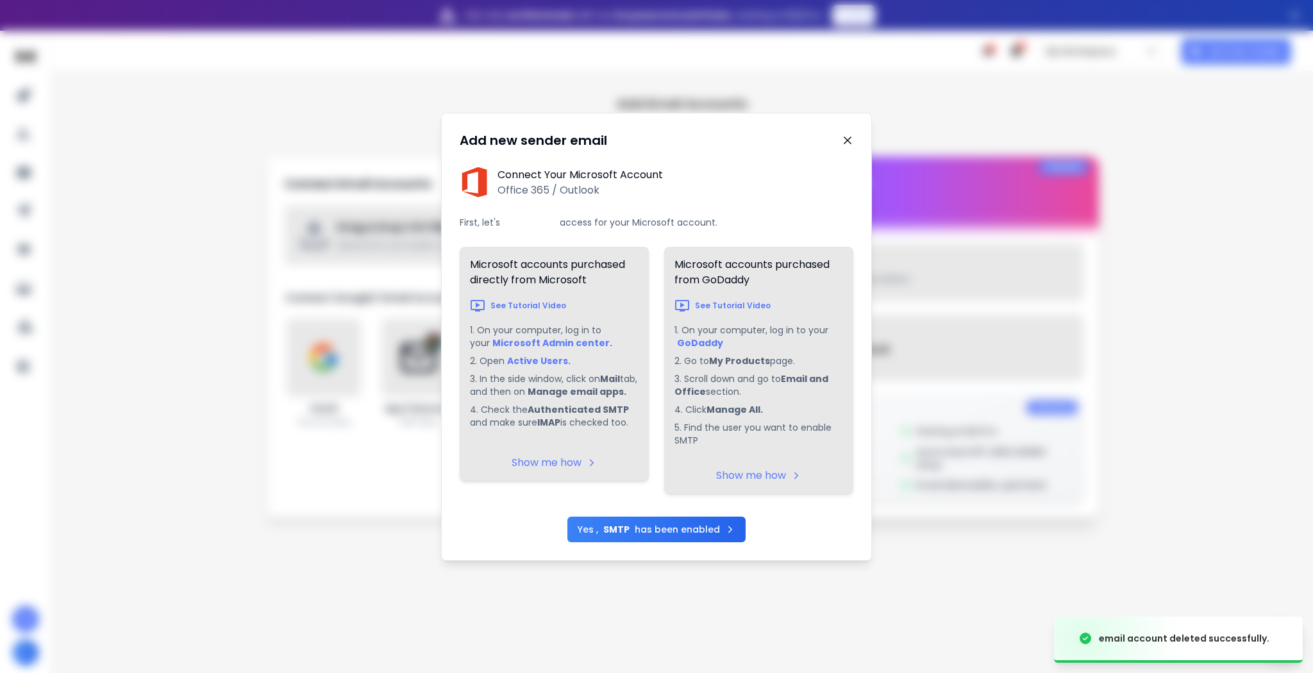
click at [679, 539] on button "Yes , SMTP has been enabled" at bounding box center [656, 530] width 178 height 26
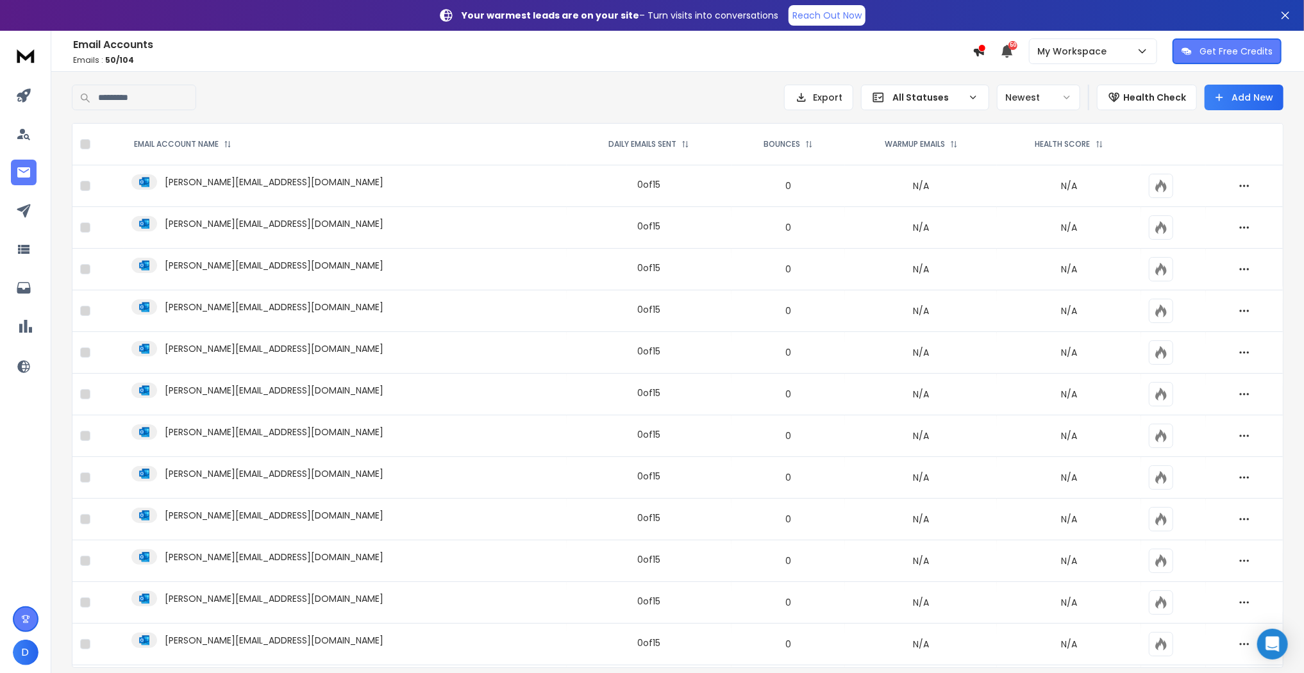
click at [124, 95] on input at bounding box center [134, 98] width 124 height 26
paste input "**********"
type input "**********"
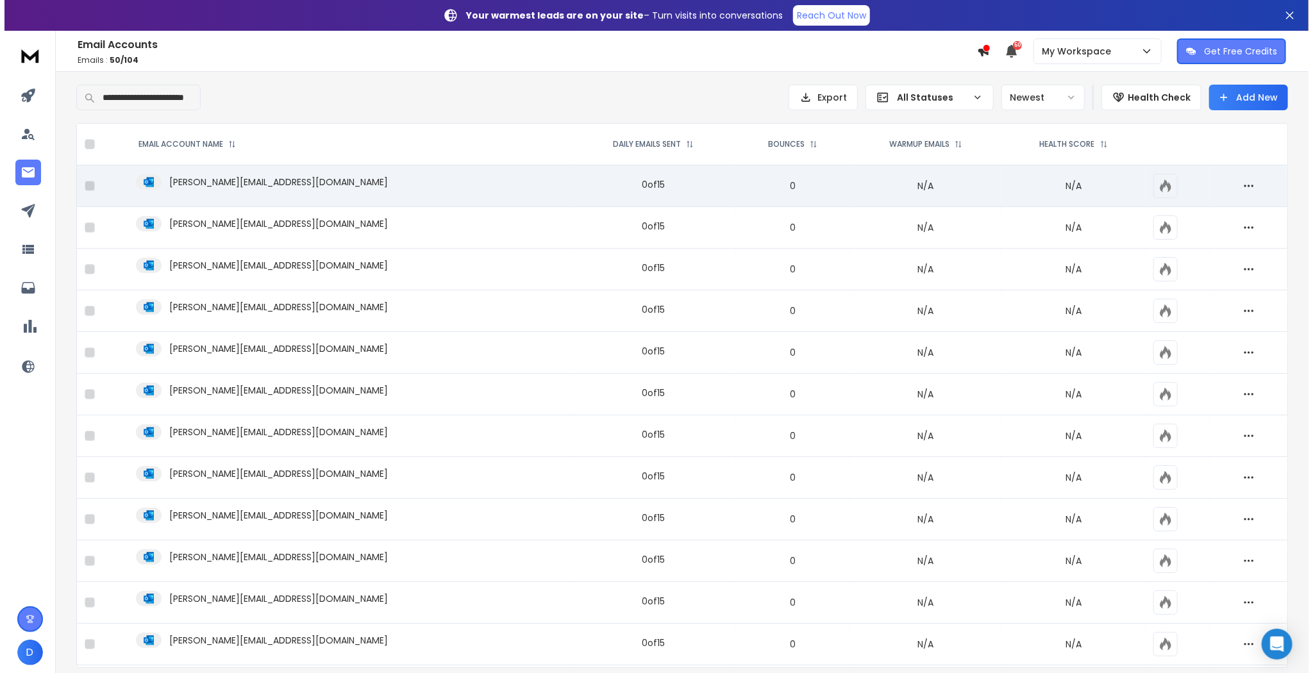
scroll to position [0, 24]
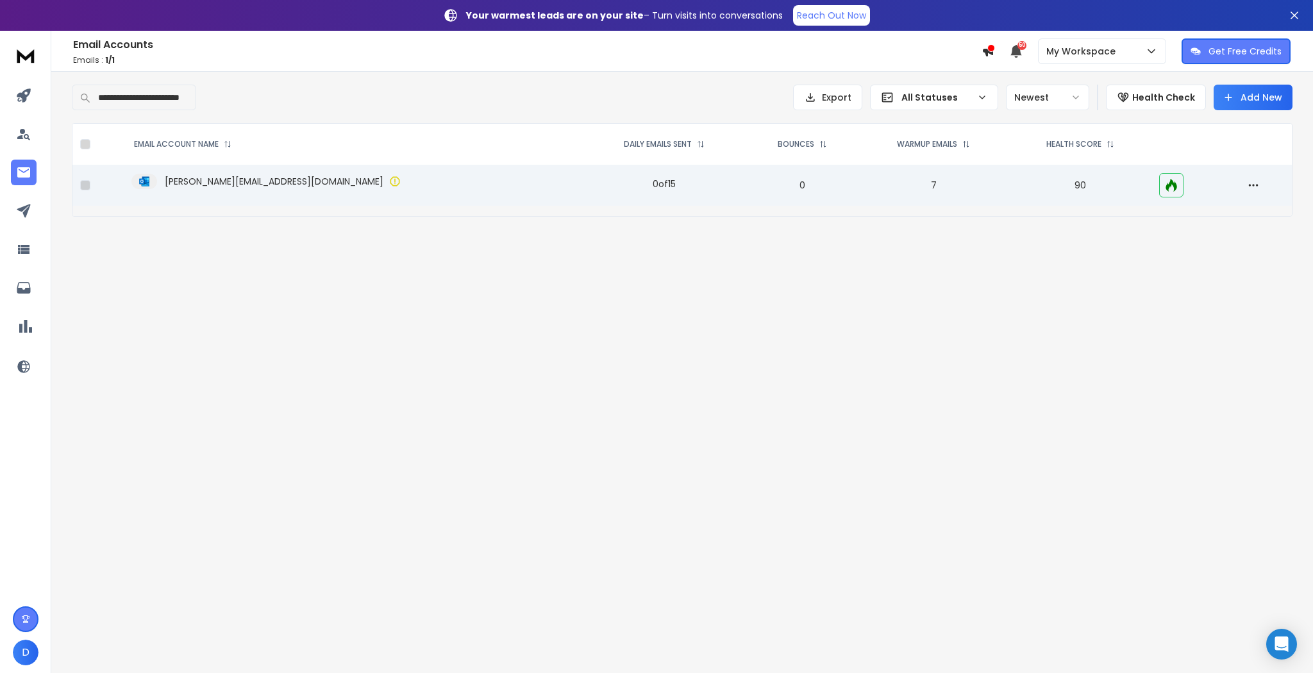
click at [1248, 181] on icon at bounding box center [1254, 186] width 12 height 12
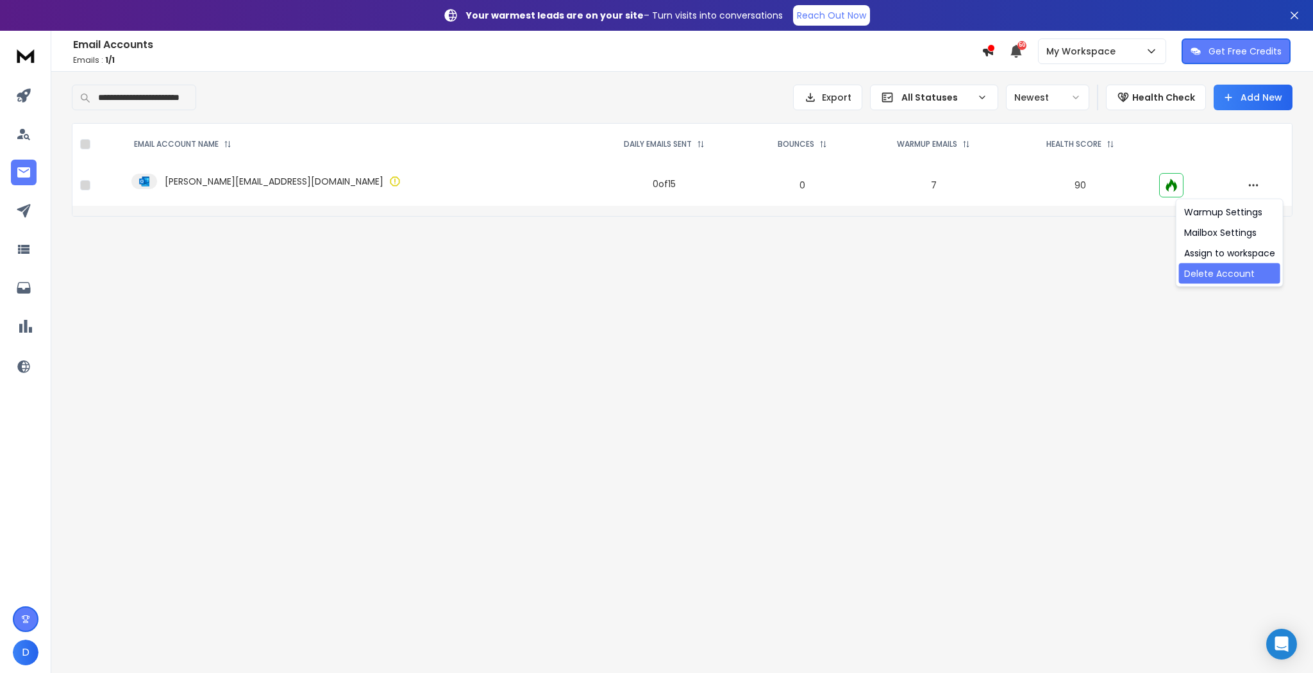
click at [1224, 273] on div "Delete Account" at bounding box center [1229, 274] width 101 height 21
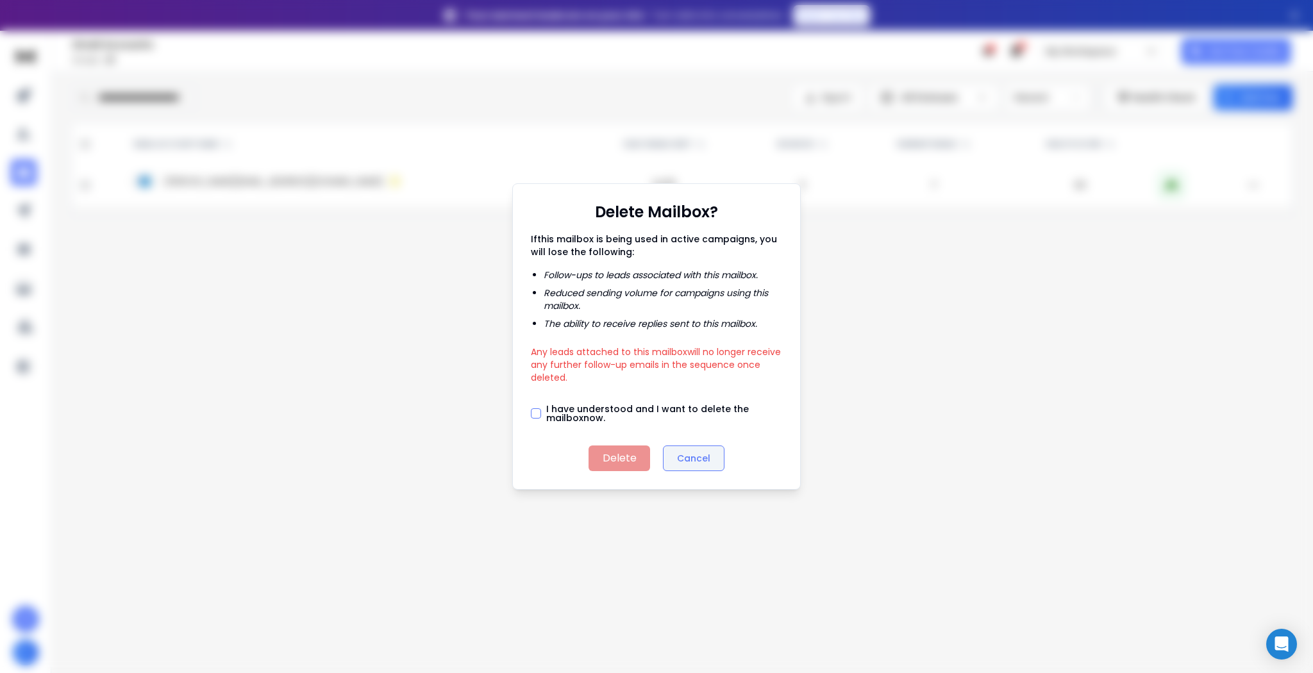
click at [533, 421] on div "I have understood and I want to delete the mailbox now." at bounding box center [656, 408] width 251 height 28
click at [539, 415] on button "I have understood and I want to delete the mailbox now." at bounding box center [536, 413] width 10 height 10
click at [601, 452] on button "Delete" at bounding box center [620, 459] width 62 height 26
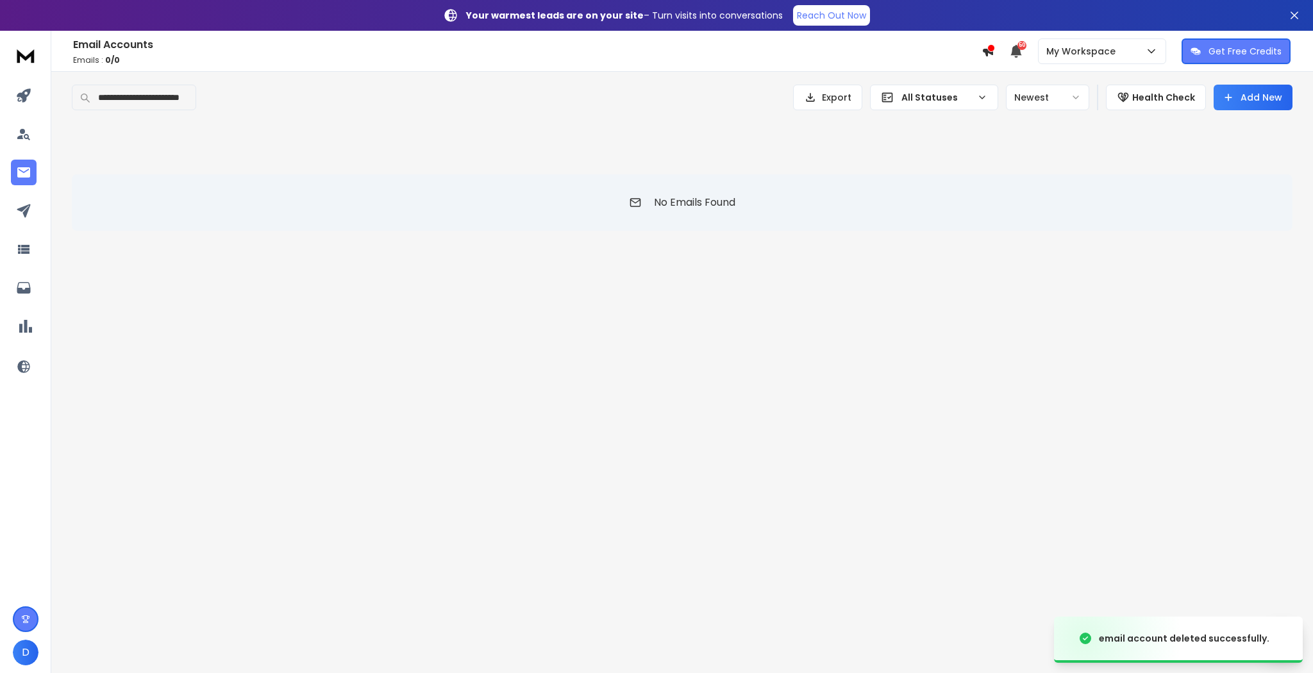
click at [1253, 97] on button "Add New" at bounding box center [1253, 98] width 79 height 26
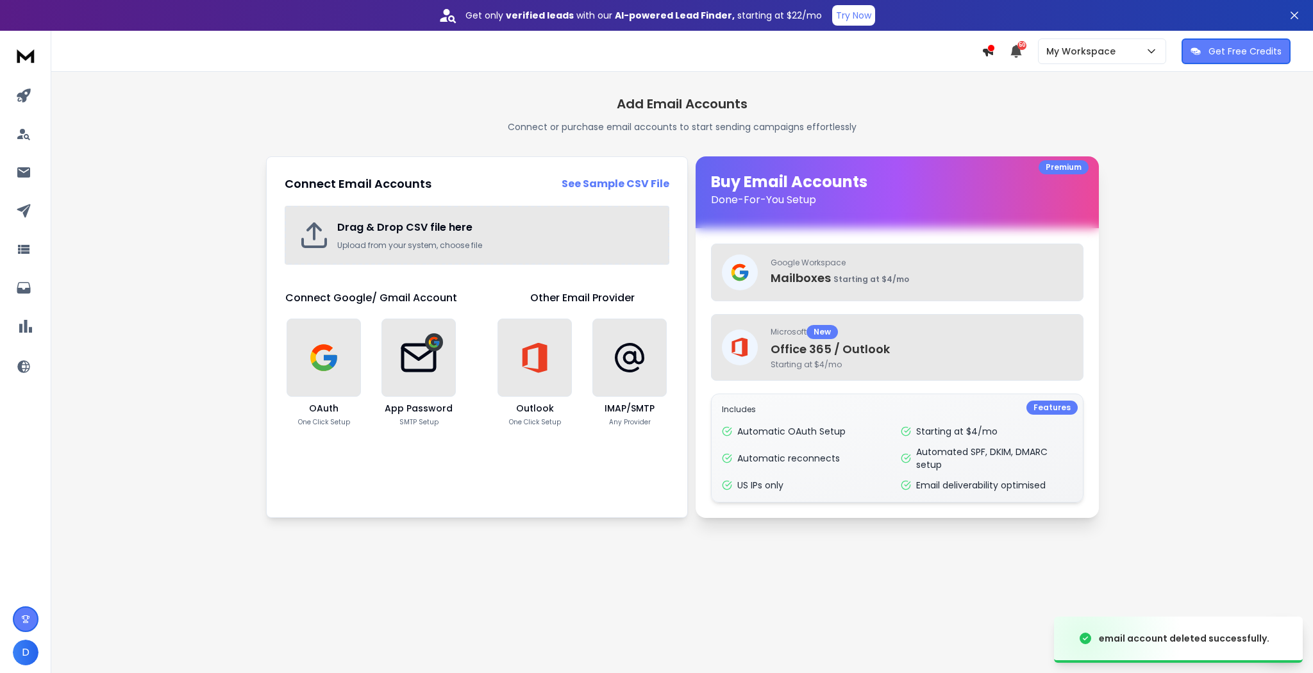
click at [539, 361] on icon at bounding box center [534, 357] width 25 height 30
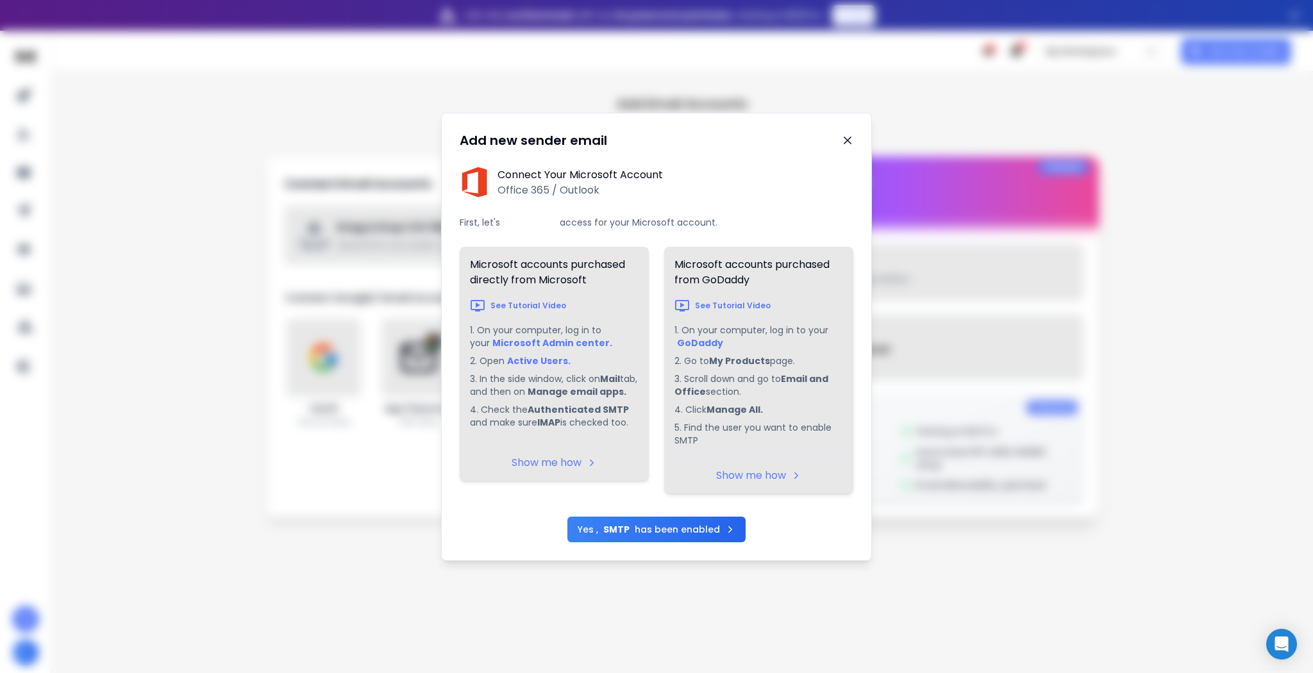
click at [615, 529] on b "SMTP" at bounding box center [616, 529] width 26 height 13
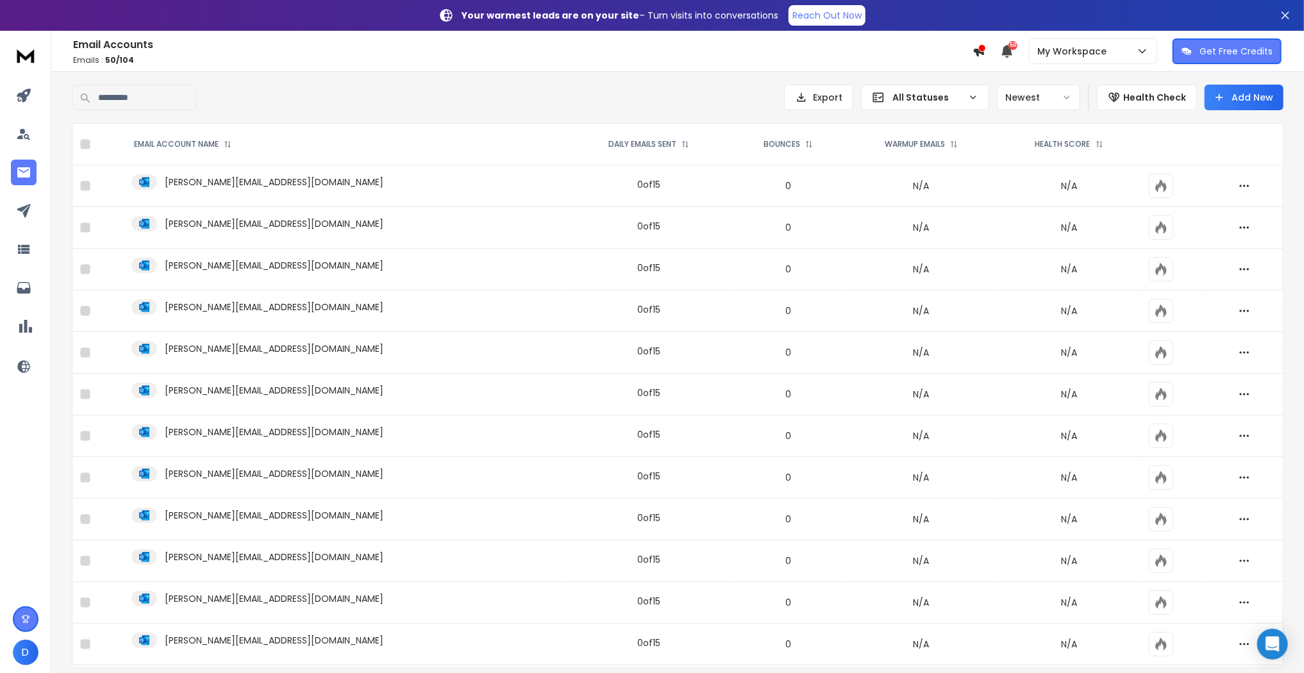
click at [167, 97] on input at bounding box center [134, 98] width 124 height 26
paste input "**********"
type input "**********"
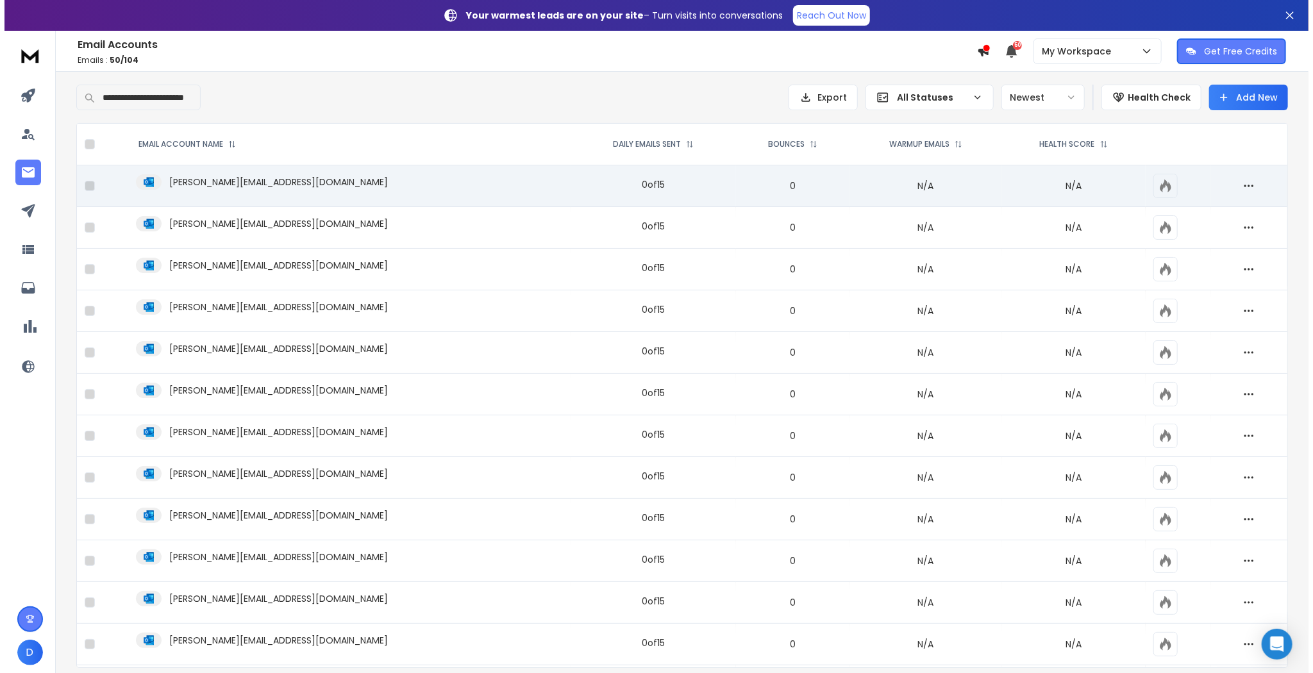
scroll to position [0, 24]
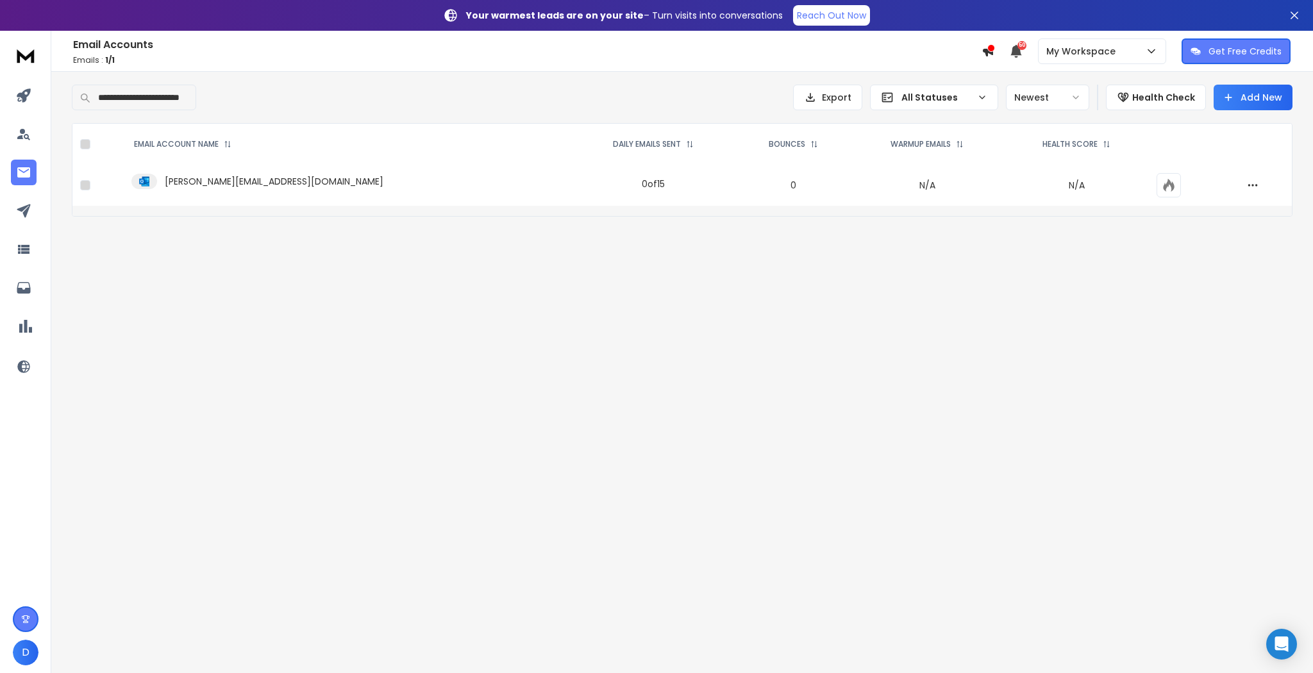
click at [196, 93] on input "**********" at bounding box center [134, 98] width 124 height 26
click at [196, 94] on input "**********" at bounding box center [134, 98] width 124 height 26
click at [203, 94] on input "**********" at bounding box center [144, 98] width 144 height 26
paste input
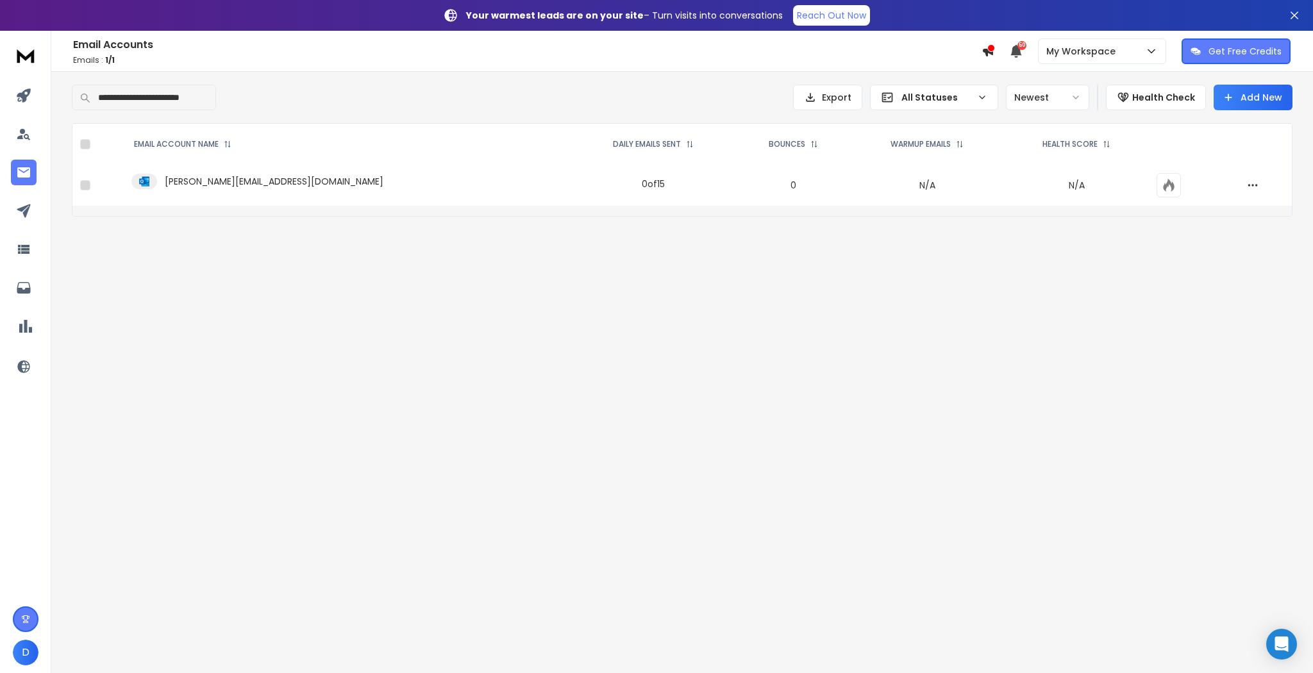
type input "**********"
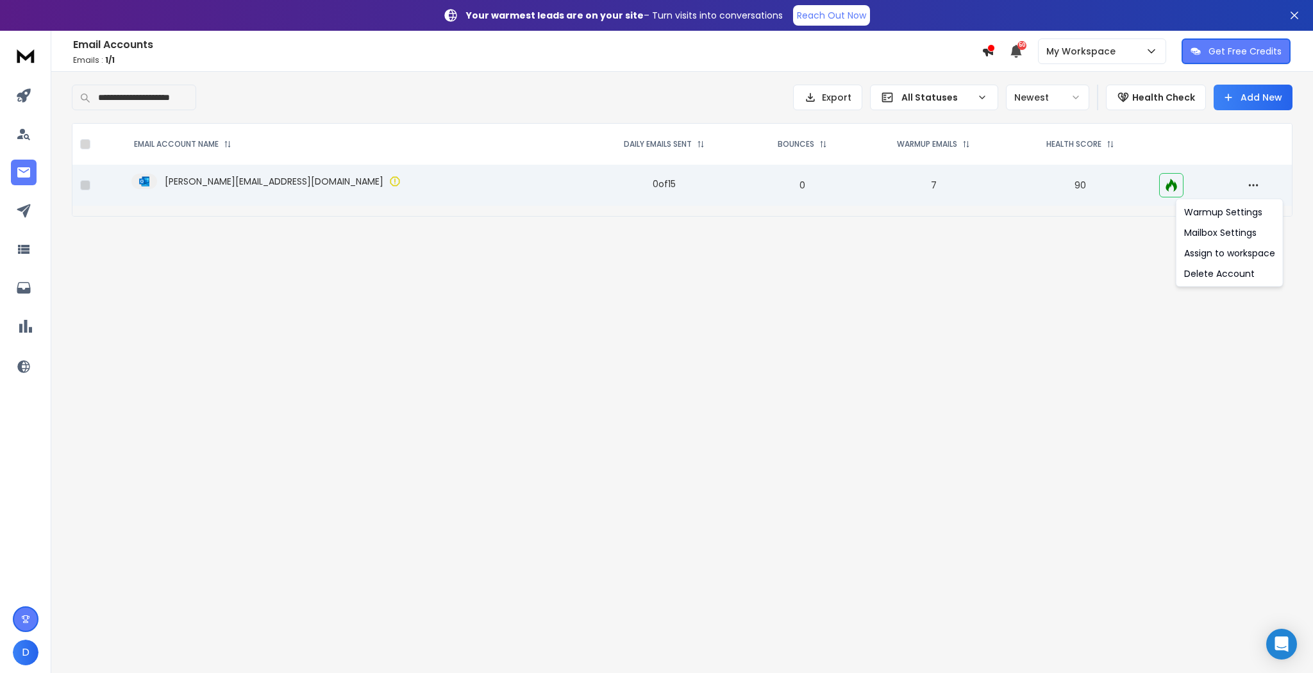
click at [1250, 185] on icon at bounding box center [1254, 186] width 12 height 12
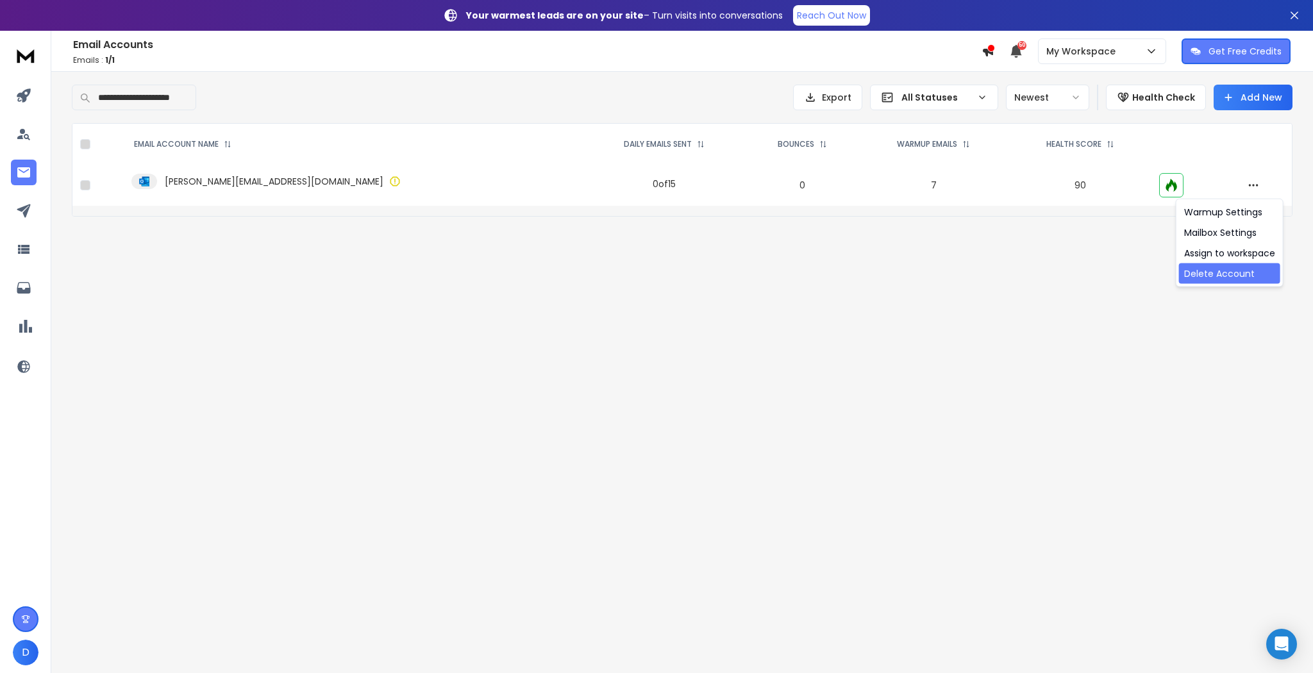
click at [1233, 267] on div "Delete Account" at bounding box center [1229, 274] width 101 height 21
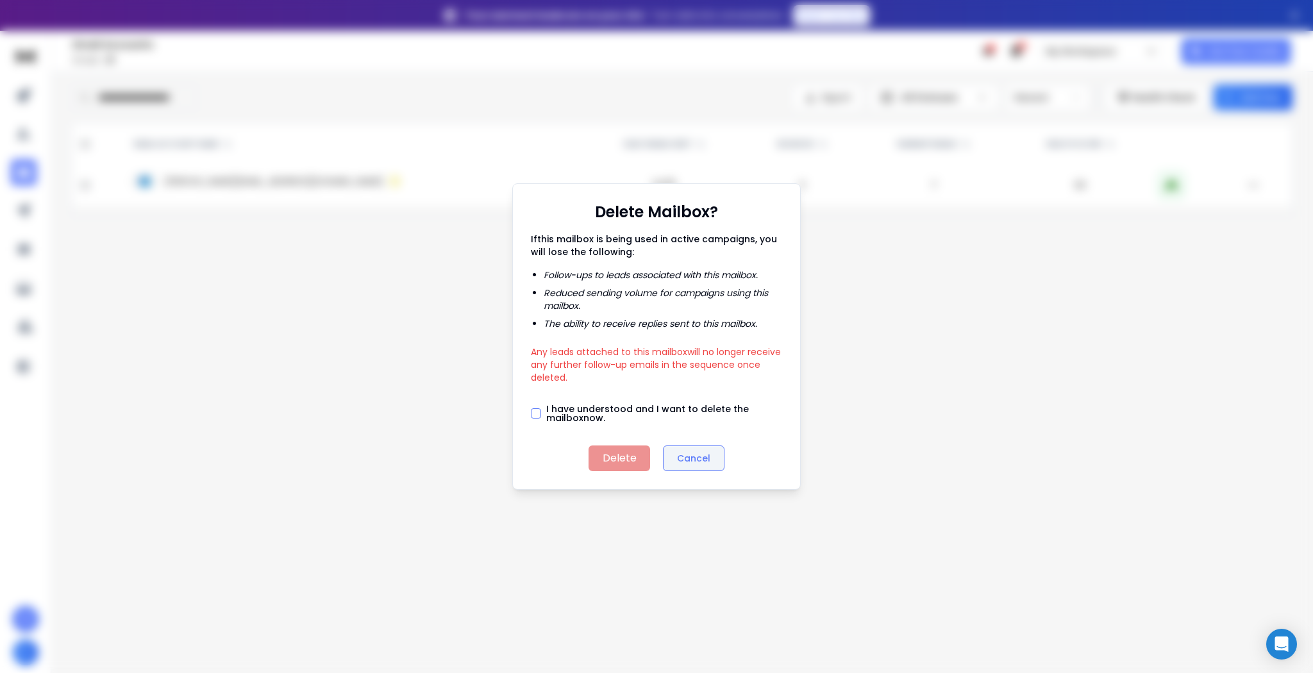
click at [529, 414] on div "Delete Mailbox? If this mailbox is being used in active campaigns, you will los…" at bounding box center [656, 336] width 289 height 306
click at [535, 415] on button "I have understood and I want to delete the mailbox now." at bounding box center [536, 413] width 10 height 10
click at [611, 453] on button "Delete" at bounding box center [620, 459] width 62 height 26
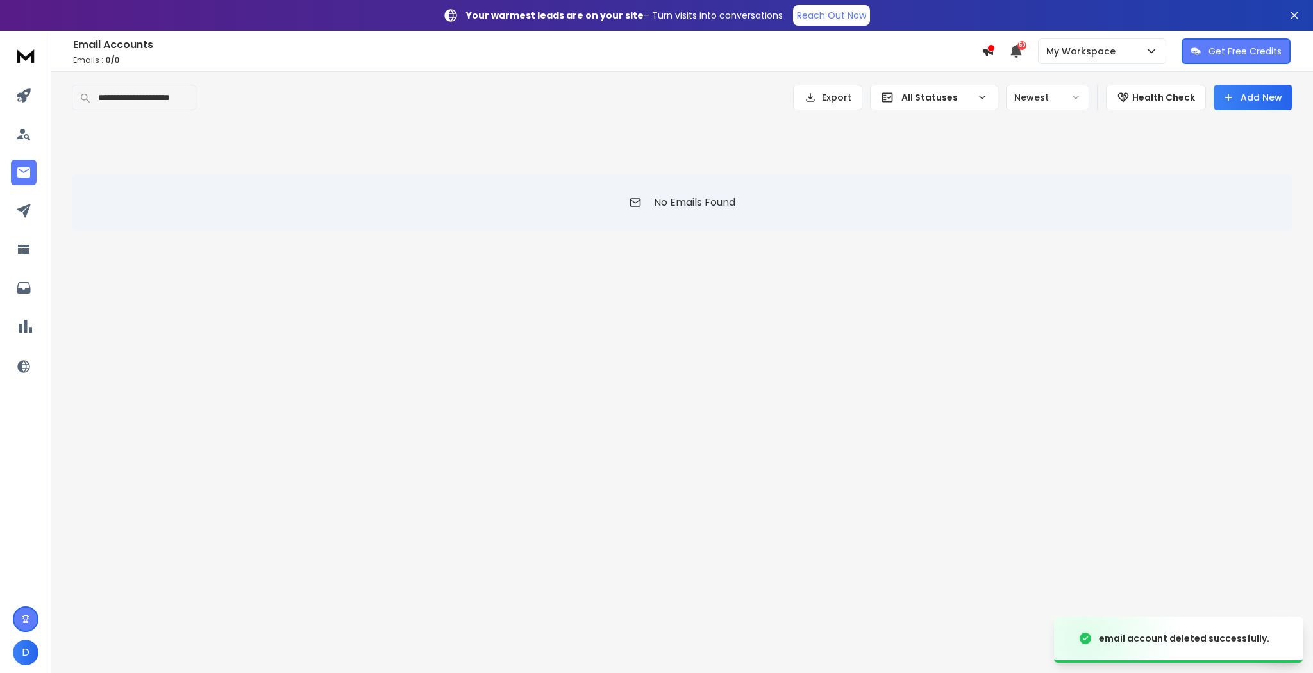
click at [1252, 103] on button "Add New" at bounding box center [1253, 98] width 79 height 26
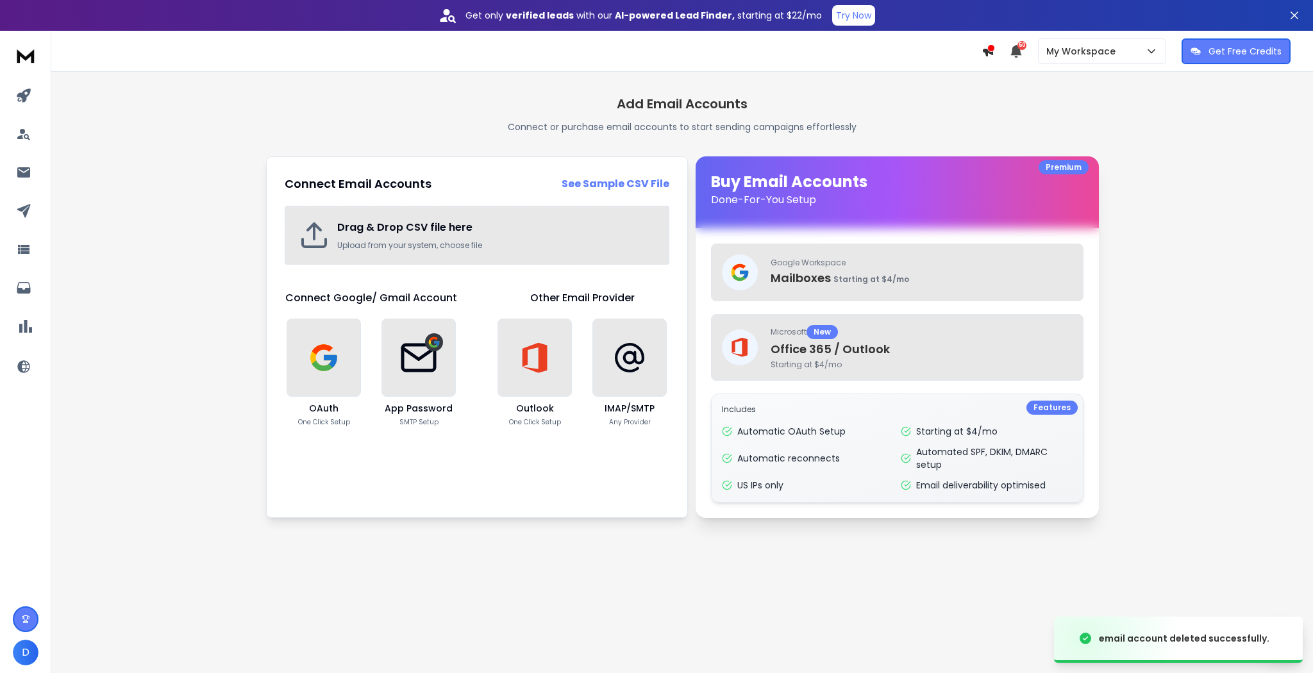
click at [555, 337] on div at bounding box center [535, 358] width 74 height 78
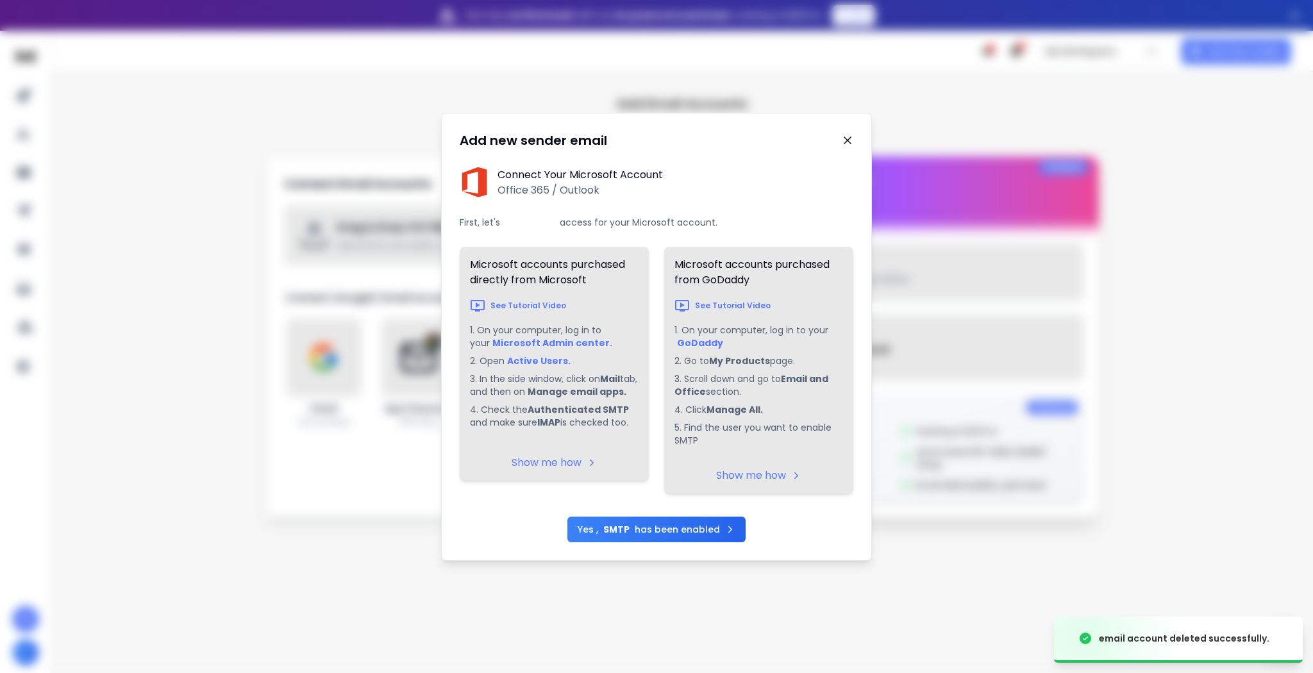
click at [606, 532] on b "SMTP" at bounding box center [616, 529] width 26 height 13
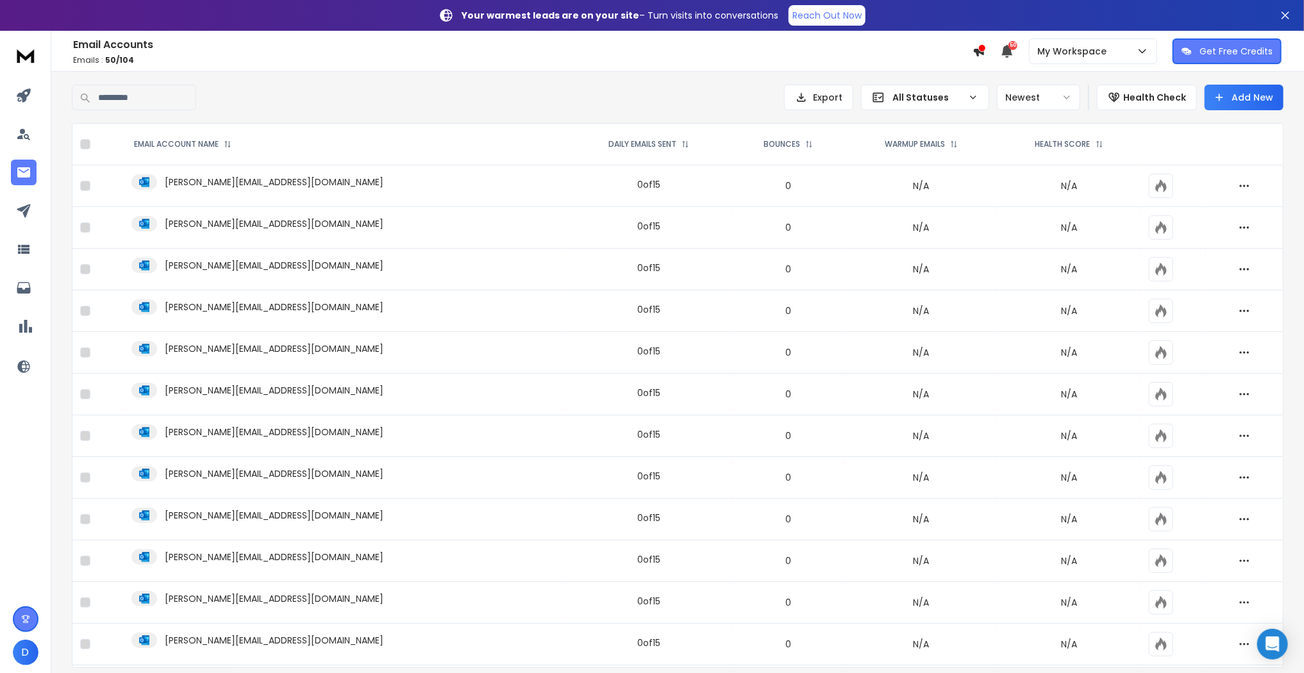
click at [1246, 101] on button "Add New" at bounding box center [1244, 98] width 79 height 26
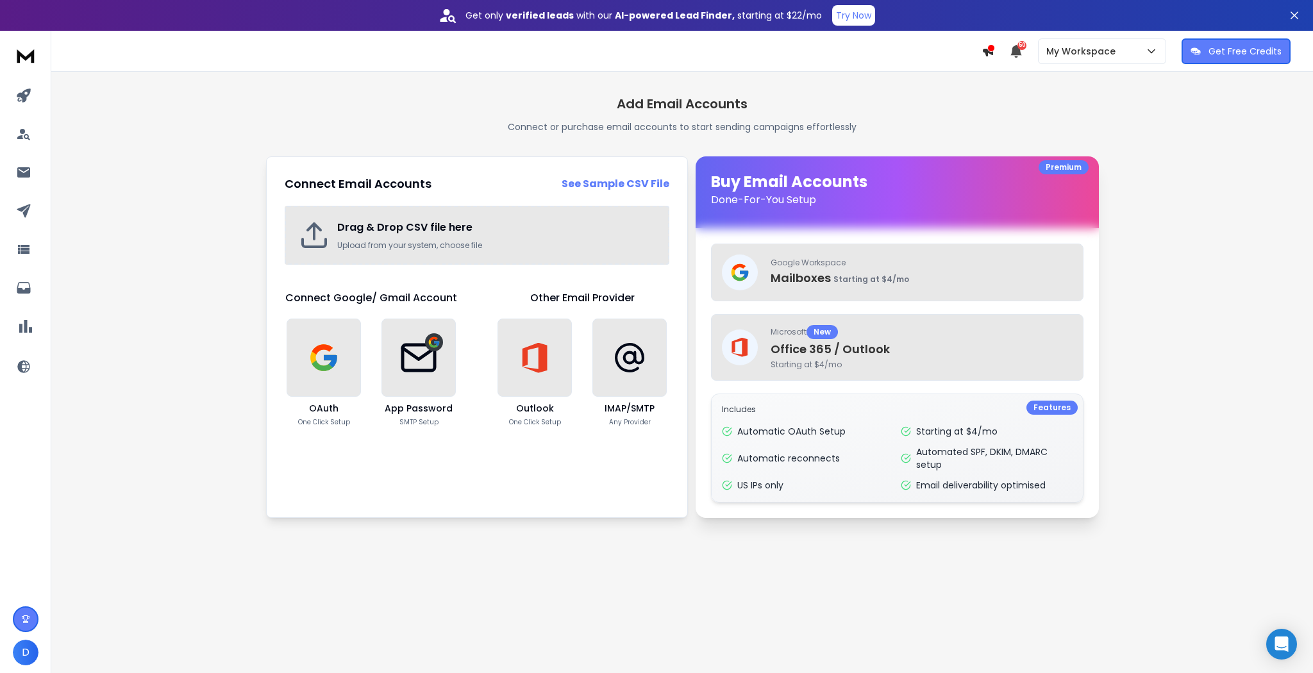
click at [534, 341] on div at bounding box center [535, 358] width 32 height 36
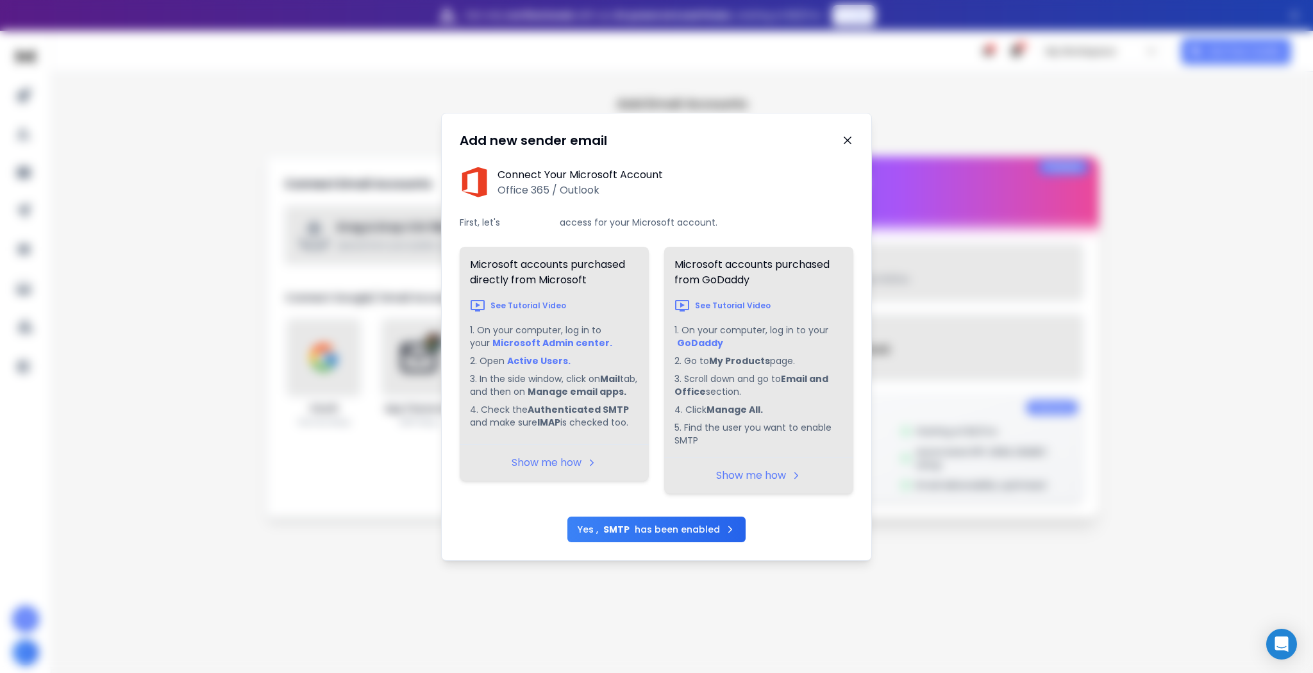
click at [656, 518] on button "Yes , SMTP has been enabled" at bounding box center [656, 530] width 178 height 26
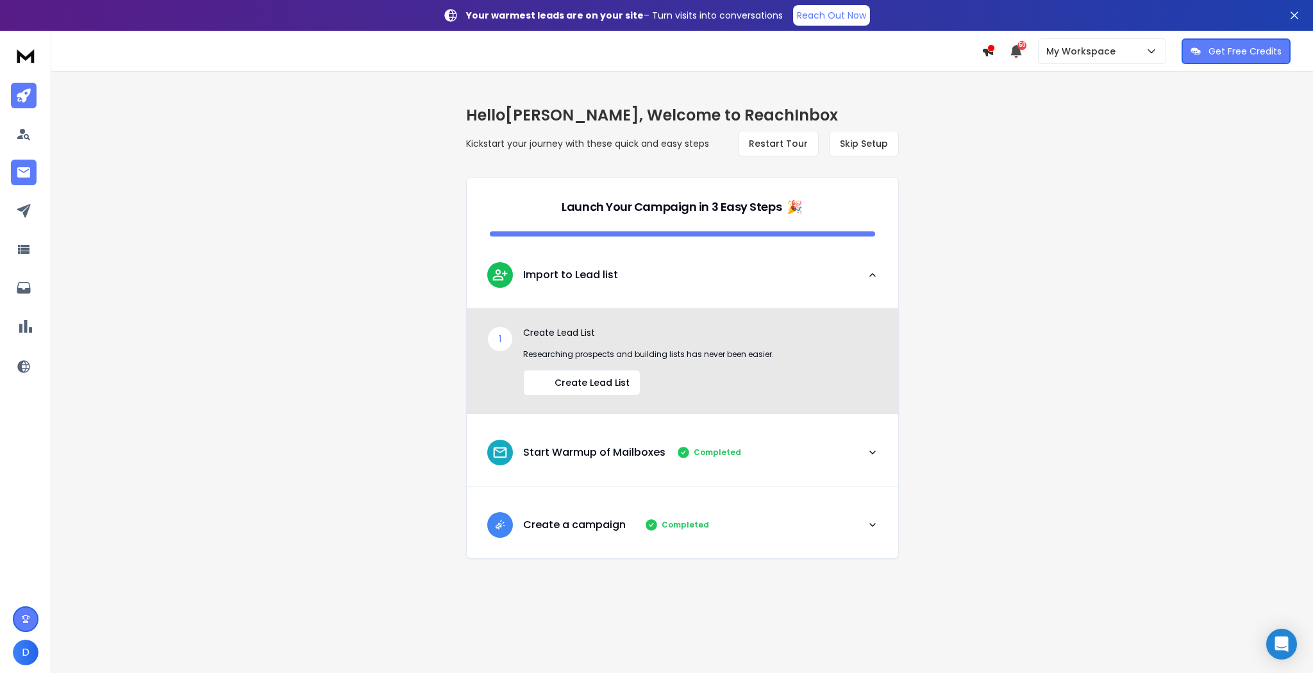
click at [31, 168] on icon at bounding box center [23, 172] width 15 height 15
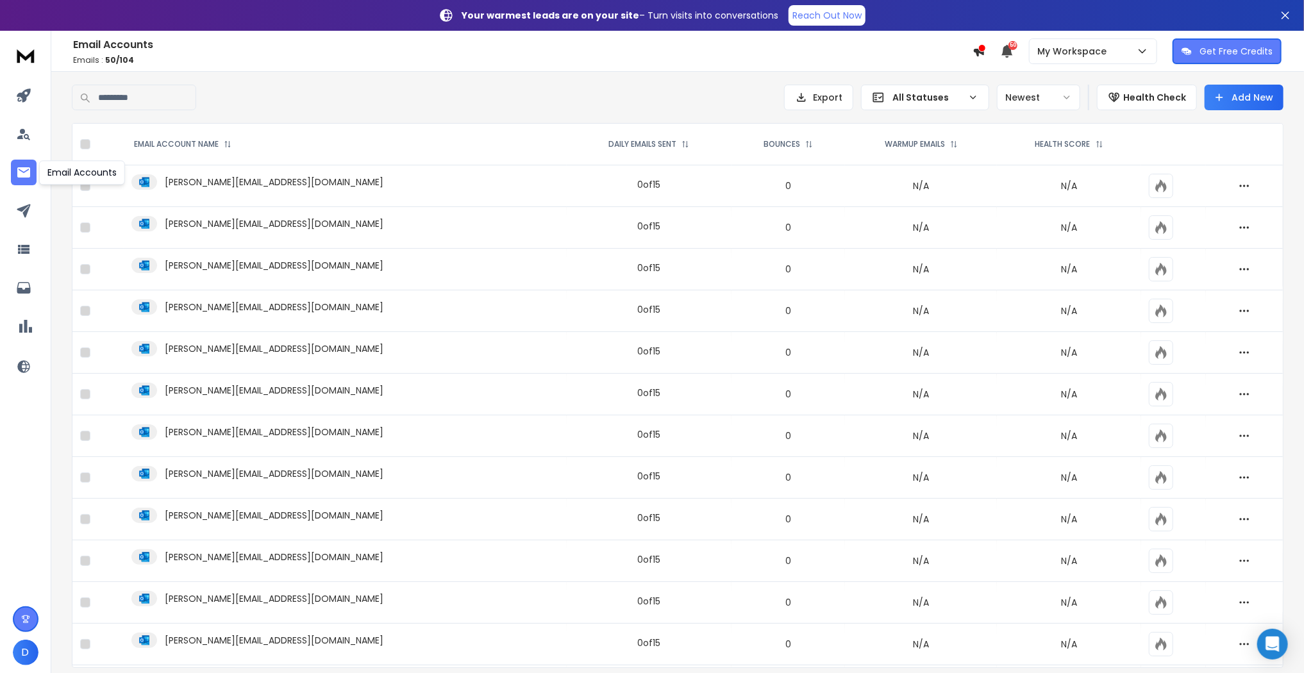
click at [1246, 97] on button "Add New" at bounding box center [1244, 98] width 79 height 26
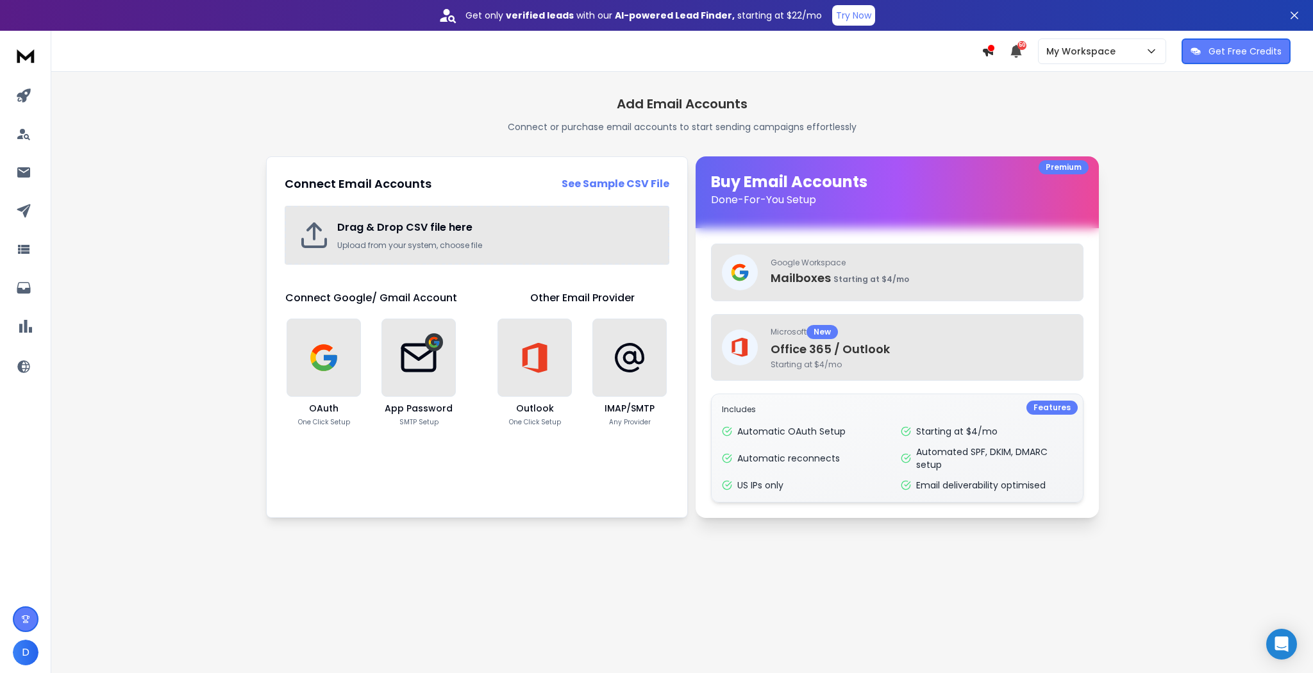
click at [570, 364] on div at bounding box center [535, 358] width 74 height 78
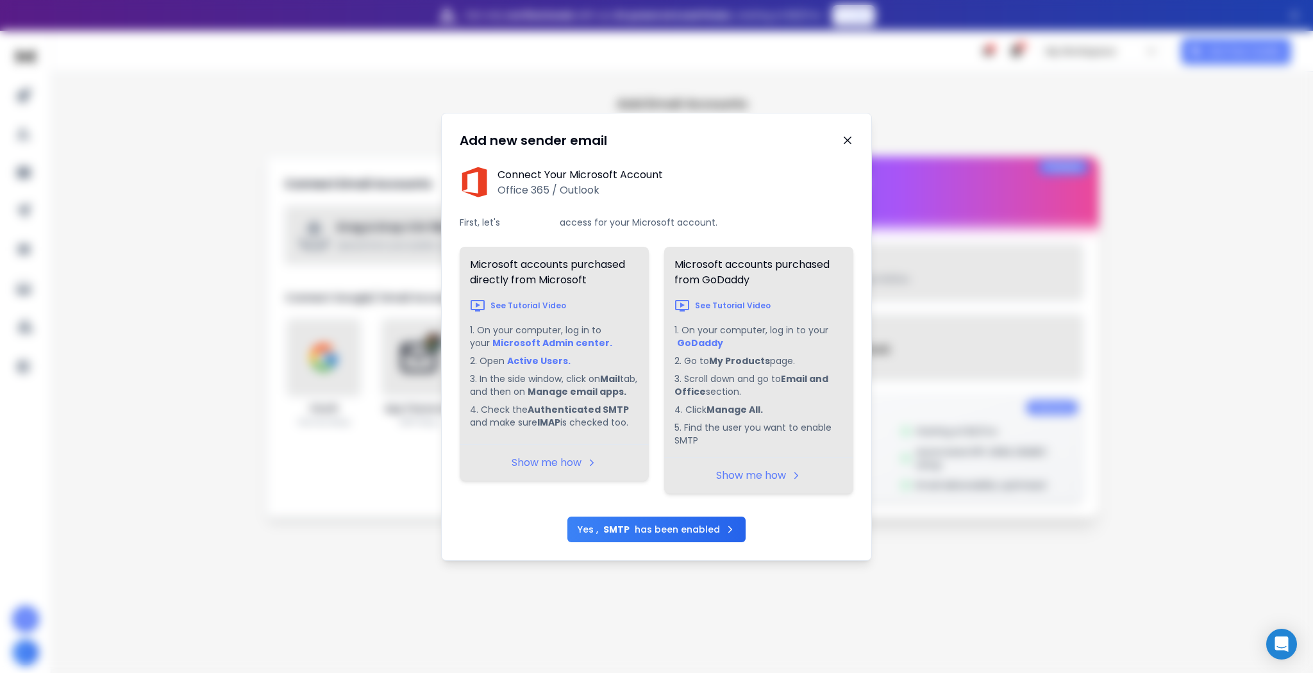
click at [600, 523] on button "Yes , SMTP has been enabled" at bounding box center [656, 530] width 178 height 26
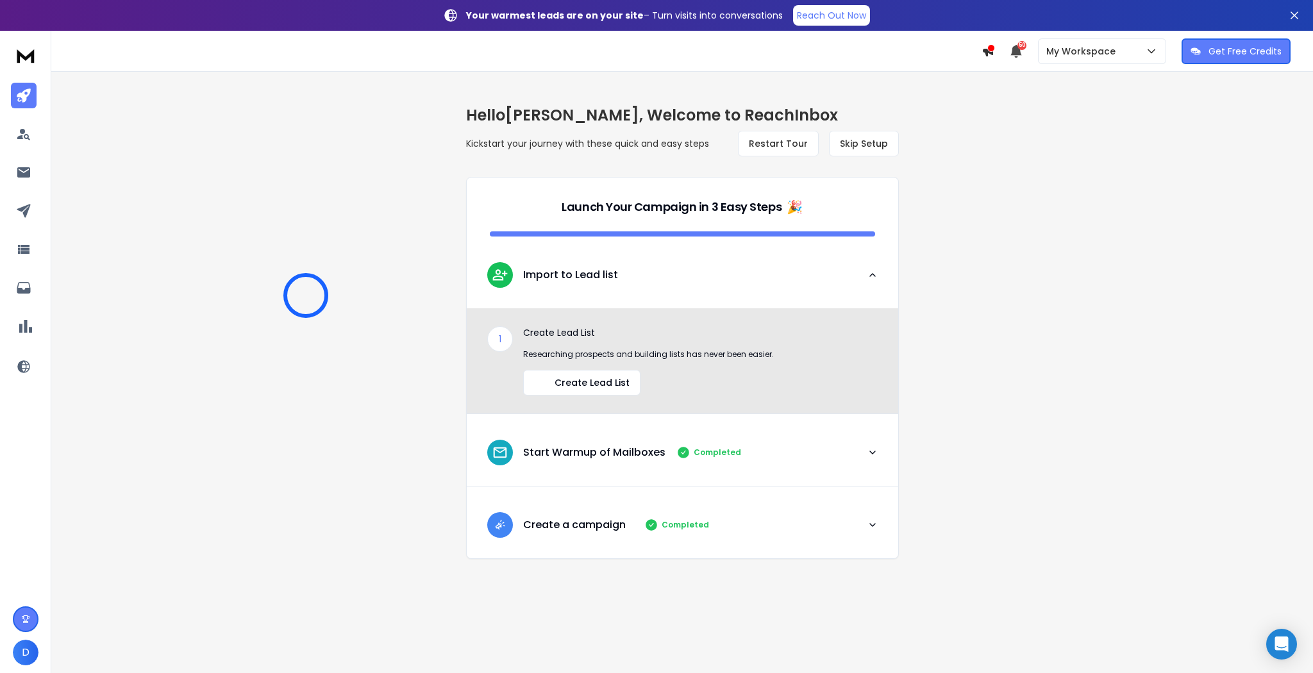
click at [306, 296] on div "Hello [PERSON_NAME] , Welcome to ReachInbox Kickstart your journey with these q…" at bounding box center [682, 332] width 1221 height 495
click at [25, 173] on icon at bounding box center [23, 172] width 13 height 10
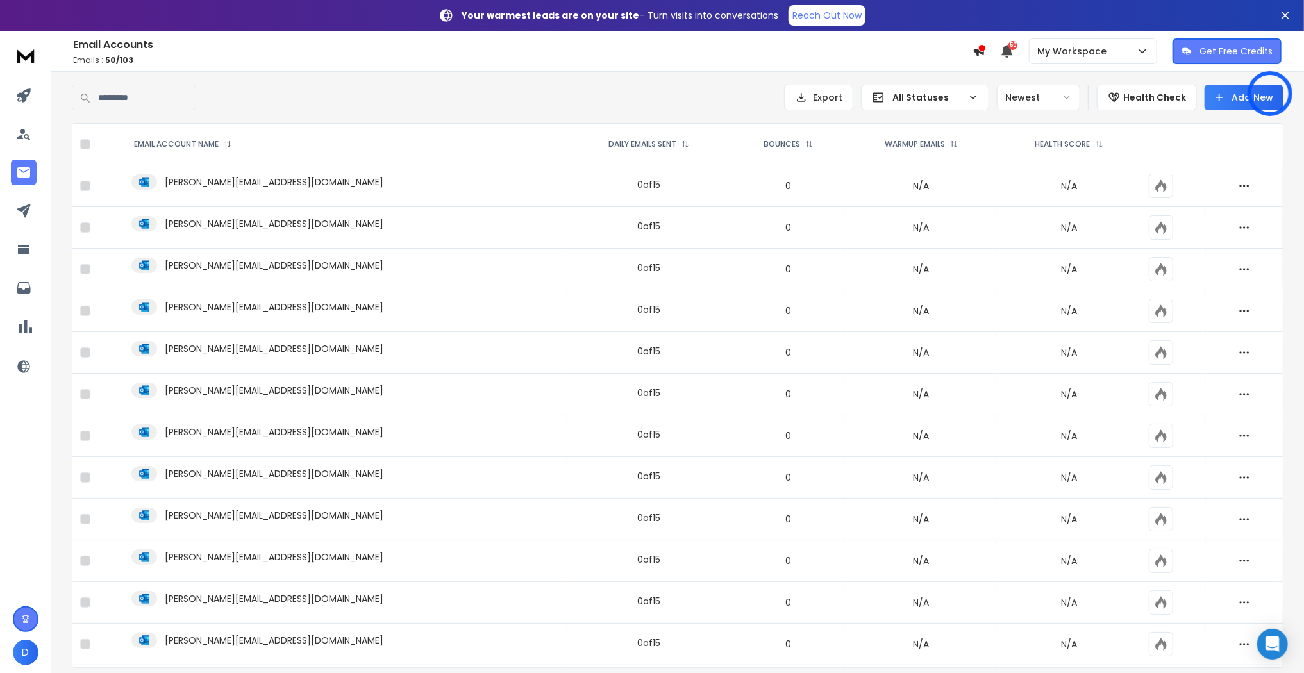
click at [1270, 92] on button "Add New" at bounding box center [1244, 98] width 79 height 26
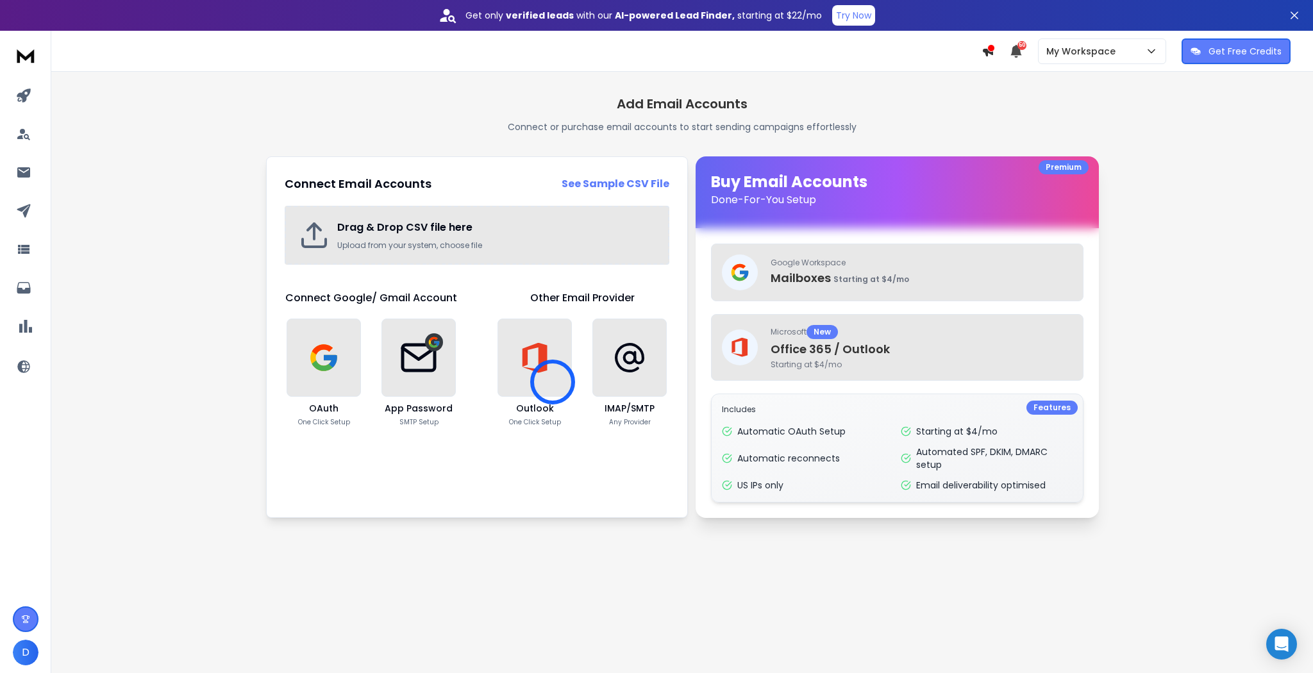
click at [539, 381] on div at bounding box center [535, 358] width 74 height 78
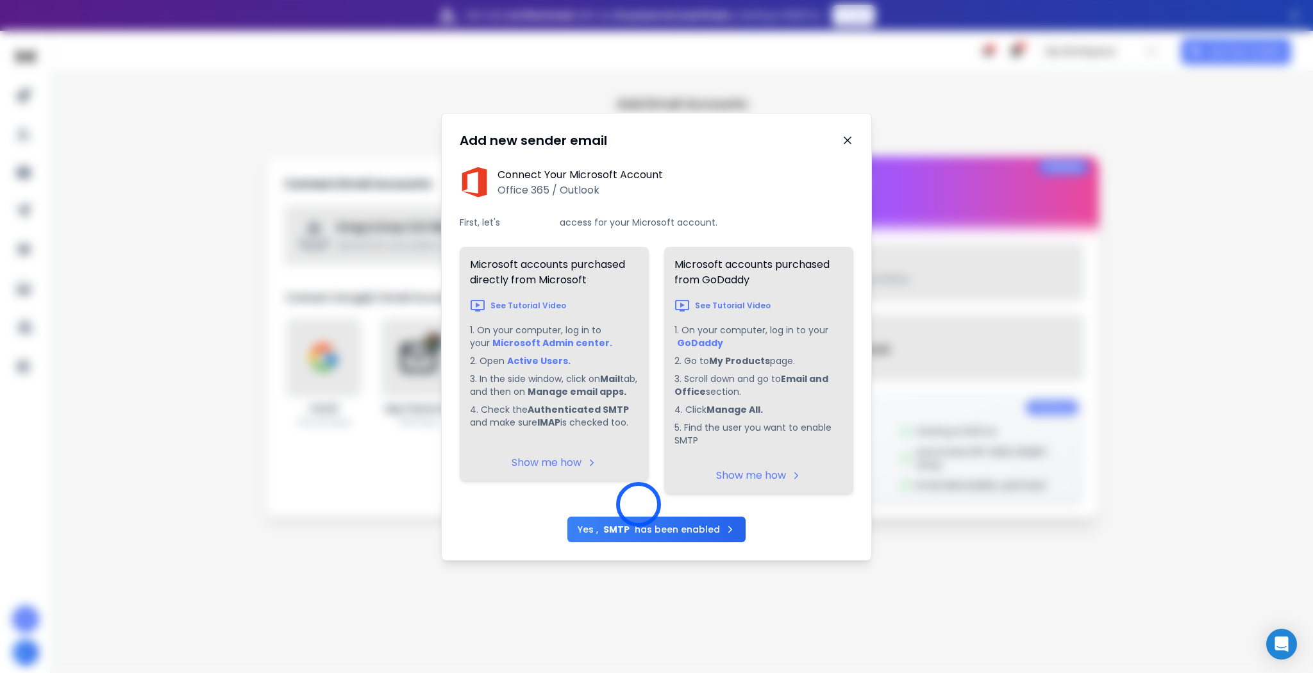
click at [639, 526] on button "Yes , SMTP has been enabled" at bounding box center [656, 530] width 178 height 26
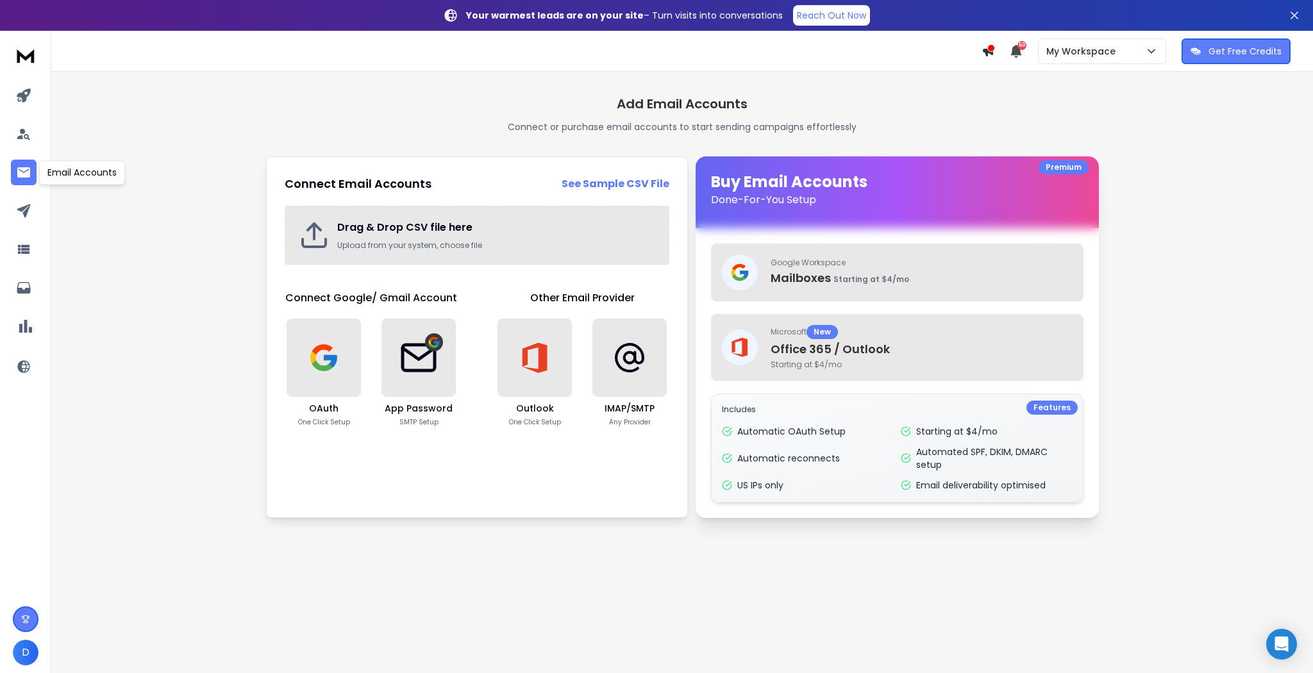
click at [27, 170] on icon at bounding box center [23, 172] width 15 height 15
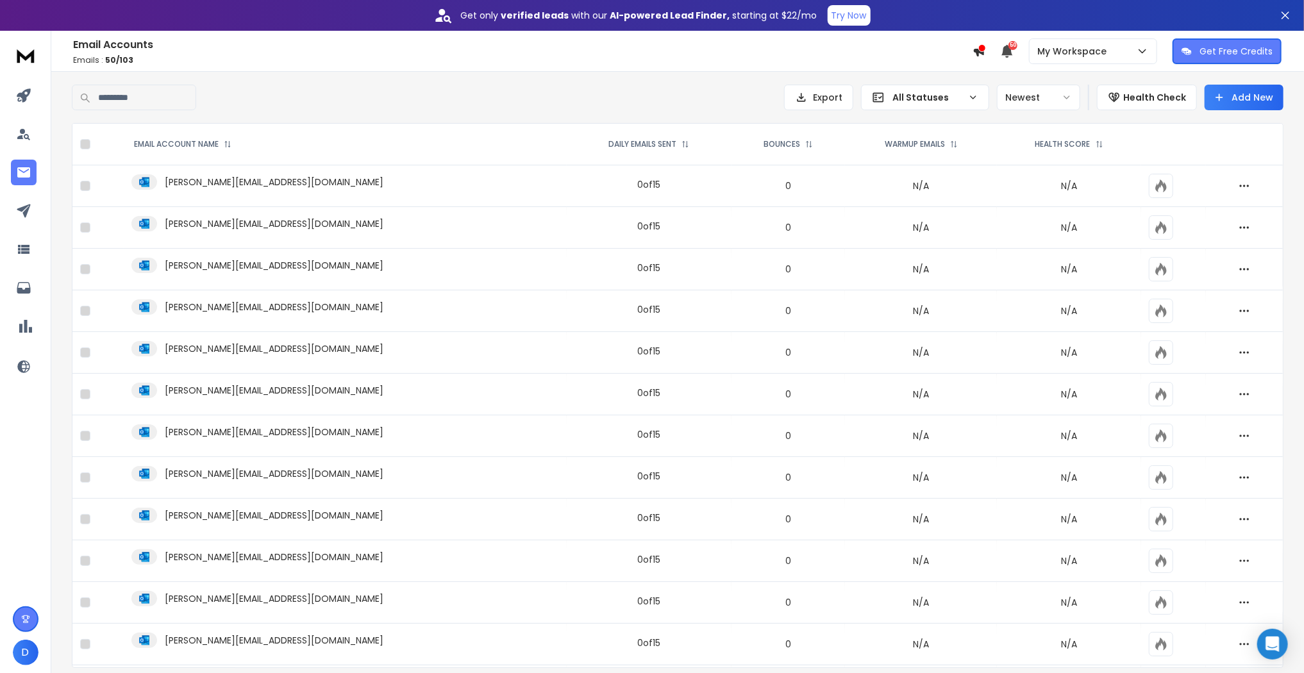
click at [1237, 94] on button "Add New" at bounding box center [1244, 98] width 79 height 26
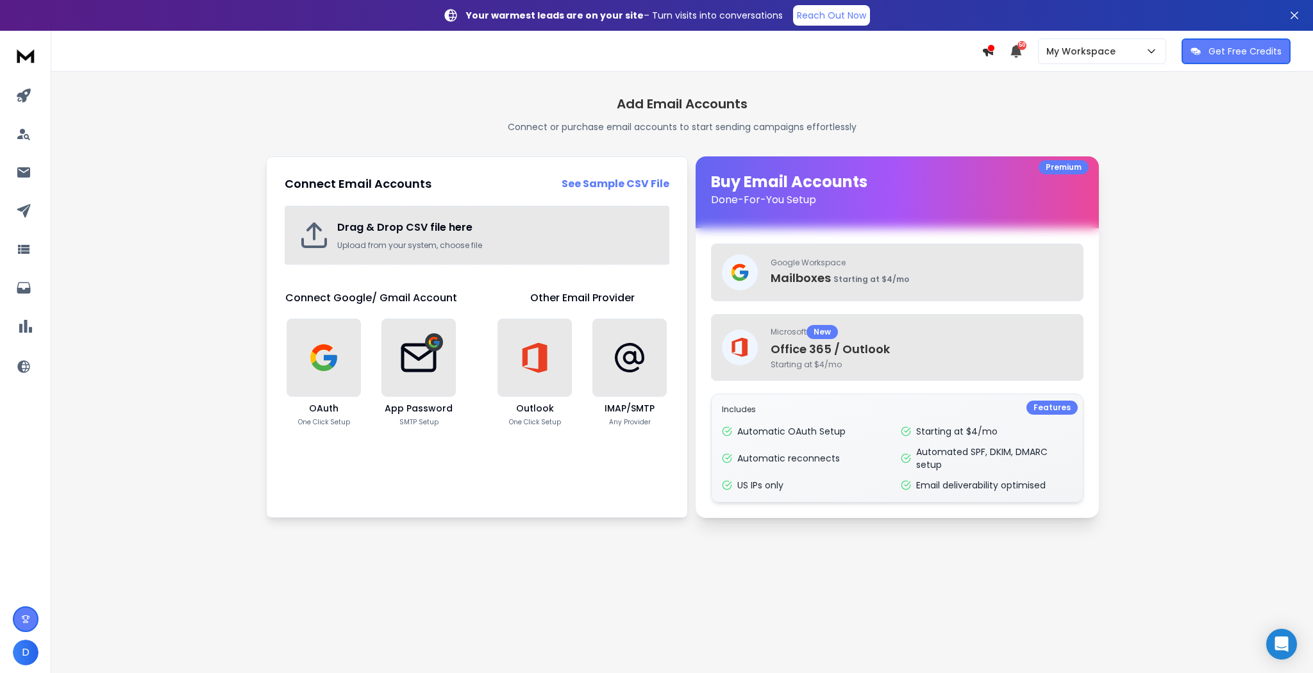
click at [541, 364] on icon at bounding box center [534, 357] width 25 height 30
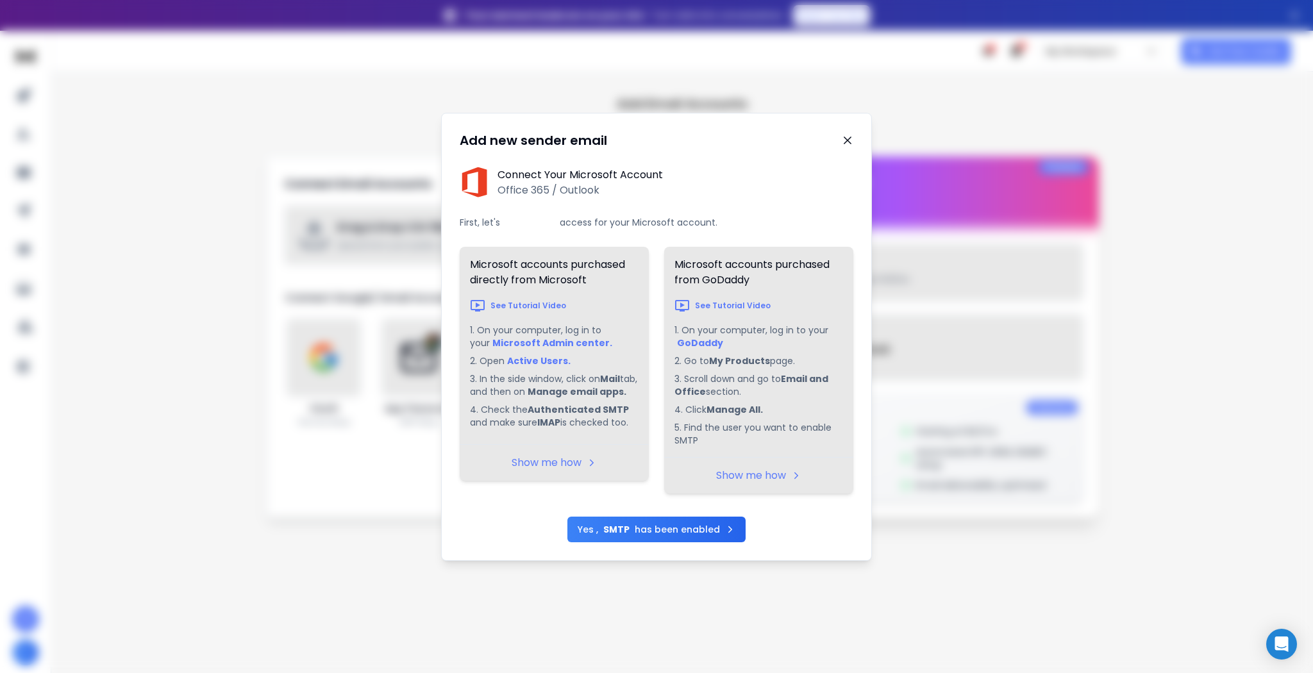
click at [624, 536] on button "Yes , SMTP has been enabled" at bounding box center [656, 530] width 178 height 26
